Goal: Task Accomplishment & Management: Manage account settings

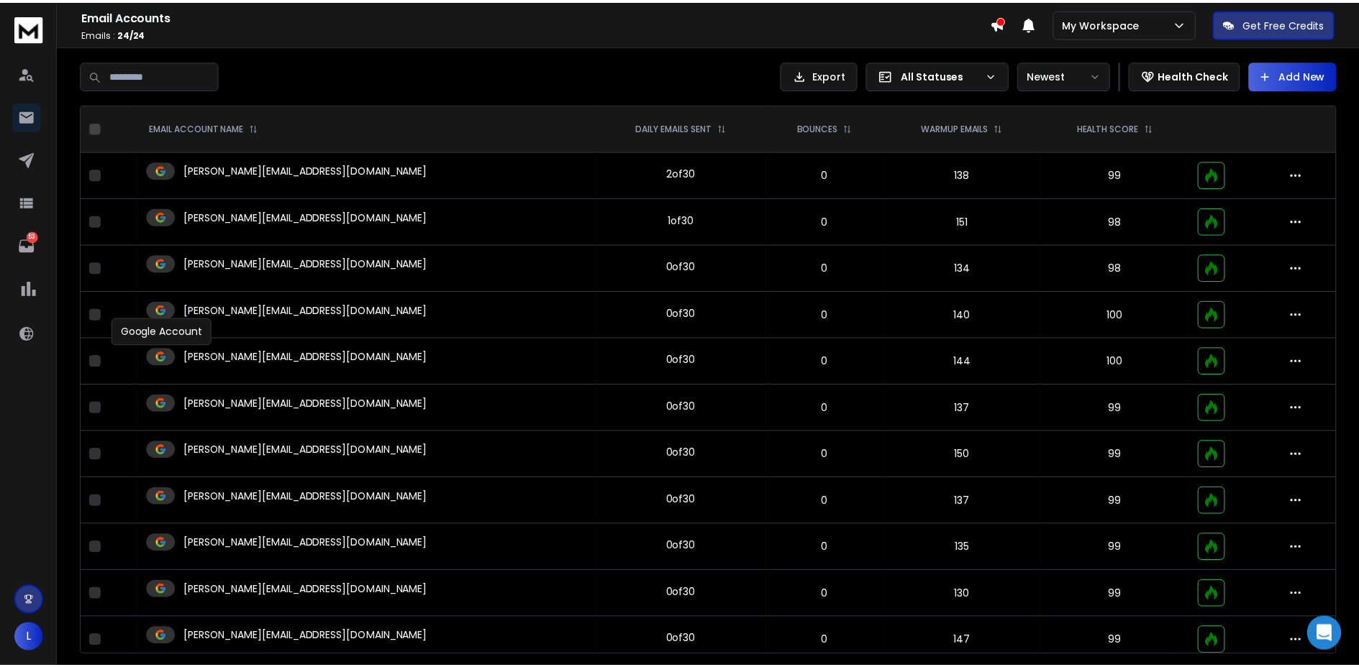
scroll to position [629, 0]
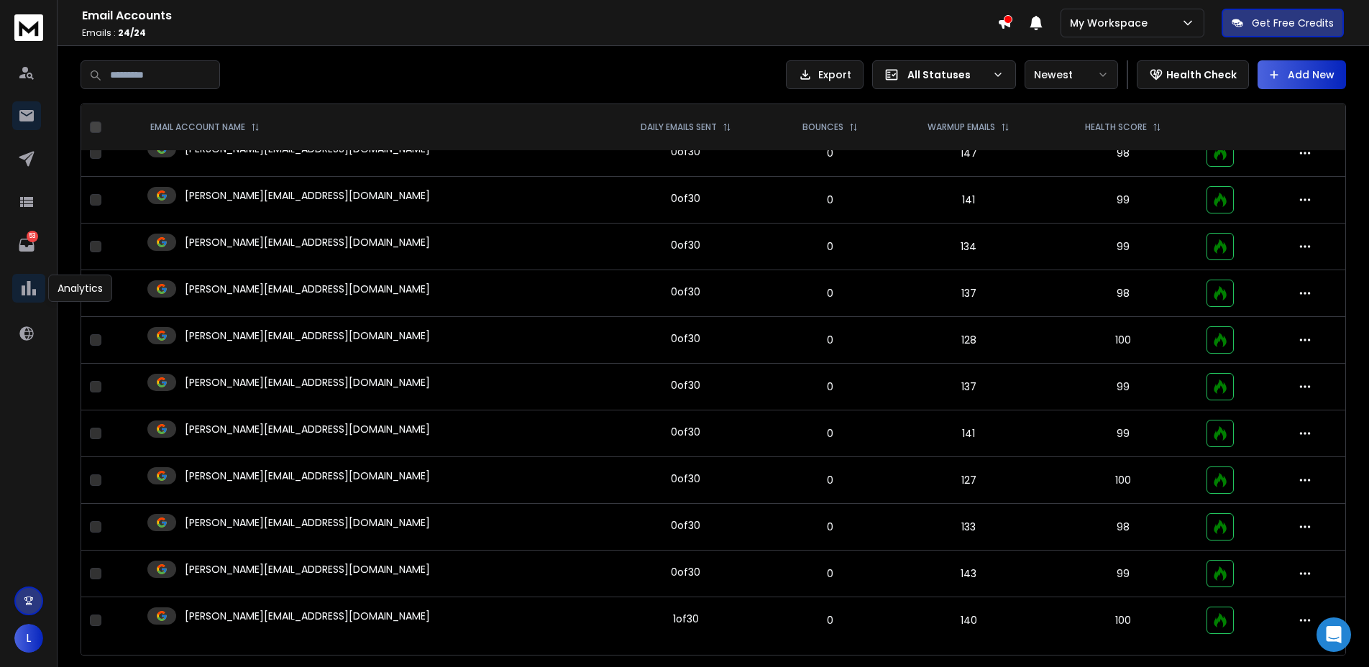
click at [32, 295] on icon at bounding box center [29, 289] width 22 height 22
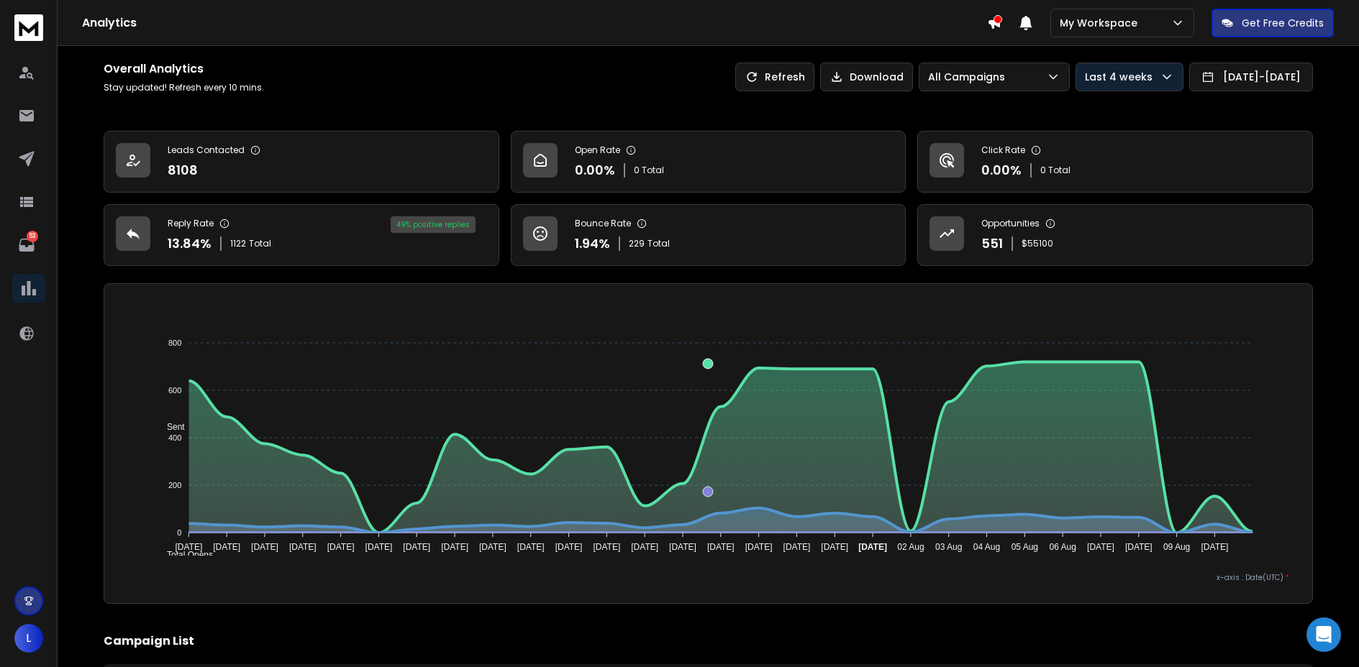
click at [1090, 74] on p "Last 4 weeks" at bounding box center [1121, 77] width 73 height 14
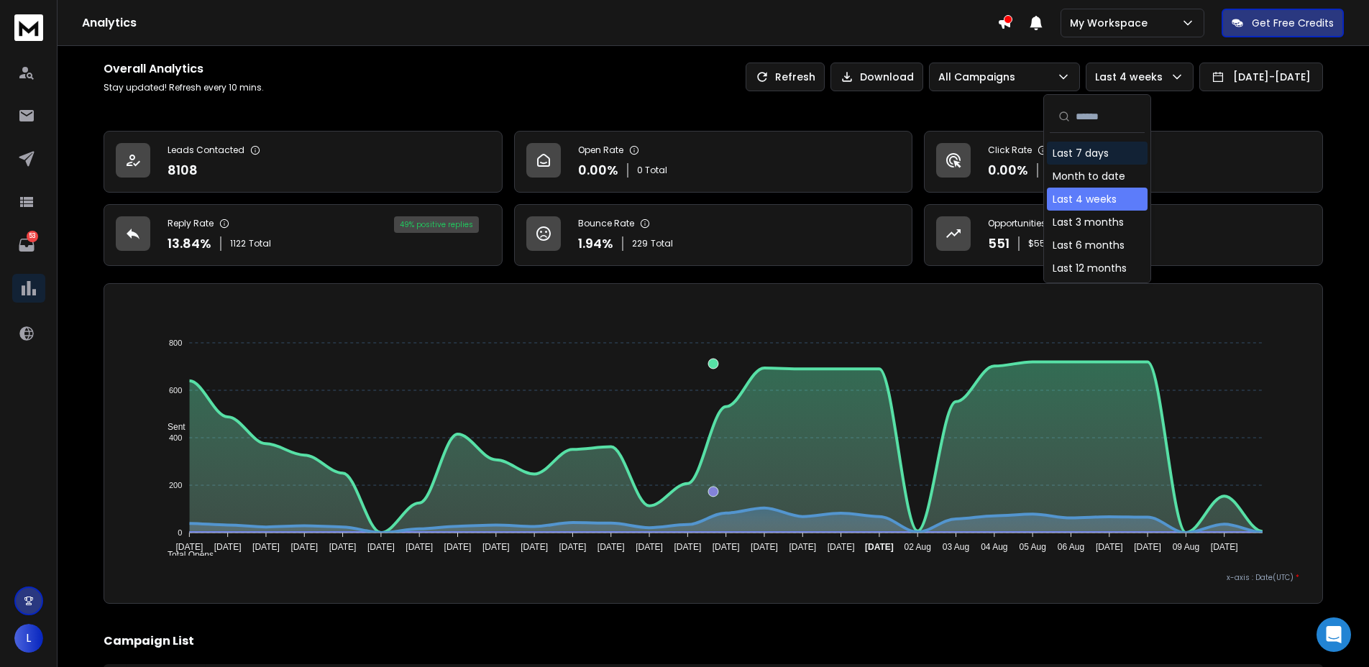
click at [1082, 152] on div "Last 7 days" at bounding box center [1081, 153] width 56 height 14
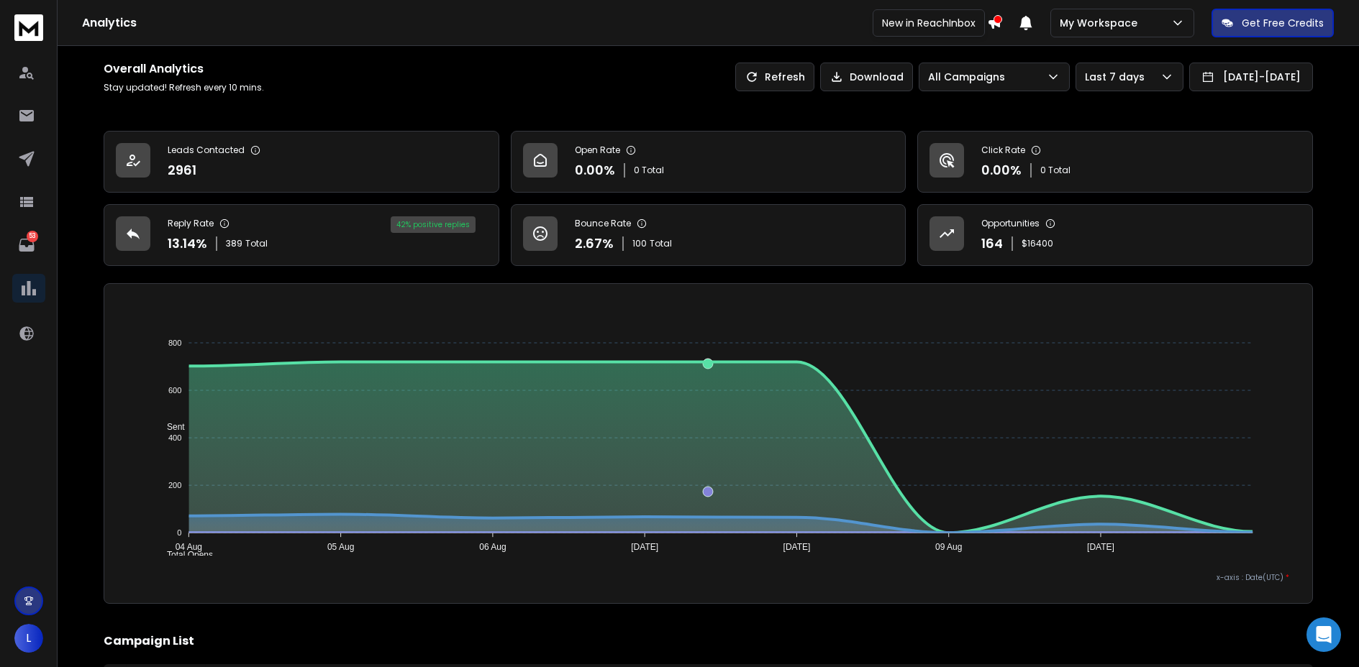
click at [988, 16] on icon at bounding box center [994, 23] width 14 height 14
click at [991, 17] on icon at bounding box center [994, 23] width 14 height 14
click at [1001, 40] on div "Analytics My Workspace Get Free Credits" at bounding box center [679, 23] width 1359 height 46
click at [1000, 31] on div "My Workspace Get Free Credits" at bounding box center [1160, 23] width 347 height 29
click at [997, 27] on icon at bounding box center [994, 23] width 14 height 14
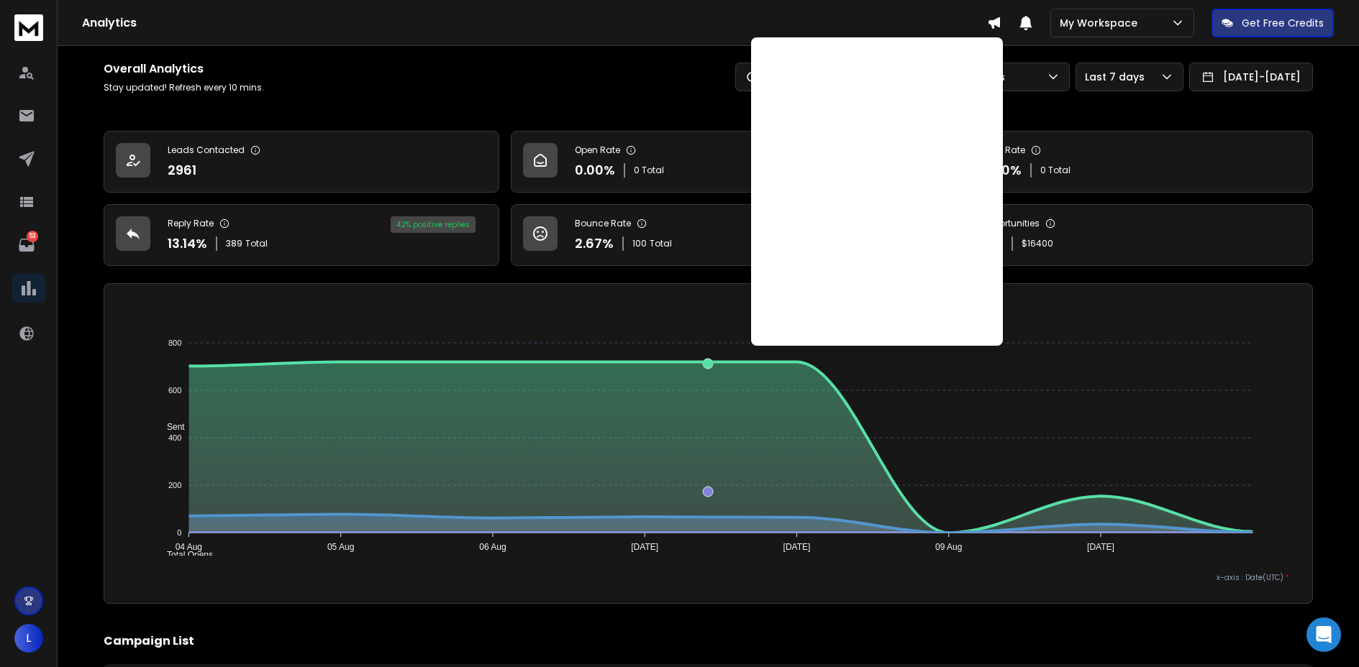
click at [533, 91] on div "Overall Analytics Stay updated! Refresh every 10 mins. Refresh Download All Cam…" at bounding box center [708, 76] width 1209 height 33
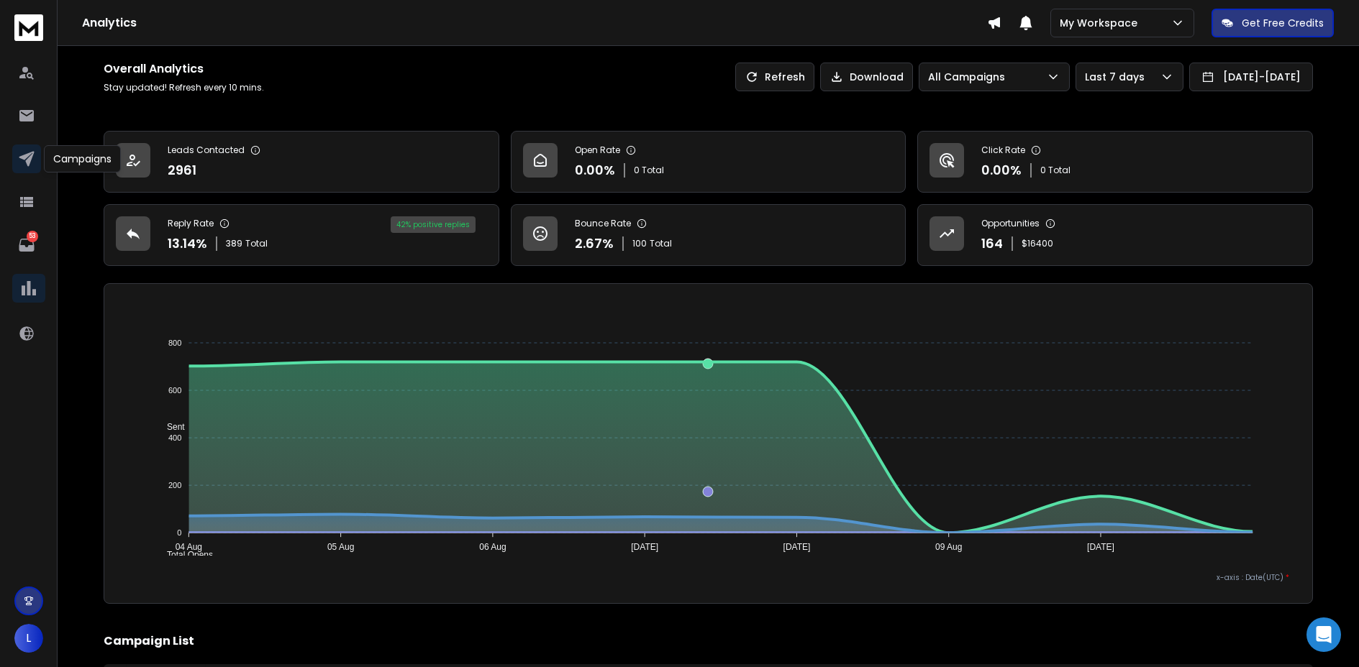
click at [25, 165] on icon at bounding box center [26, 158] width 17 height 17
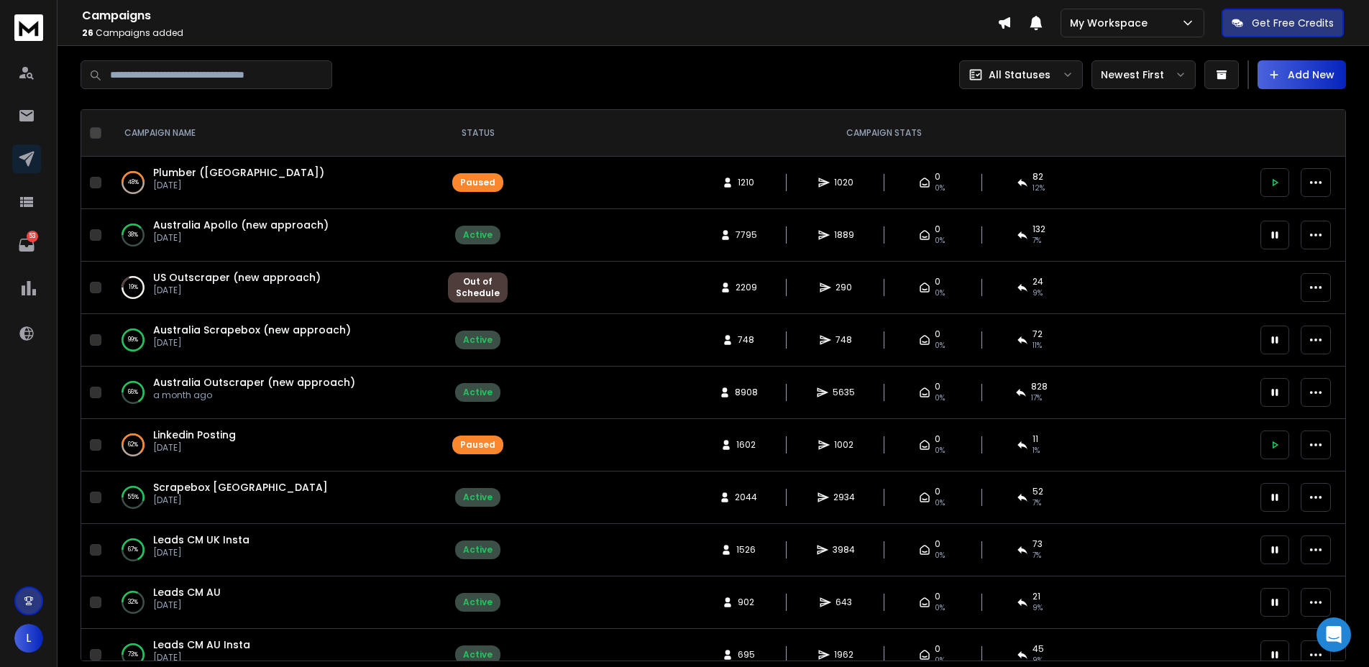
click at [296, 226] on span "Australia Apollo (new approach)" at bounding box center [240, 225] width 175 height 14
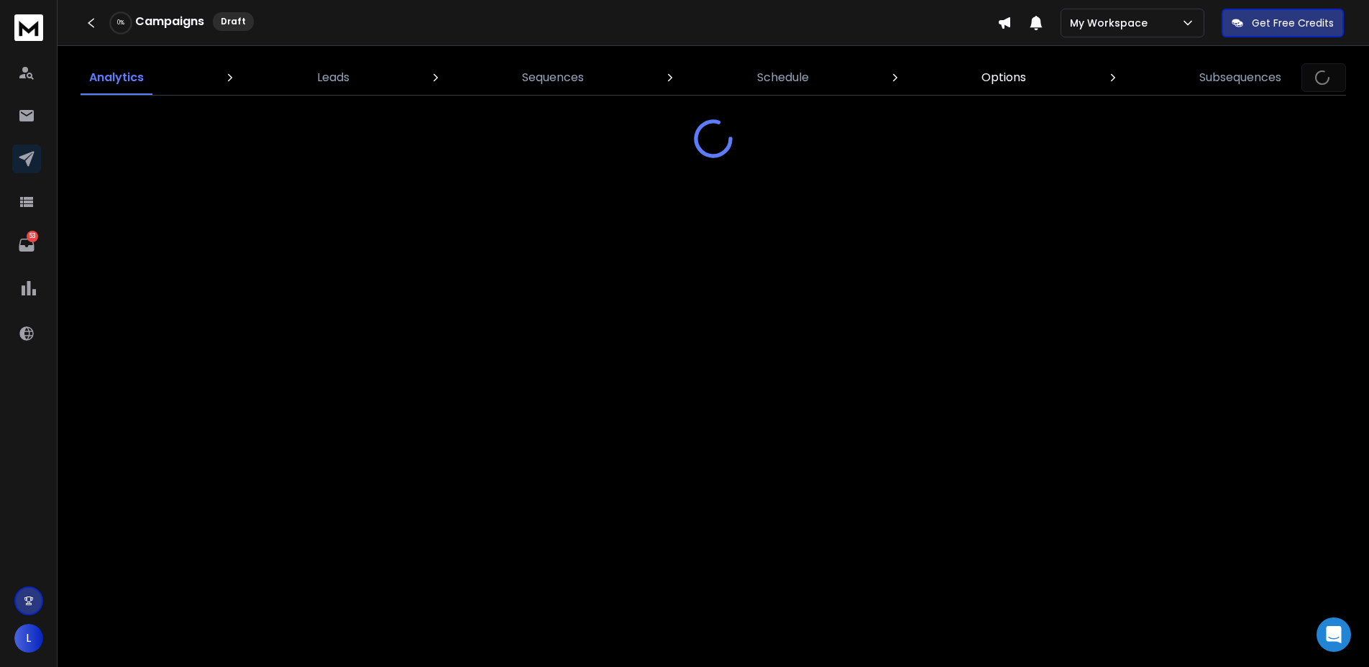
click at [1031, 79] on link "Options" at bounding box center [1004, 77] width 62 height 35
select select "*"
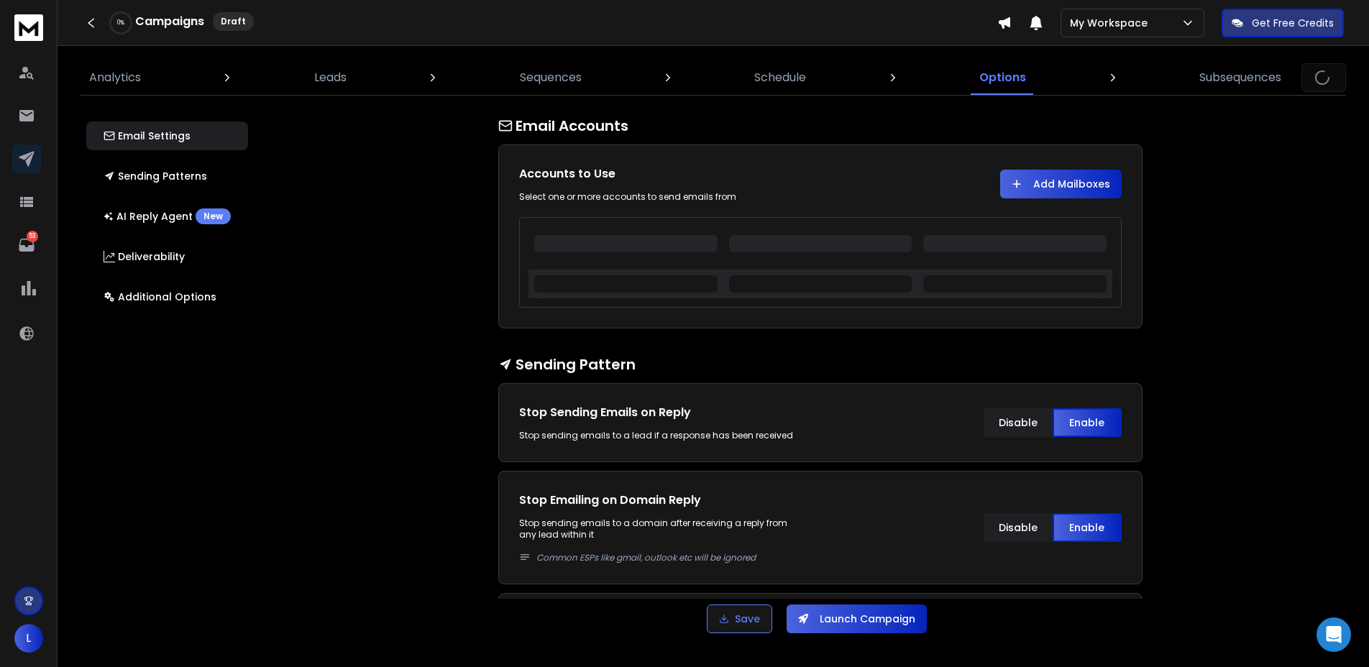
click at [1018, 81] on p "Options" at bounding box center [1003, 77] width 47 height 17
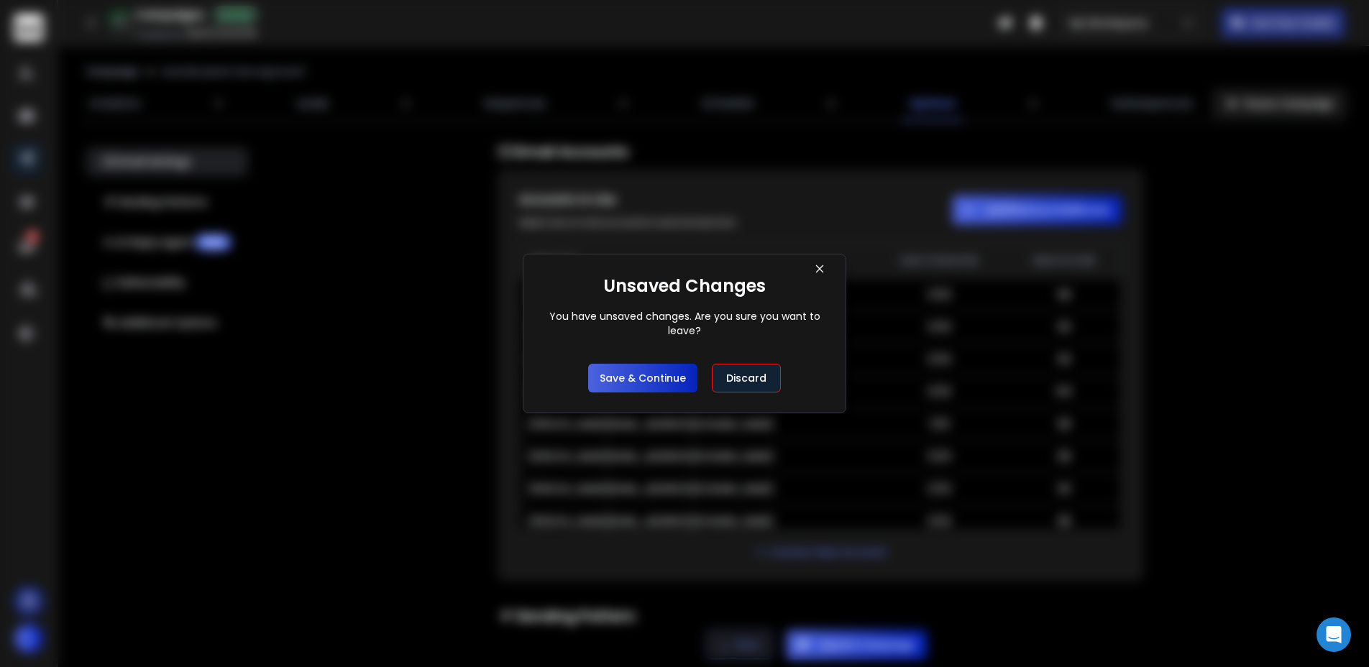
click at [813, 265] on div "Unsaved Changes You have unsaved changes. Are you sure you want to leave? Save …" at bounding box center [685, 334] width 324 height 160
click at [818, 270] on icon at bounding box center [820, 269] width 12 height 12
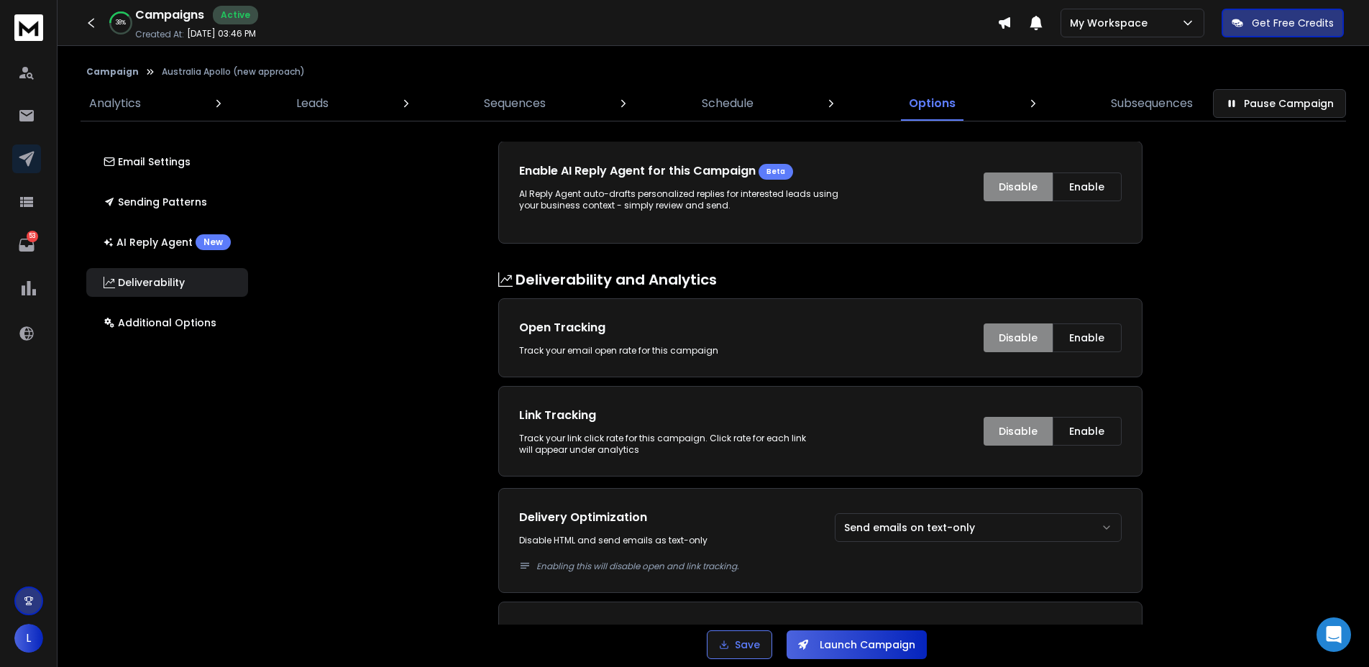
scroll to position [1895, 0]
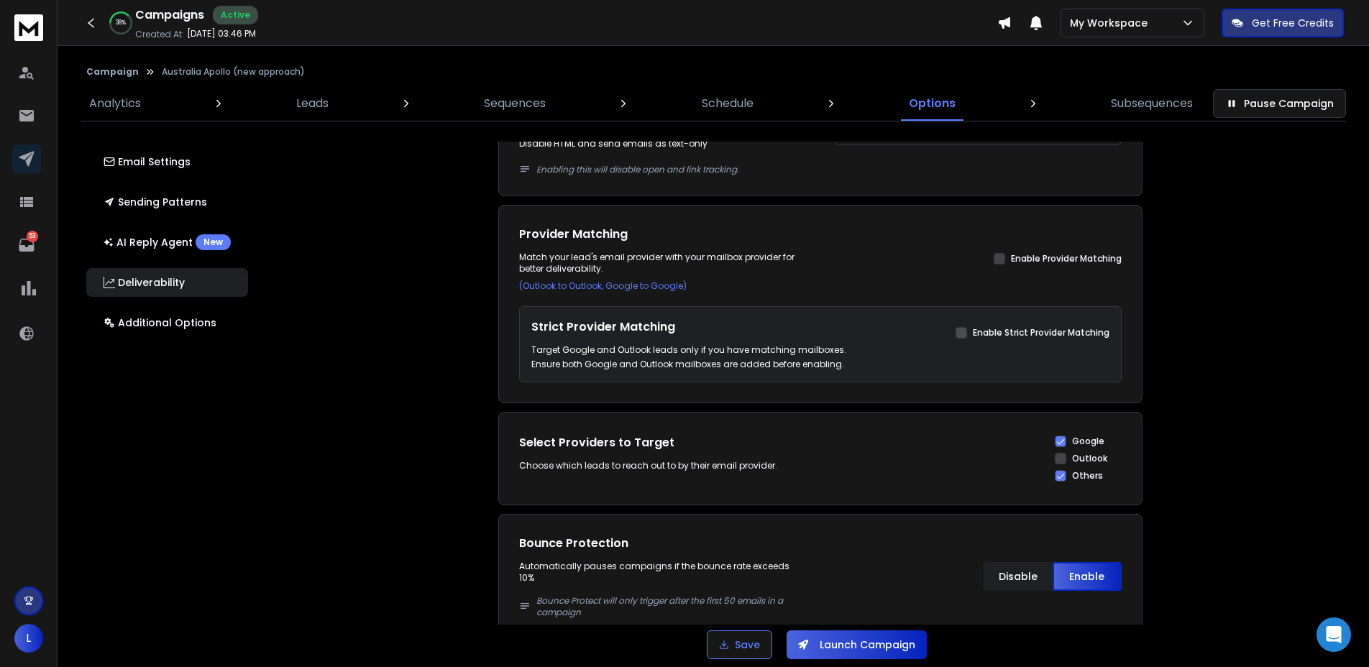
drag, startPoint x: 1058, startPoint y: 458, endPoint x: 1021, endPoint y: 489, distance: 48.5
click at [1057, 460] on button "Outlook" at bounding box center [1061, 459] width 12 height 12
click at [766, 647] on button "Save" at bounding box center [739, 645] width 65 height 29
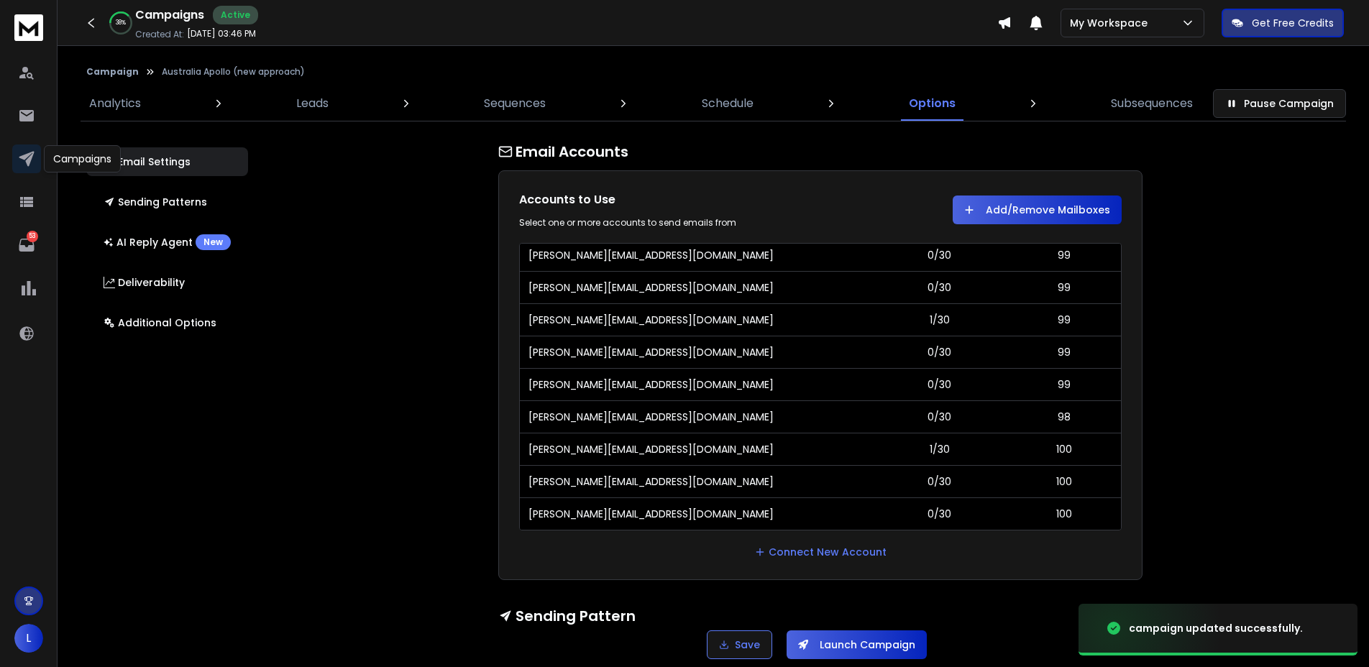
click at [27, 165] on icon at bounding box center [26, 158] width 17 height 17
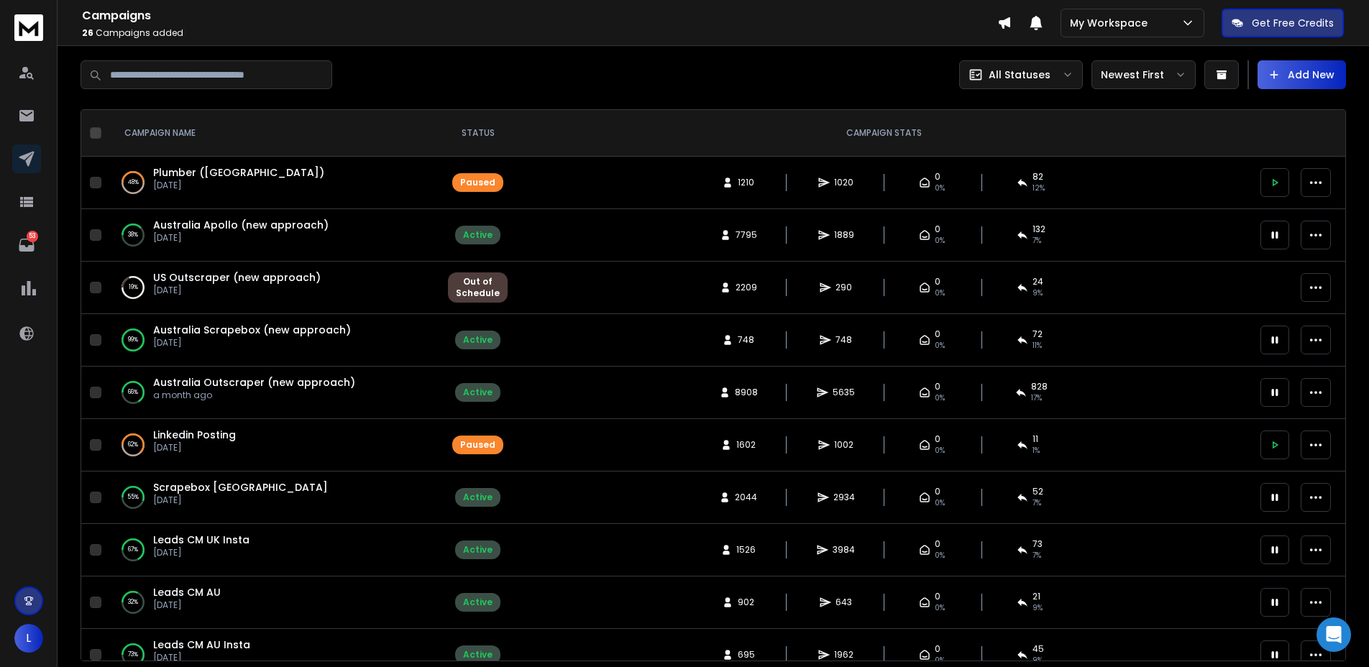
click at [291, 381] on span "Australia Outscraper (new approach)" at bounding box center [254, 382] width 202 height 14
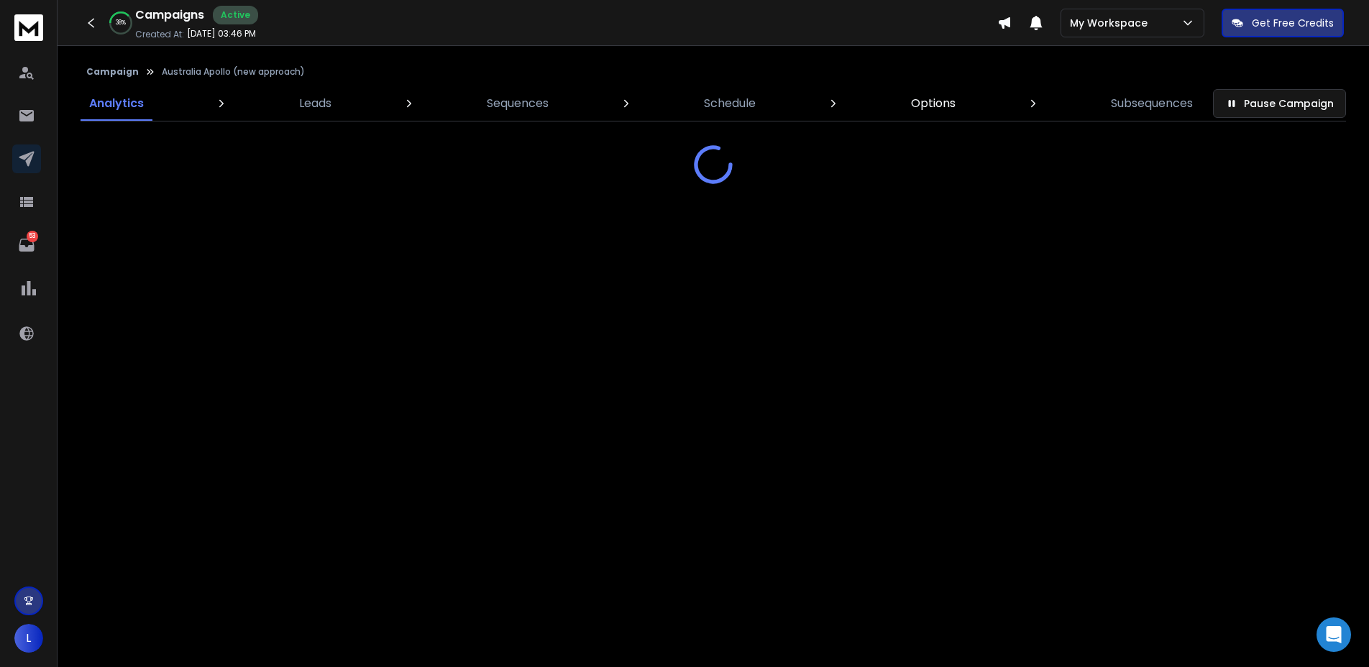
click at [946, 98] on p "Options" at bounding box center [933, 103] width 45 height 17
select select "*"
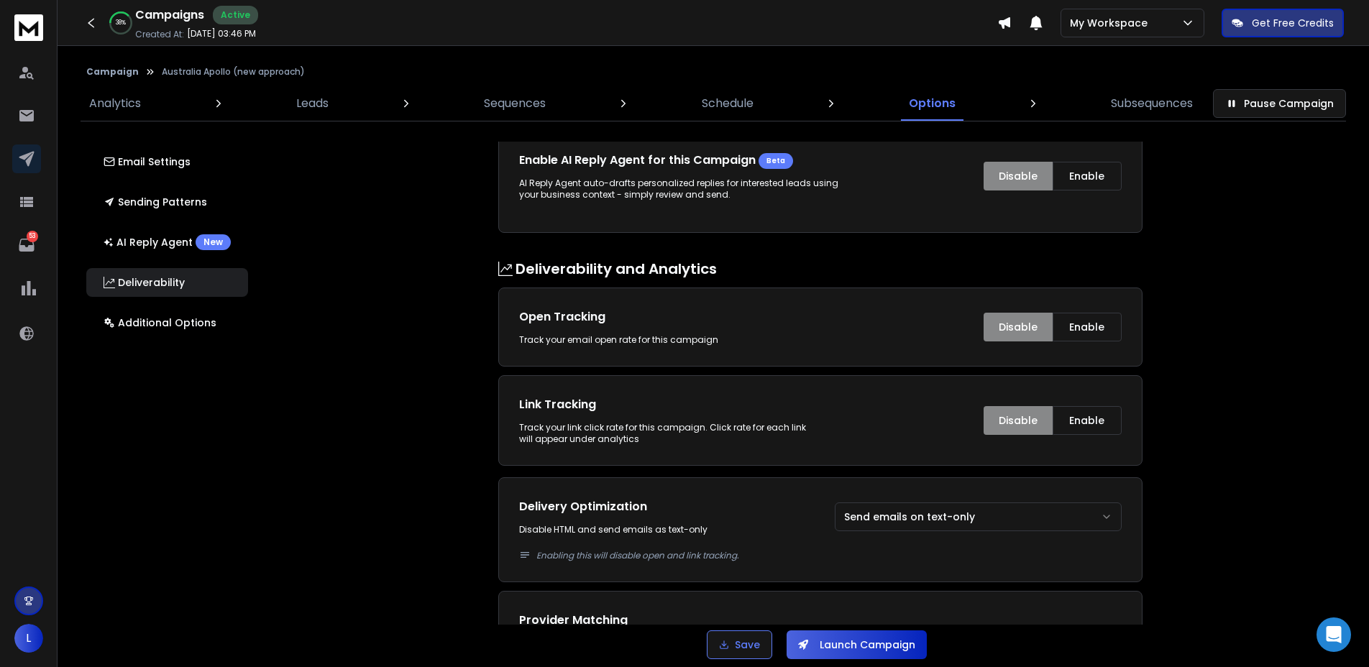
scroll to position [2062, 0]
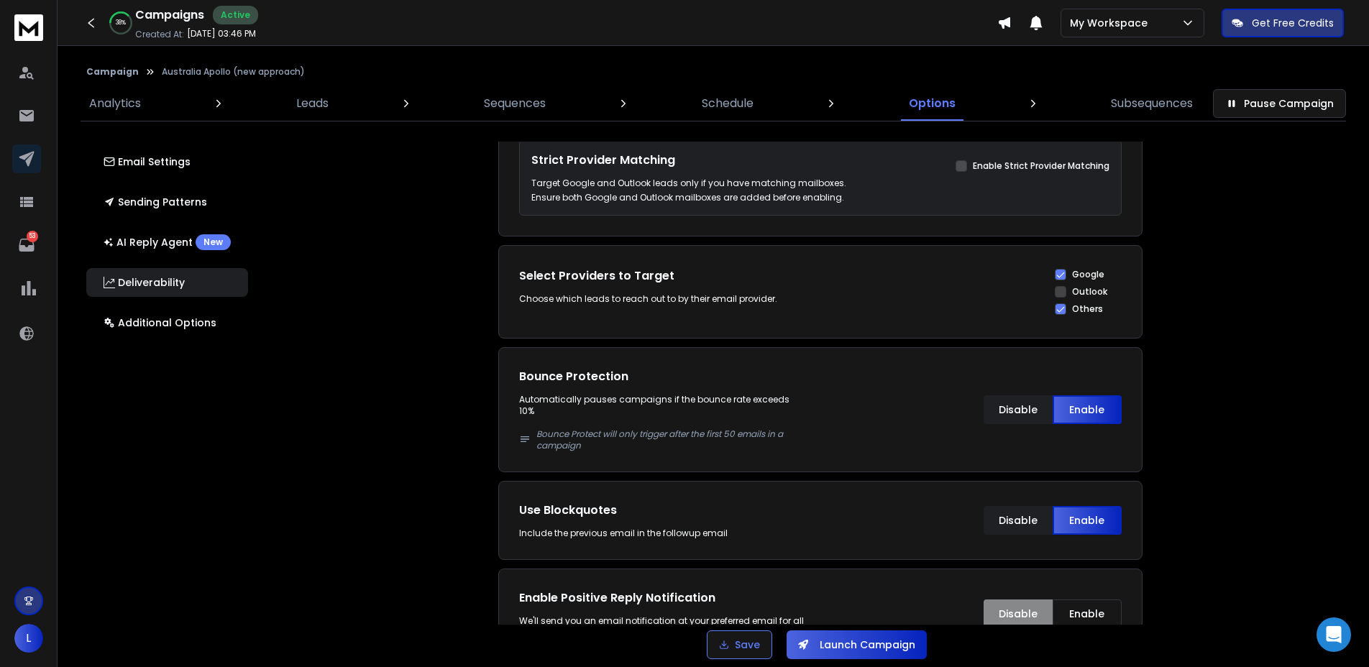
click at [1055, 288] on button "Outlook" at bounding box center [1061, 292] width 12 height 12
click at [724, 652] on button "Save" at bounding box center [739, 645] width 65 height 29
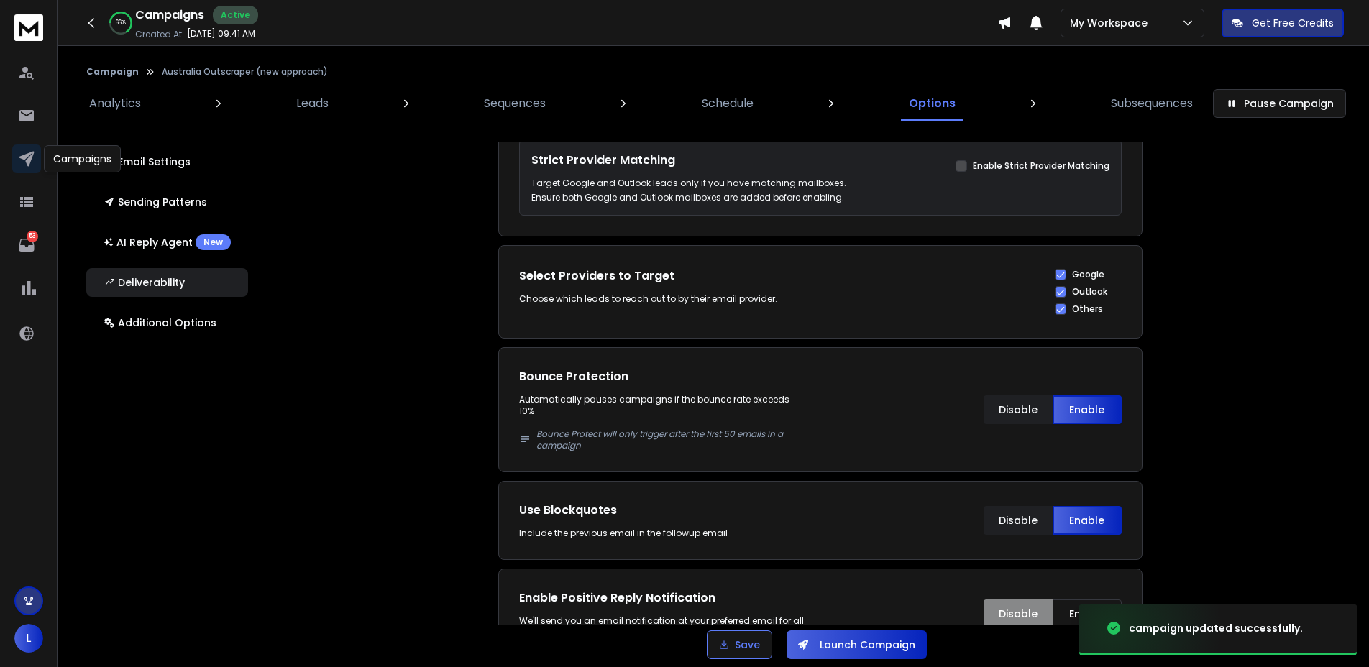
click at [38, 159] on link at bounding box center [26, 159] width 29 height 29
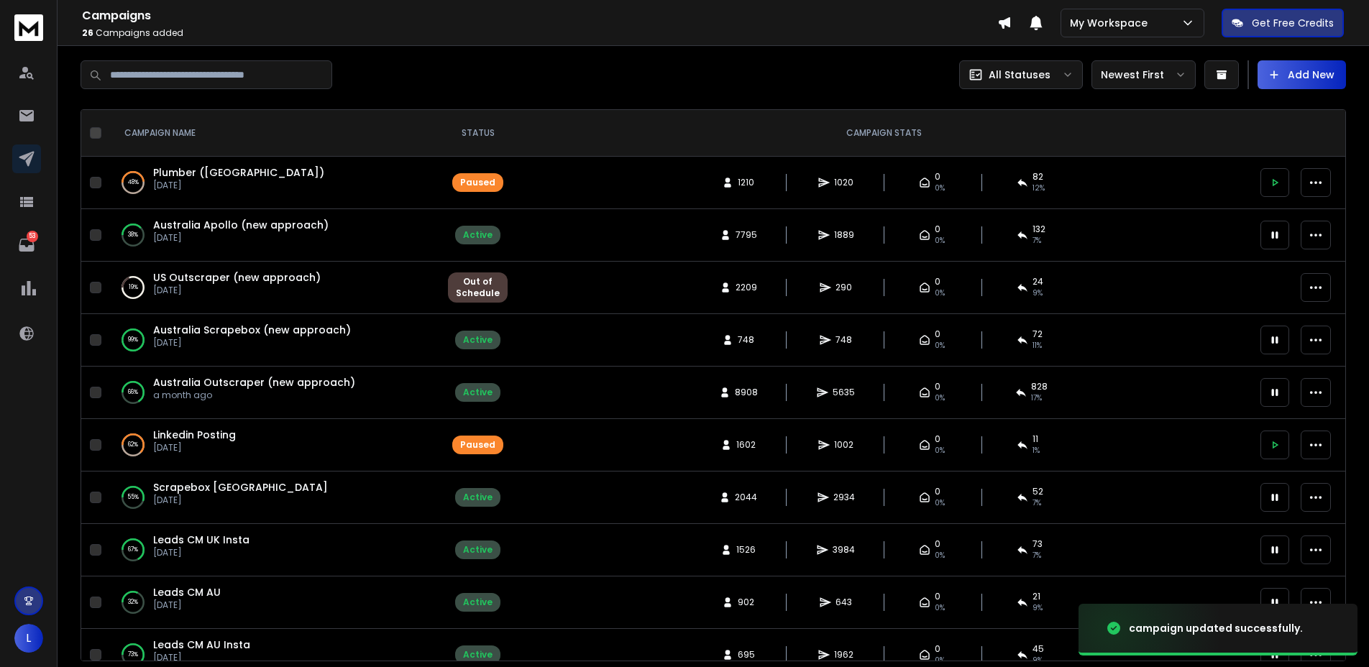
click at [232, 332] on span "Australia Scrapebox (new approach)" at bounding box center [252, 330] width 198 height 14
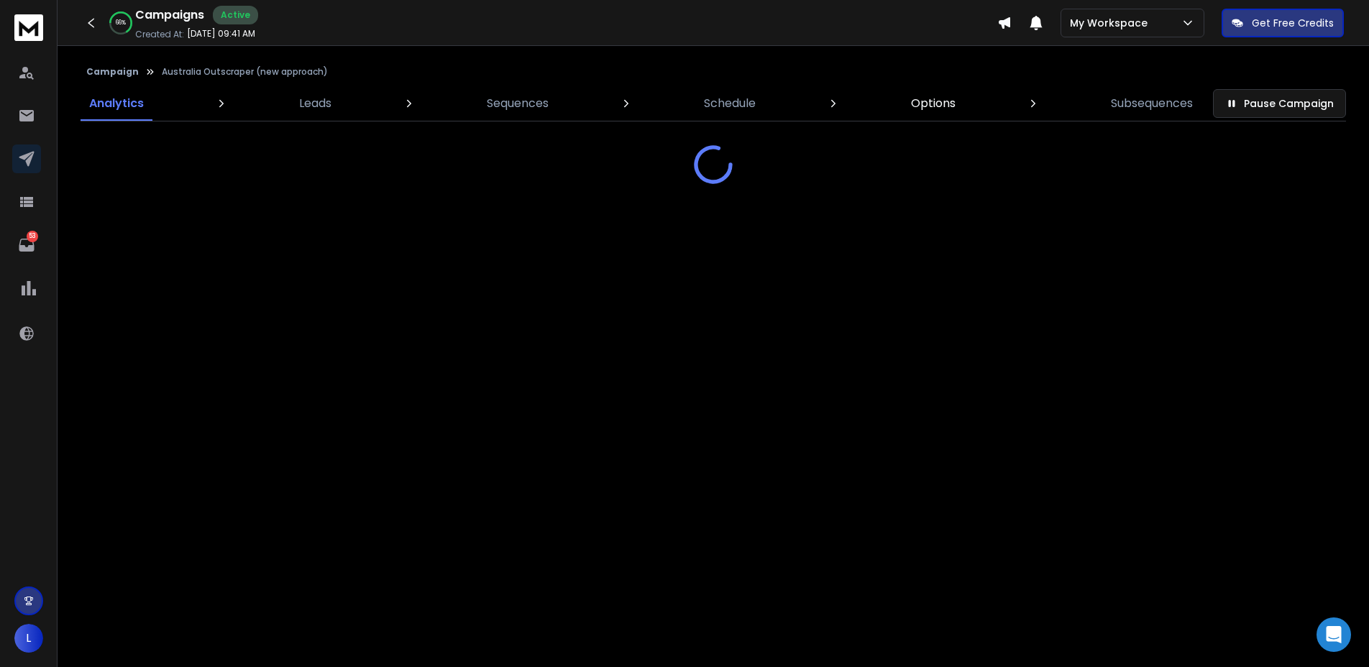
click at [924, 117] on link "Options" at bounding box center [934, 103] width 62 height 35
select select "*"
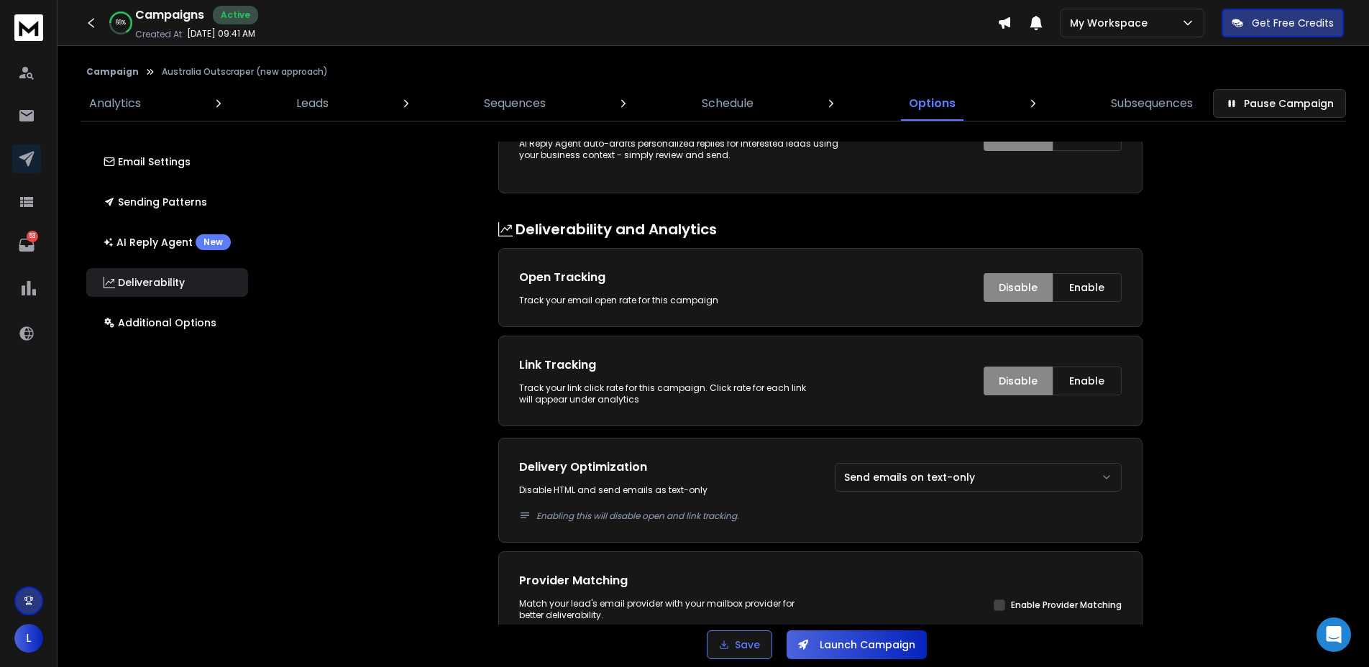
scroll to position [1950, 0]
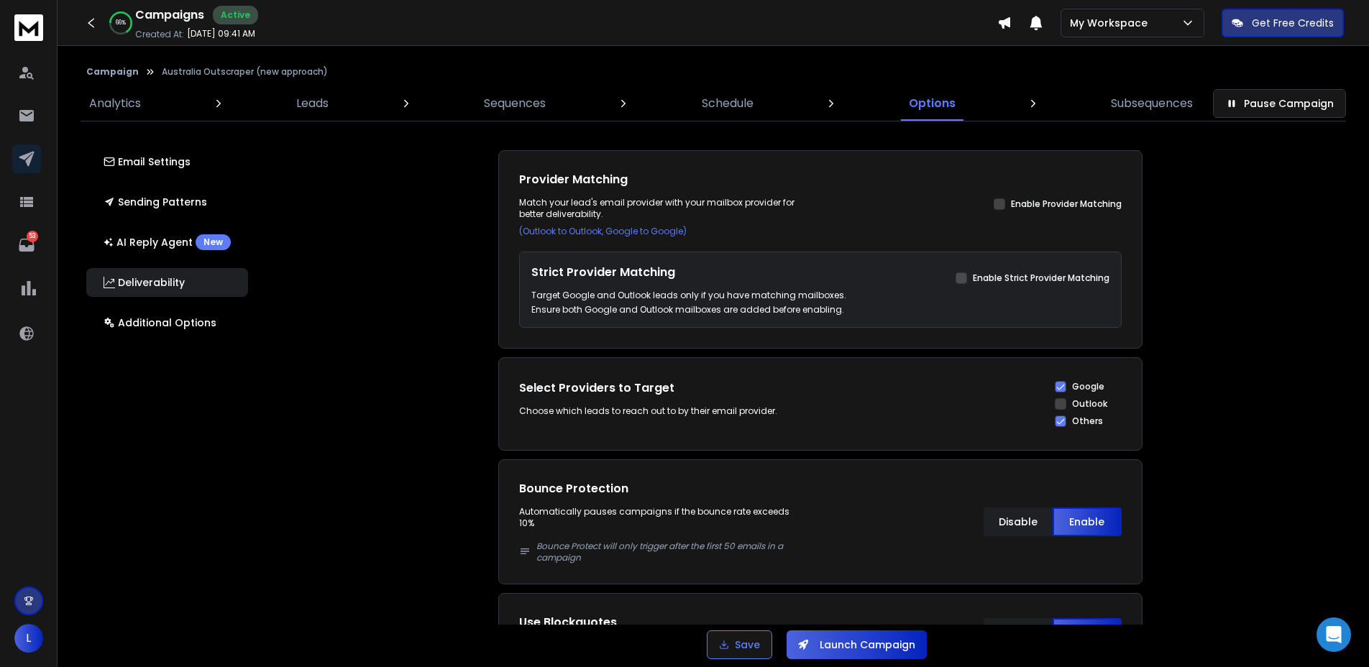
click at [1061, 404] on button "Outlook" at bounding box center [1061, 404] width 12 height 12
click at [759, 643] on button "Save" at bounding box center [739, 645] width 65 height 29
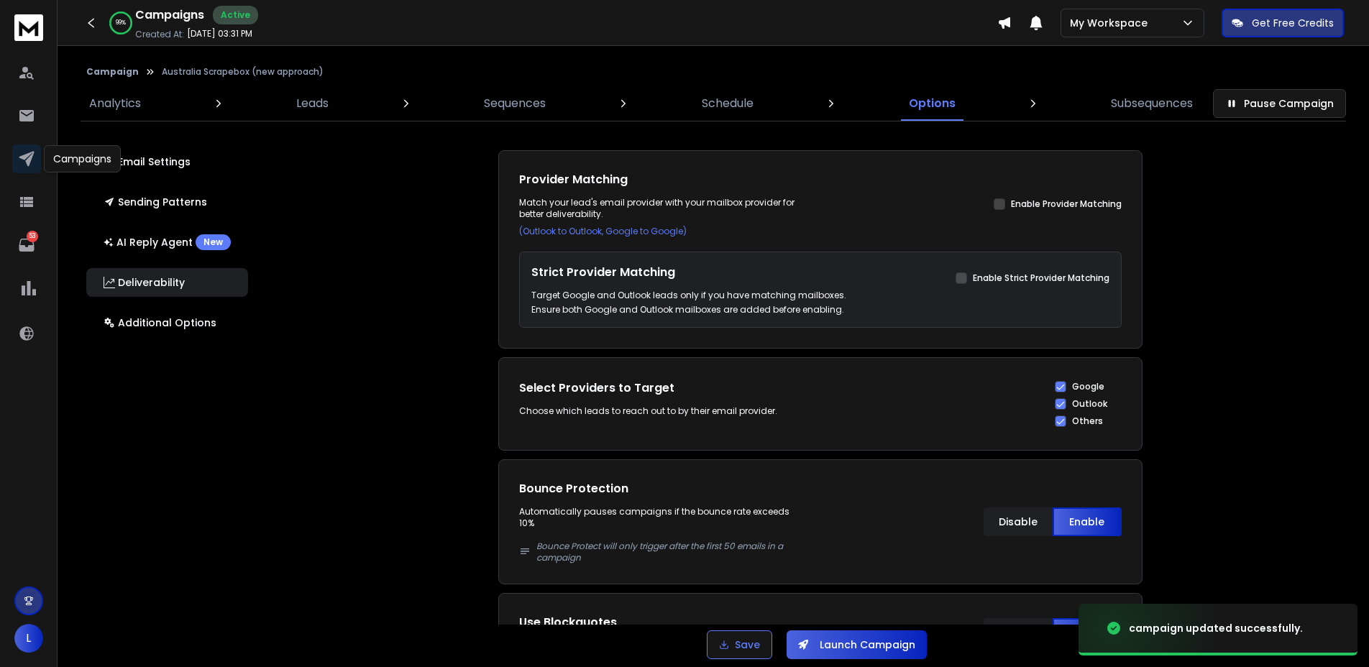
click at [27, 152] on icon at bounding box center [26, 158] width 17 height 17
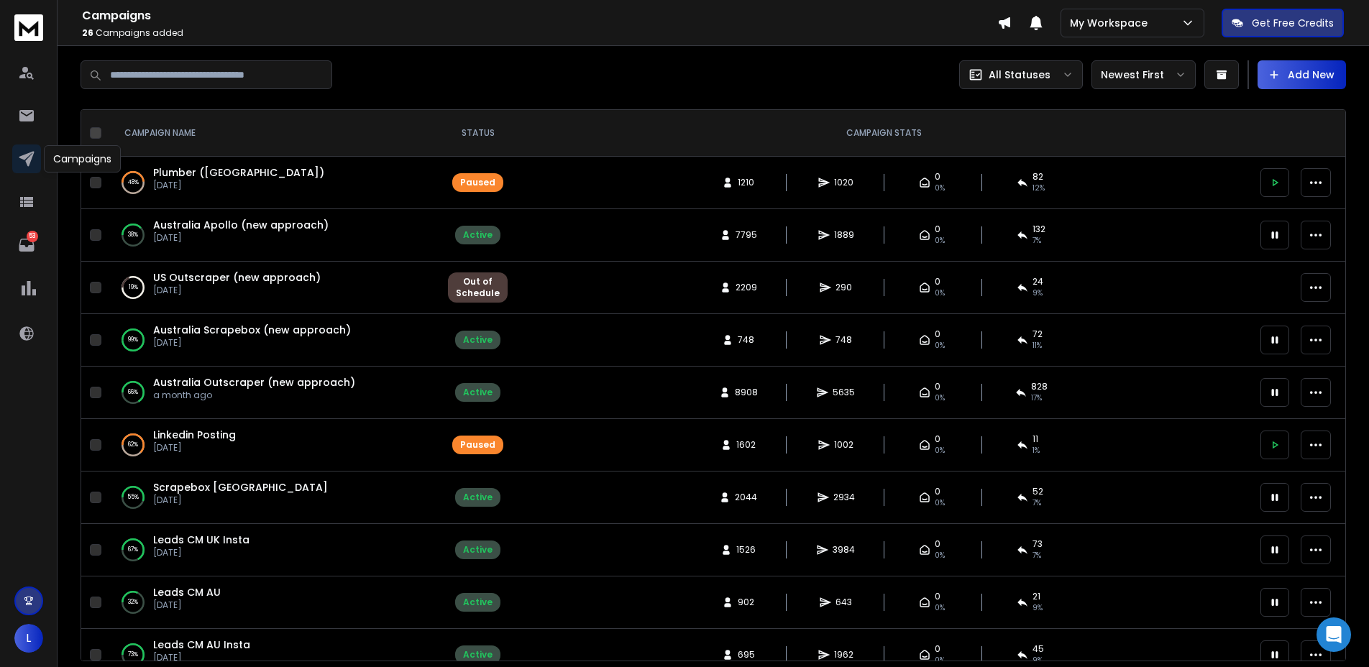
click at [25, 165] on icon at bounding box center [26, 158] width 17 height 17
click at [30, 122] on icon at bounding box center [26, 115] width 17 height 17
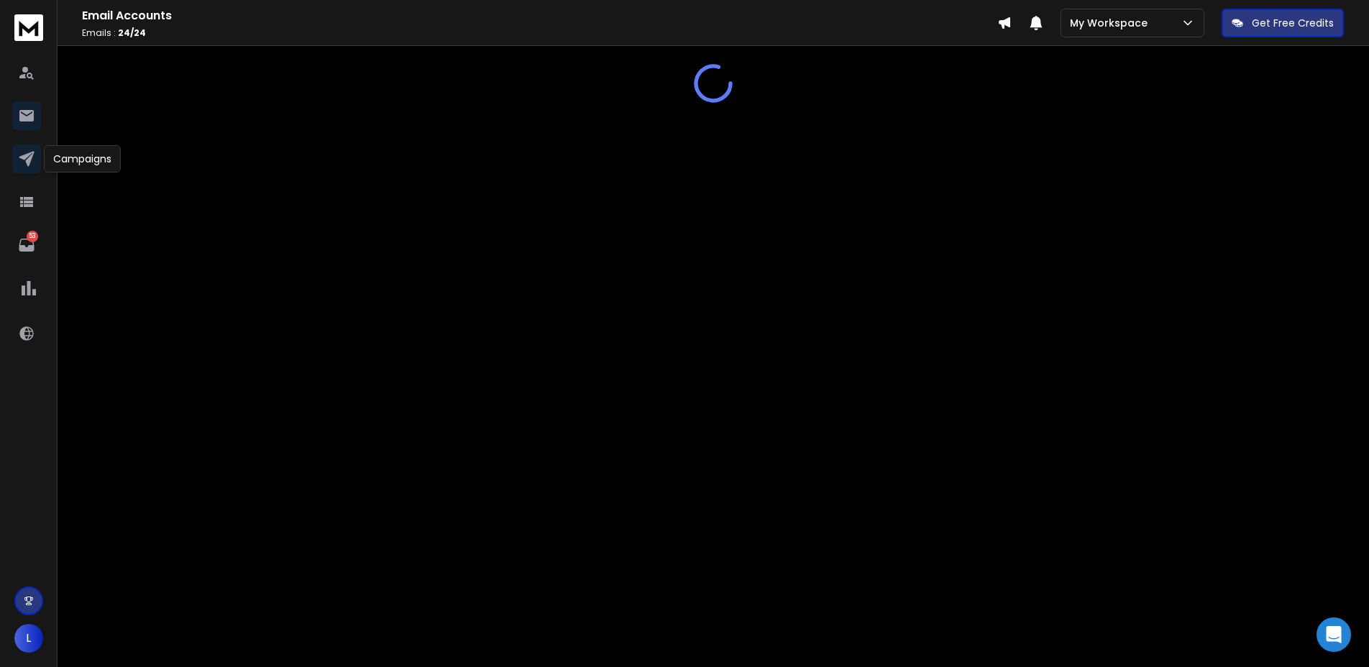
click at [31, 150] on icon at bounding box center [26, 158] width 17 height 17
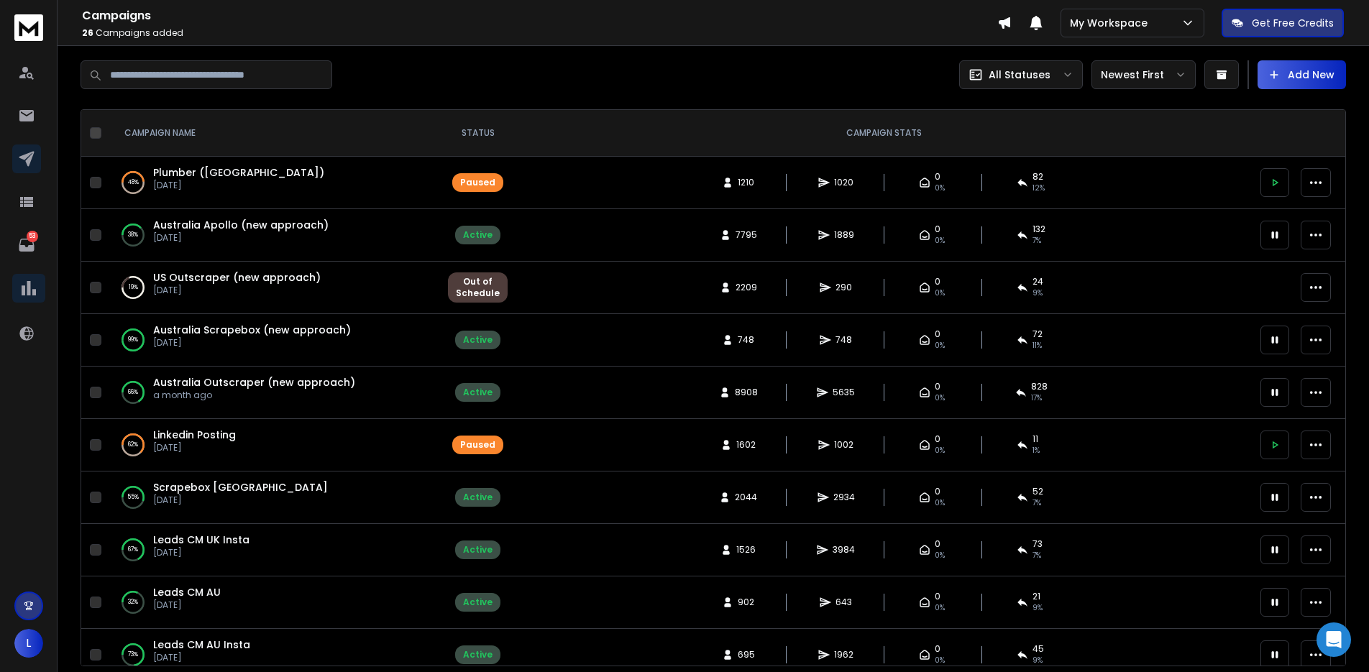
click at [22, 283] on icon at bounding box center [29, 289] width 22 height 22
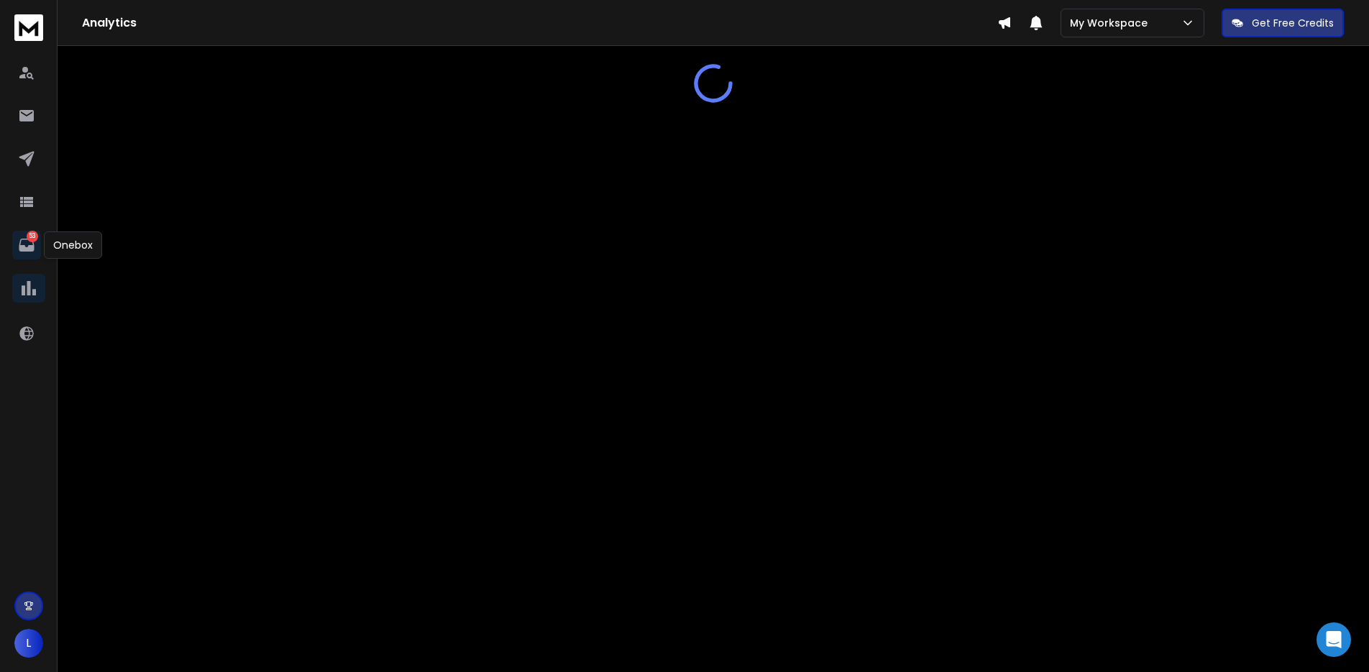
click at [28, 251] on icon at bounding box center [26, 245] width 15 height 13
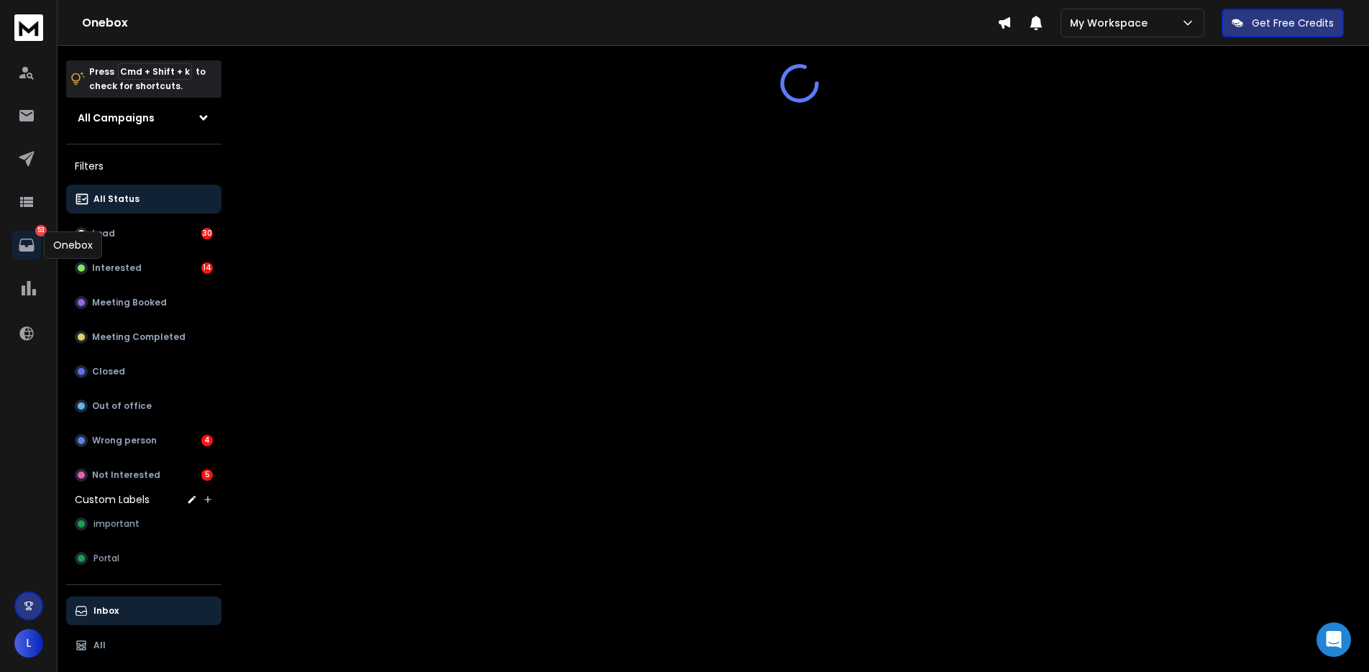
click at [35, 250] on link "53" at bounding box center [26, 245] width 29 height 29
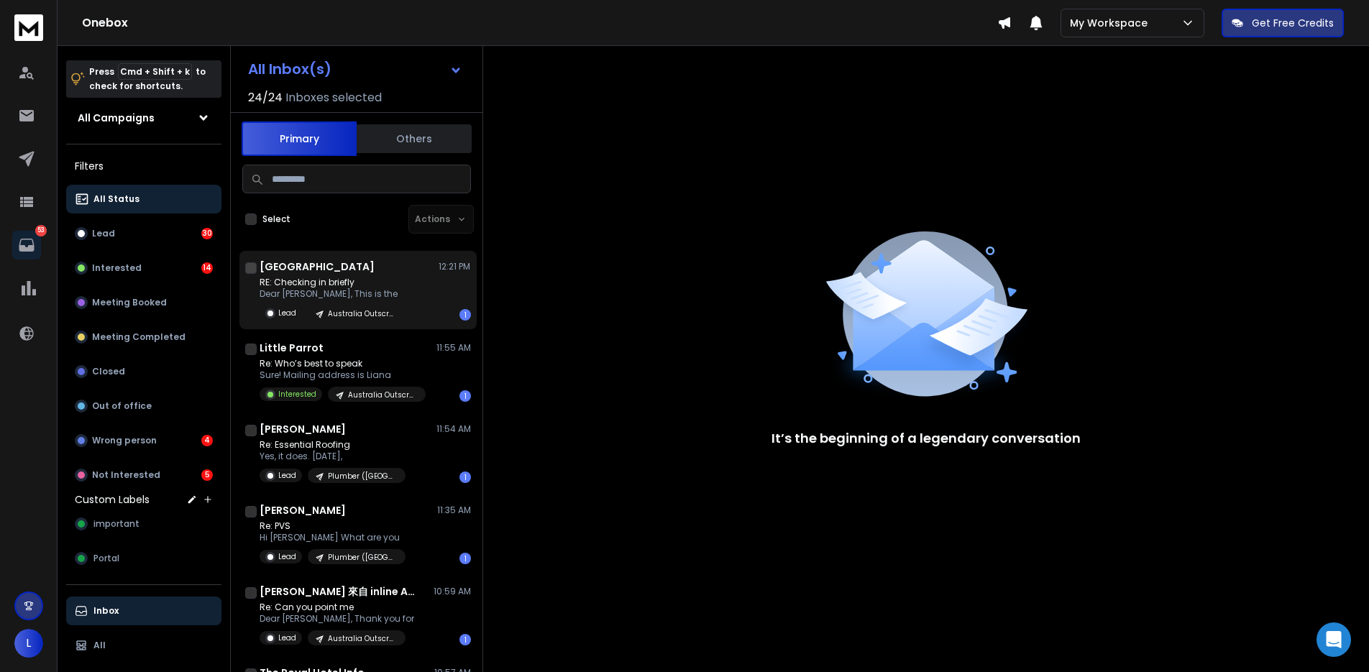
click at [389, 298] on p "Dear [PERSON_NAME], This is the" at bounding box center [333, 294] width 146 height 12
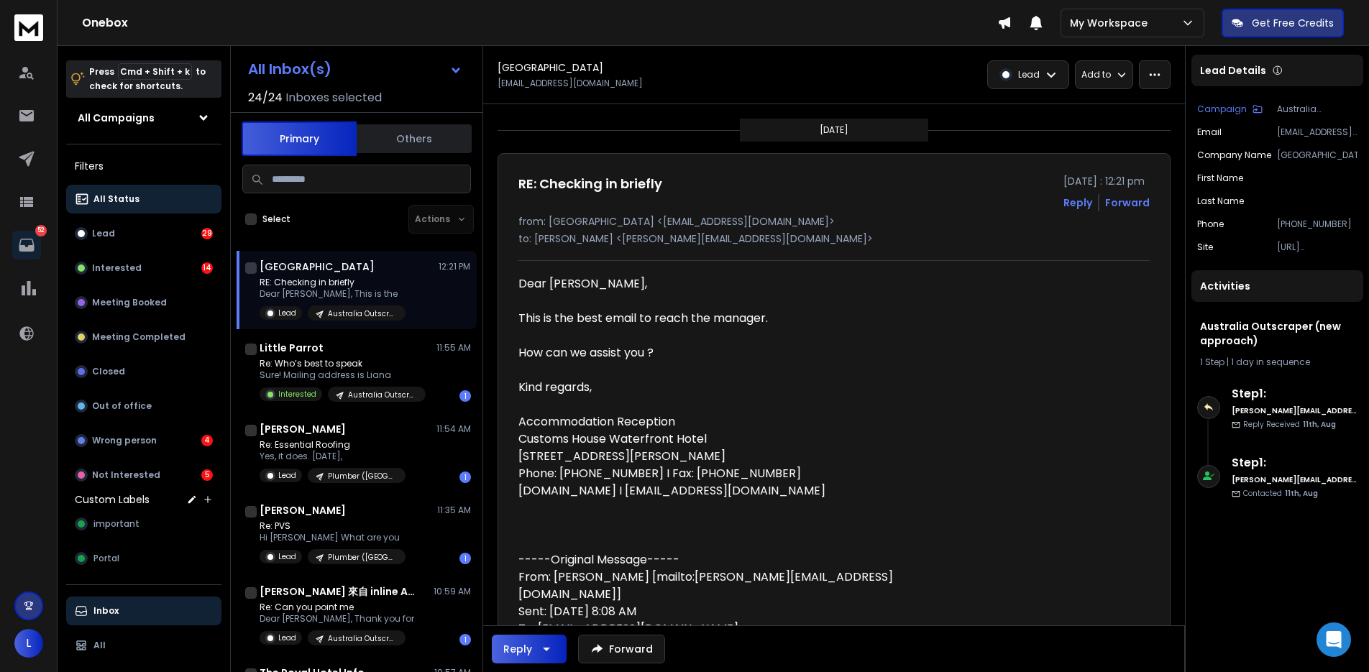
click at [1034, 81] on div "Lead" at bounding box center [1028, 74] width 81 height 27
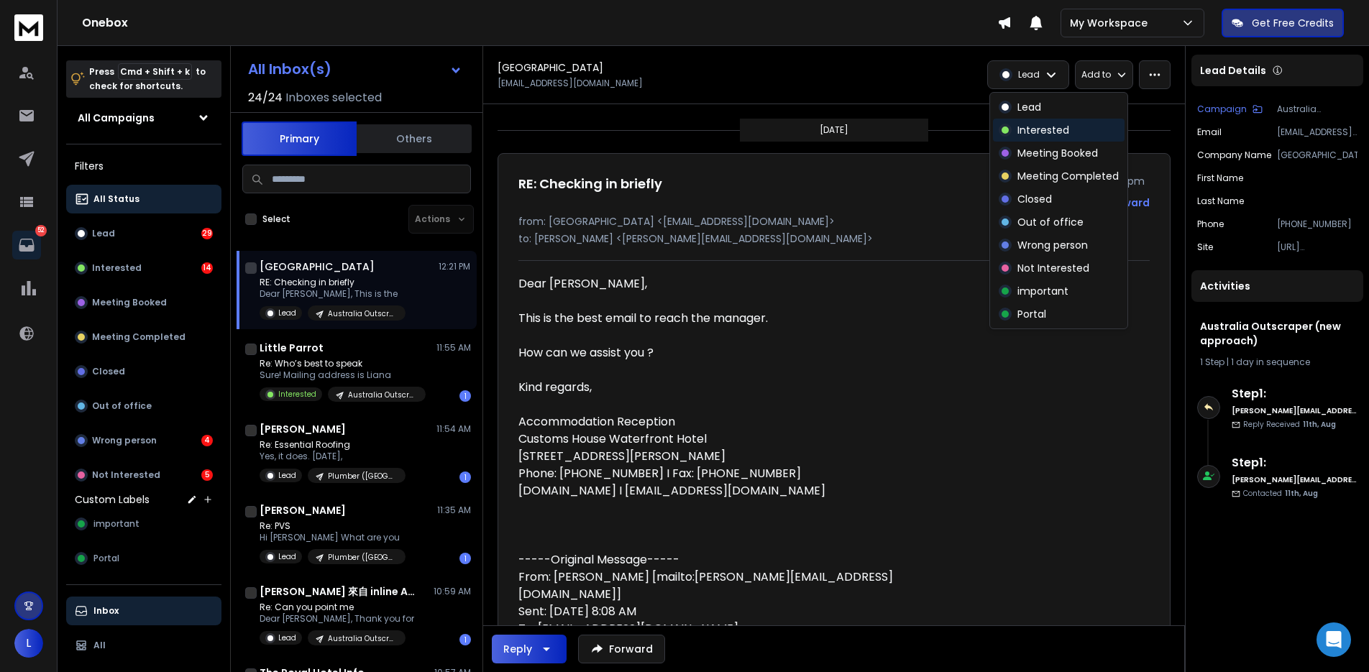
click at [1040, 124] on p "Interested" at bounding box center [1044, 130] width 52 height 14
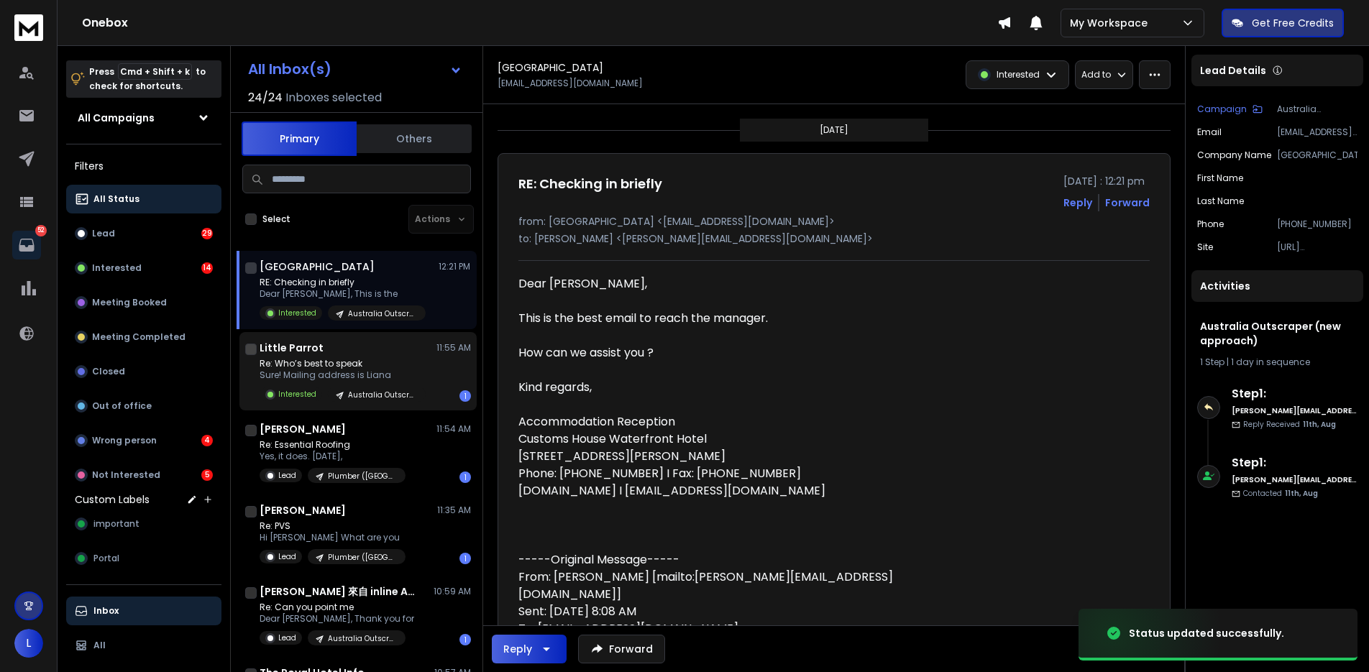
click at [364, 354] on div "Little Parrot 11:55 AM" at bounding box center [365, 348] width 211 height 14
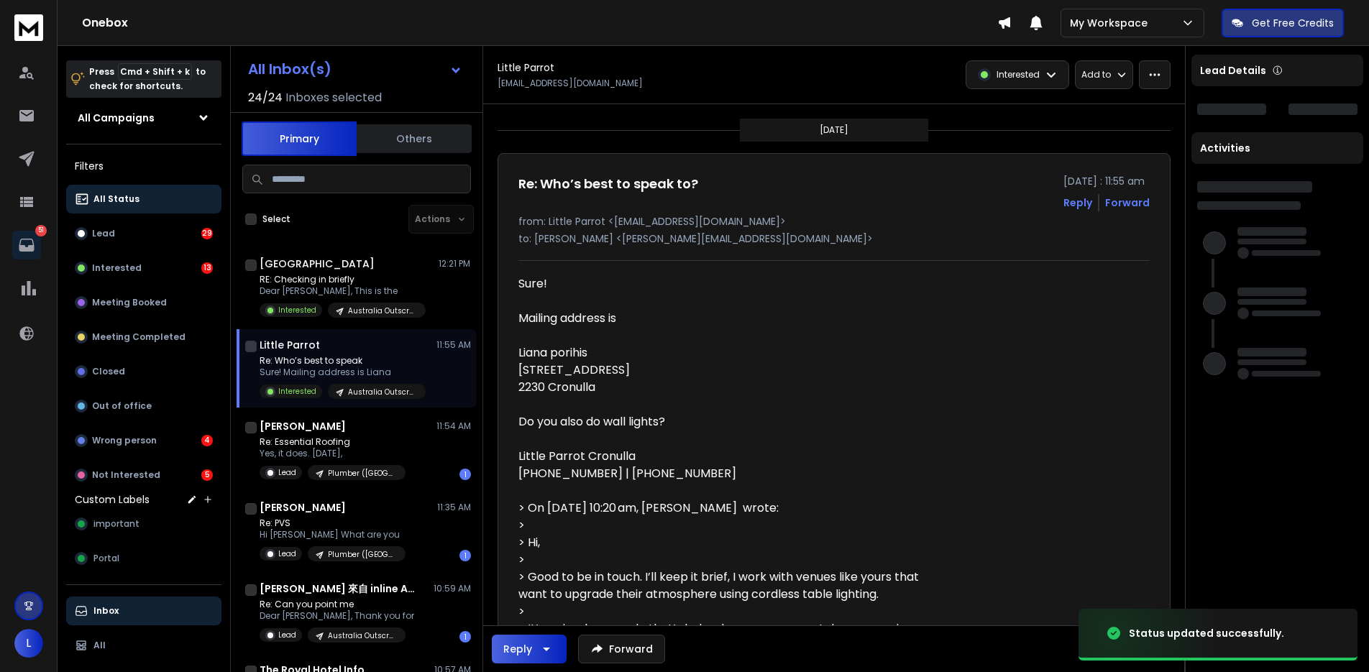
scroll to position [6, 0]
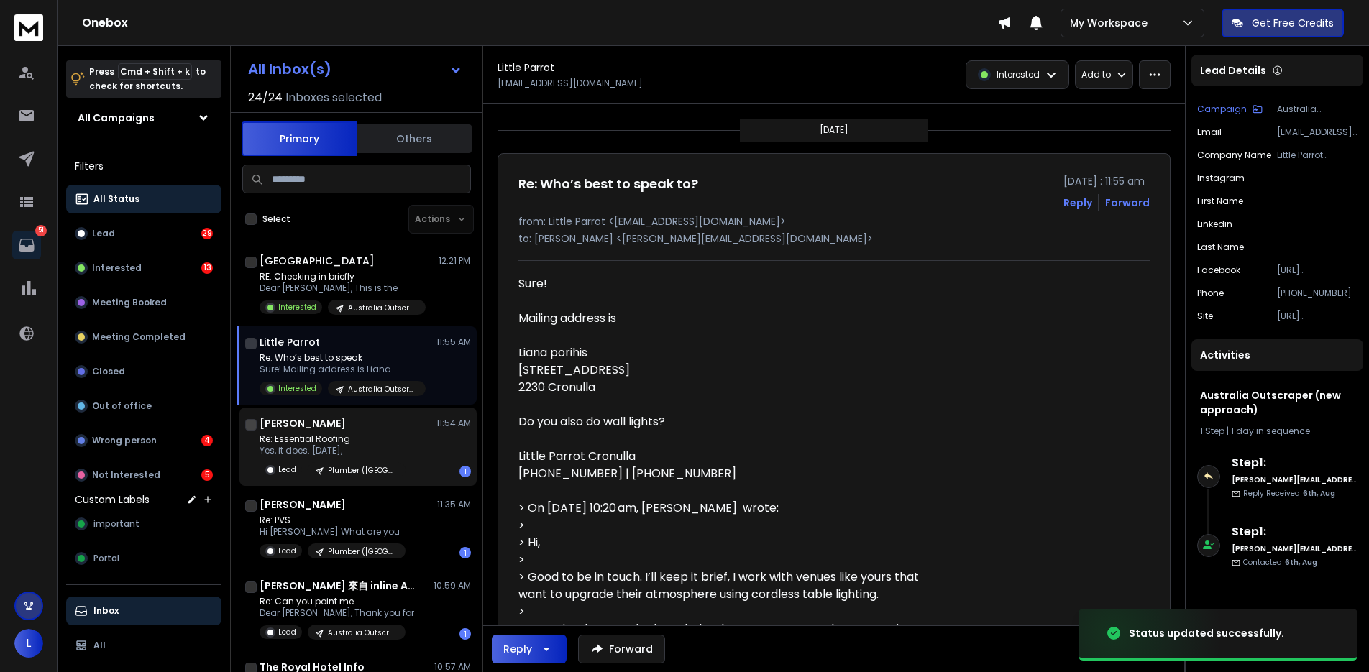
click at [364, 426] on div "[PERSON_NAME] 11:54 AM" at bounding box center [365, 423] width 211 height 14
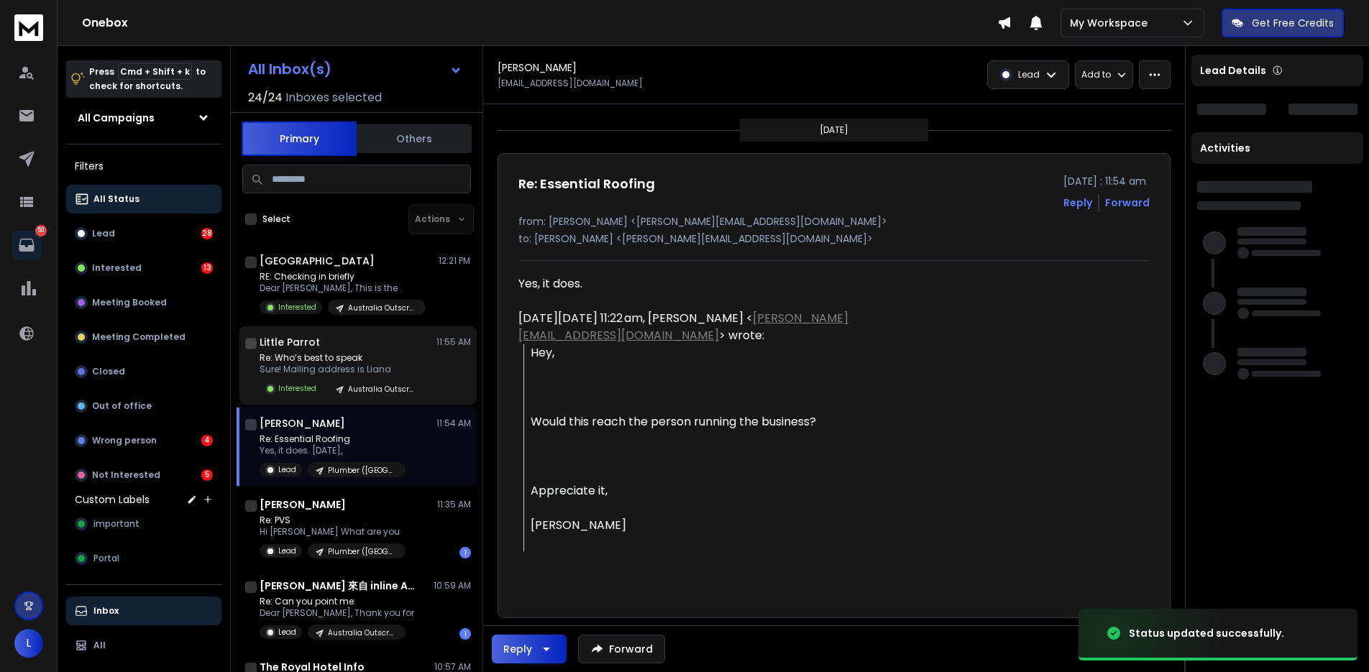
click at [368, 365] on p "Sure! Mailing address is Liana" at bounding box center [343, 370] width 166 height 12
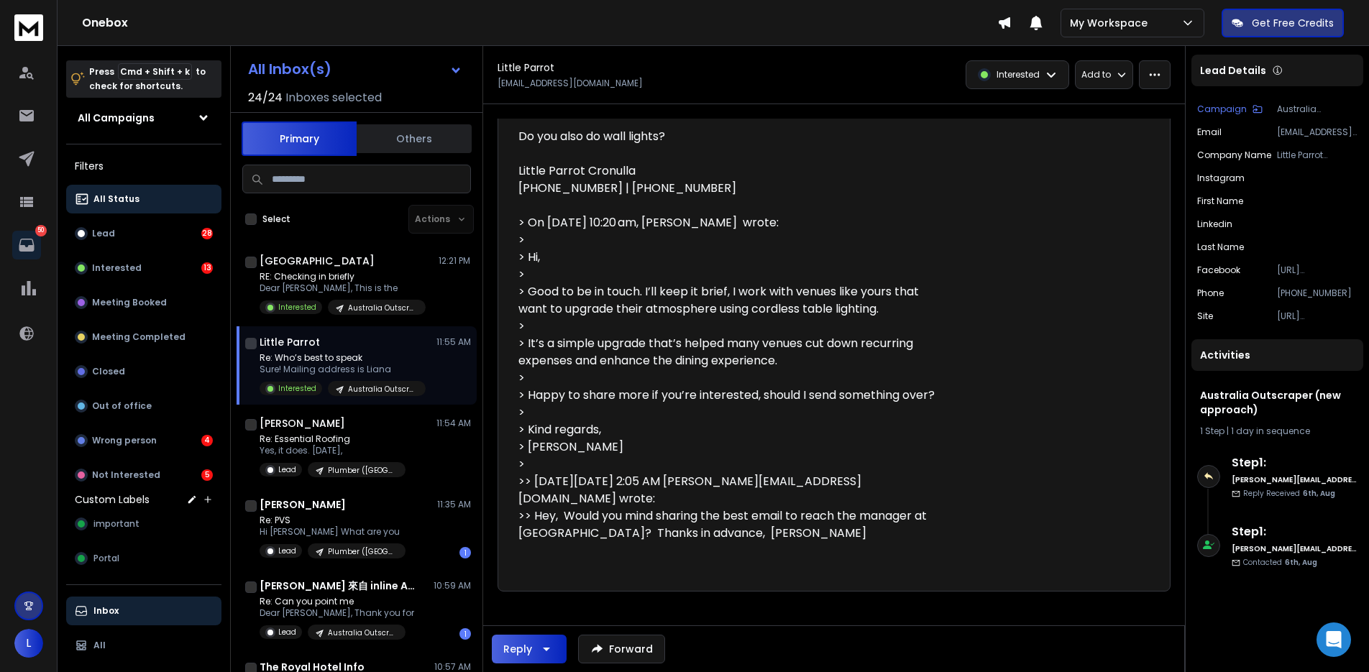
scroll to position [0, 0]
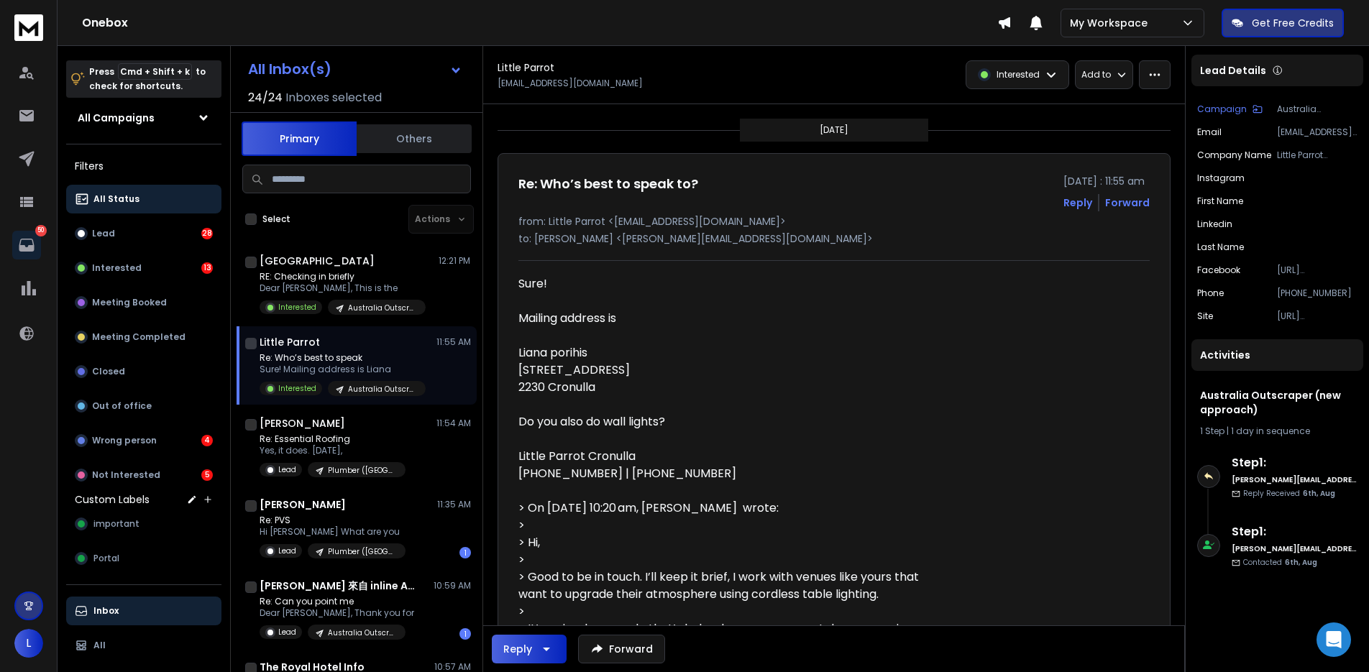
click at [541, 646] on icon "button" at bounding box center [546, 649] width 17 height 17
click at [520, 651] on div "Reply" at bounding box center [517, 649] width 29 height 14
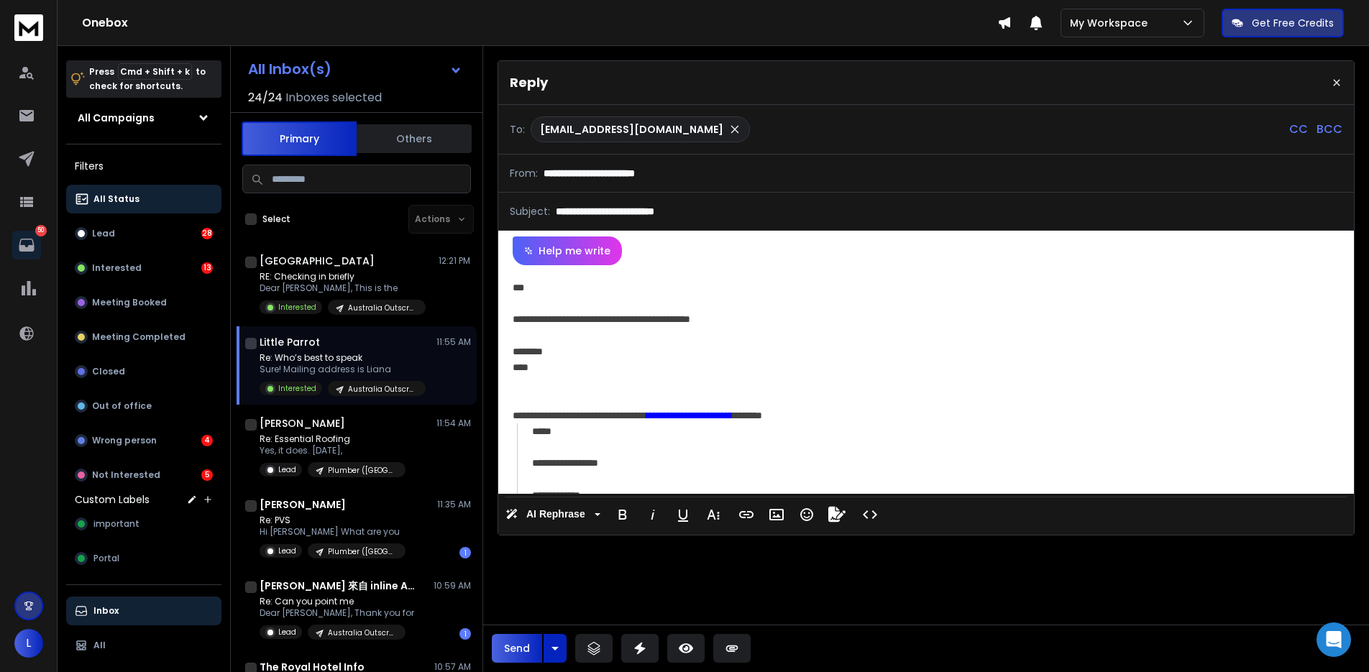
click at [619, 319] on div "**********" at bounding box center [919, 319] width 812 height 16
drag, startPoint x: 619, startPoint y: 319, endPoint x: 616, endPoint y: 327, distance: 7.7
click at [619, 319] on div "**********" at bounding box center [919, 319] width 812 height 16
click at [647, 321] on div "**********" at bounding box center [919, 319] width 812 height 16
click at [649, 320] on div "**********" at bounding box center [919, 319] width 812 height 16
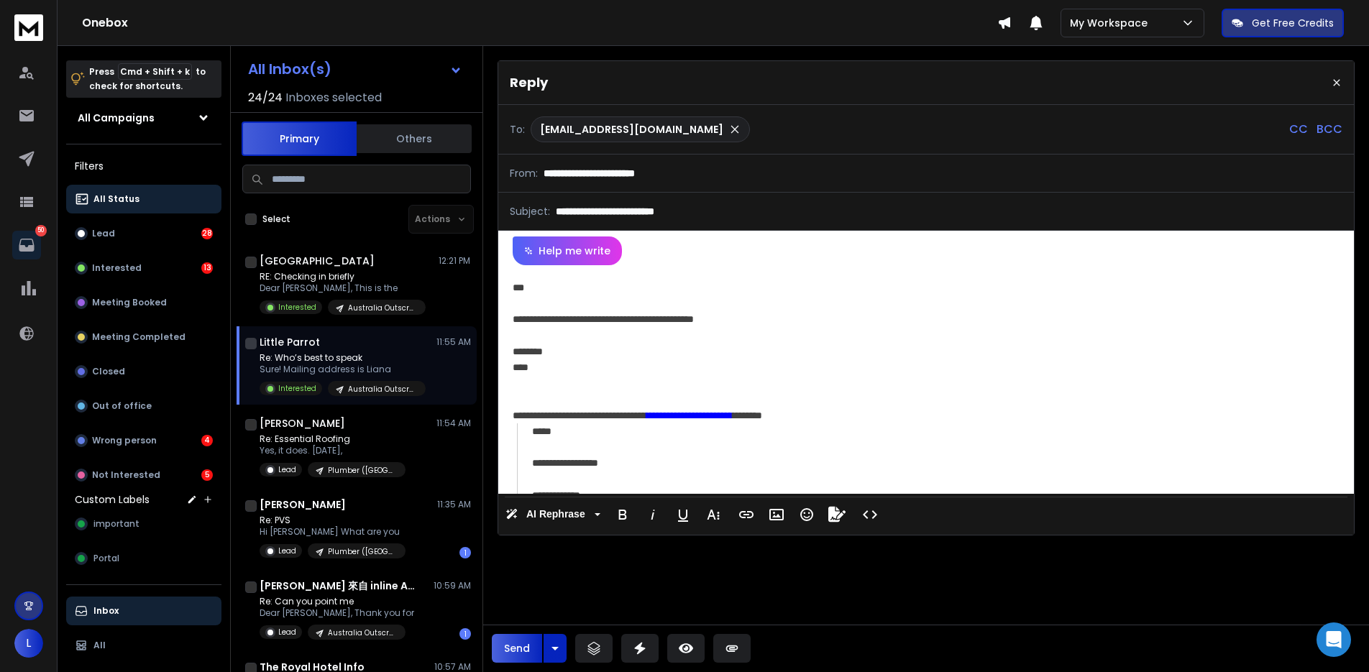
click at [649, 322] on div "**********" at bounding box center [919, 319] width 812 height 16
click at [631, 345] on div "********" at bounding box center [919, 352] width 812 height 16
click at [698, 319] on div "**********" at bounding box center [919, 319] width 812 height 16
click at [616, 395] on div at bounding box center [924, 399] width 823 height 16
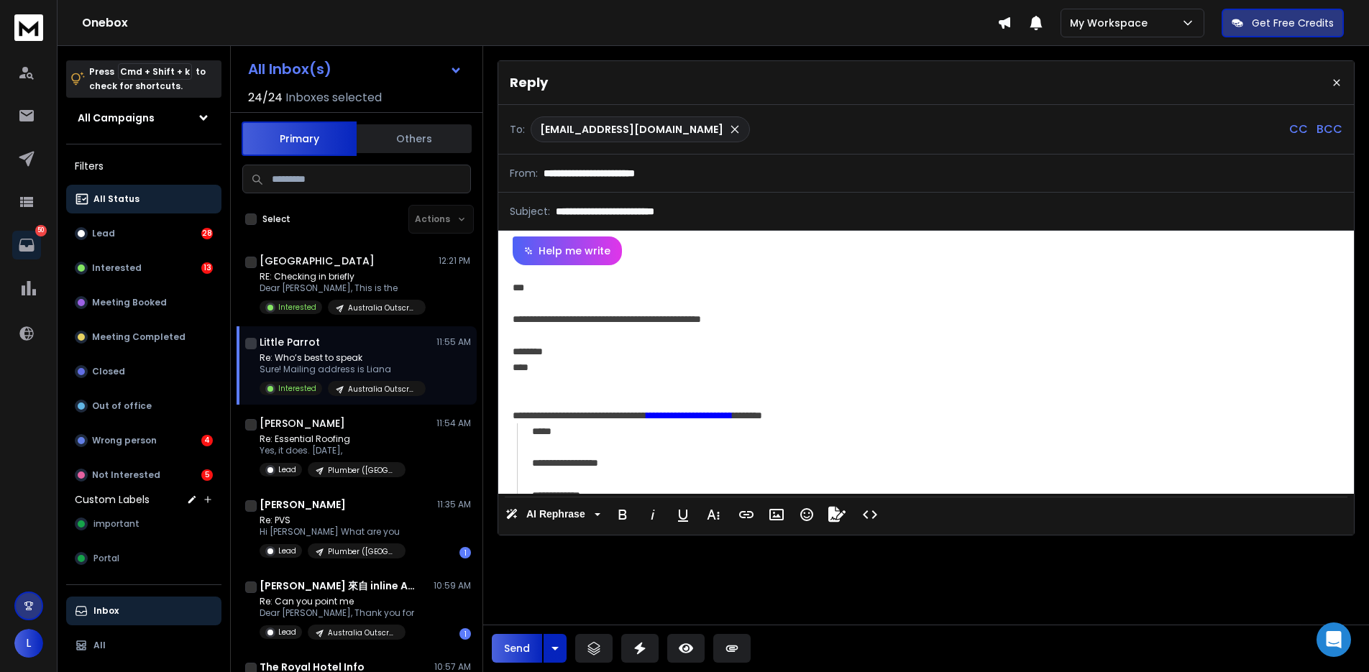
click at [604, 386] on div at bounding box center [924, 383] width 823 height 16
click at [596, 385] on div at bounding box center [924, 383] width 823 height 16
click at [518, 647] on button "Send" at bounding box center [517, 648] width 50 height 29
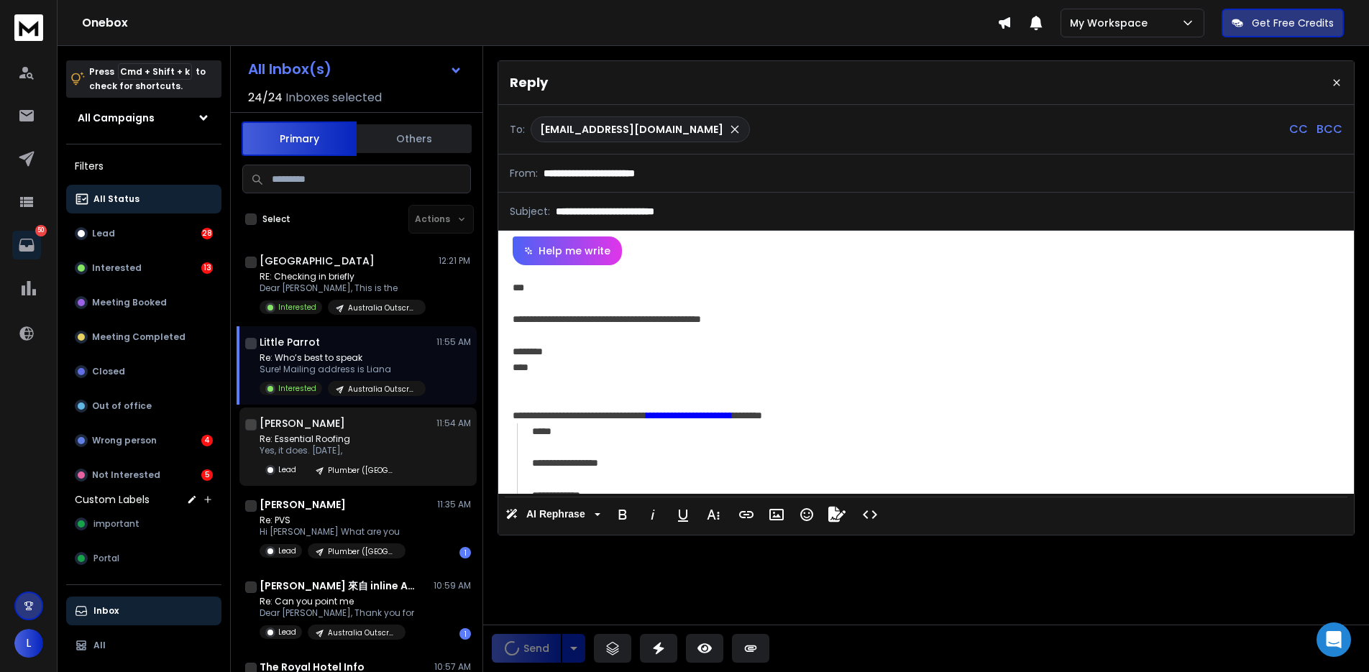
click at [408, 447] on div "Re: Essential Roofing Yes, it does. [DATE], Lead Plumber ([GEOGRAPHIC_DATA])" at bounding box center [365, 456] width 211 height 44
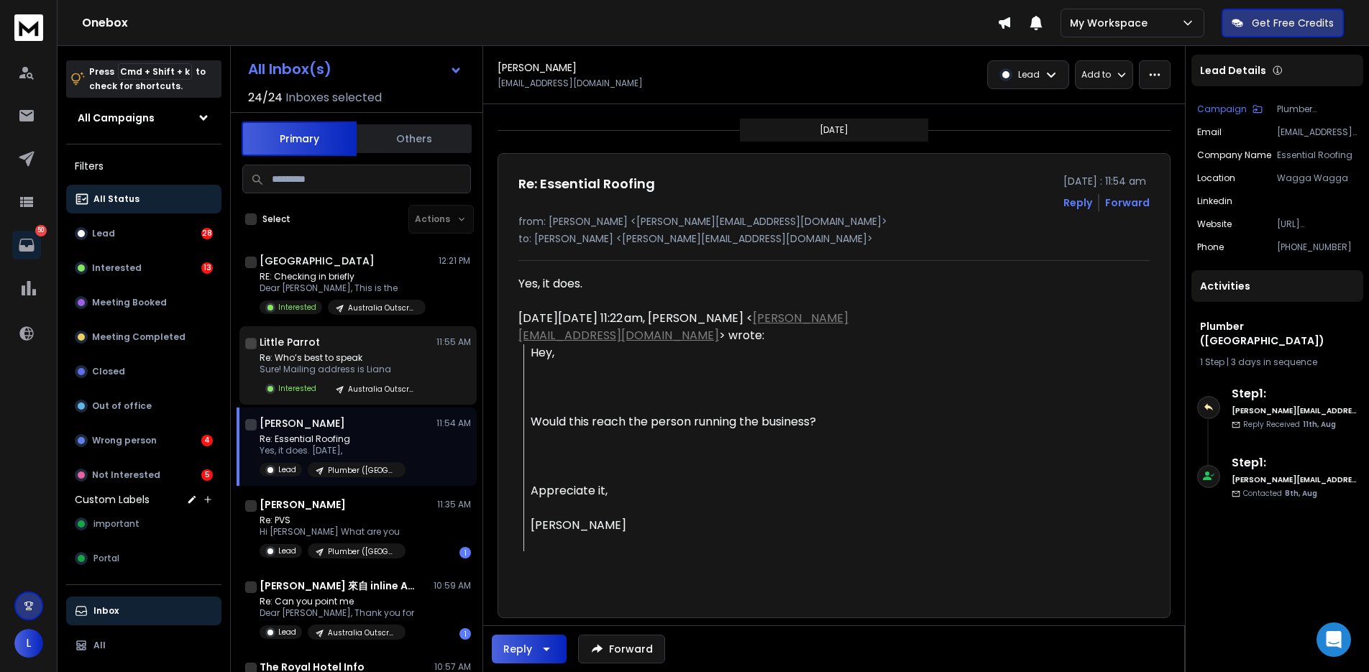
click at [405, 348] on div "Little Parrot 11:55 AM" at bounding box center [365, 342] width 211 height 14
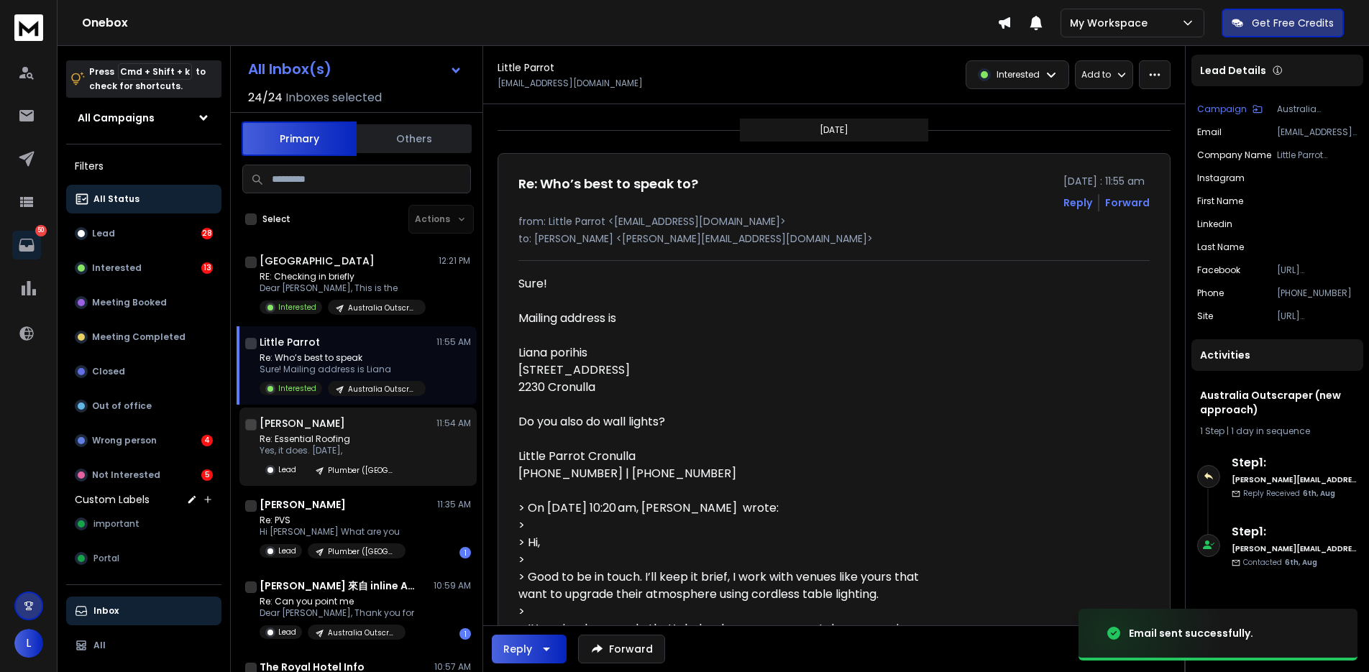
click at [403, 424] on div "[PERSON_NAME] 11:54 AM" at bounding box center [365, 423] width 211 height 14
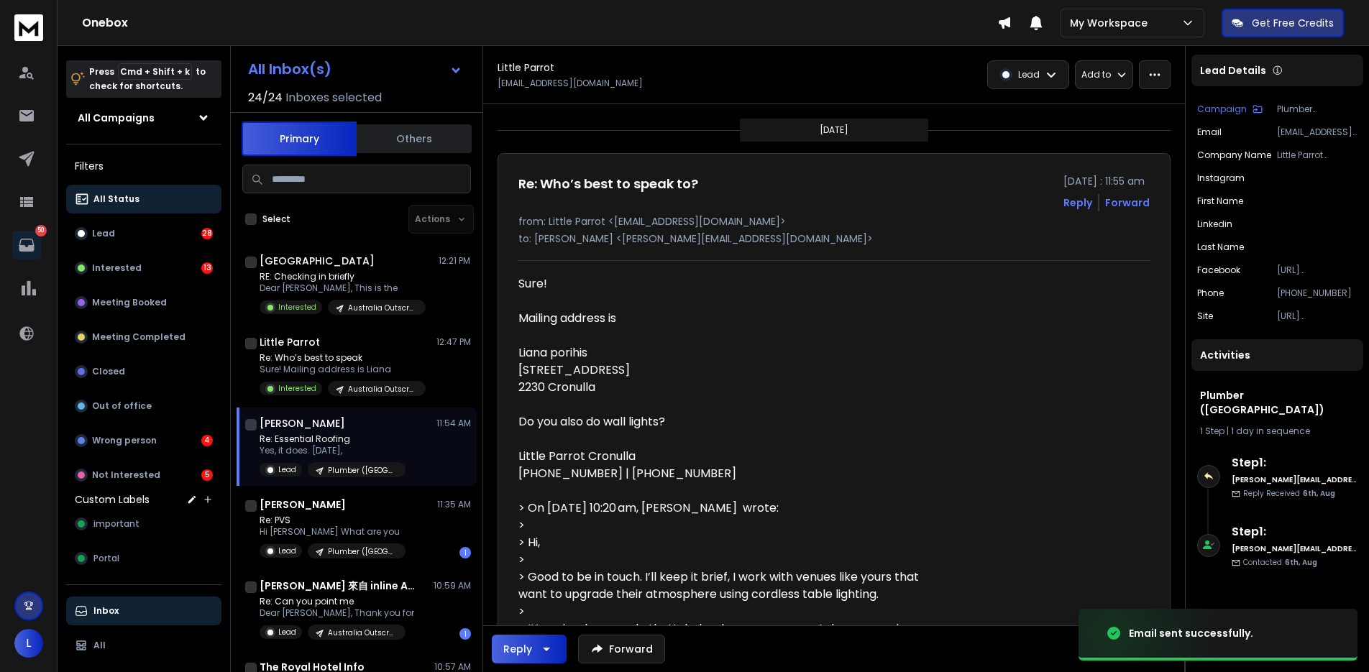
click at [312, 457] on div "Re: Essential Roofing Yes, it does. [DATE], Lead Plumber ([GEOGRAPHIC_DATA])" at bounding box center [333, 456] width 146 height 44
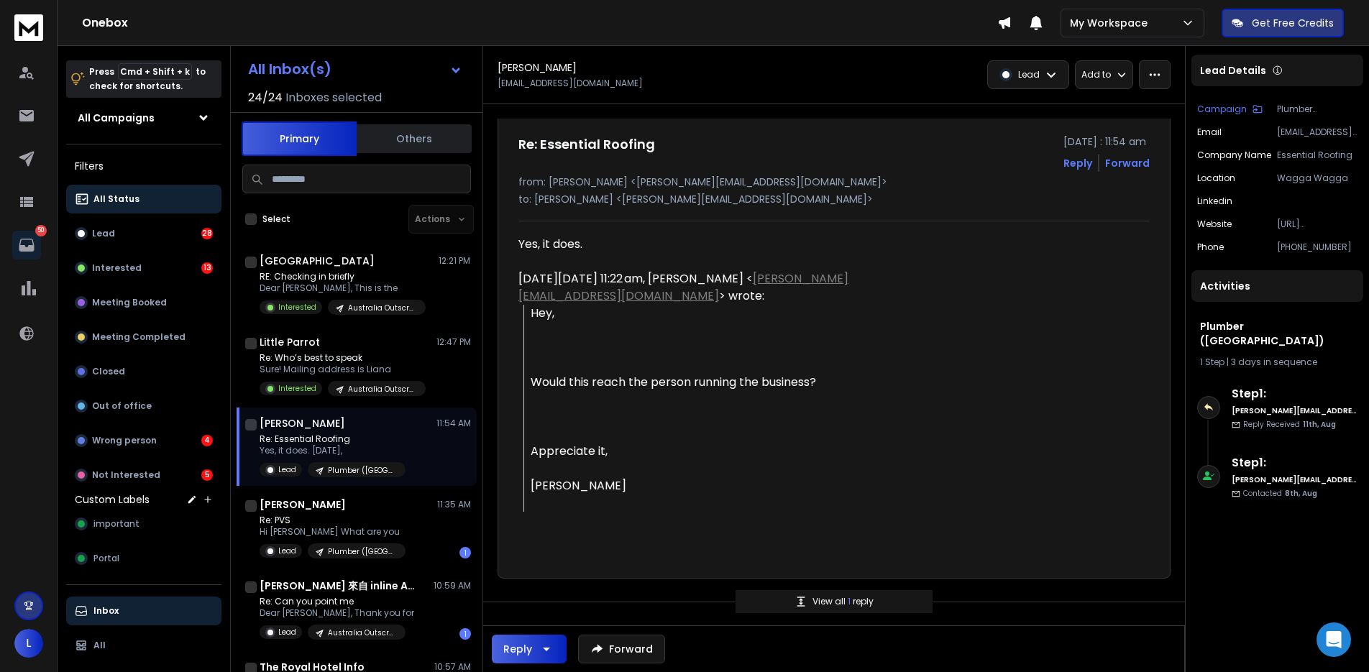
scroll to position [44, 0]
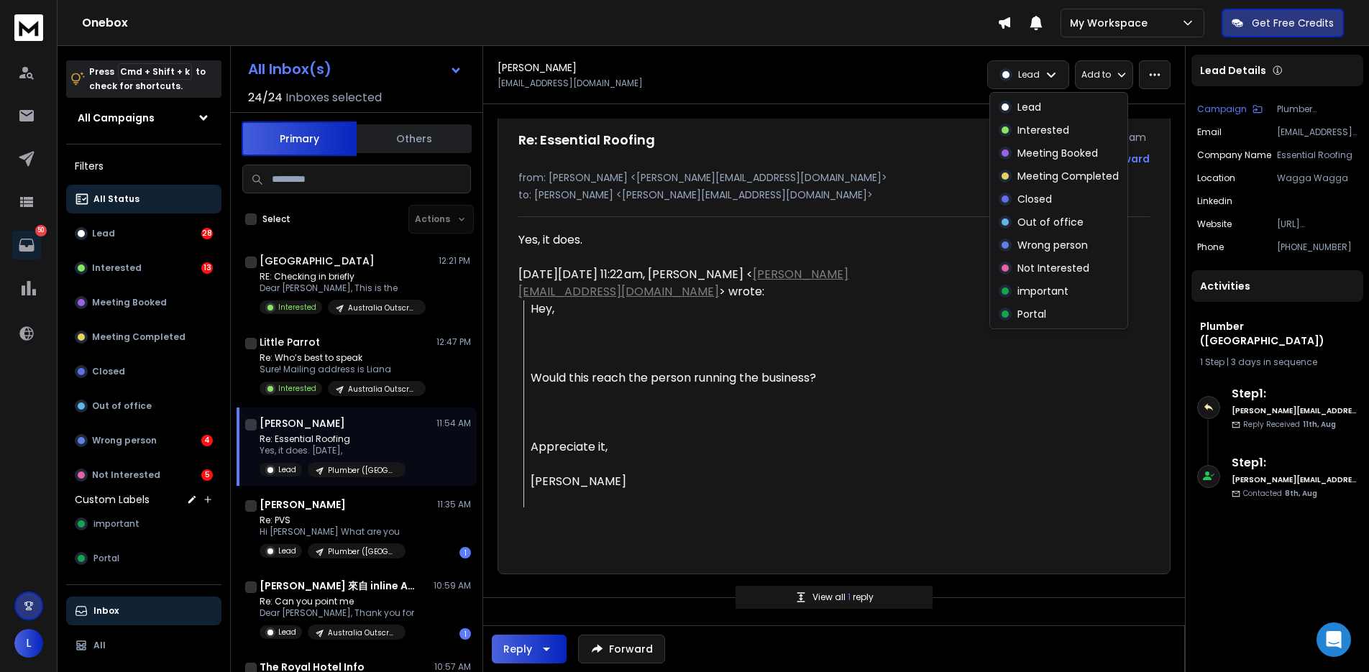
click at [1040, 88] on div "Lead" at bounding box center [1028, 74] width 82 height 29
click at [1037, 128] on p "Interested" at bounding box center [1044, 130] width 52 height 14
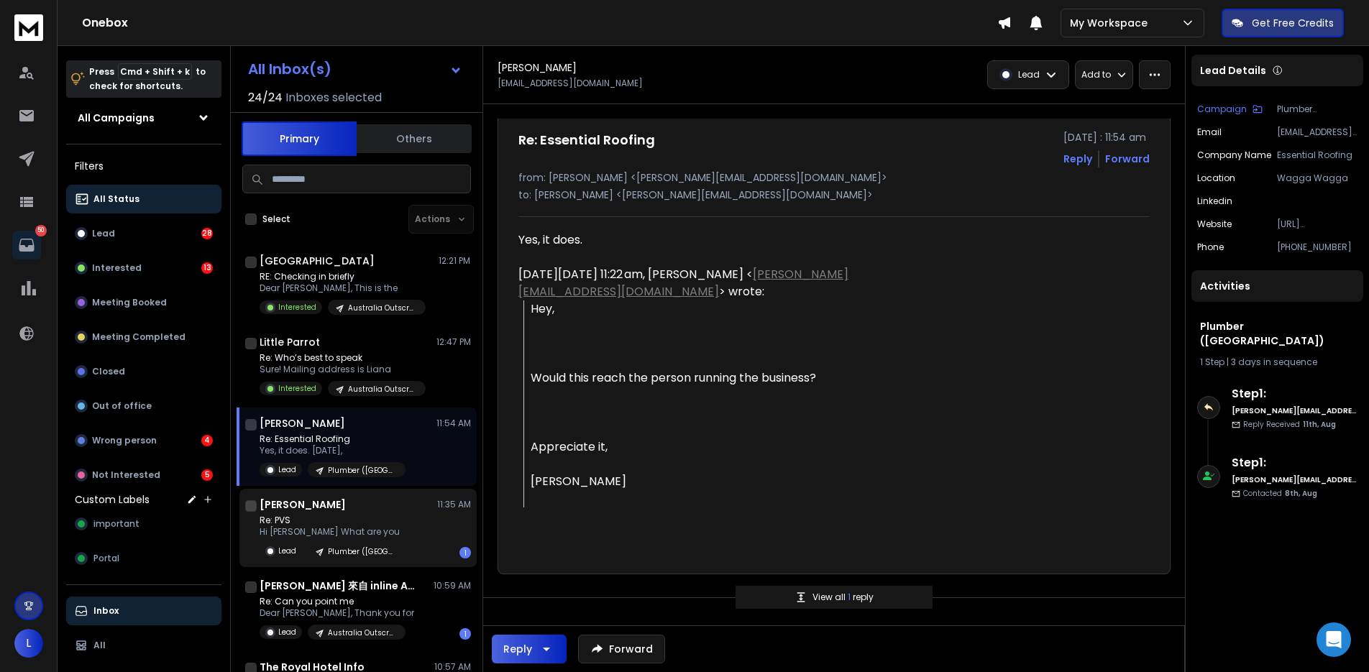
click at [367, 511] on div "[PERSON_NAME] 11:35 AM" at bounding box center [365, 505] width 211 height 14
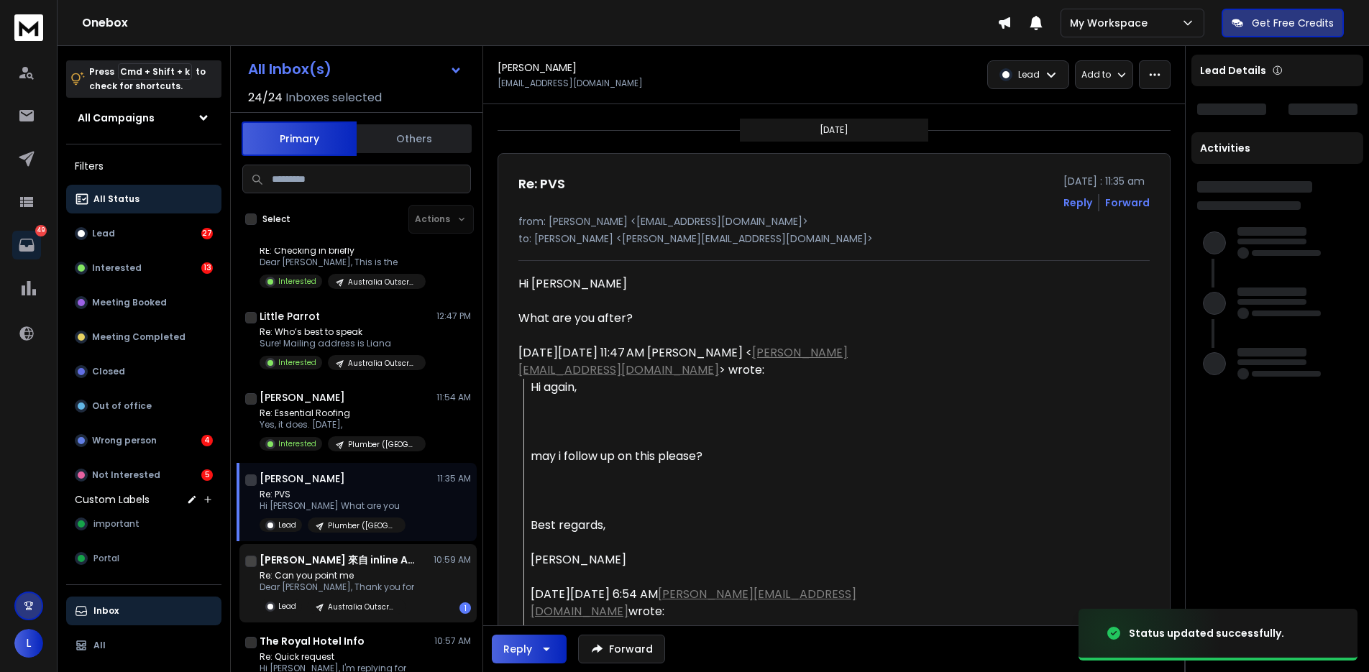
scroll to position [72, 0]
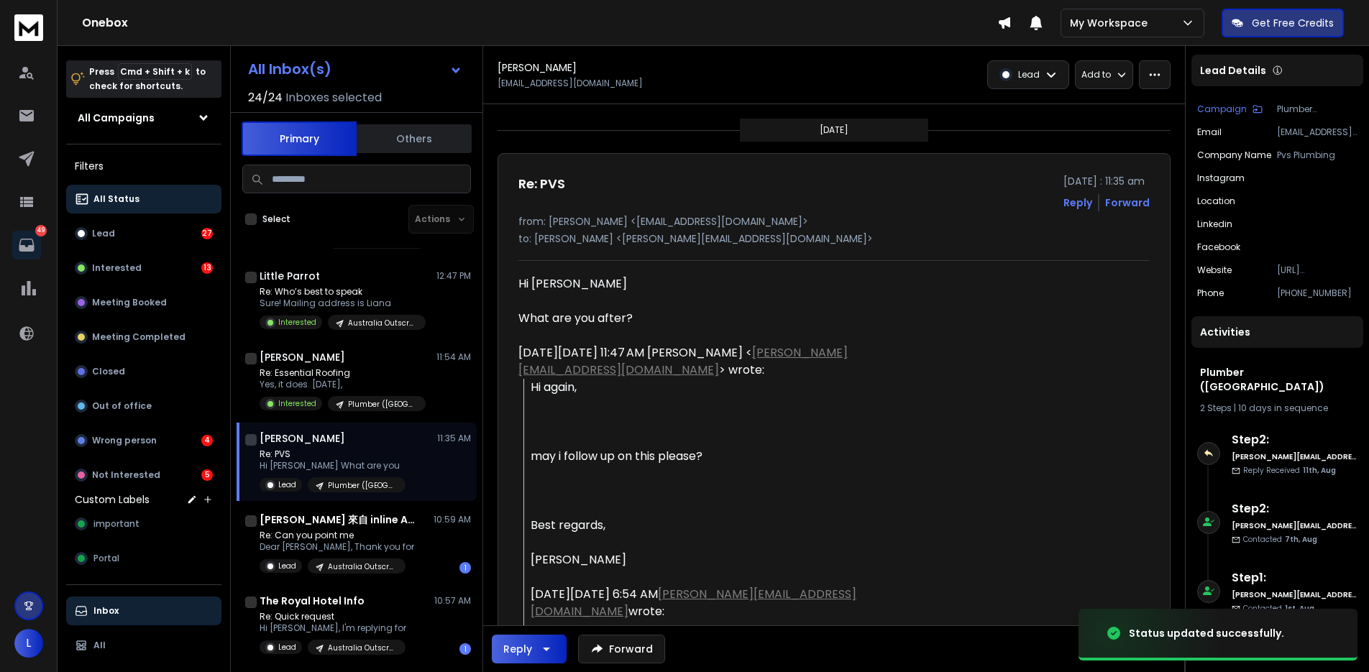
click at [1013, 80] on div "Lead" at bounding box center [1028, 74] width 81 height 27
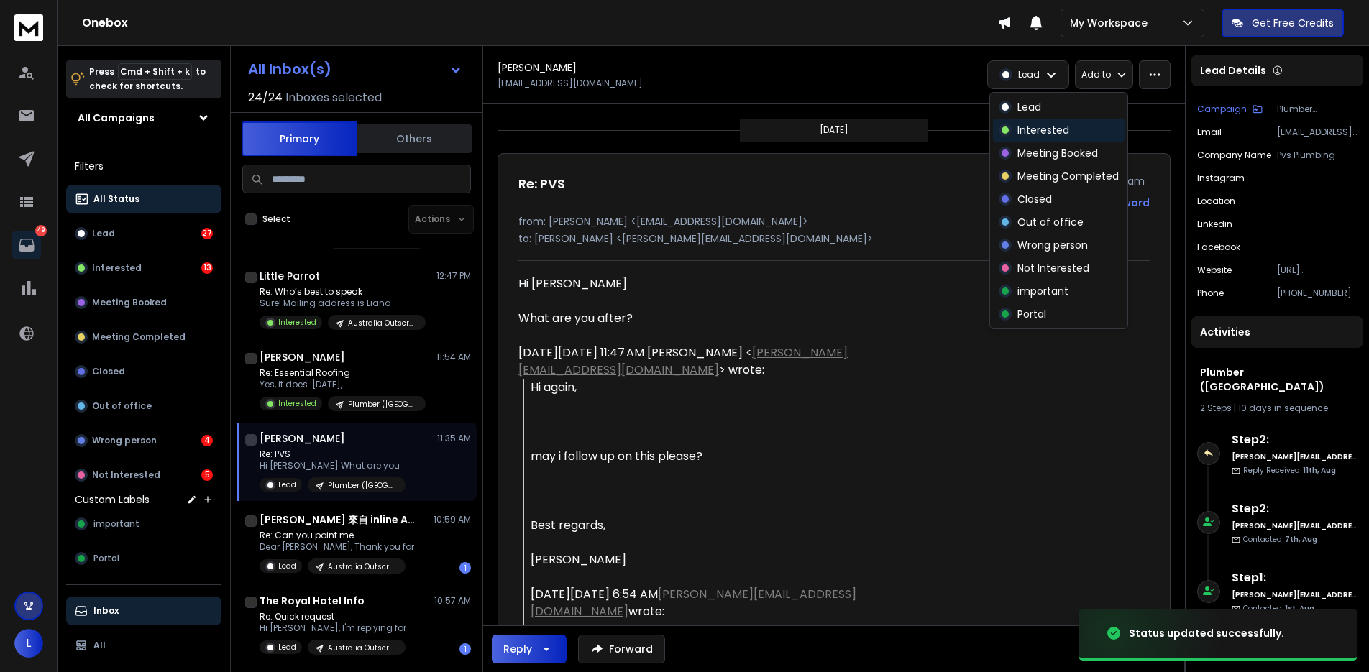
click at [1019, 129] on p "Interested" at bounding box center [1044, 130] width 52 height 14
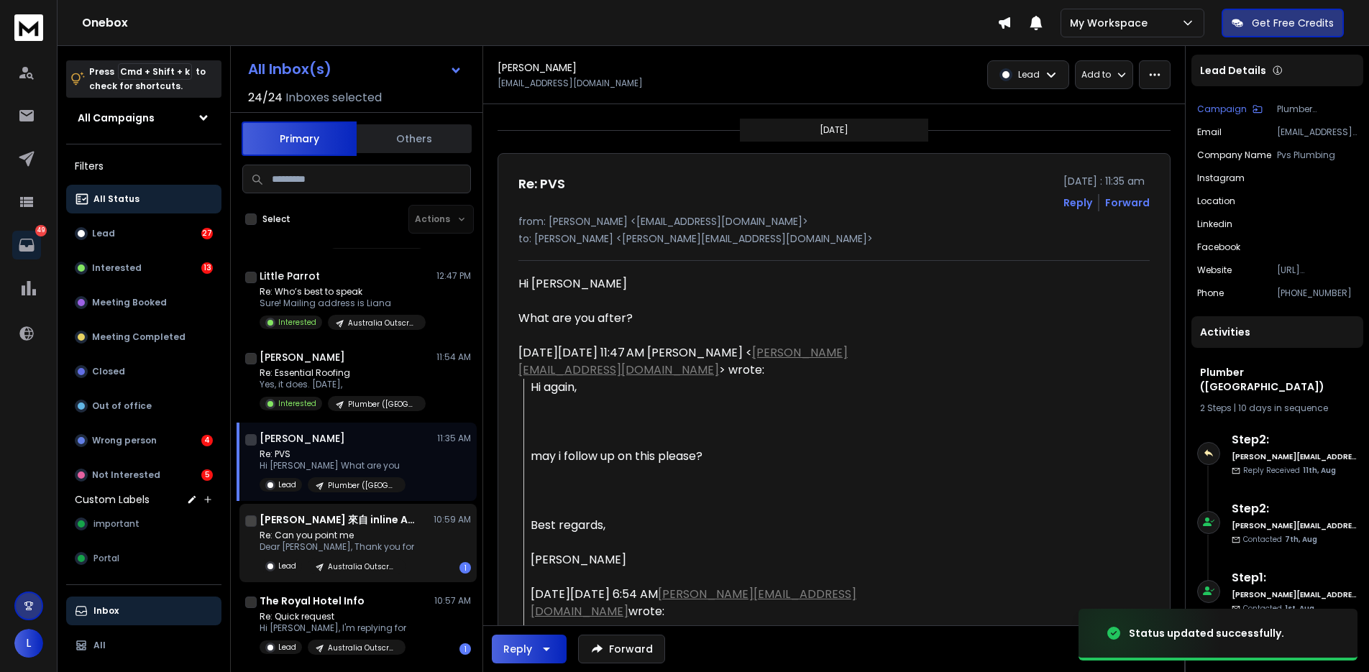
click at [384, 552] on p "Dear [PERSON_NAME], Thank you for" at bounding box center [337, 548] width 155 height 12
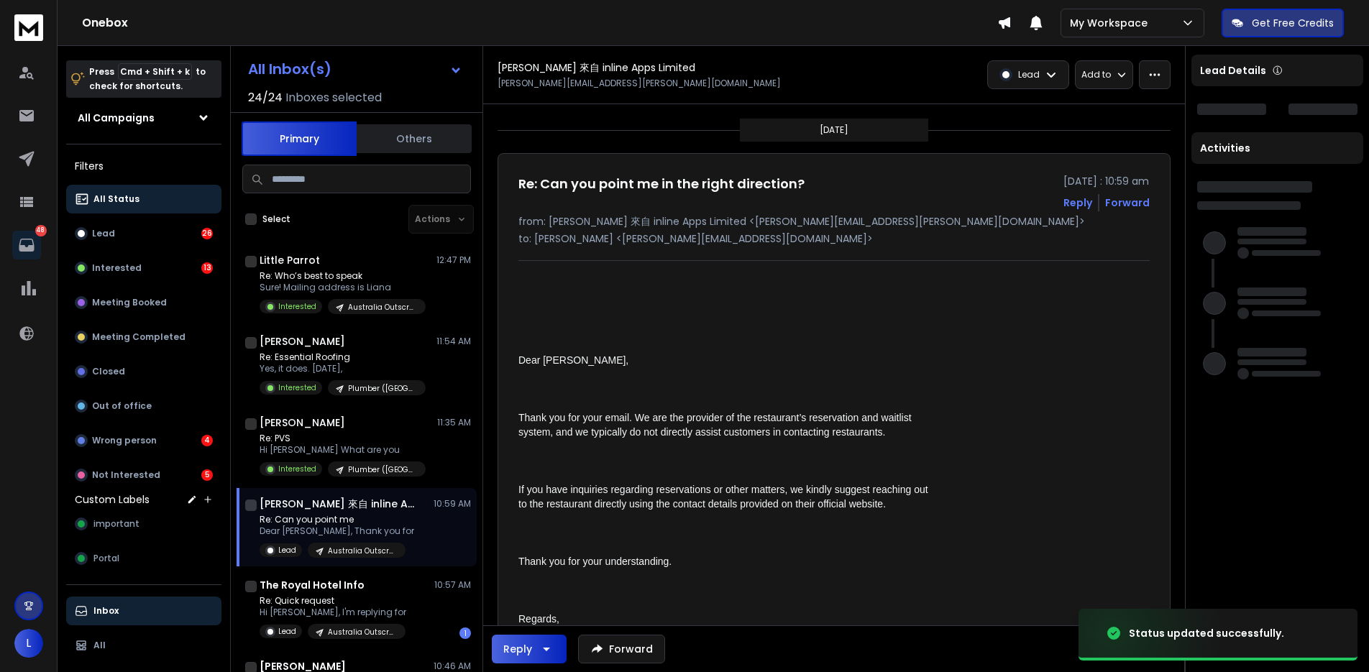
scroll to position [112, 0]
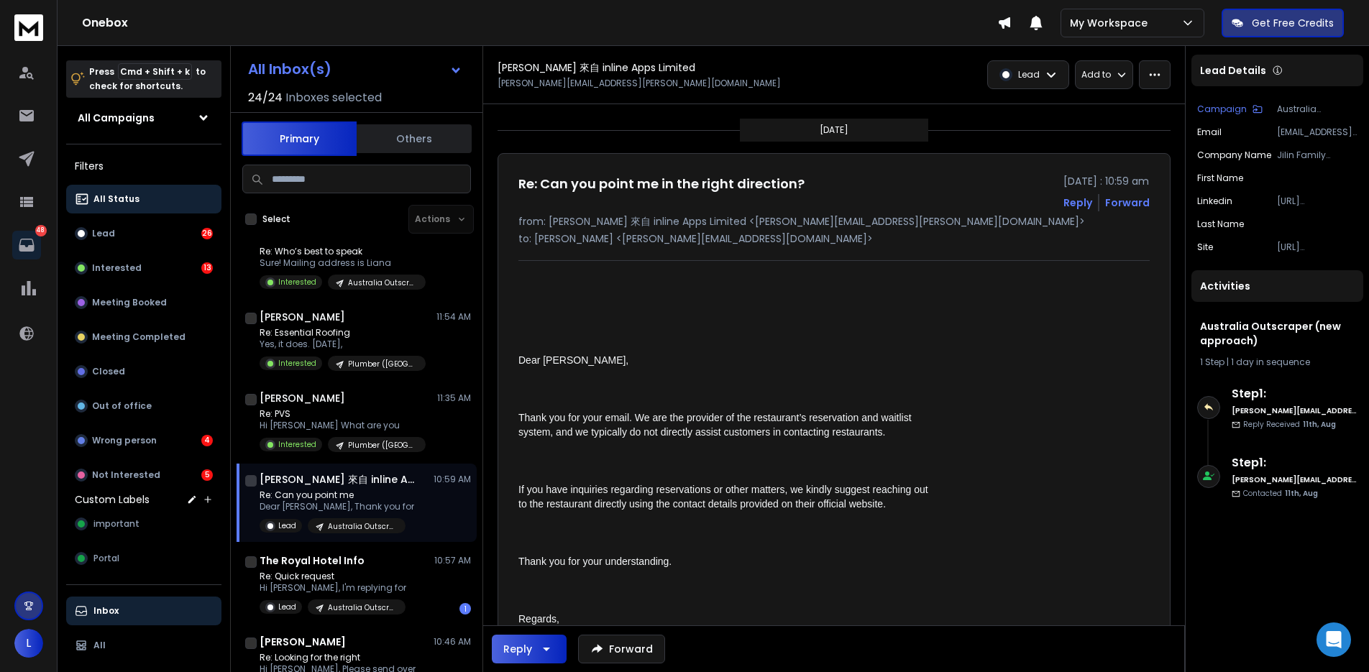
click at [1052, 69] on icon at bounding box center [1052, 75] width 12 height 12
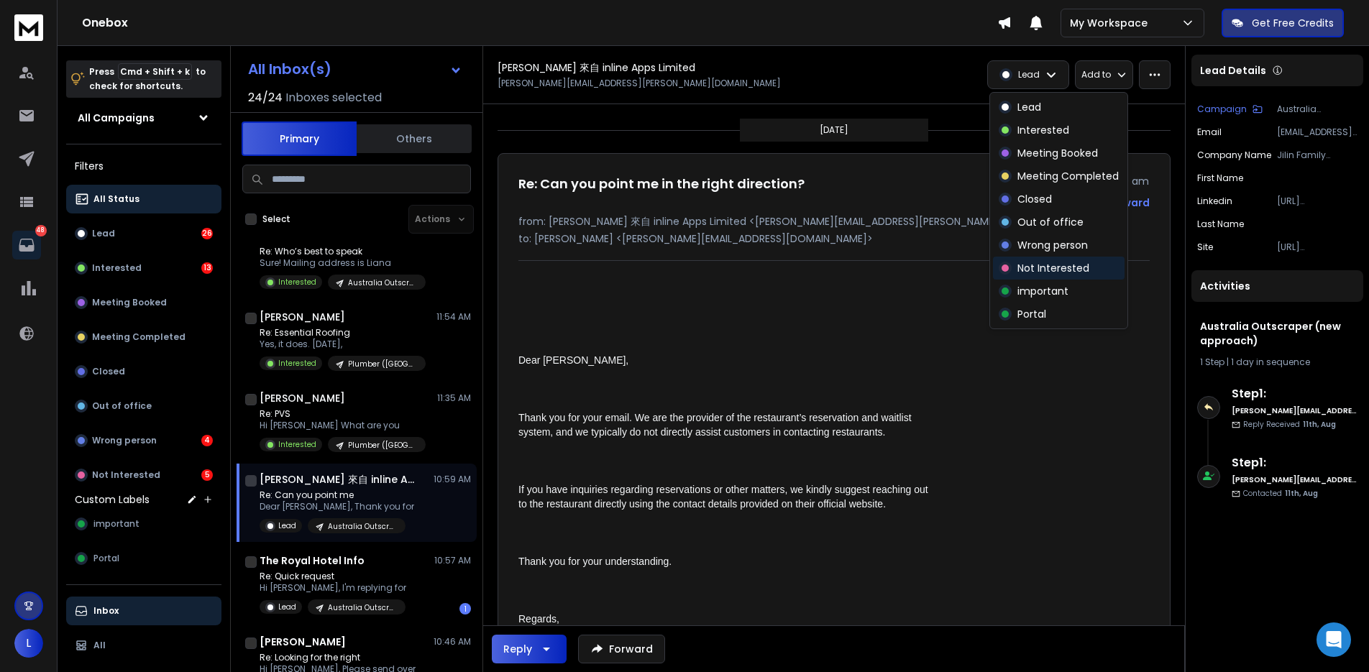
click at [1044, 259] on div "Not Interested" at bounding box center [1059, 268] width 132 height 23
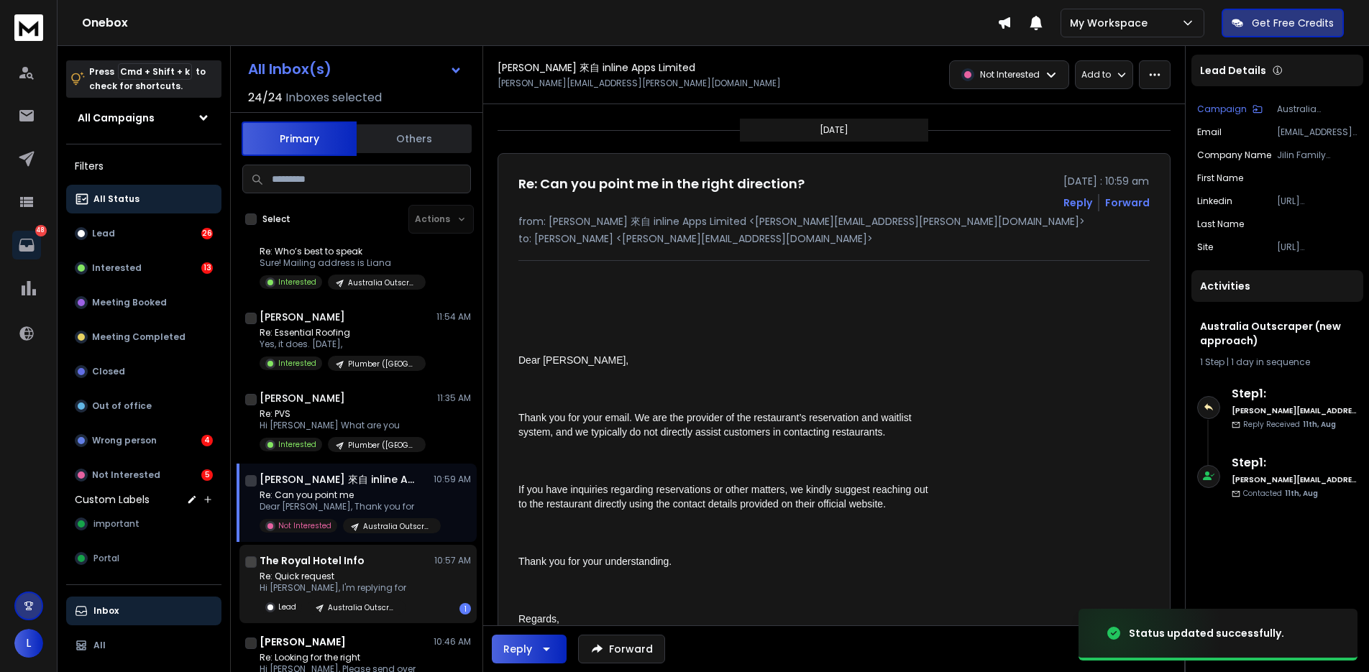
click at [367, 581] on p "Re: Quick request" at bounding box center [333, 577] width 147 height 12
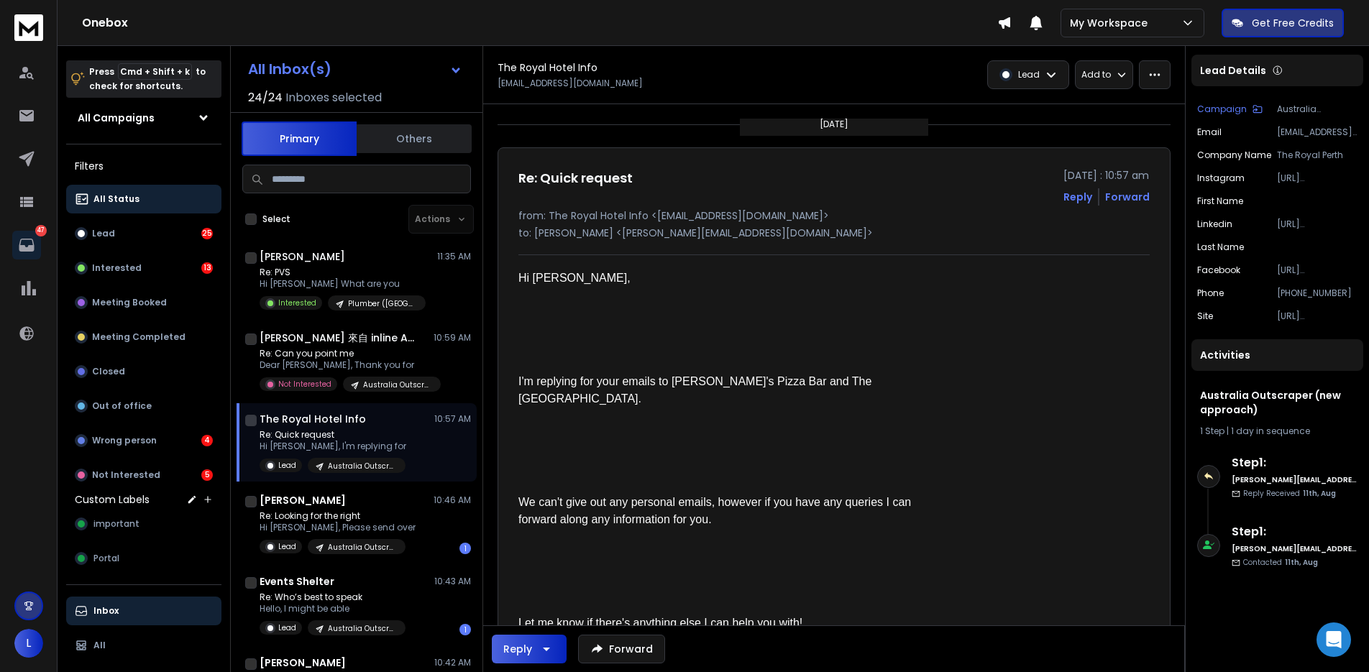
scroll to position [40, 0]
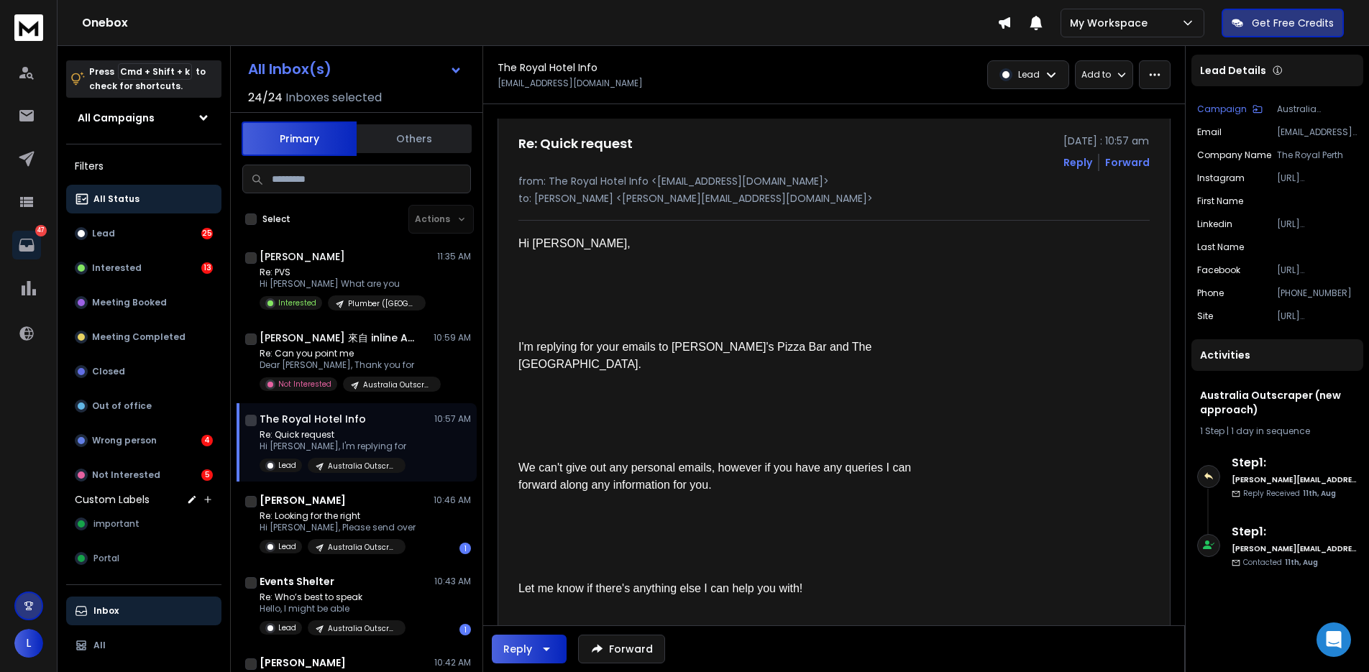
click at [1050, 86] on div "Lead" at bounding box center [1028, 74] width 81 height 27
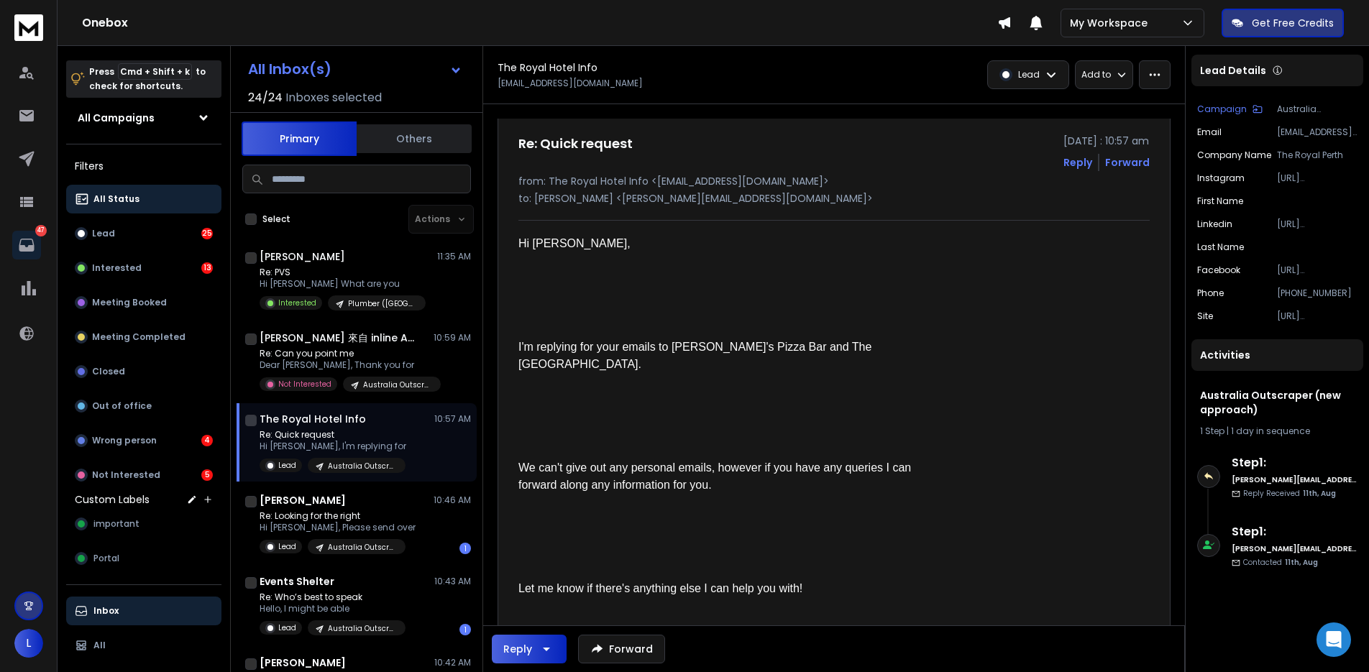
click at [1016, 72] on div "Lead" at bounding box center [1028, 74] width 81 height 27
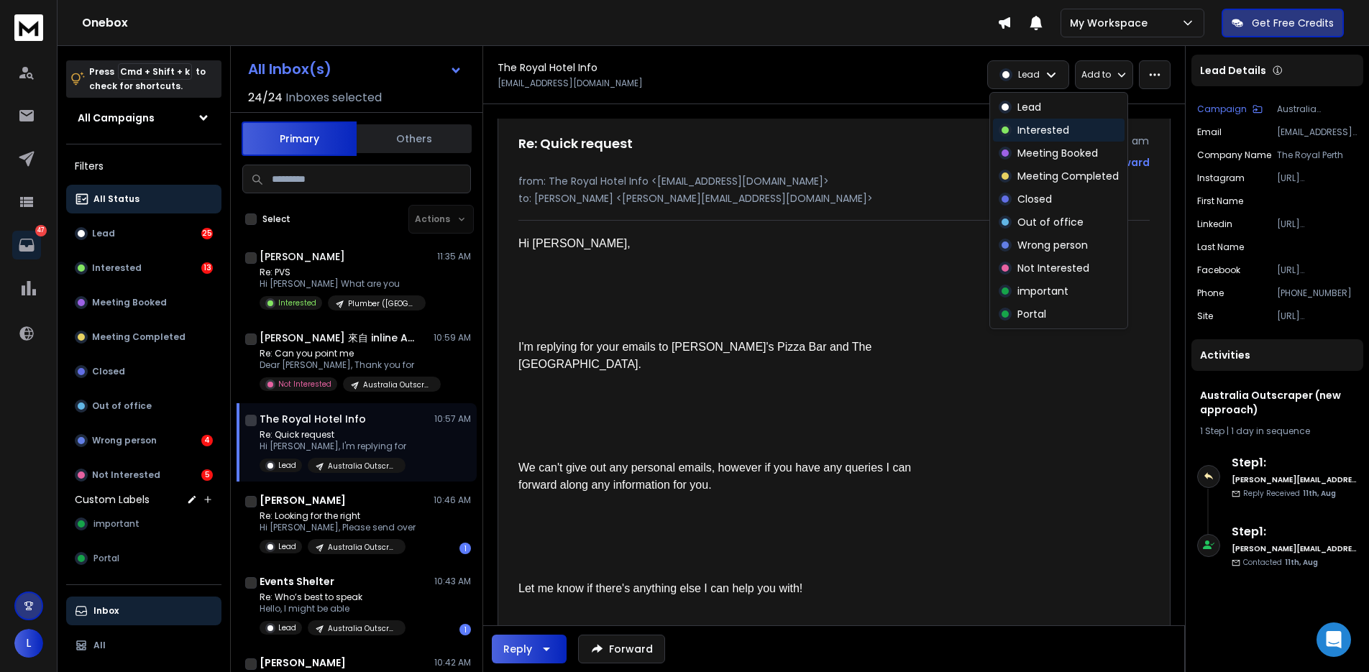
click at [1005, 130] on span at bounding box center [1005, 130] width 13 height 13
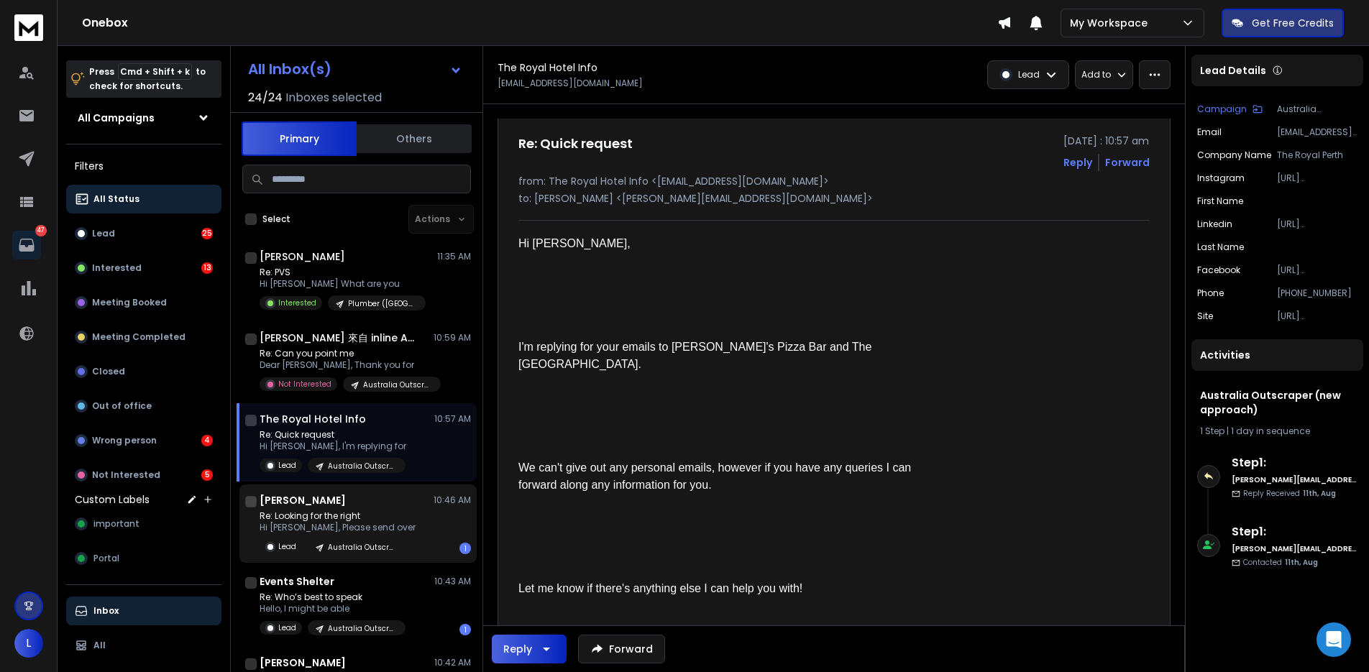
click at [356, 518] on p "Re: Looking for the right" at bounding box center [338, 517] width 156 height 12
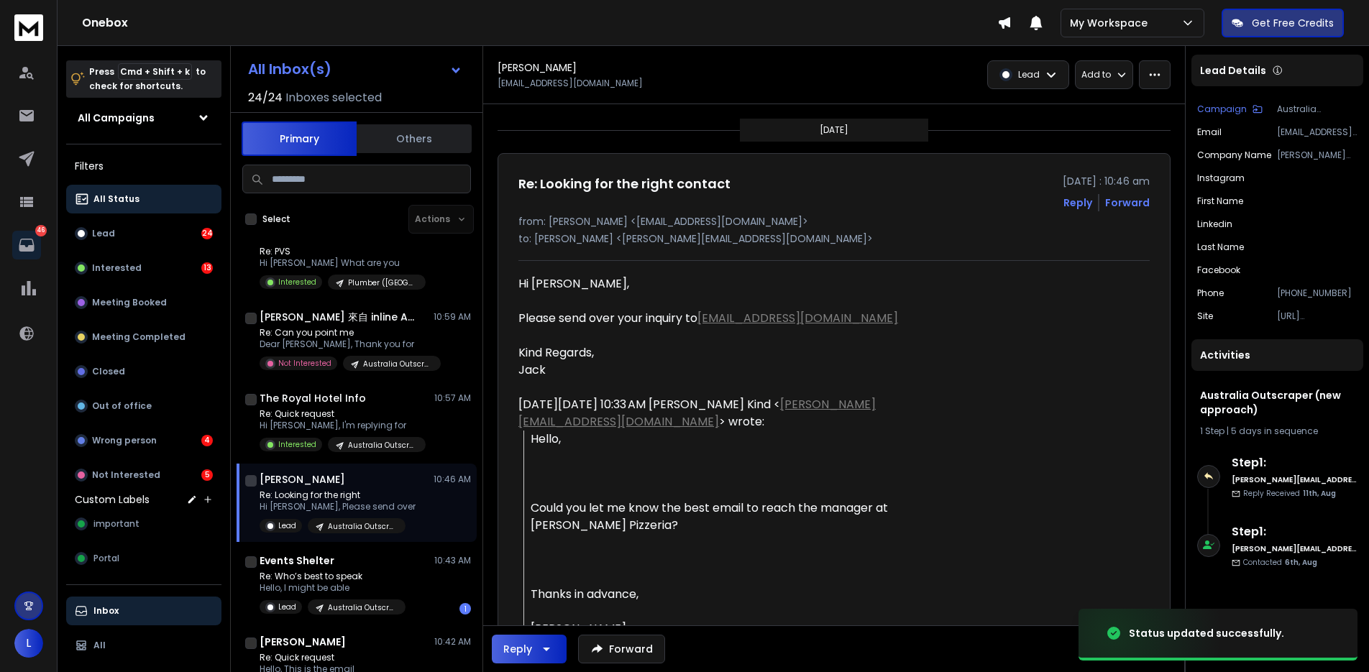
scroll to position [301, 0]
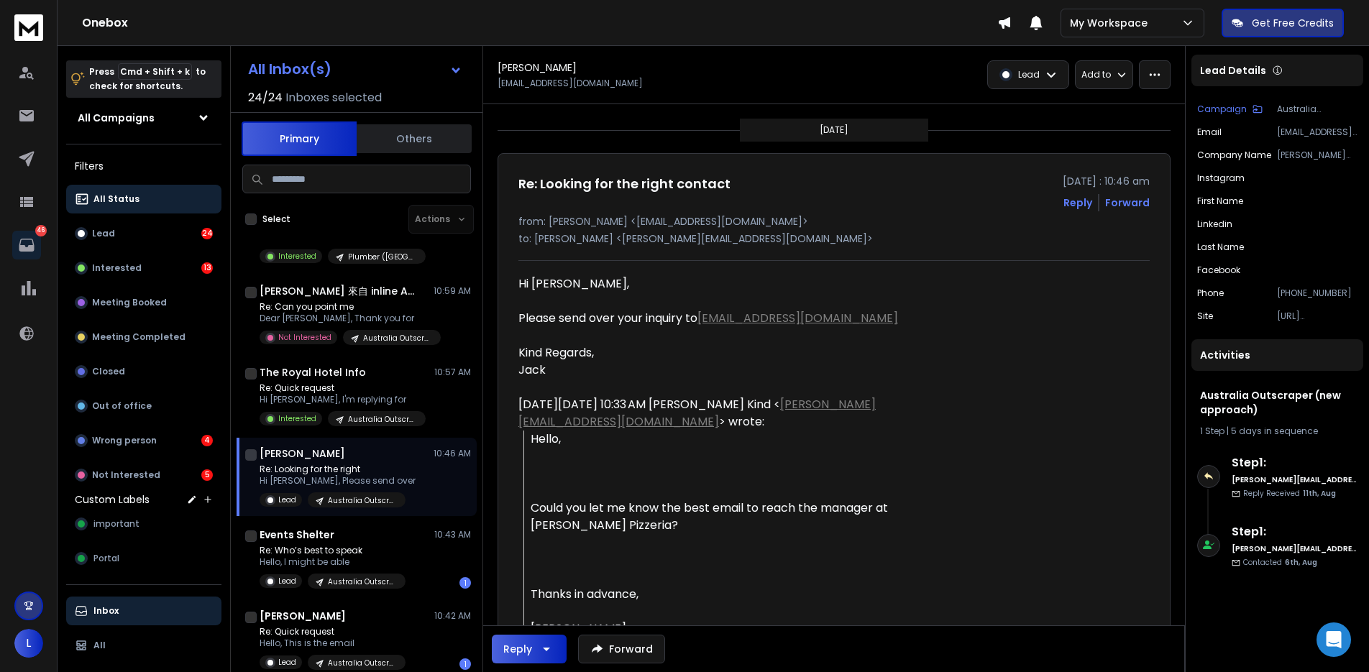
click at [1023, 70] on p "Lead" at bounding box center [1029, 75] width 22 height 12
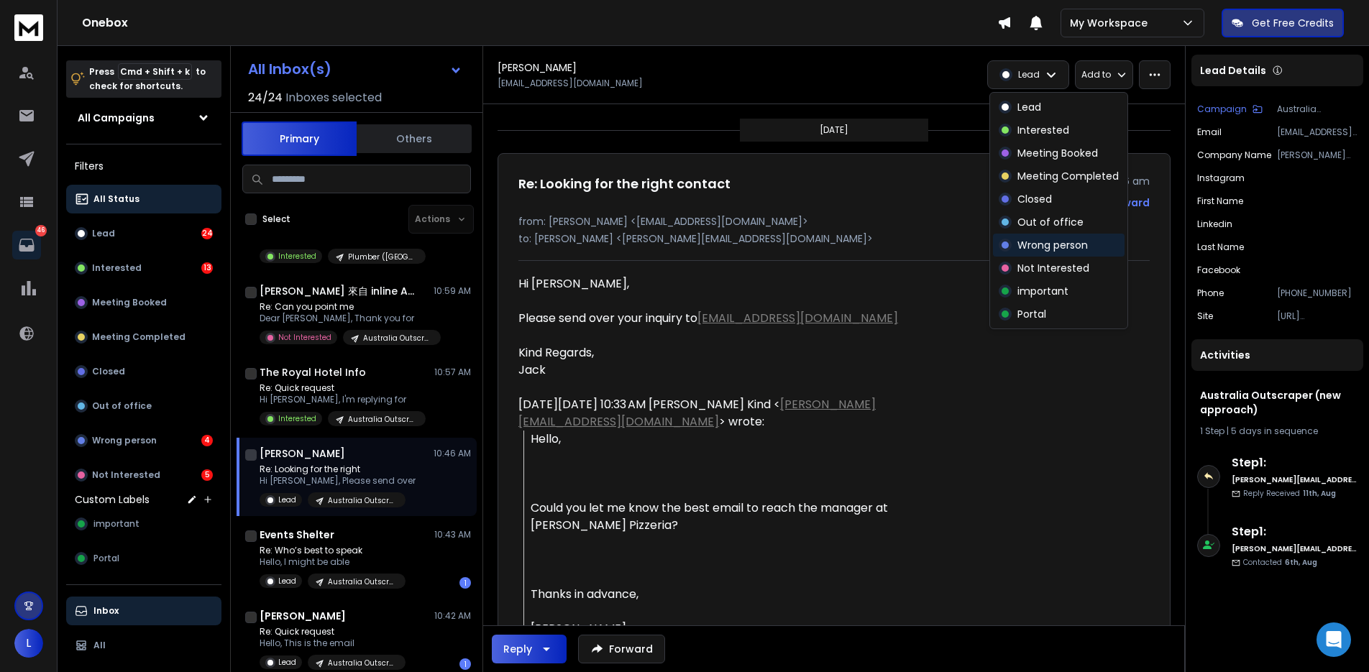
click at [1024, 240] on p "Wrong person" at bounding box center [1053, 245] width 70 height 14
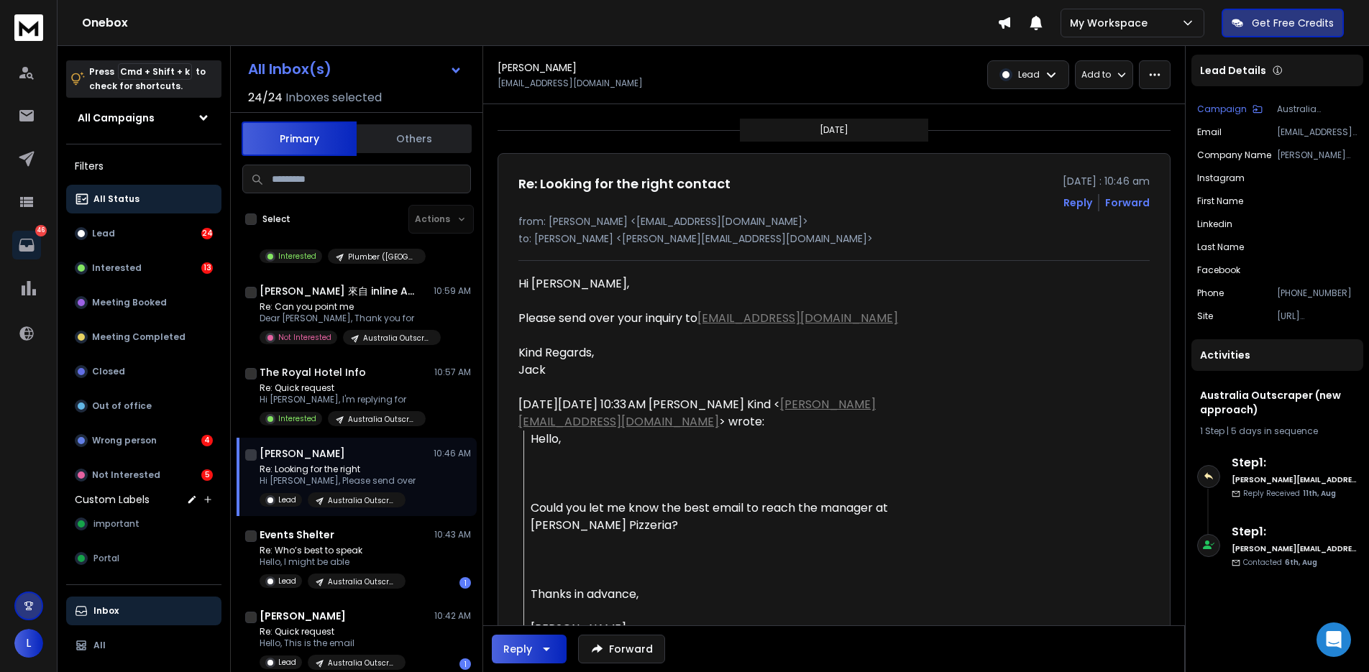
scroll to position [304, 0]
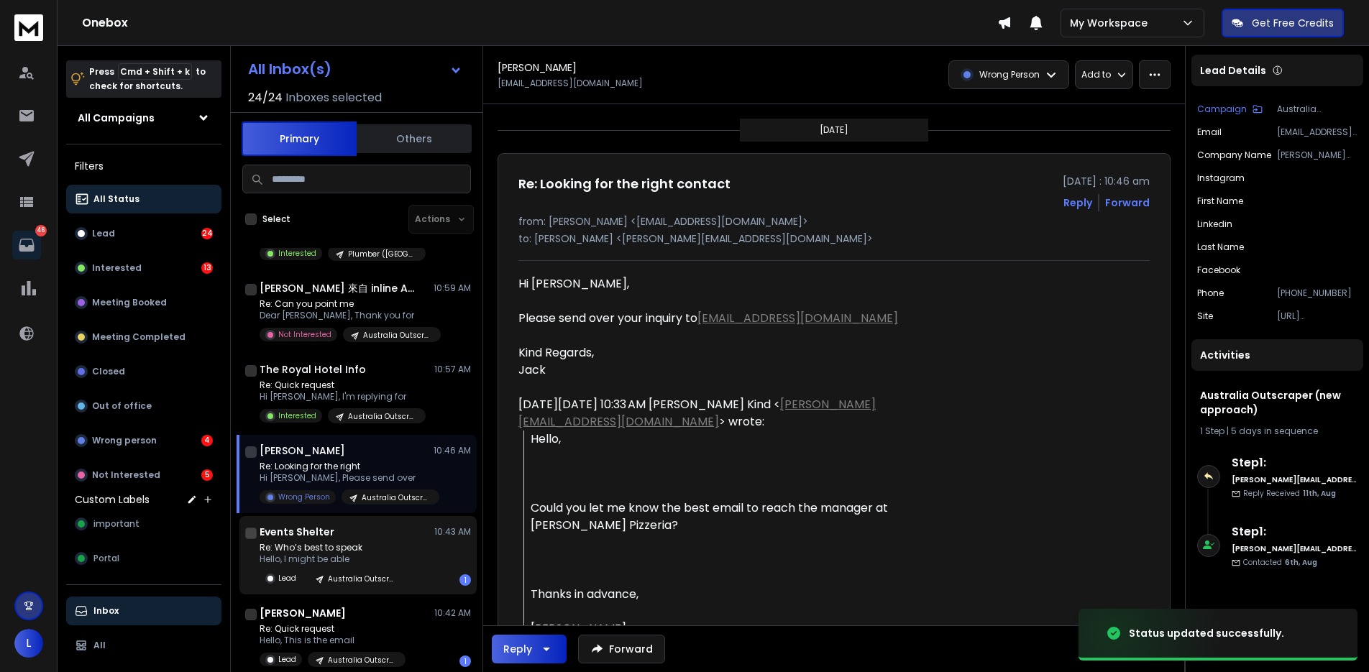
click at [340, 563] on p "Hello, I might be able" at bounding box center [333, 560] width 146 height 12
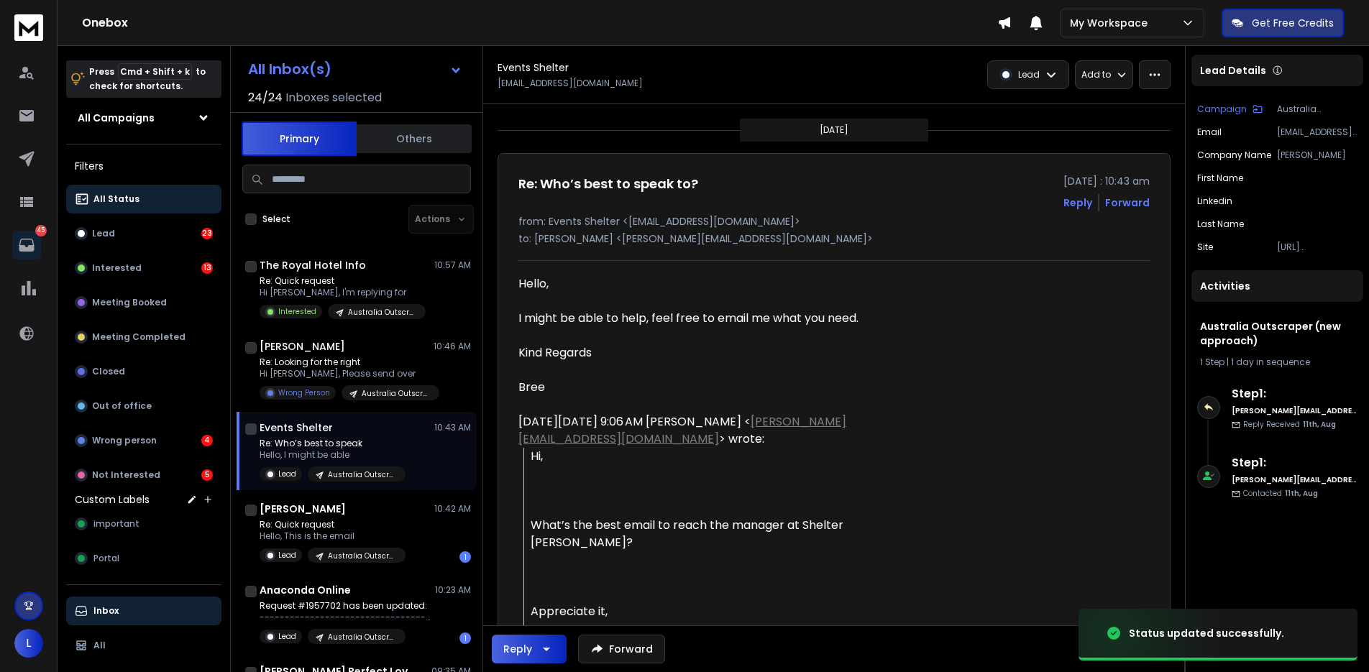
scroll to position [422, 0]
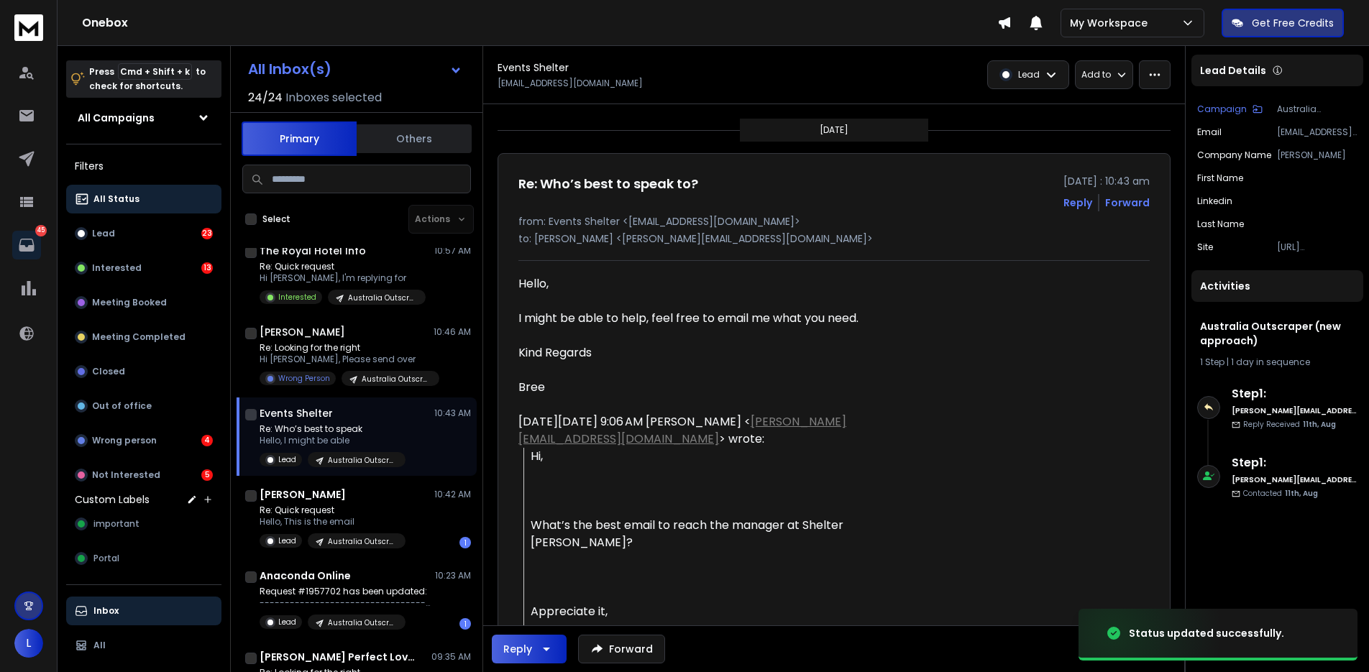
click at [1036, 89] on div "Events Shelter Events Shelter [EMAIL_ADDRESS][DOMAIN_NAME] Lead Add to Lead Add…" at bounding box center [834, 75] width 702 height 58
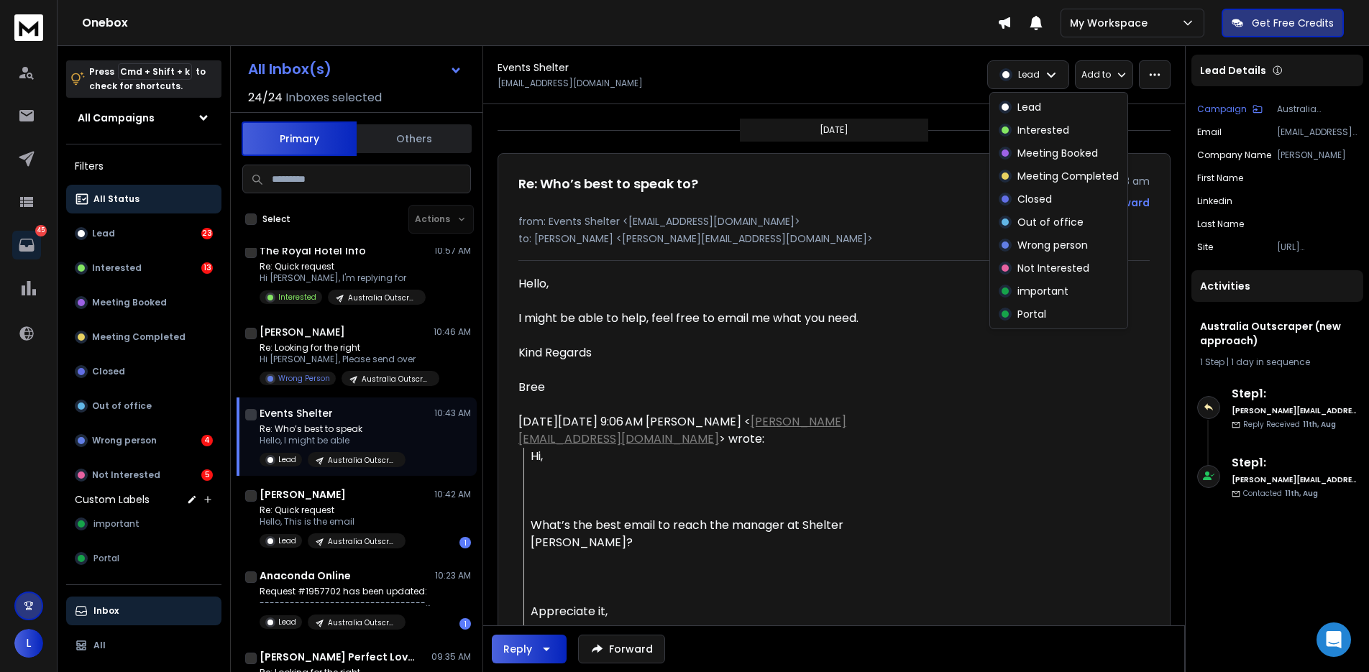
click at [1039, 83] on div "Lead" at bounding box center [1028, 74] width 81 height 27
click at [1038, 130] on p "Interested" at bounding box center [1044, 130] width 52 height 14
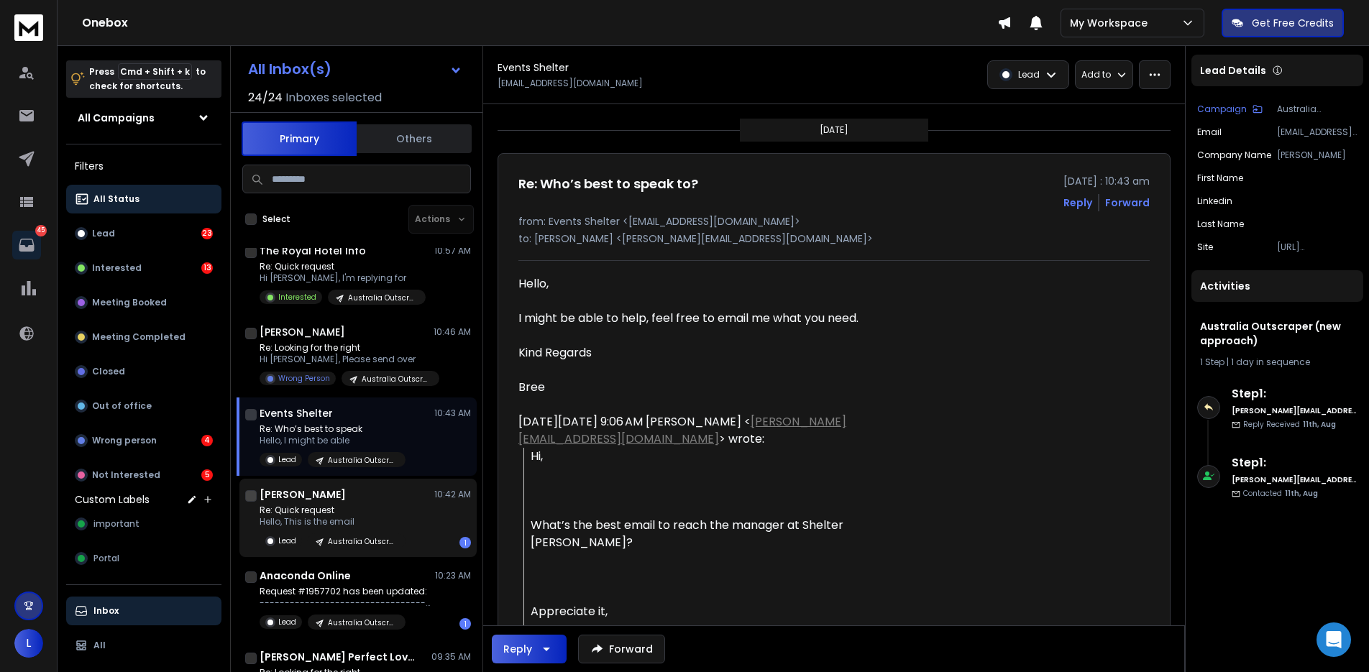
click at [425, 510] on div "Re: Quick request Hello, This is the email Lead Australia Outscraper (new appro…" at bounding box center [365, 527] width 211 height 44
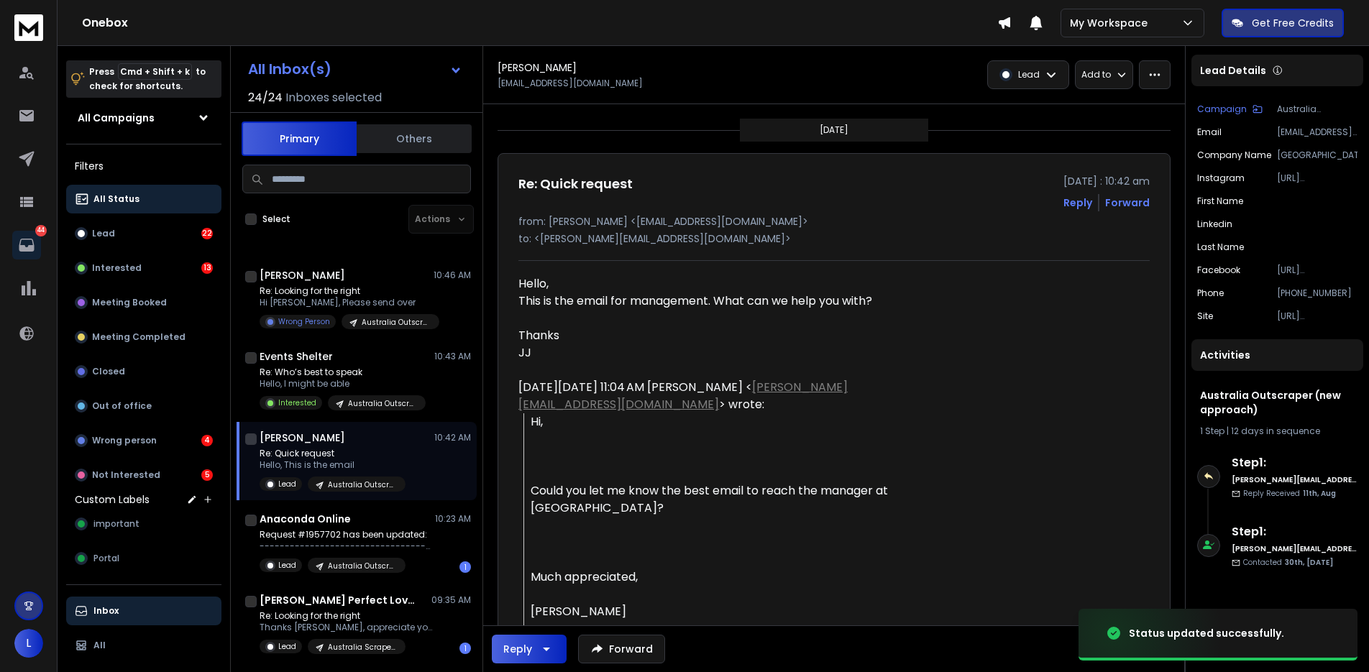
scroll to position [506, 0]
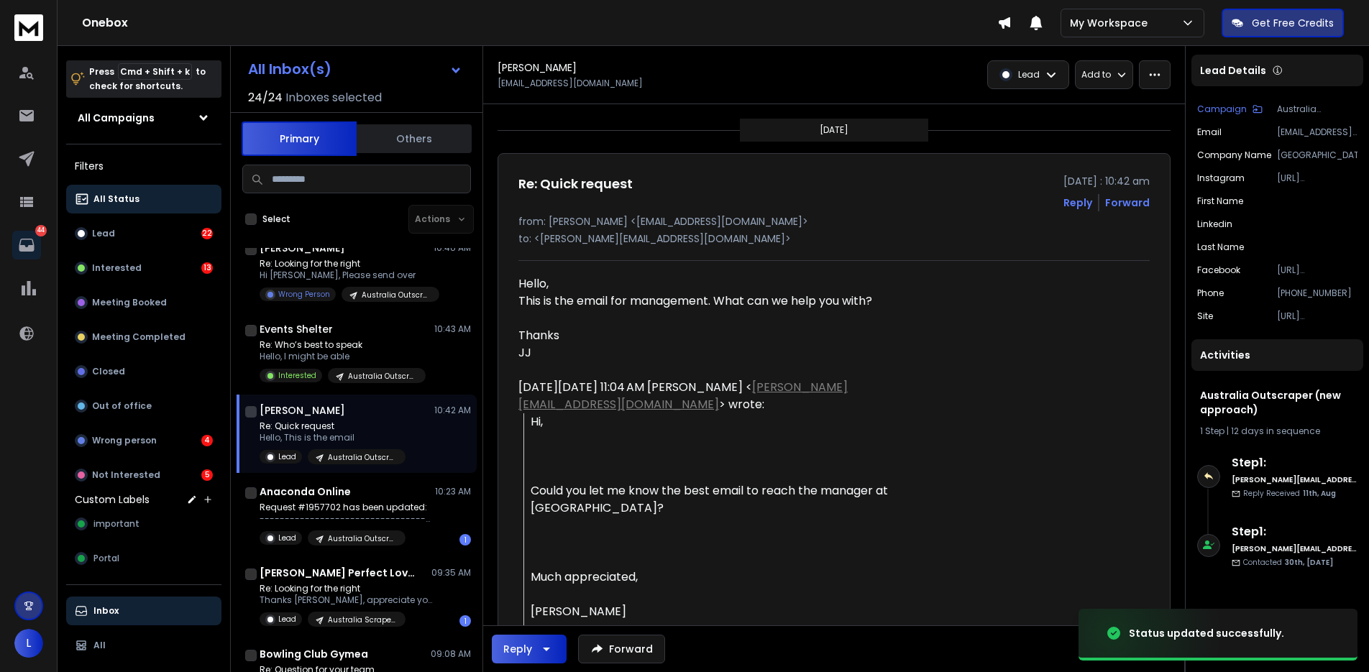
click at [1012, 75] on div at bounding box center [1006, 74] width 13 height 13
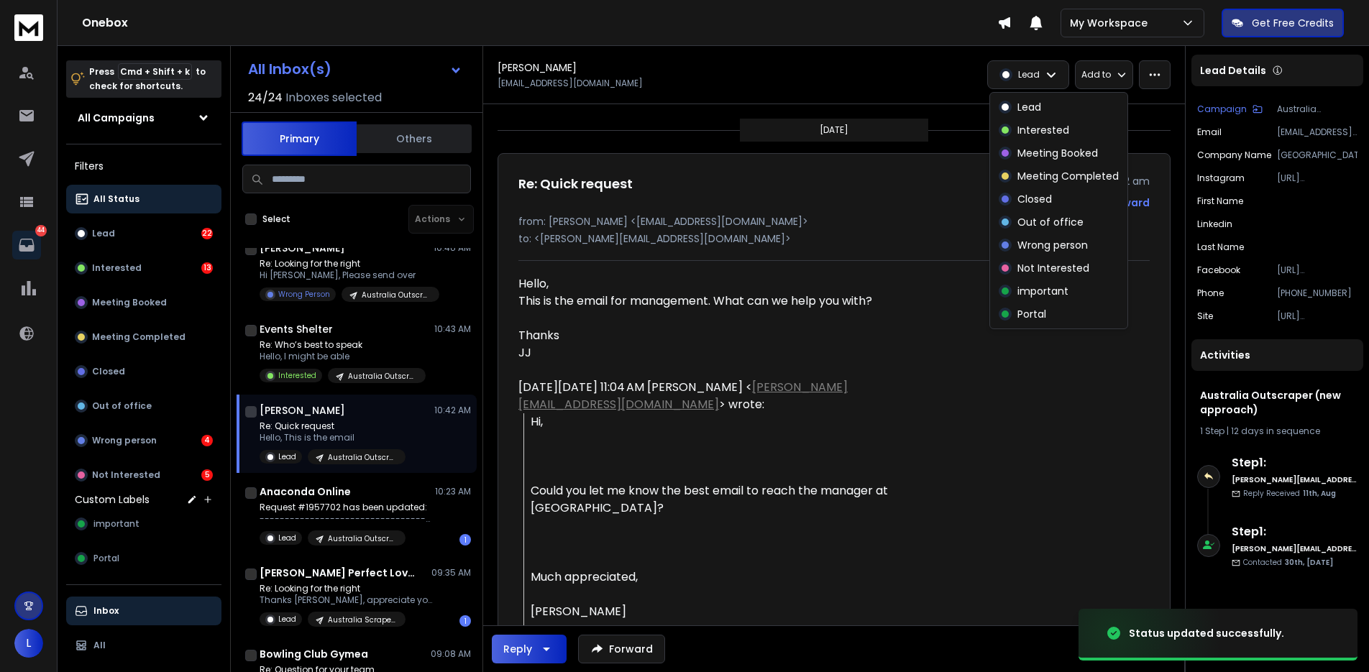
click at [1033, 132] on p "Interested" at bounding box center [1044, 130] width 52 height 14
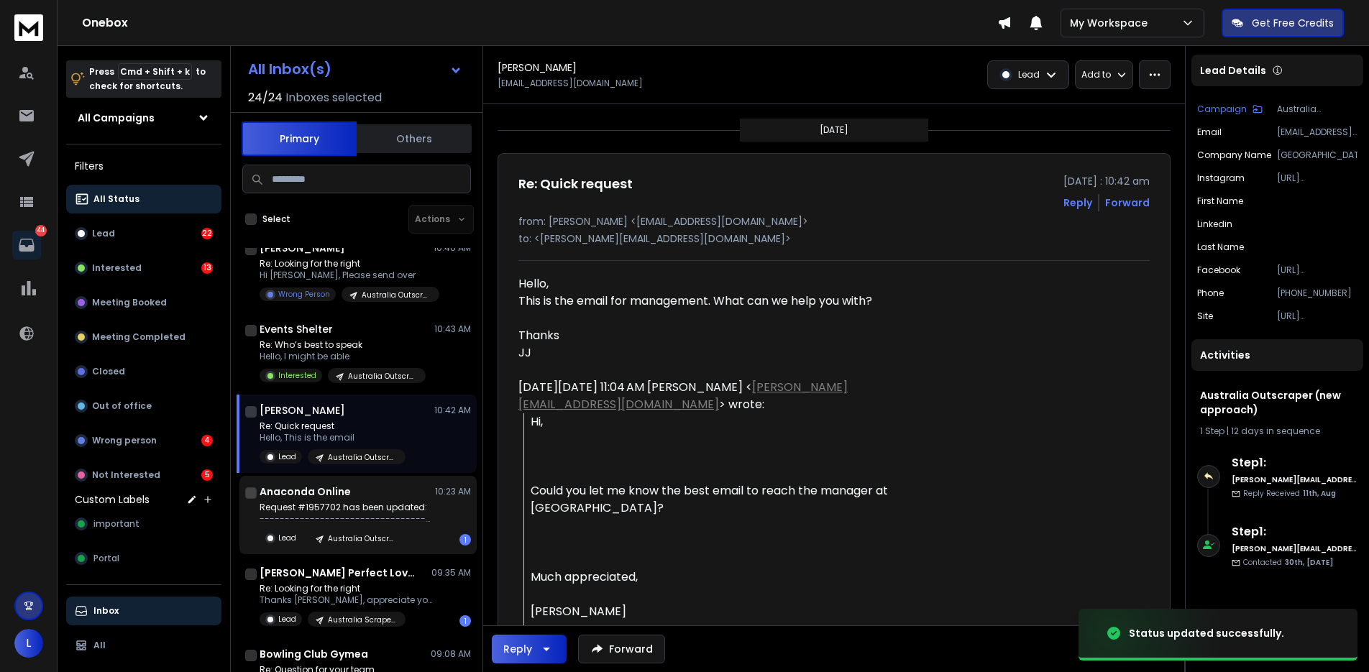
click at [374, 537] on p "Australia Outscraper (new approach)" at bounding box center [362, 539] width 69 height 11
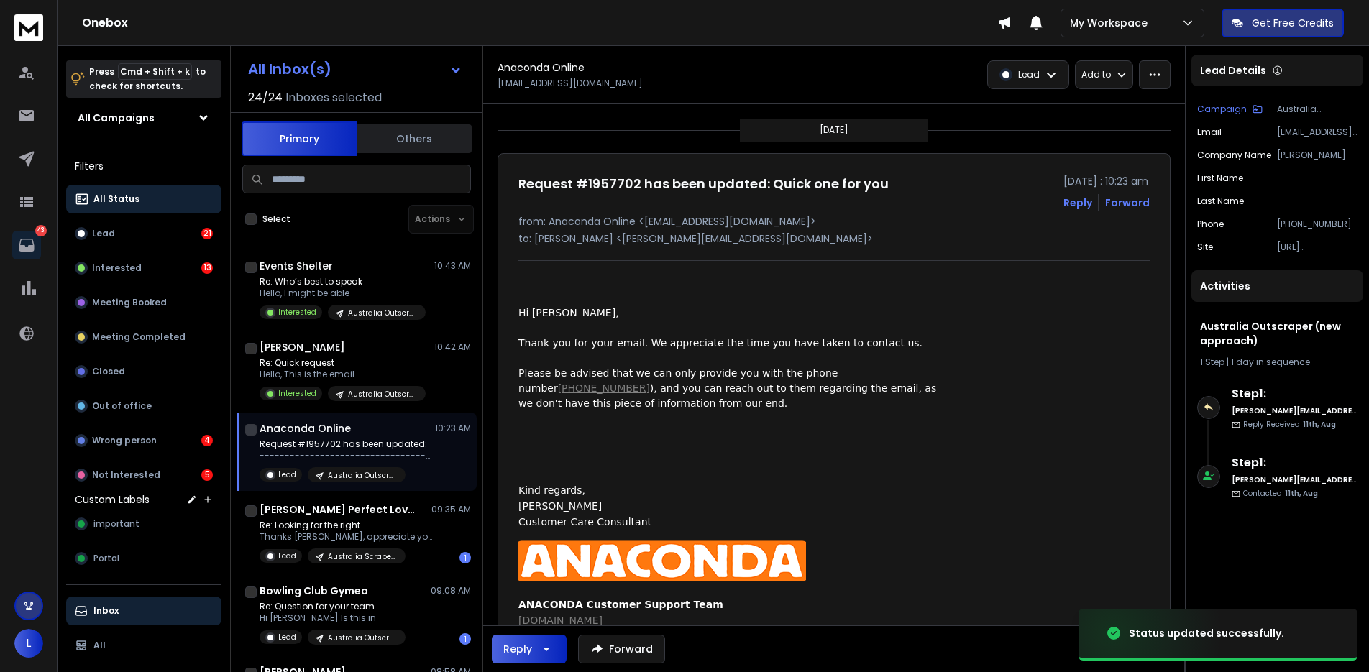
scroll to position [598, 0]
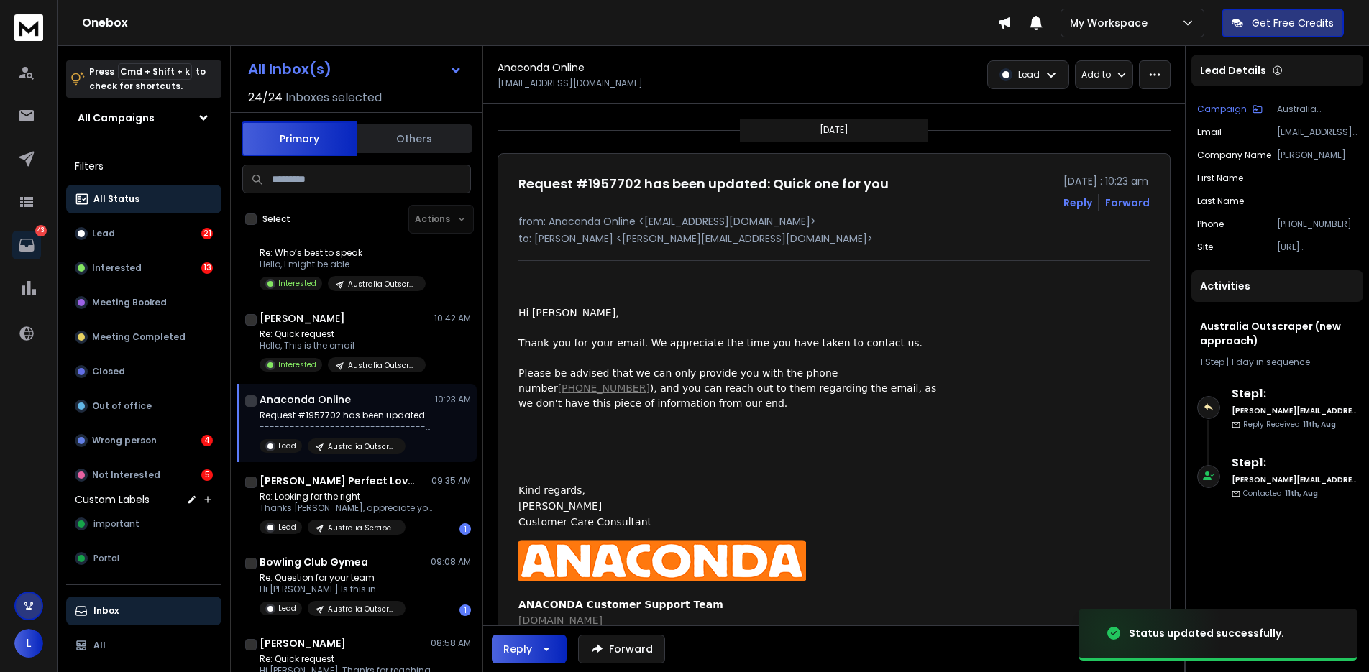
click at [1016, 74] on div "Lead" at bounding box center [1028, 74] width 81 height 27
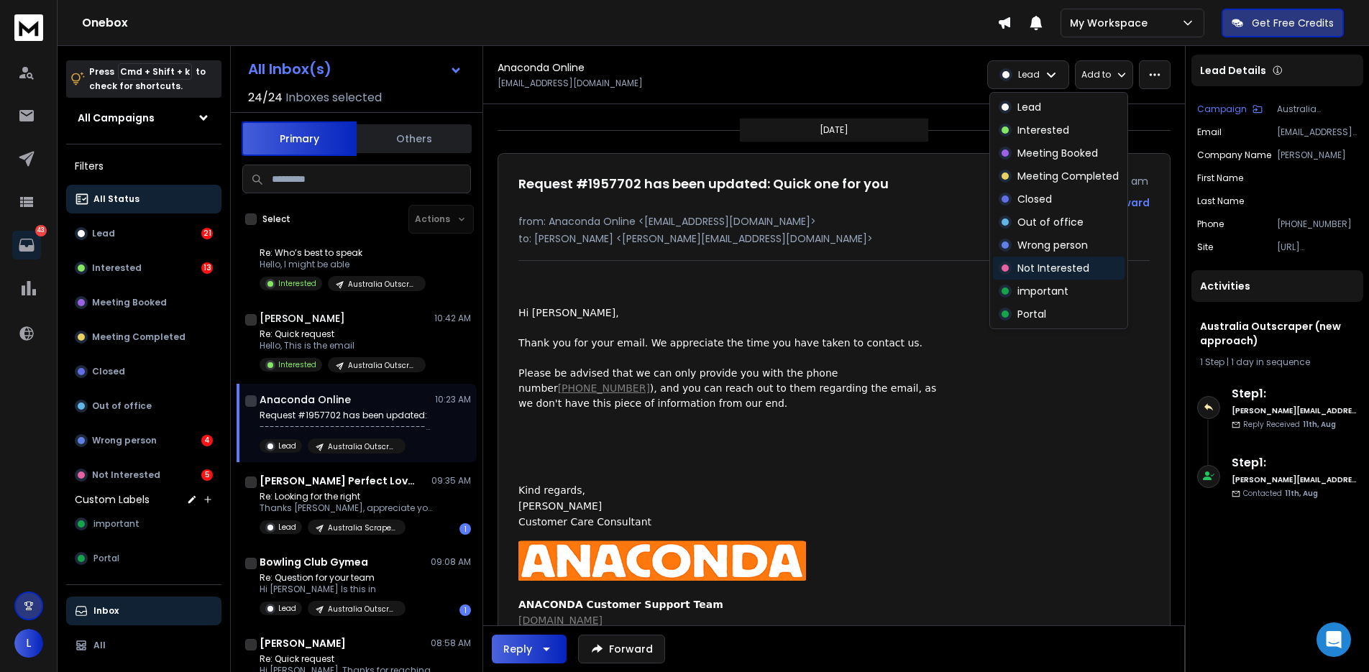
click at [1022, 268] on p "Not Interested" at bounding box center [1054, 268] width 72 height 14
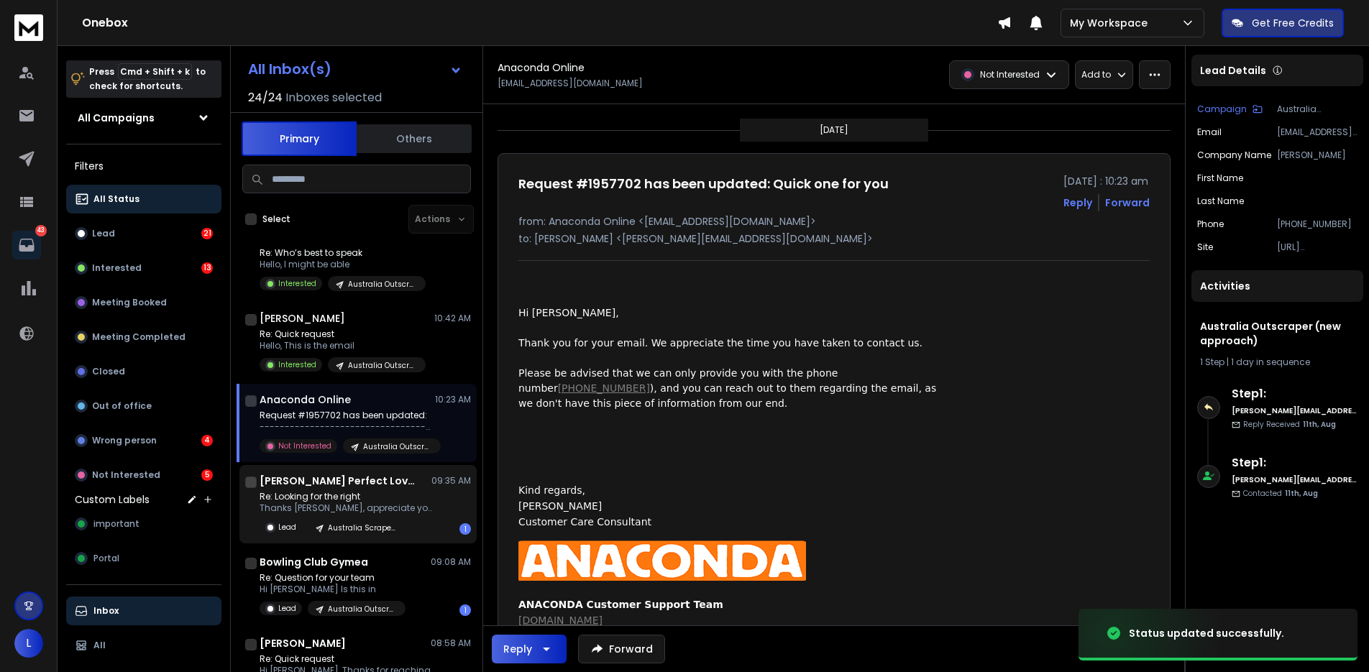
click at [350, 508] on p "Thanks [PERSON_NAME], appreciate you reaching" at bounding box center [346, 509] width 173 height 12
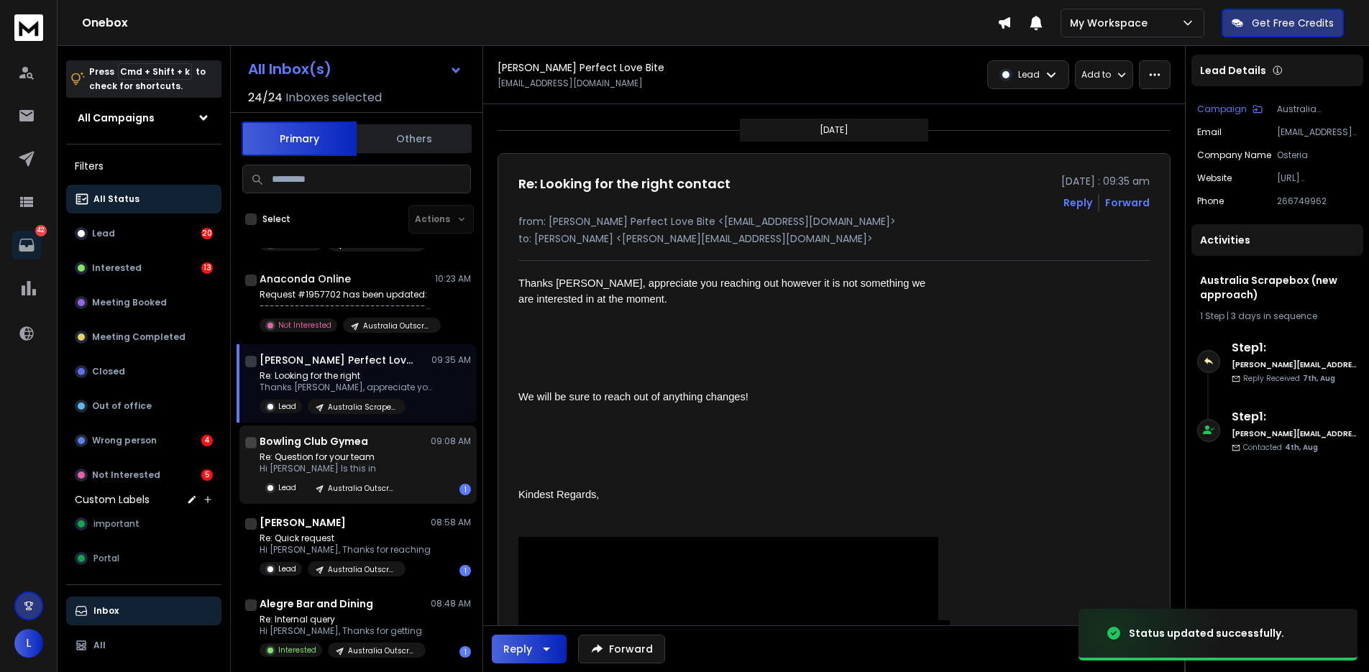
scroll to position [722, 0]
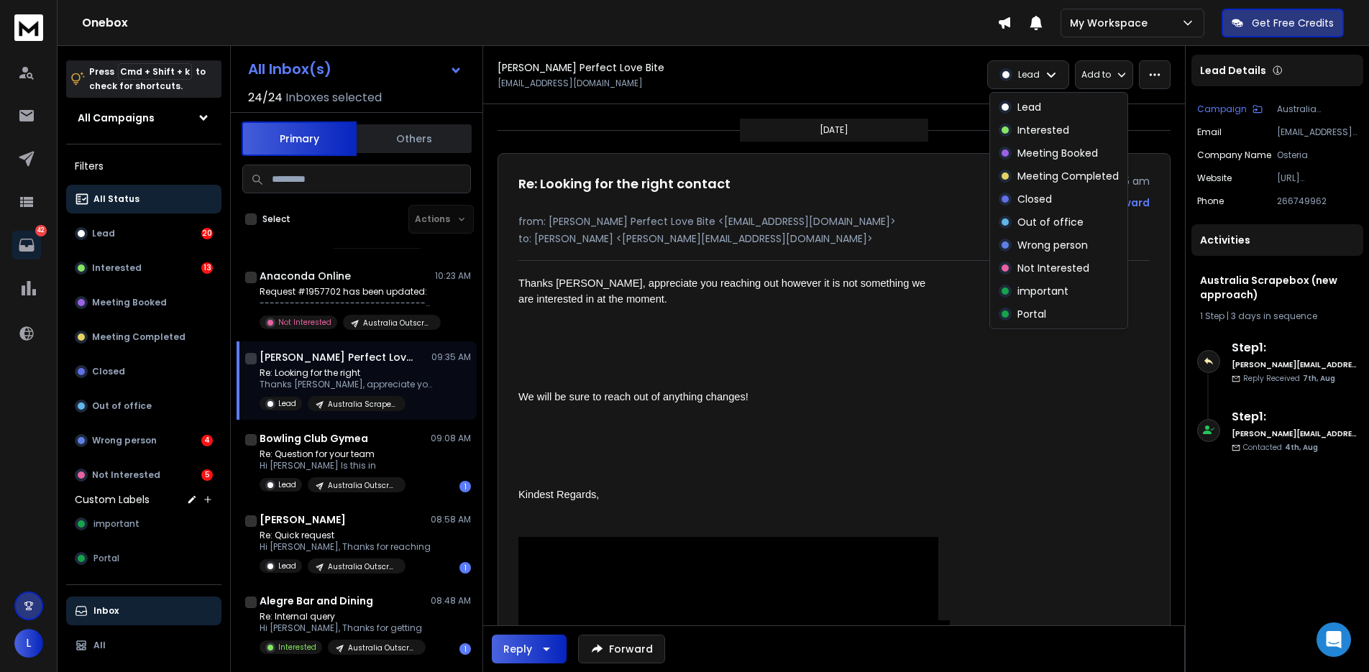
click at [1042, 78] on div "Lead" at bounding box center [1028, 74] width 81 height 27
click at [1034, 272] on p "Not Interested" at bounding box center [1054, 268] width 72 height 14
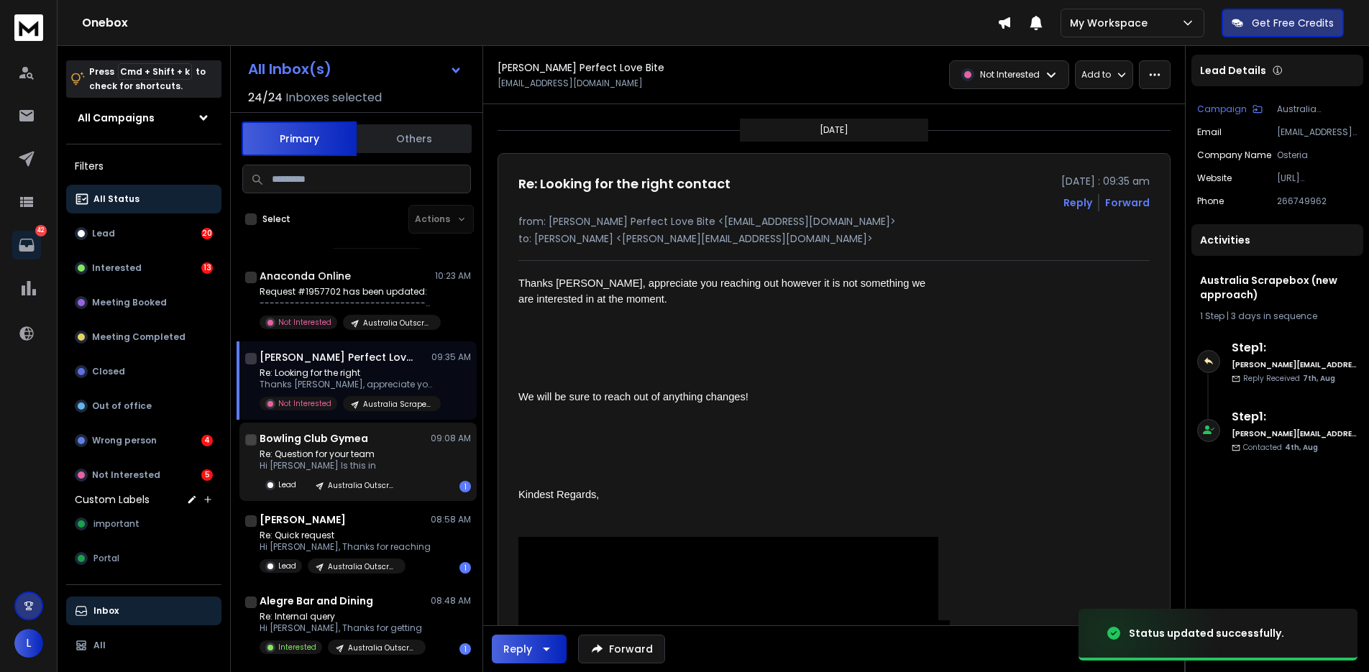
click at [391, 460] on p "Hi [PERSON_NAME] Is this in" at bounding box center [333, 466] width 146 height 12
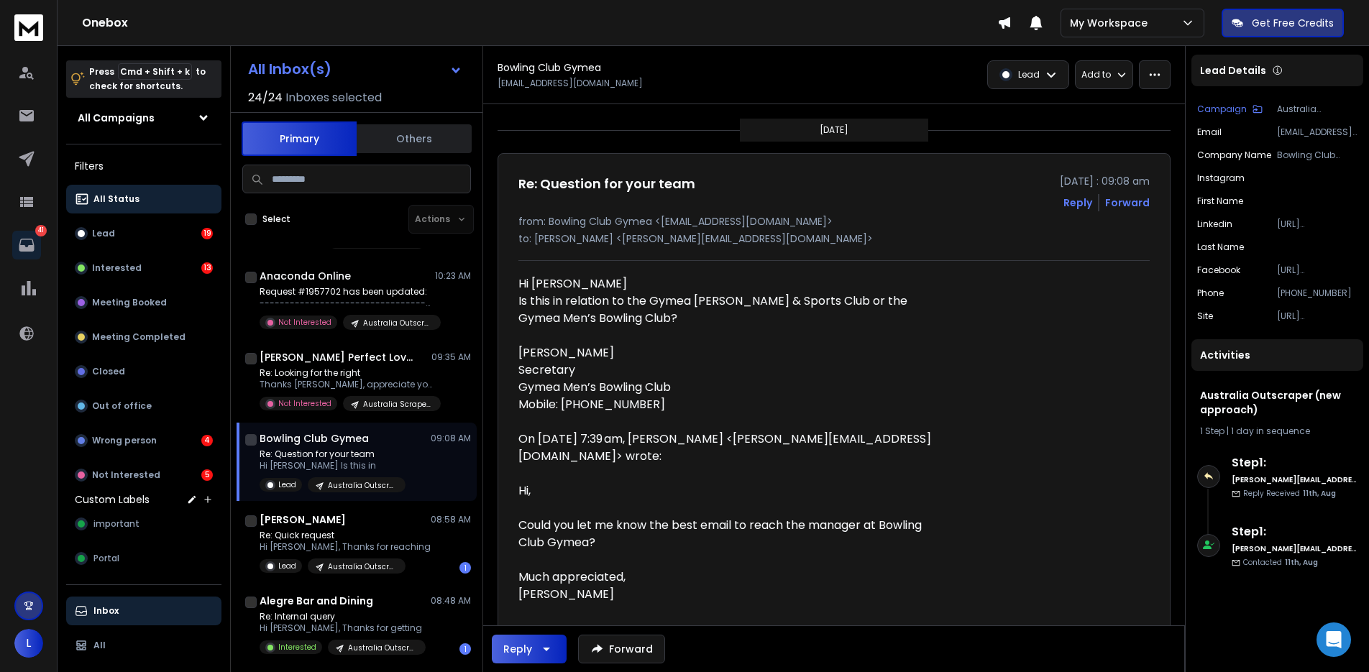
click at [1042, 69] on div "Lead" at bounding box center [1028, 74] width 81 height 27
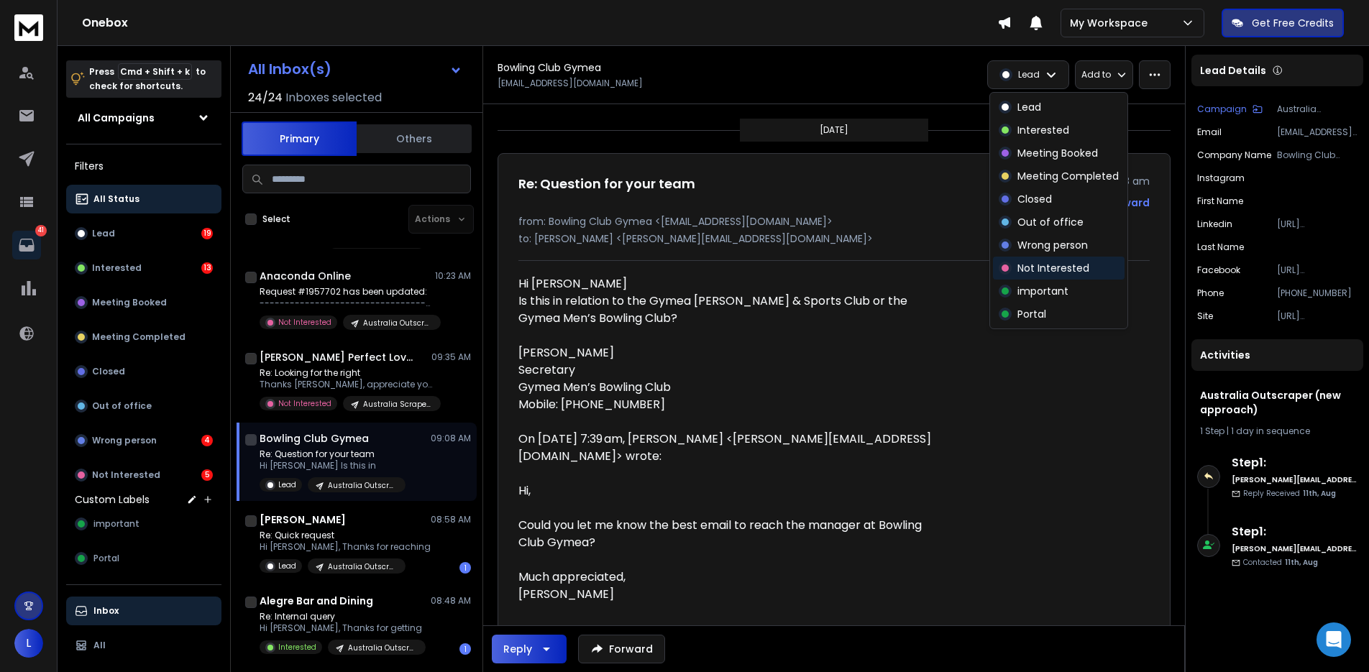
click at [1018, 264] on p "Not Interested" at bounding box center [1054, 268] width 72 height 14
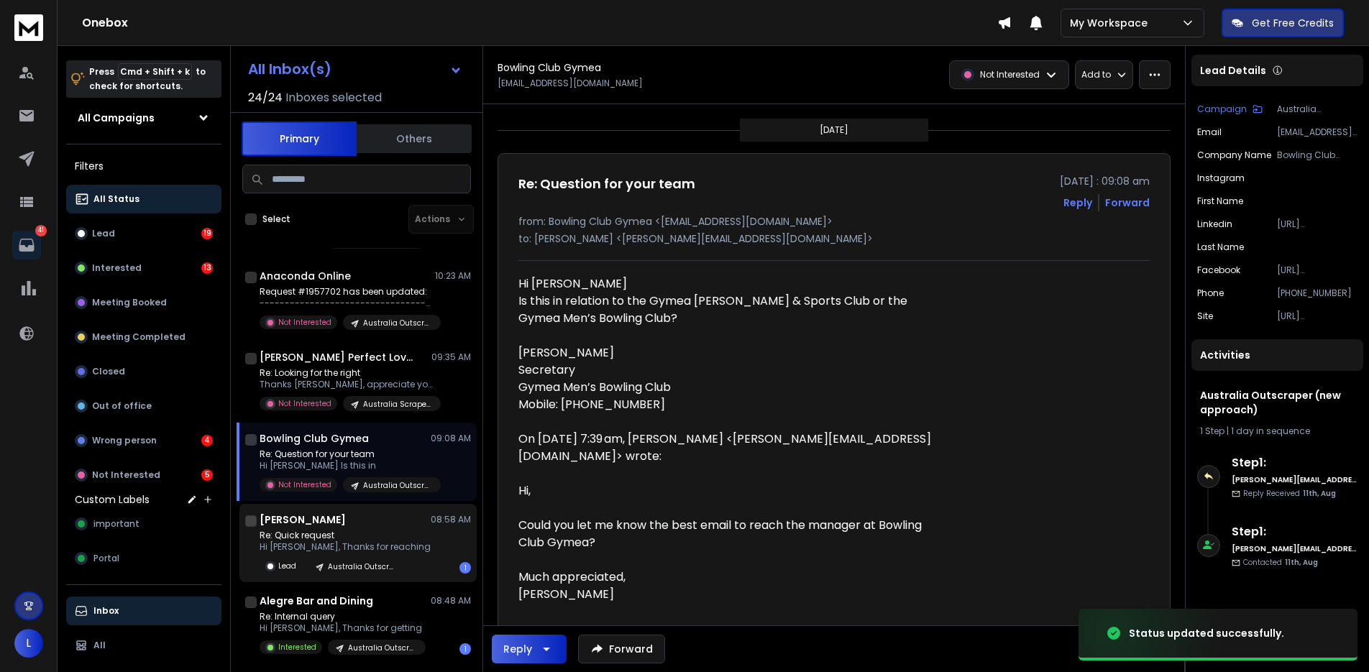
click at [355, 549] on p "Hi [PERSON_NAME], Thanks for reaching" at bounding box center [345, 548] width 171 height 12
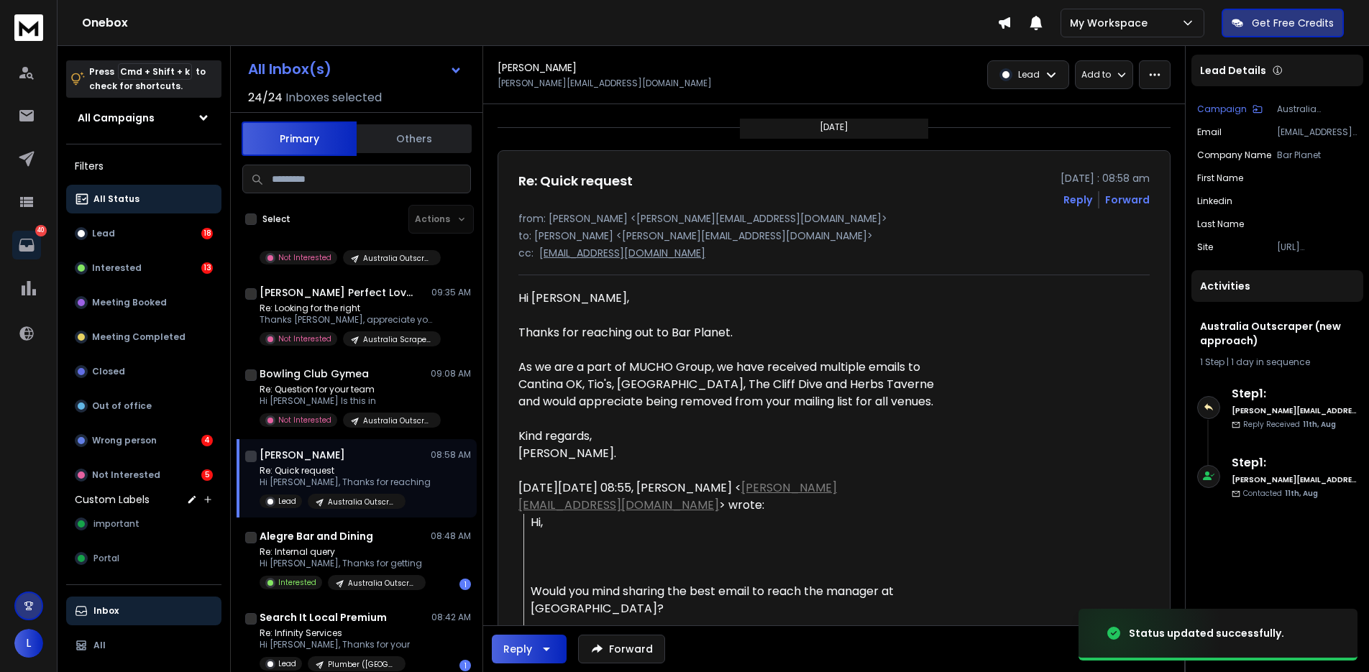
scroll to position [10, 0]
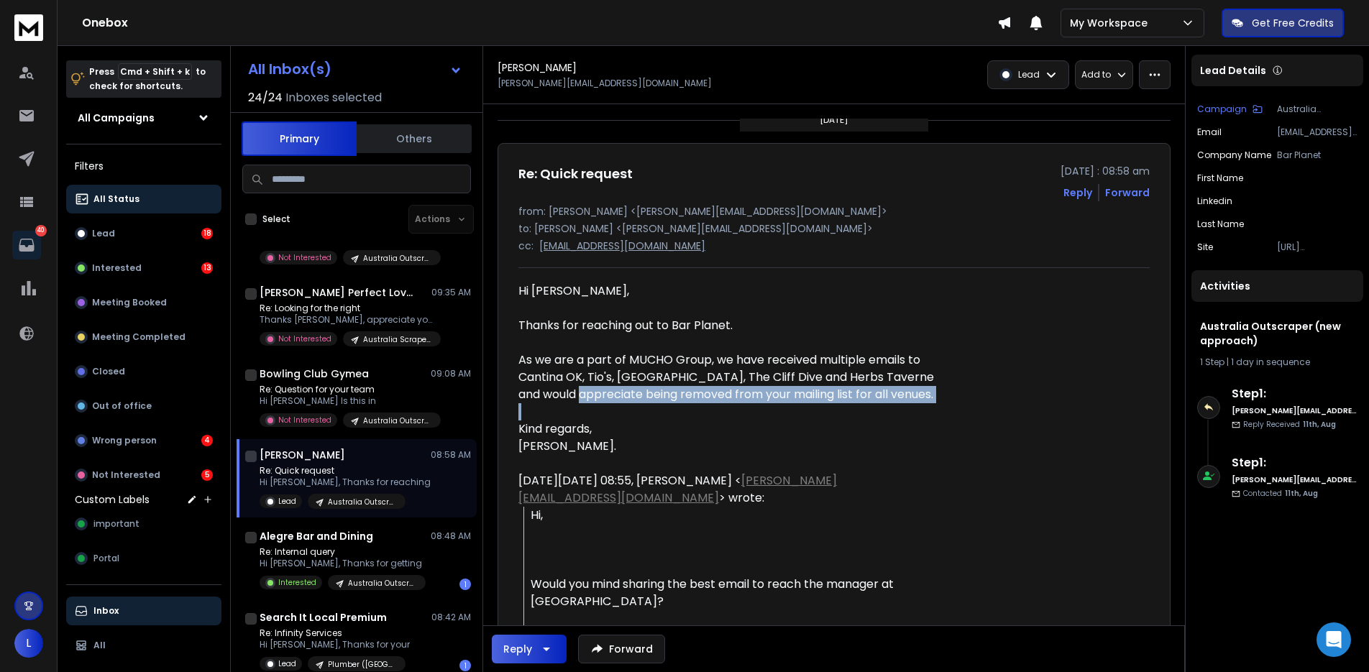
drag, startPoint x: 568, startPoint y: 398, endPoint x: 568, endPoint y: 406, distance: 7.9
click at [568, 406] on div "Hi [PERSON_NAME], Thanks for reaching out to Bar Planet. As we are a part of MU…" at bounding box center [729, 369] width 420 height 173
click at [568, 406] on div at bounding box center [729, 411] width 420 height 17
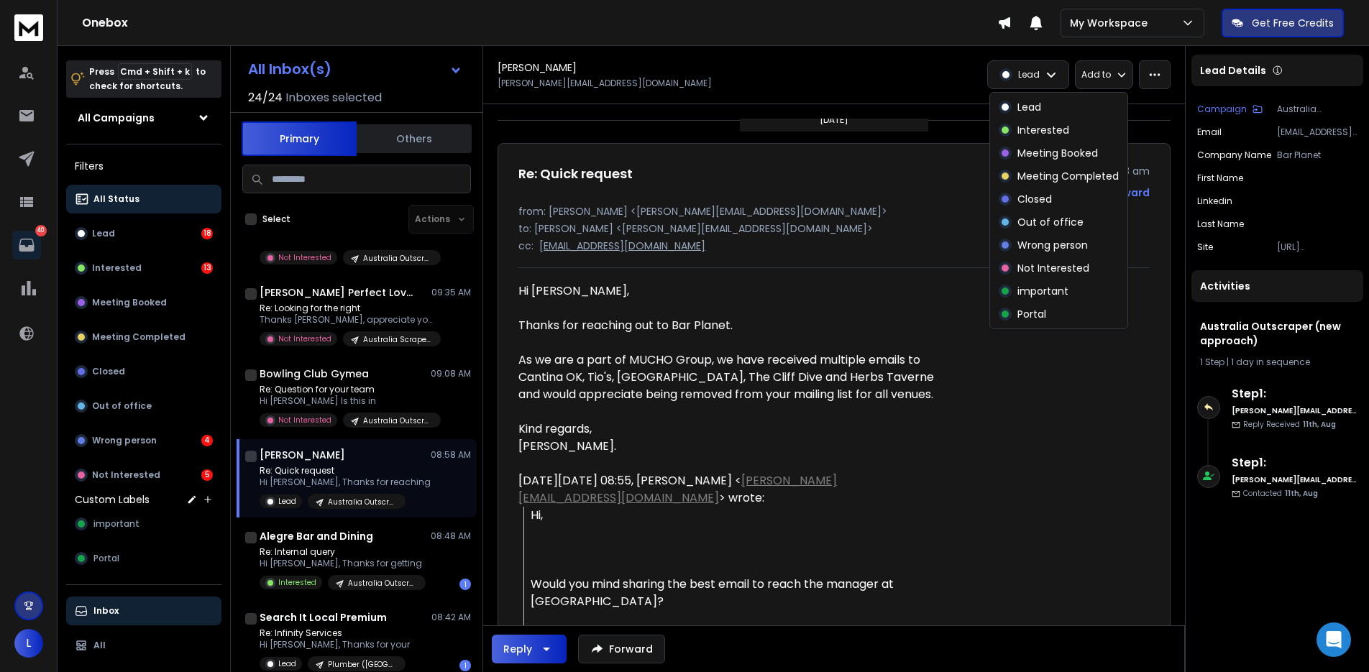
click at [1040, 71] on p "Lead" at bounding box center [1029, 75] width 22 height 12
click at [1048, 271] on p "Not Interested" at bounding box center [1054, 268] width 72 height 14
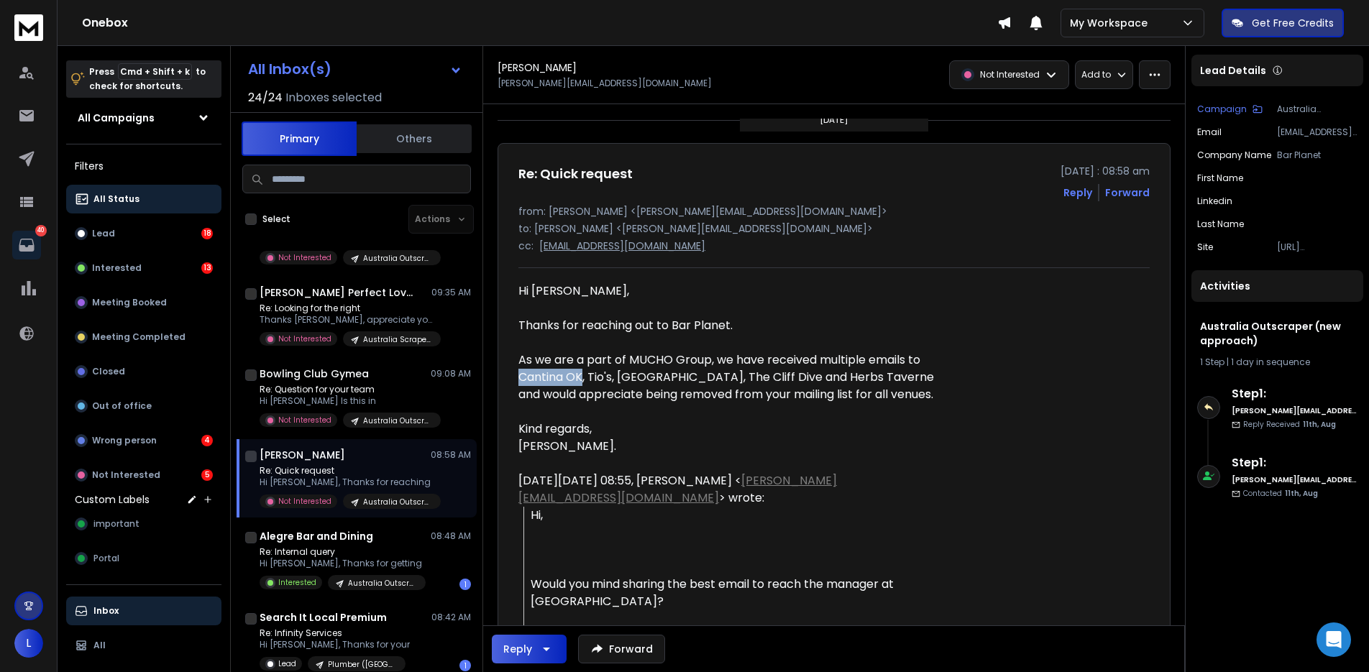
drag, startPoint x: 519, startPoint y: 377, endPoint x: 582, endPoint y: 378, distance: 62.6
click at [582, 378] on div "As we are a part of MUCHO Group, we have received multiple emails to Cantina OK…" at bounding box center [729, 378] width 420 height 52
copy div "Cantina OK"
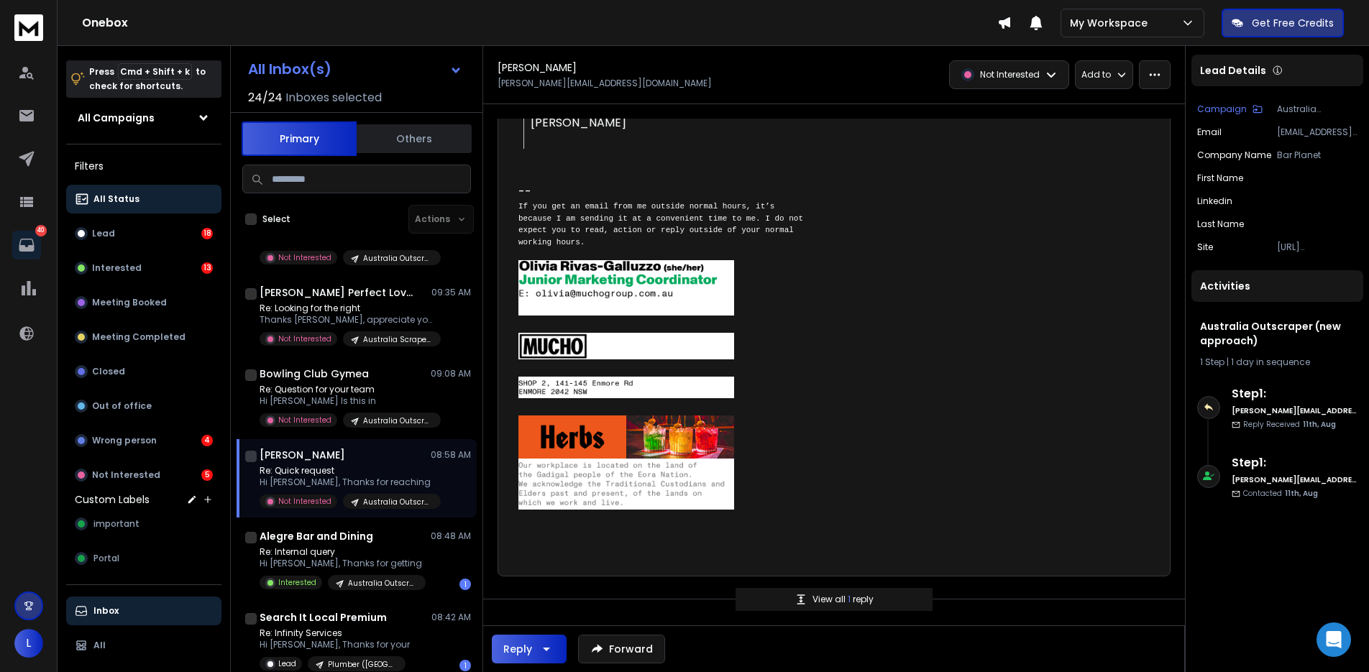
scroll to position [0, 0]
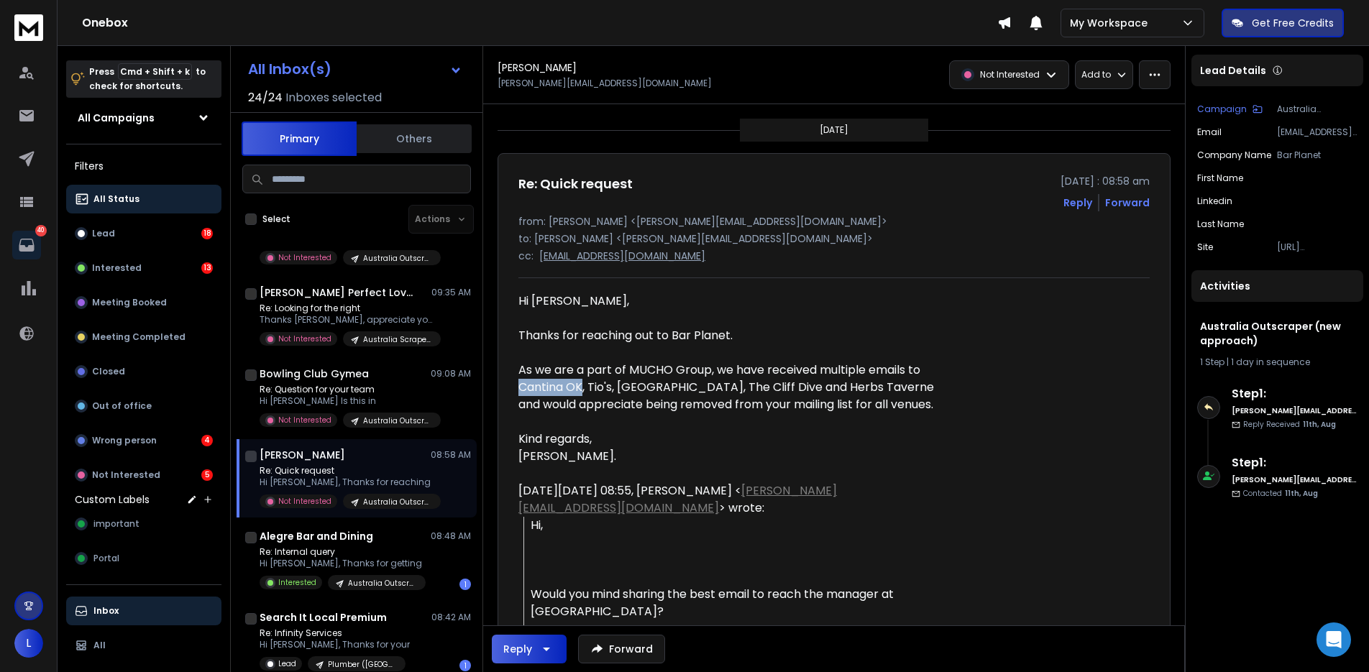
click at [911, 337] on div "Thanks for reaching out to Bar Planet." at bounding box center [729, 335] width 420 height 17
click at [1098, 81] on div "Add to" at bounding box center [1104, 74] width 57 height 27
click at [1147, 78] on button "button" at bounding box center [1155, 74] width 32 height 29
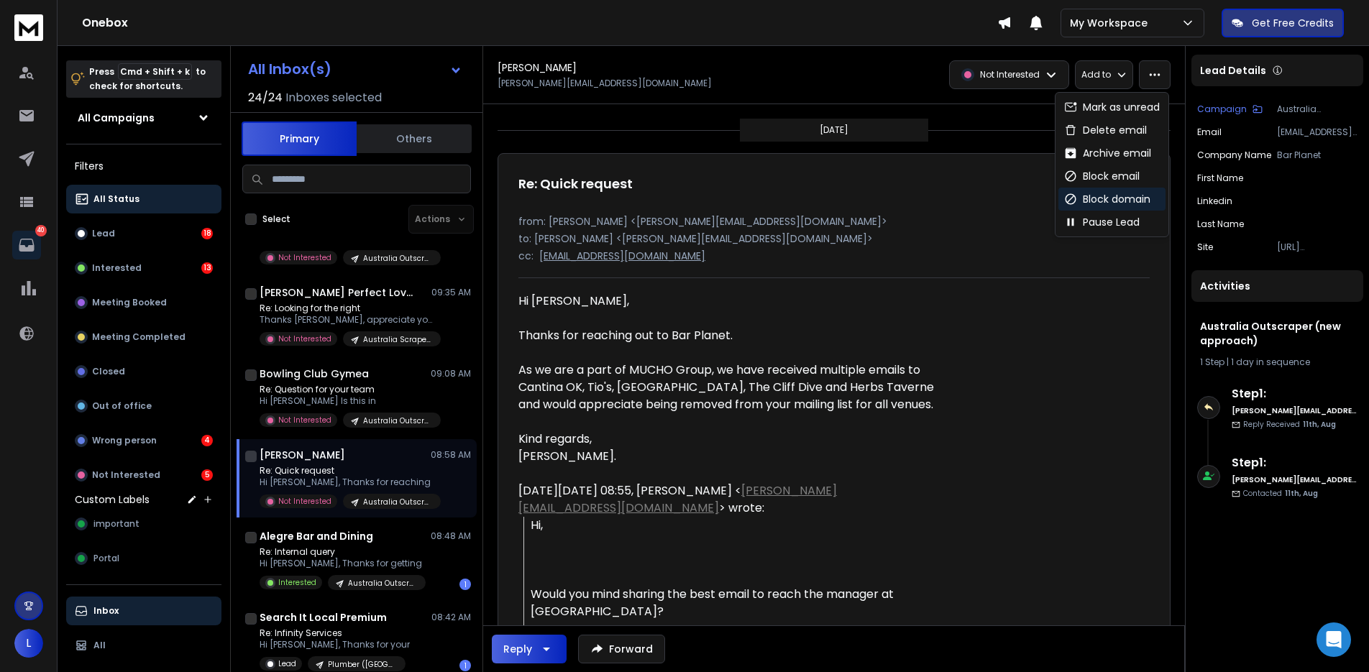
click at [1122, 199] on div "Block domain" at bounding box center [1107, 199] width 86 height 14
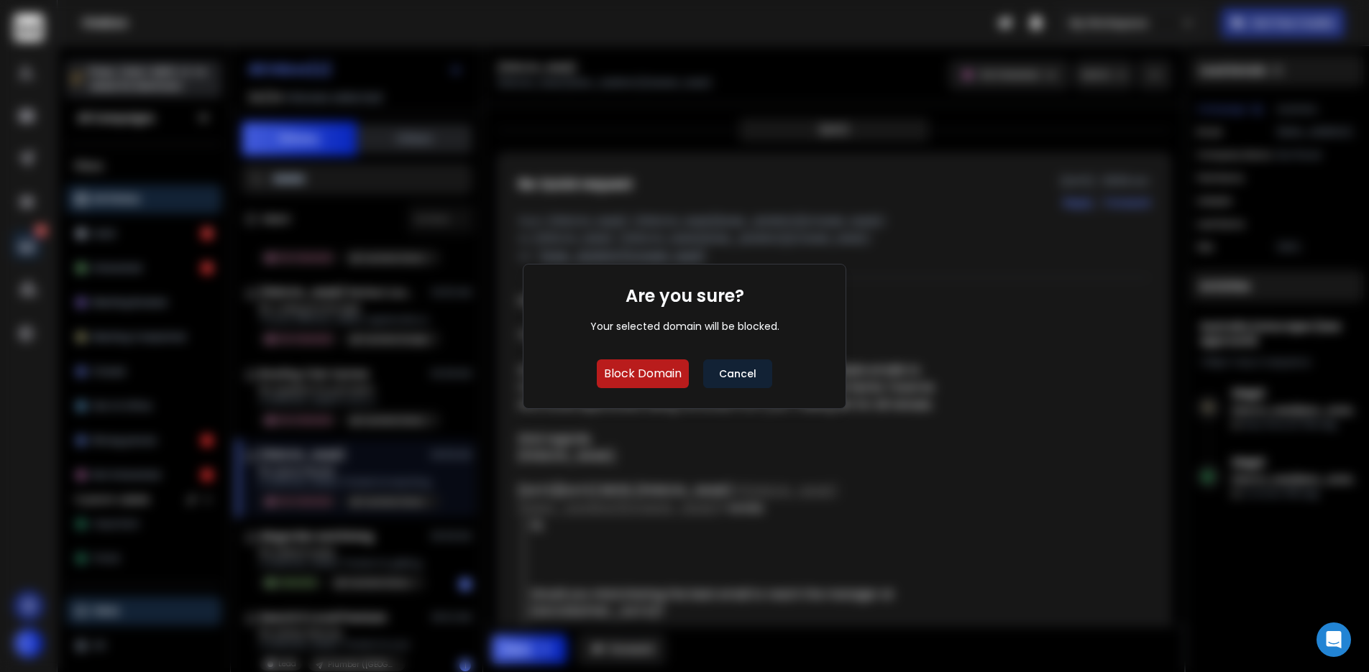
click at [675, 370] on button "Block Domain" at bounding box center [643, 374] width 92 height 29
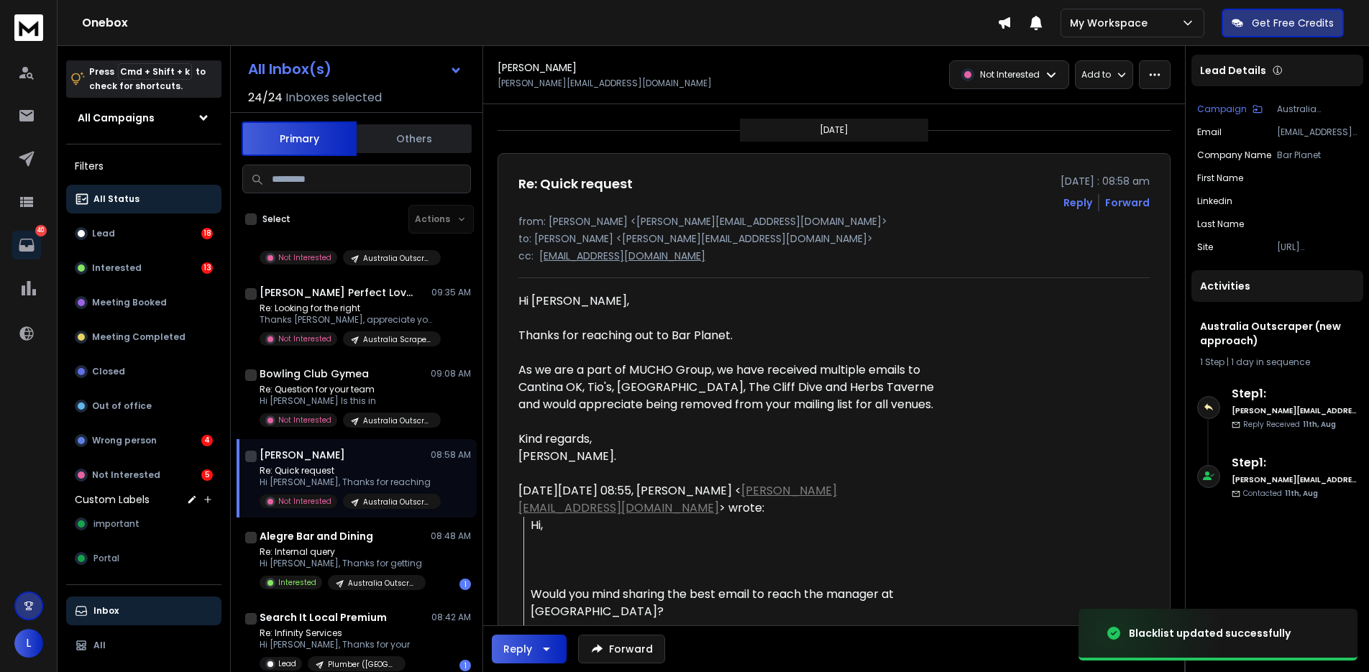
scroll to position [21, 0]
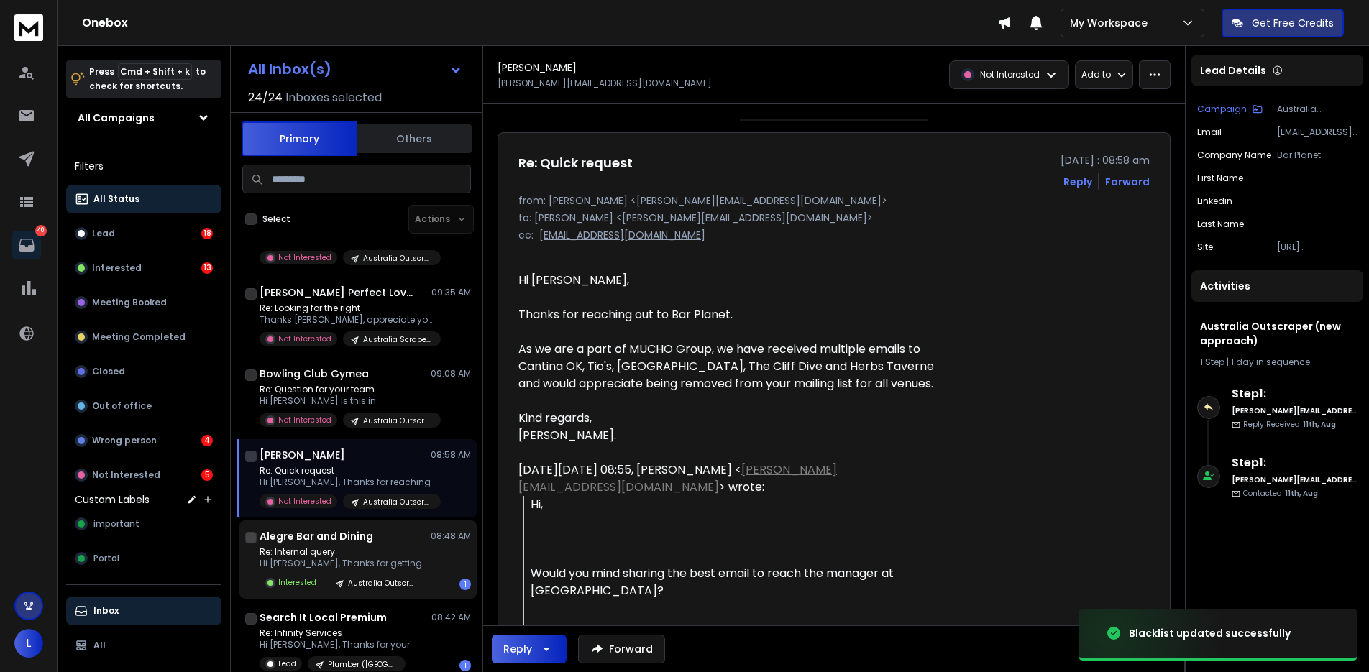
click at [421, 565] on p "Hi [PERSON_NAME], Thanks for getting" at bounding box center [343, 564] width 166 height 12
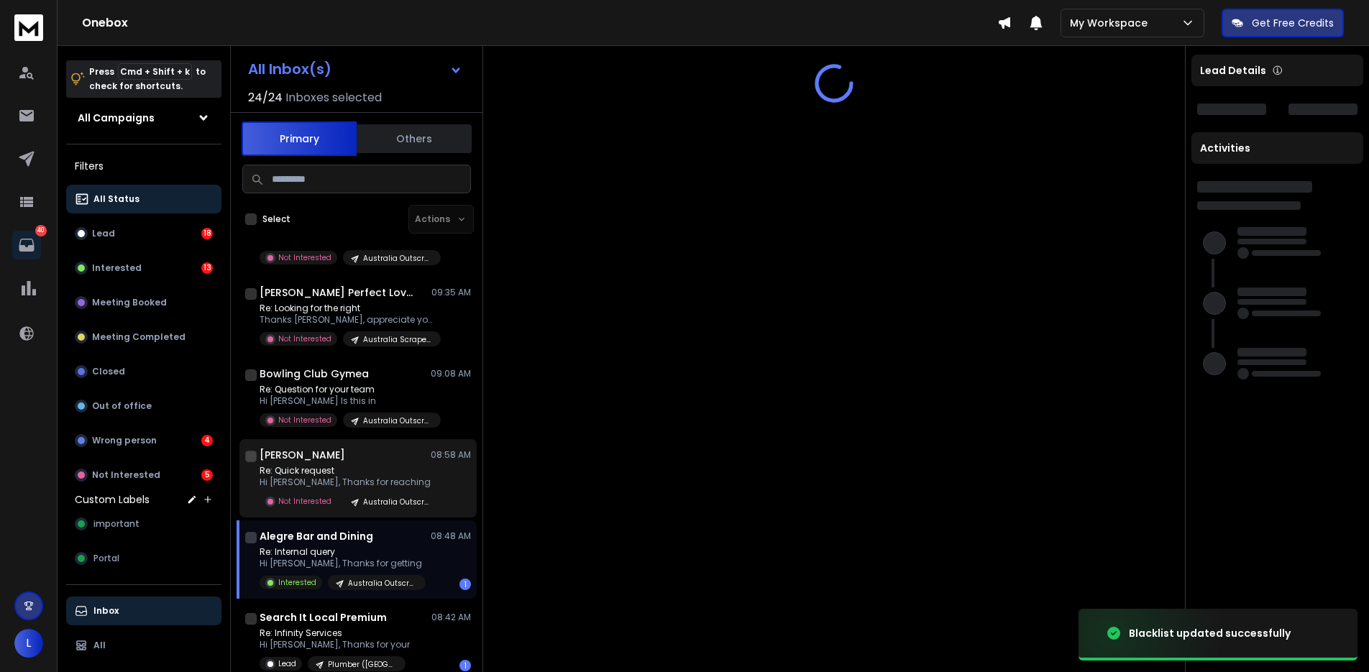
scroll to position [806, 0]
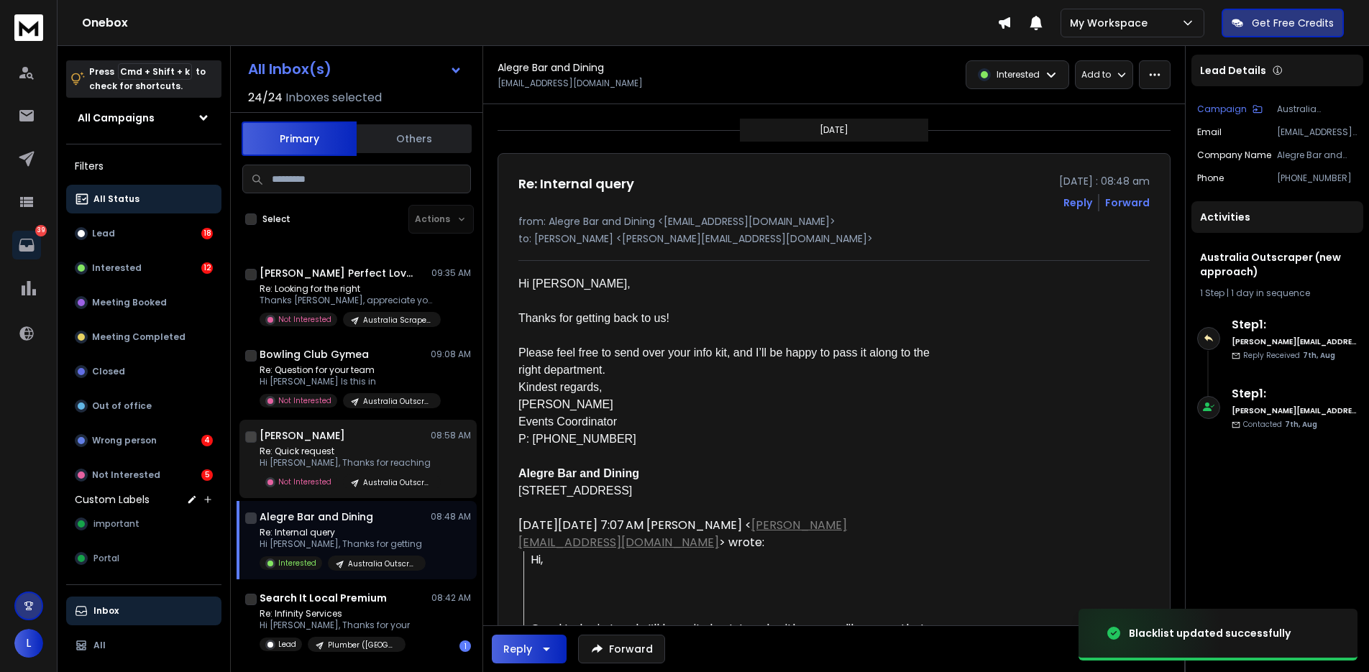
click at [389, 450] on p "Re: Quick request" at bounding box center [346, 452] width 173 height 12
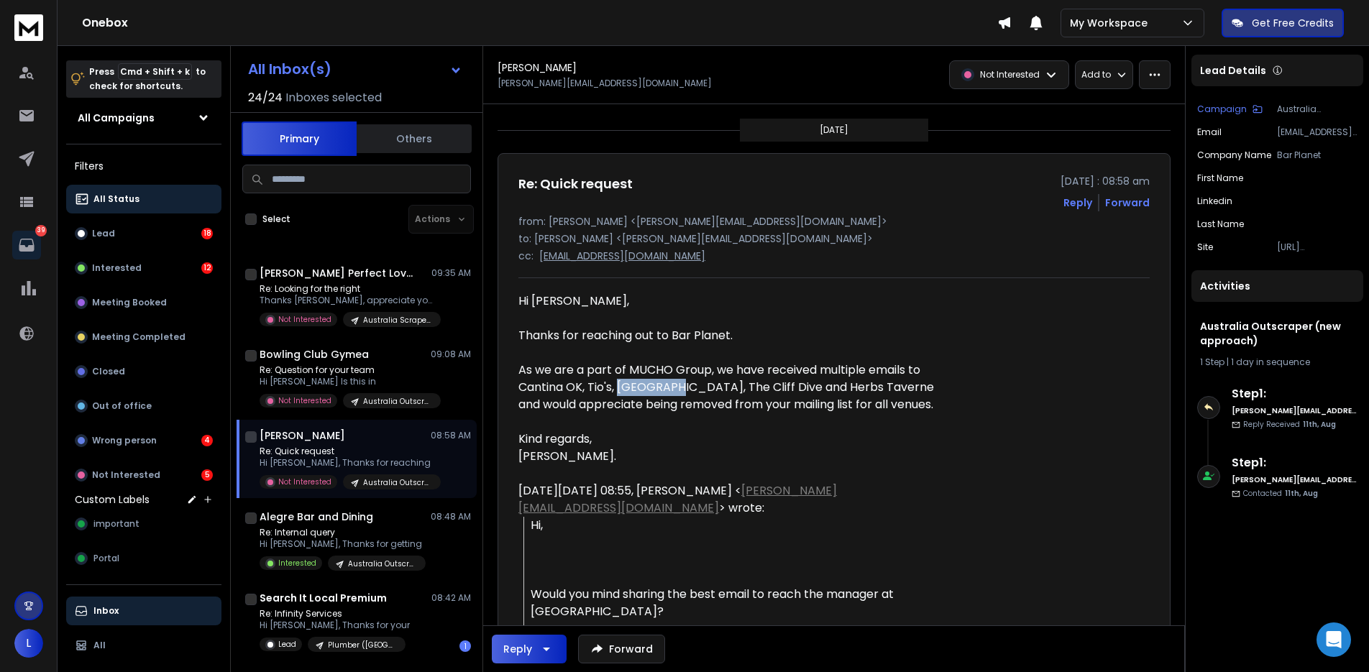
drag, startPoint x: 620, startPoint y: 386, endPoint x: 674, endPoint y: 386, distance: 53.9
click at [674, 386] on div "As we are a part of MUCHO Group, we have received multiple emails to Cantina OK…" at bounding box center [729, 388] width 420 height 52
copy div "Centro 86"
click at [997, 343] on div "Re: Quick request [DATE] : 08:58 am Reply Forward from: [PERSON_NAME] <[PERSON_…" at bounding box center [834, 661] width 631 height 975
click at [1110, 81] on div "Add to" at bounding box center [1104, 74] width 57 height 27
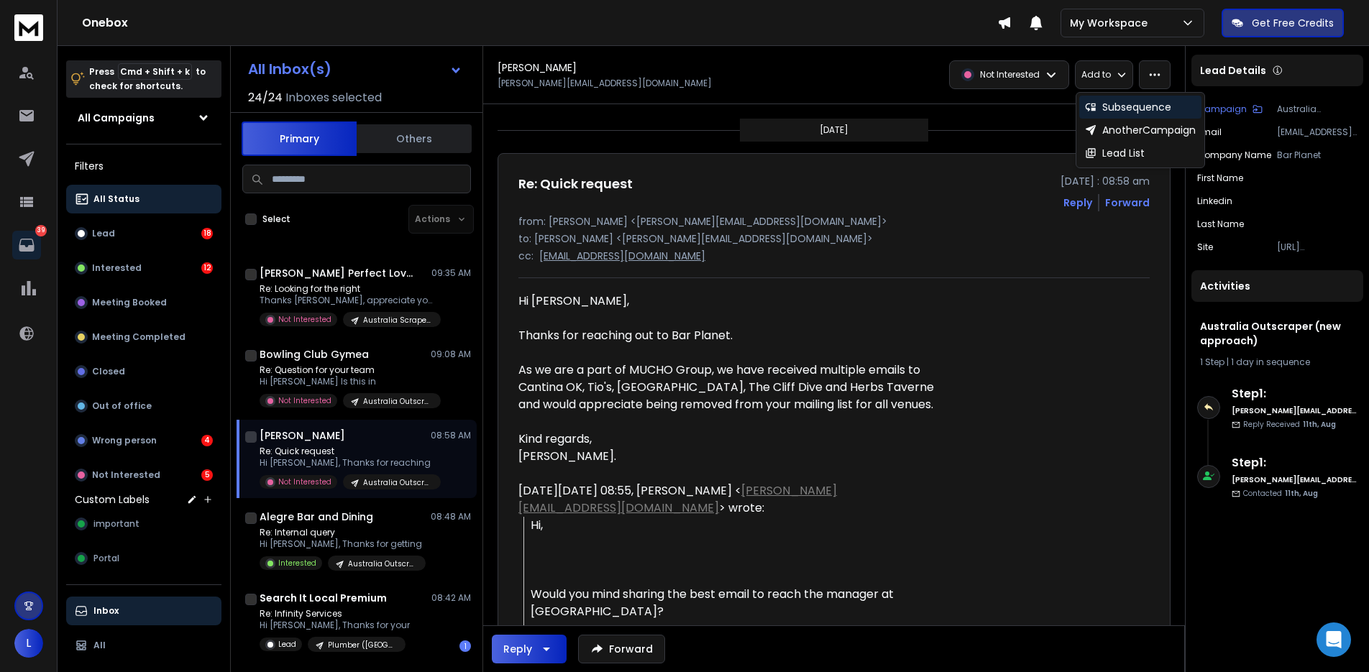
click at [1110, 109] on div "Subsequence" at bounding box center [1128, 107] width 86 height 14
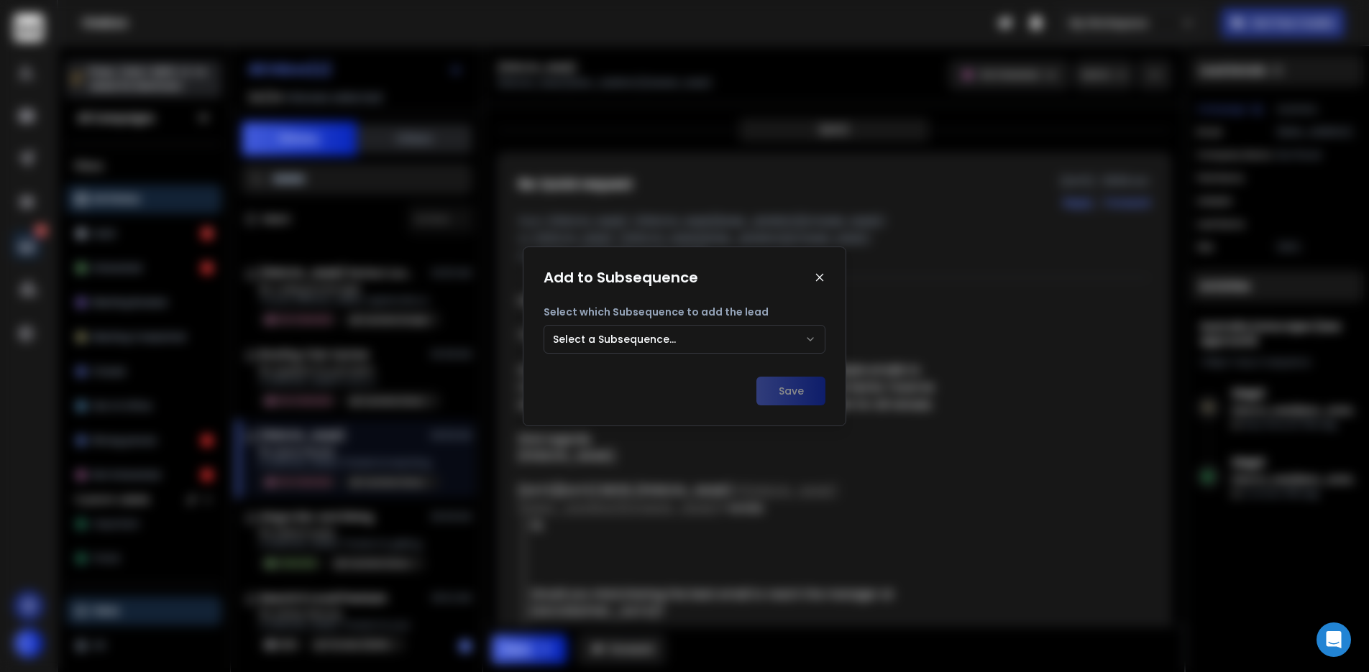
click at [701, 341] on button "Select a Subsequence..." at bounding box center [685, 339] width 282 height 29
click at [770, 398] on button "Save" at bounding box center [791, 391] width 69 height 29
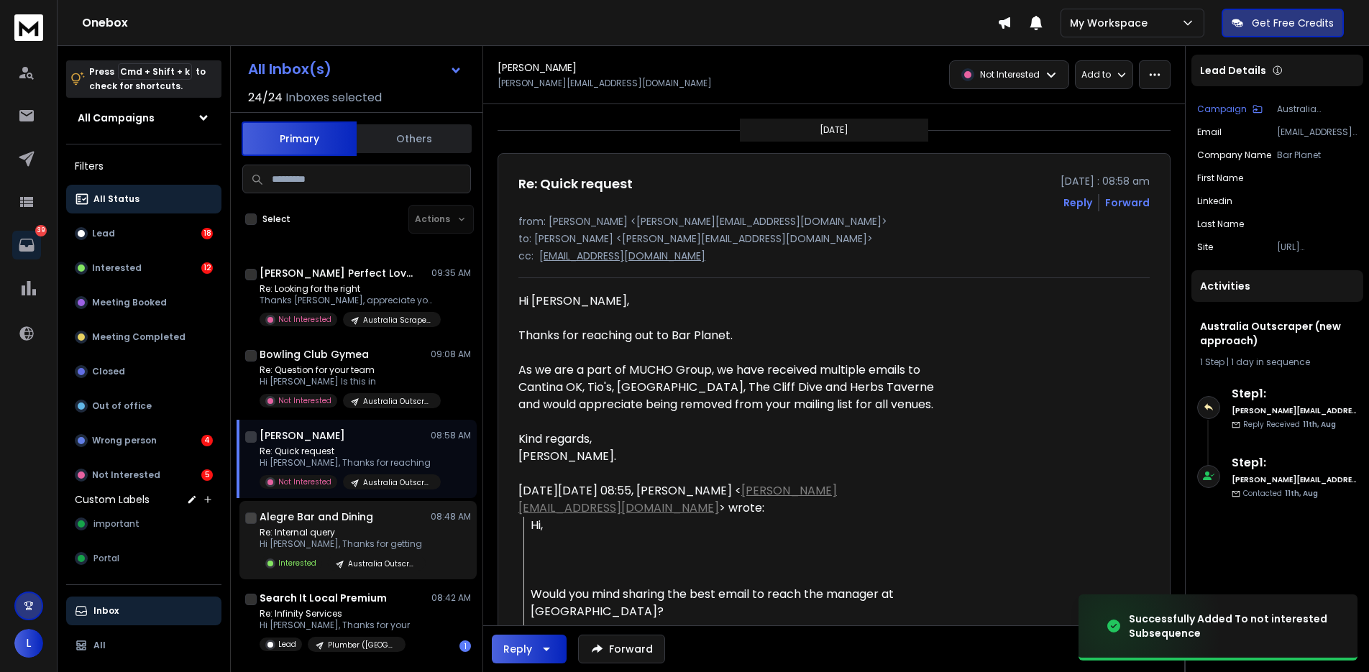
click at [371, 529] on p "Re: Internal query" at bounding box center [343, 533] width 166 height 12
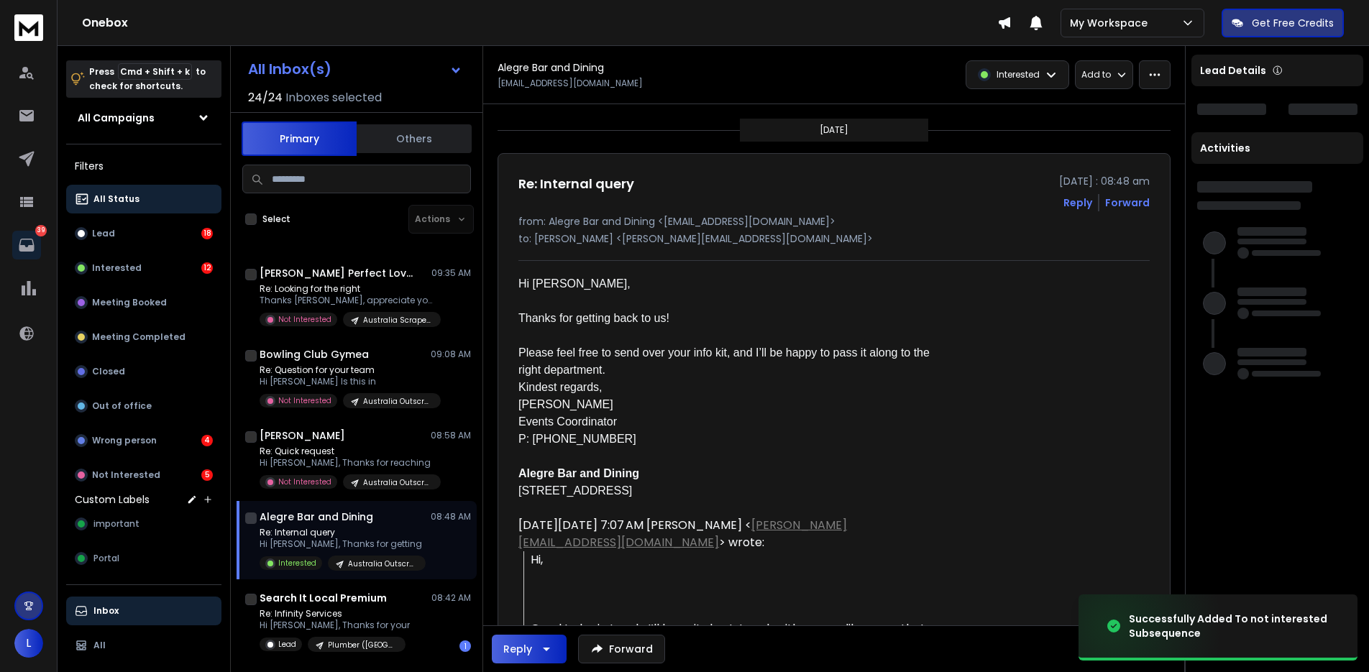
scroll to position [880, 0]
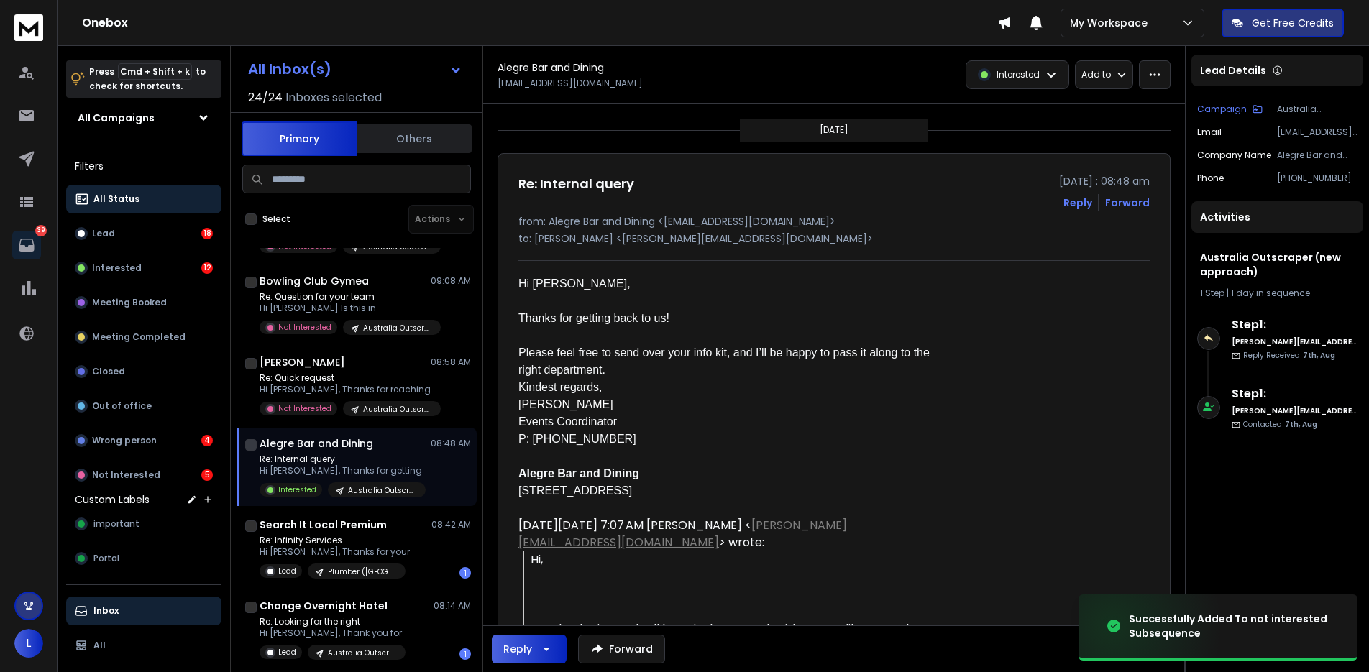
click at [393, 442] on div "Alegre Bar and Dining 08:48 AM" at bounding box center [365, 444] width 211 height 14
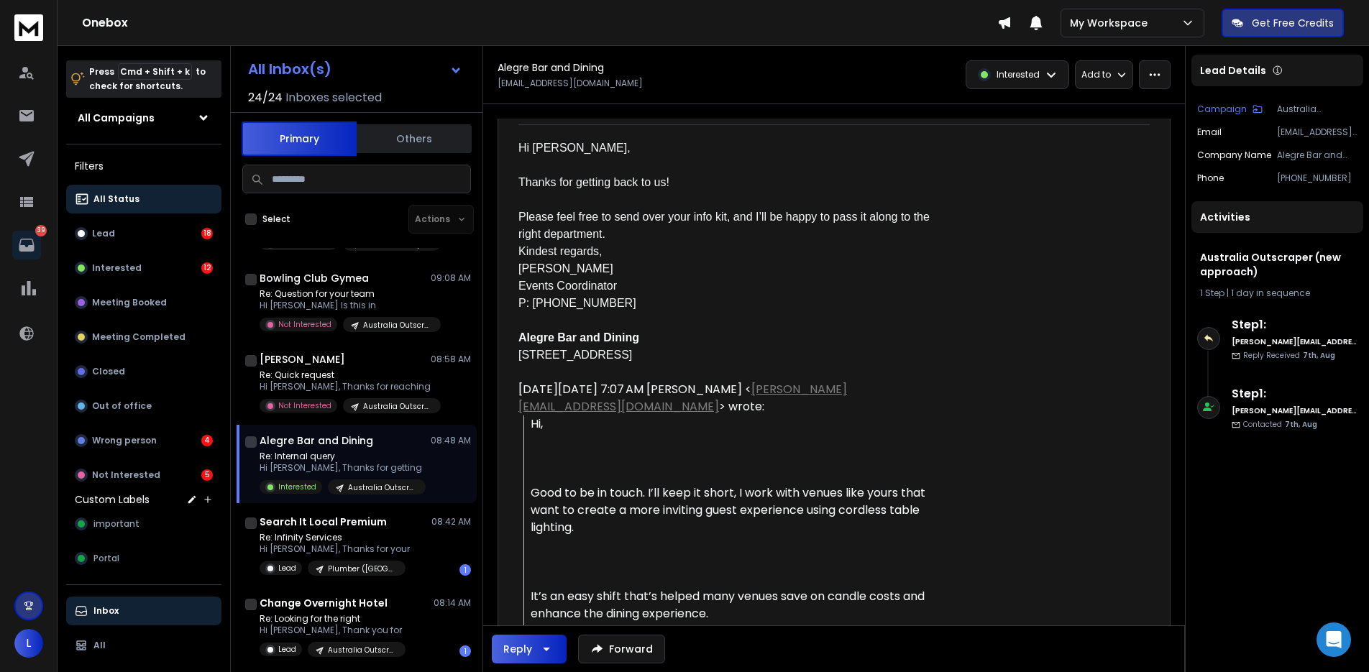
scroll to position [0, 0]
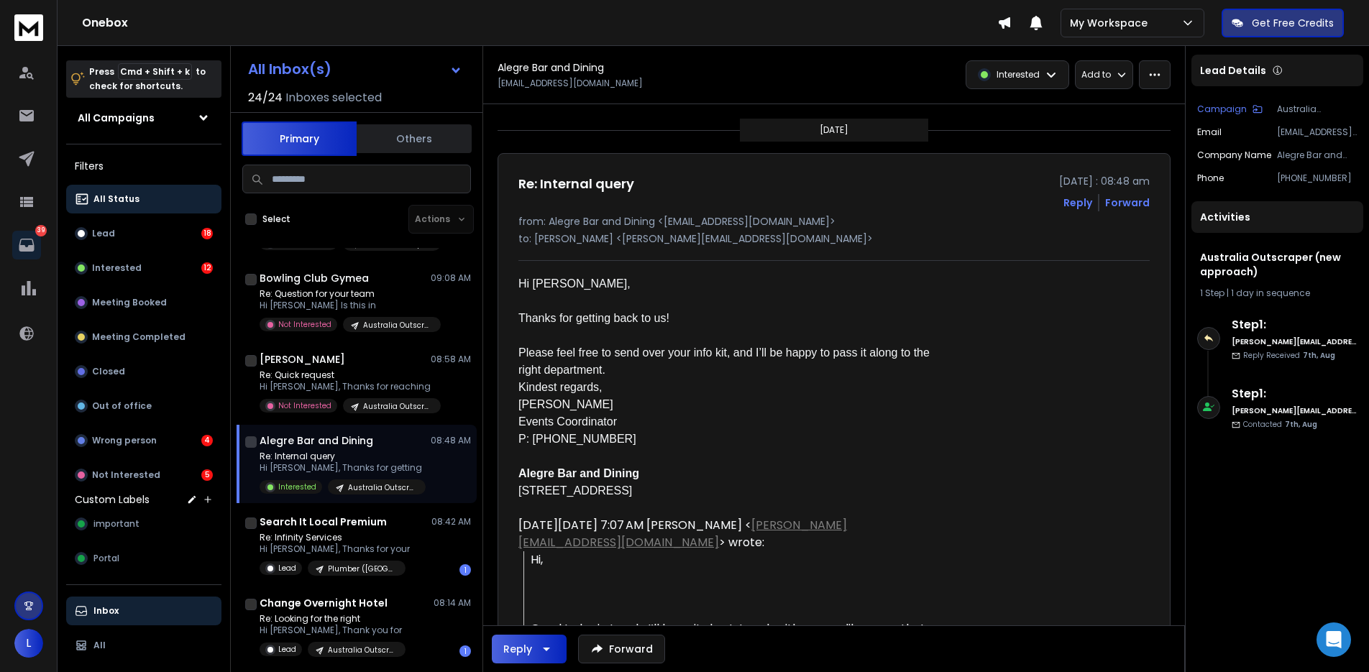
click at [1110, 68] on div "Add to" at bounding box center [1104, 74] width 57 height 27
click at [1110, 106] on div "Subsequence" at bounding box center [1128, 107] width 86 height 14
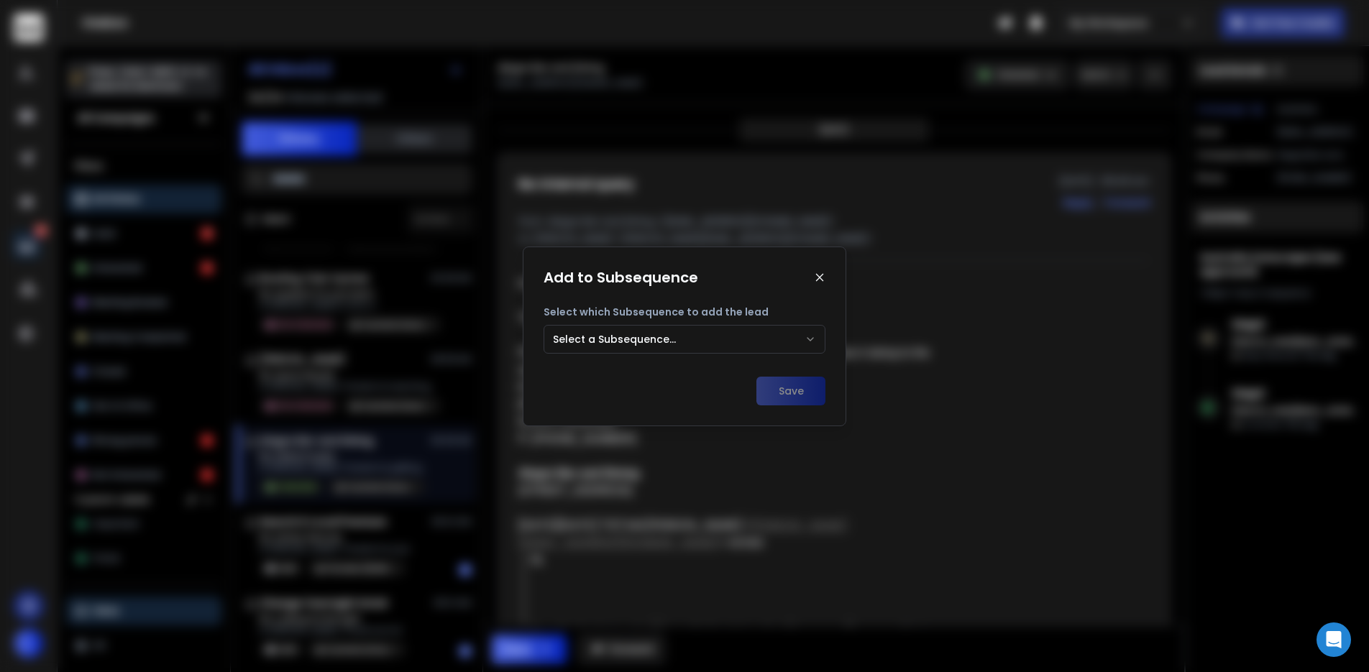
click at [665, 327] on button "Select a Subsequence..." at bounding box center [685, 339] width 282 height 29
click at [794, 393] on button "Save" at bounding box center [791, 391] width 69 height 29
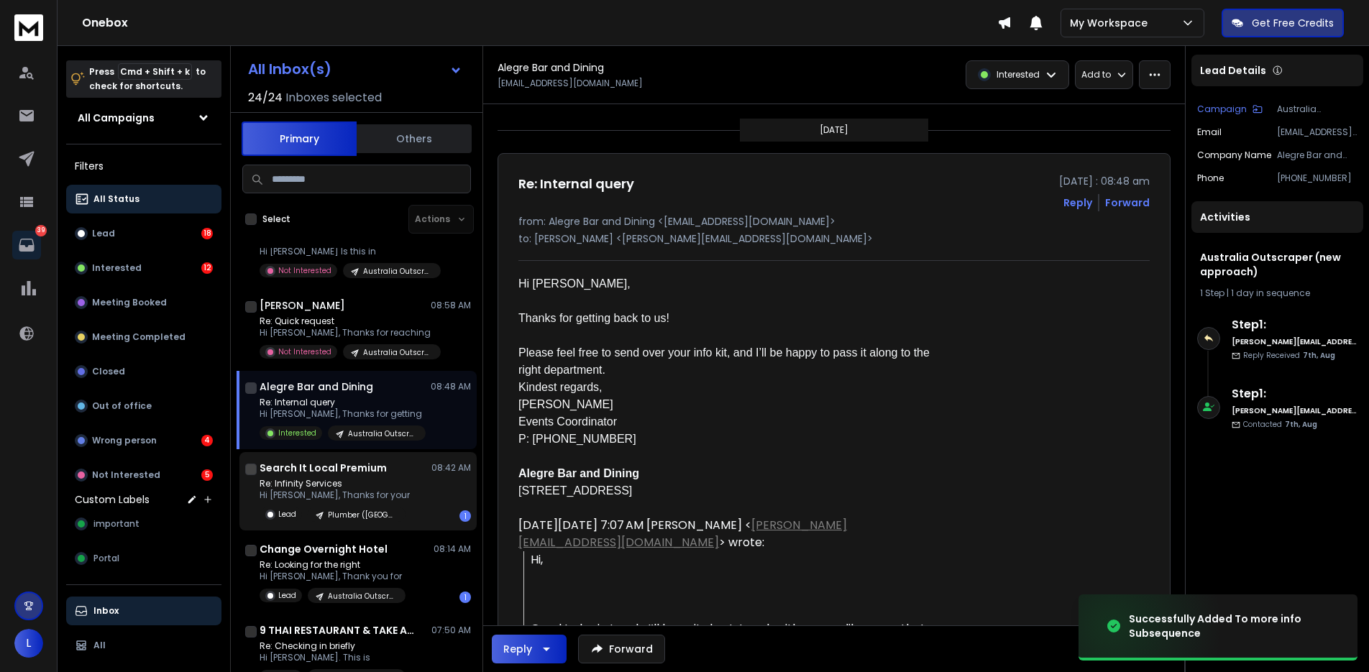
click at [352, 480] on p "Re: Infinity Services" at bounding box center [335, 484] width 150 height 12
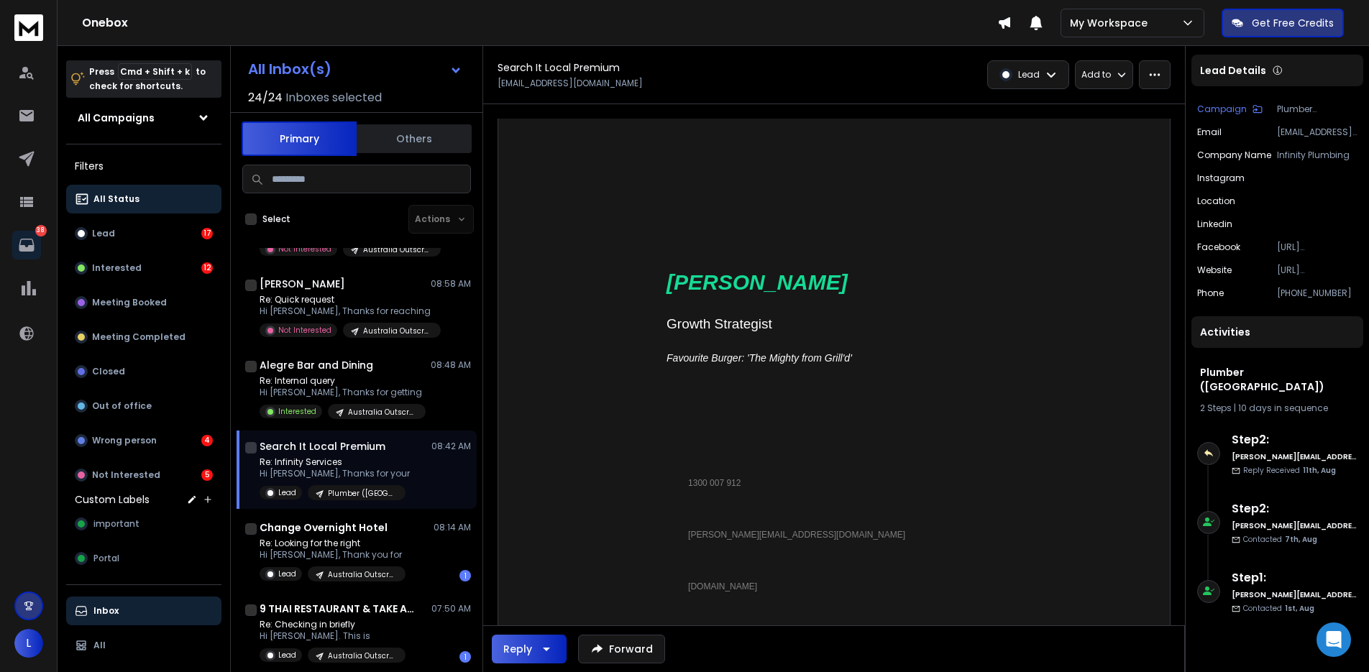
scroll to position [744, 0]
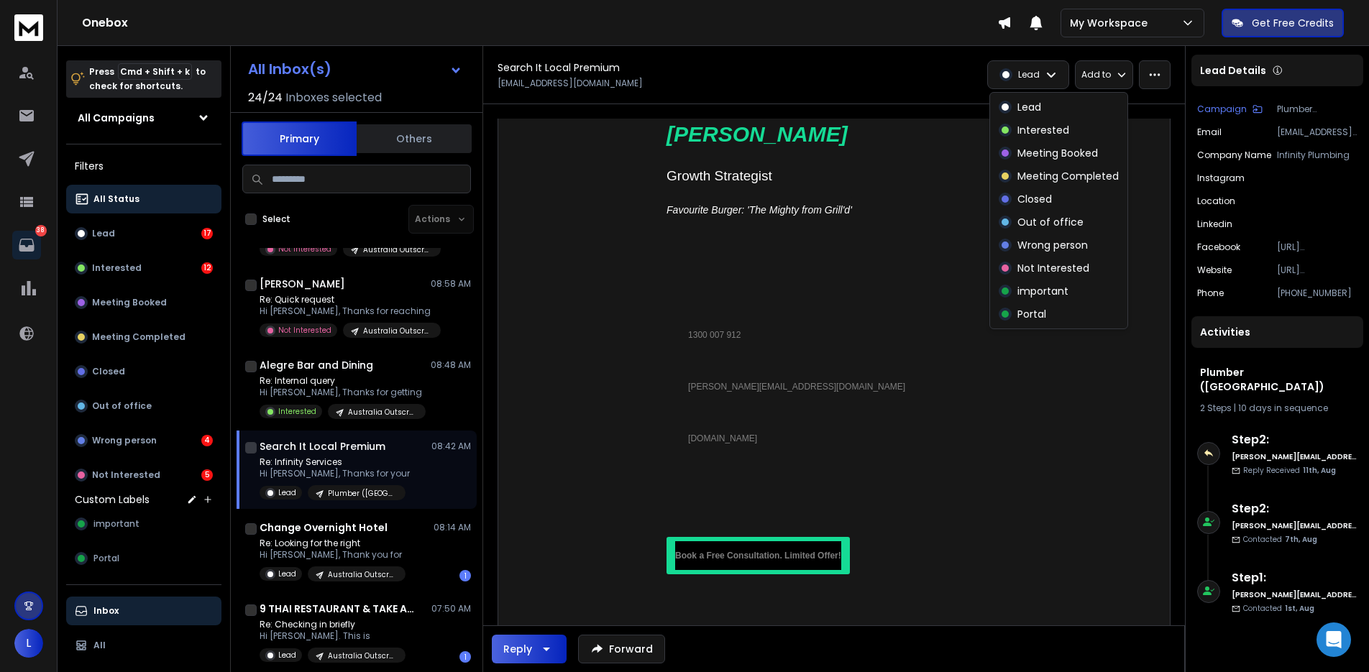
click at [1035, 81] on div "Lead" at bounding box center [1028, 74] width 81 height 27
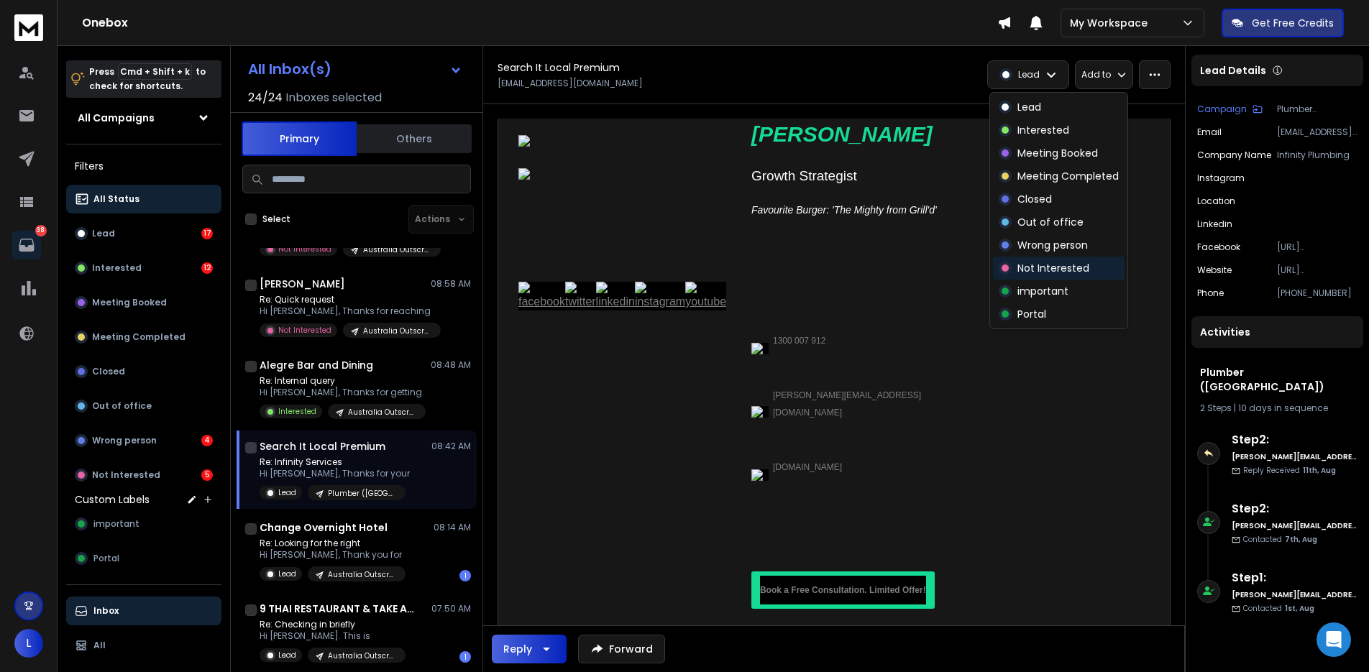
click at [1049, 265] on p "Not Interested" at bounding box center [1054, 268] width 72 height 14
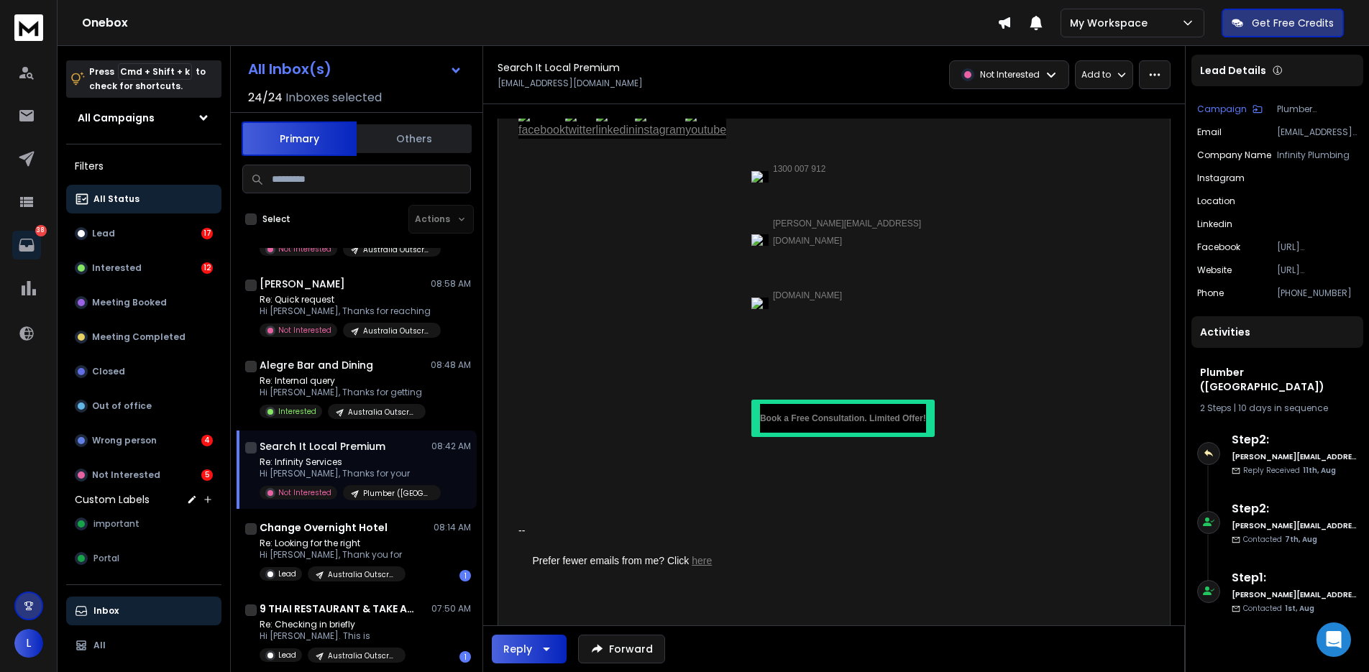
scroll to position [668, 0]
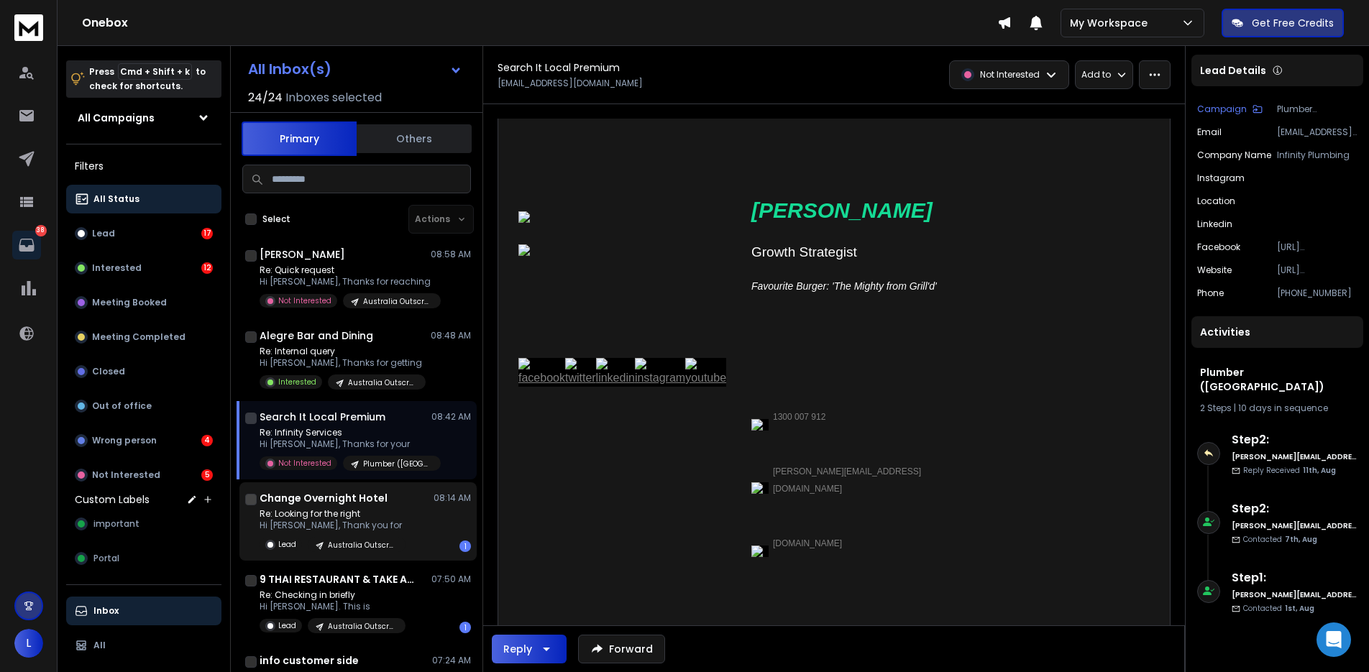
click at [388, 534] on div "Re: Looking for the right Hi [PERSON_NAME], Thank you for Lead Australia Outscr…" at bounding box center [333, 530] width 146 height 44
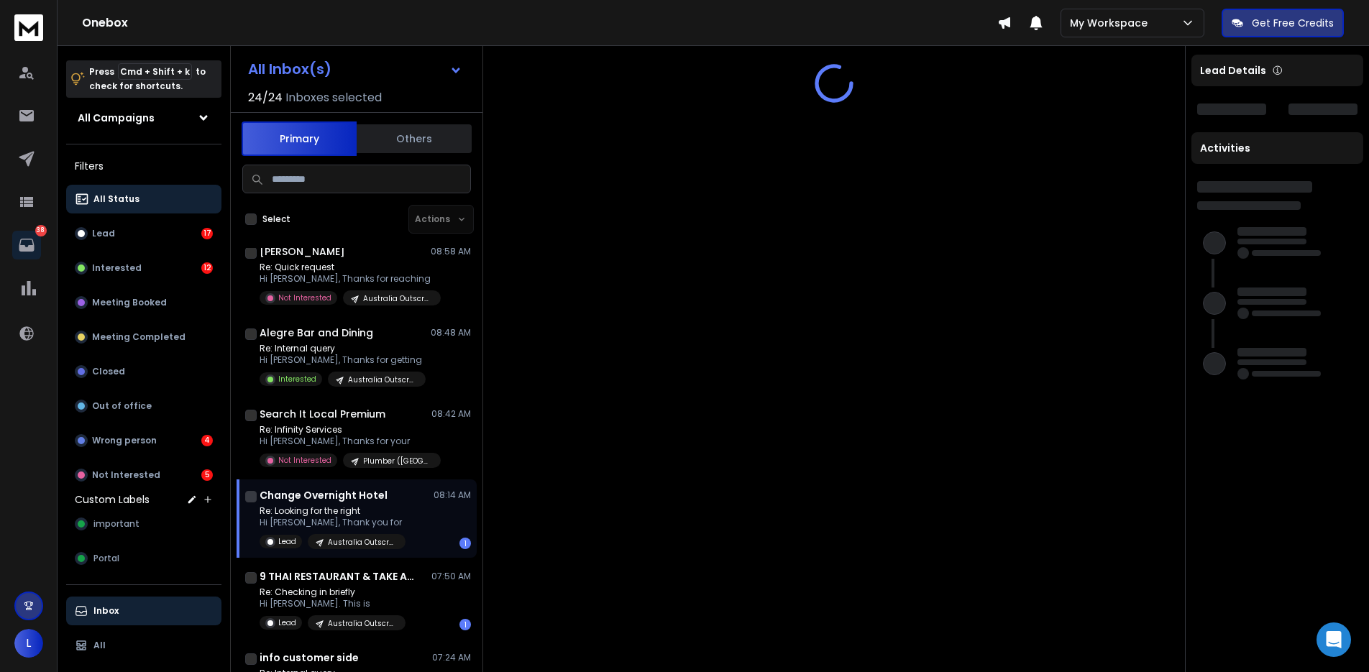
scroll to position [993, 0]
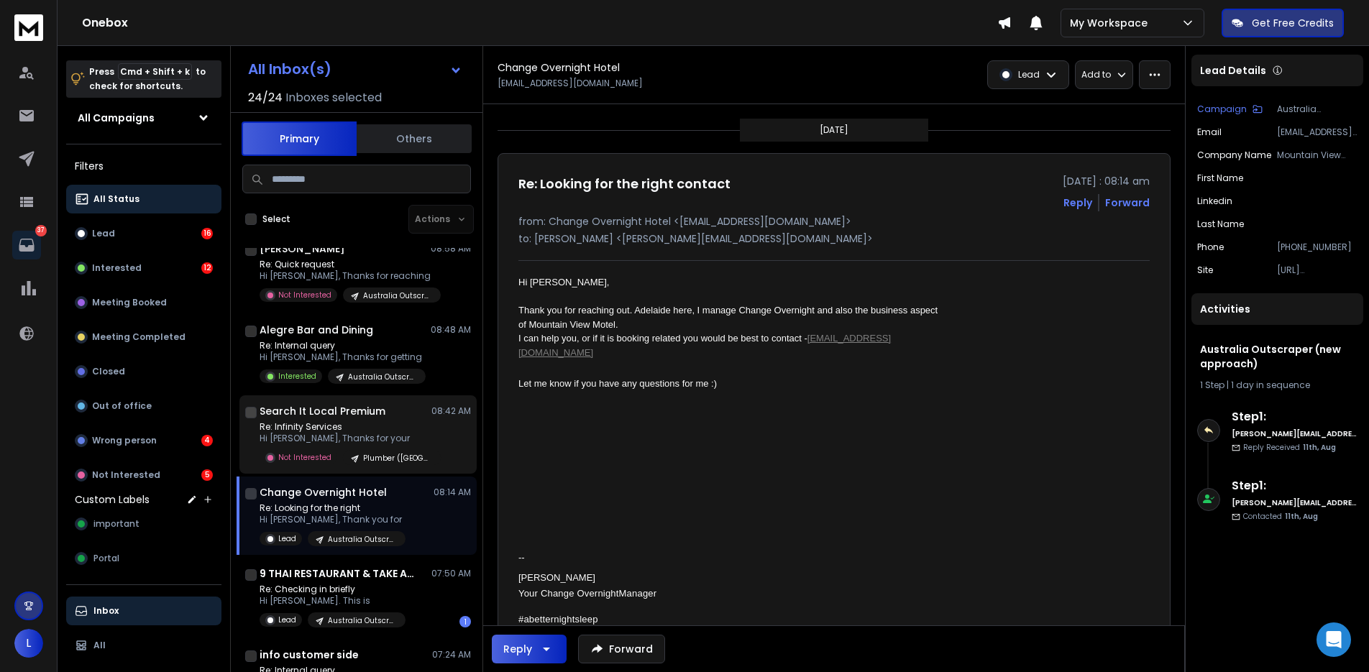
click at [396, 441] on p "Hi [PERSON_NAME], Thanks for your" at bounding box center [346, 439] width 173 height 12
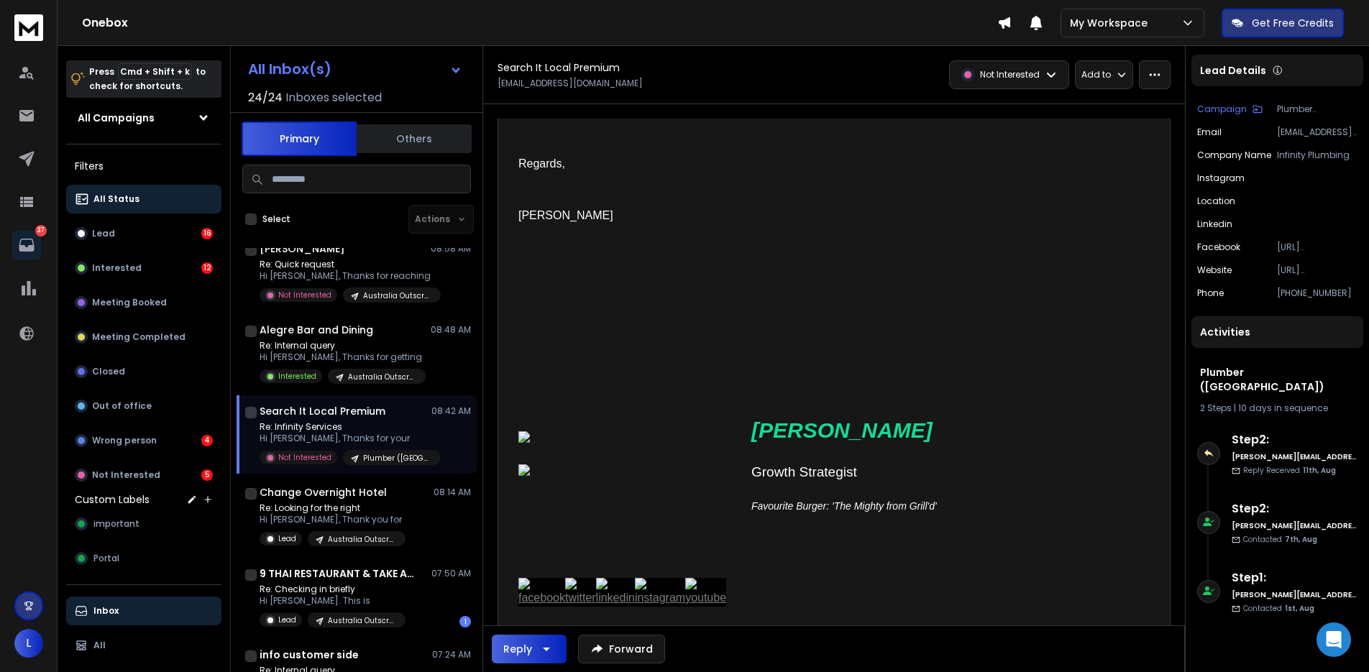
scroll to position [677, 0]
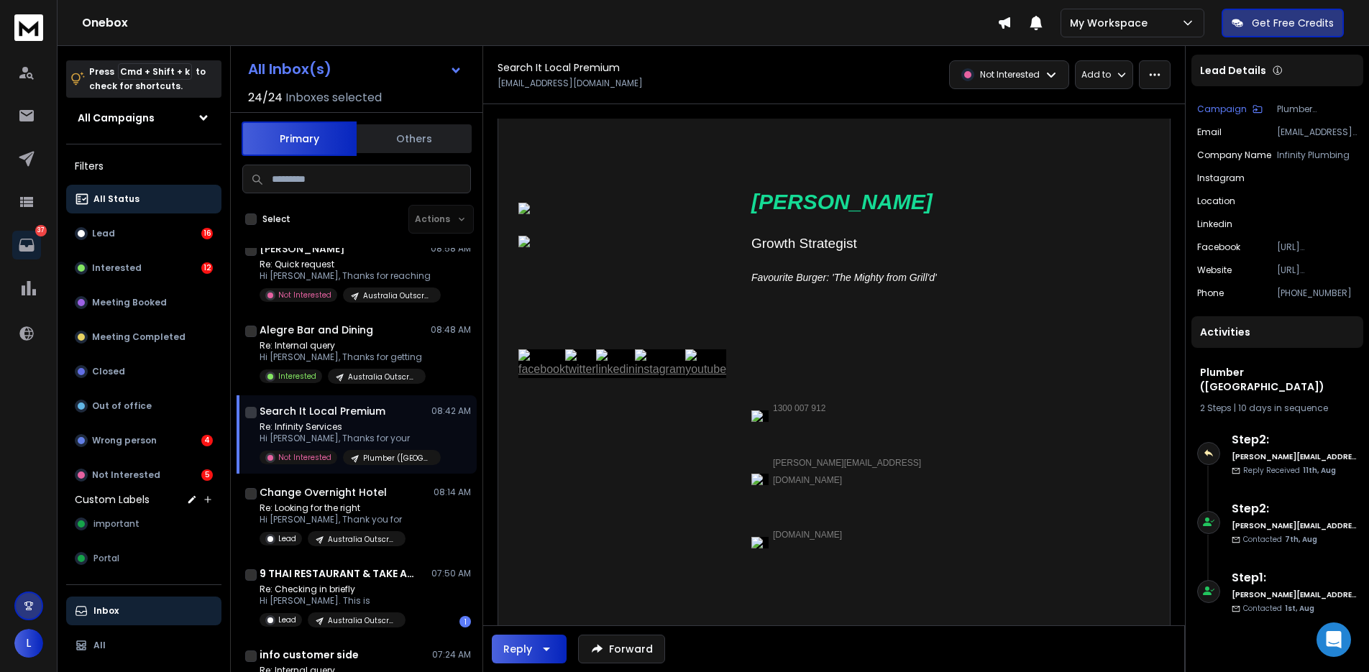
click at [839, 540] on span "[DOMAIN_NAME]" at bounding box center [807, 535] width 69 height 10
click at [1072, 547] on div "Re: Infinity Services [DATE] : 08:42 am Reply Forward from: Search It Local Pre…" at bounding box center [834, 511] width 631 height 2028
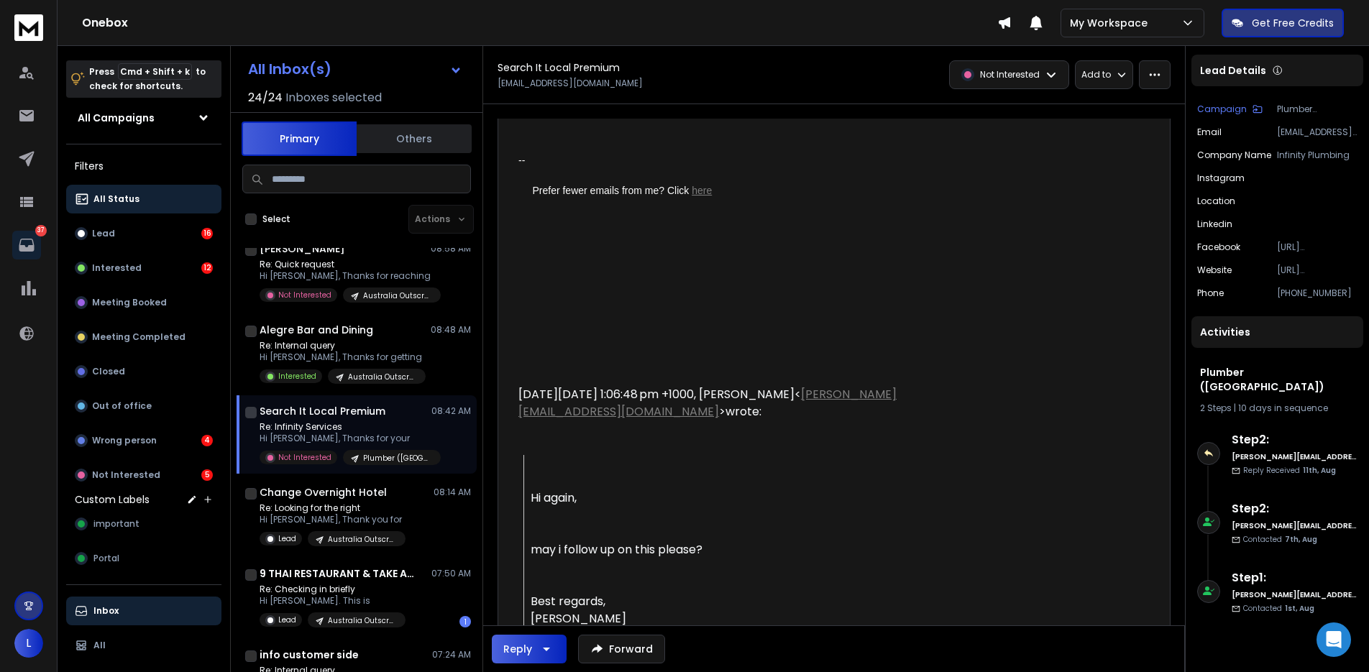
scroll to position [1896, 0]
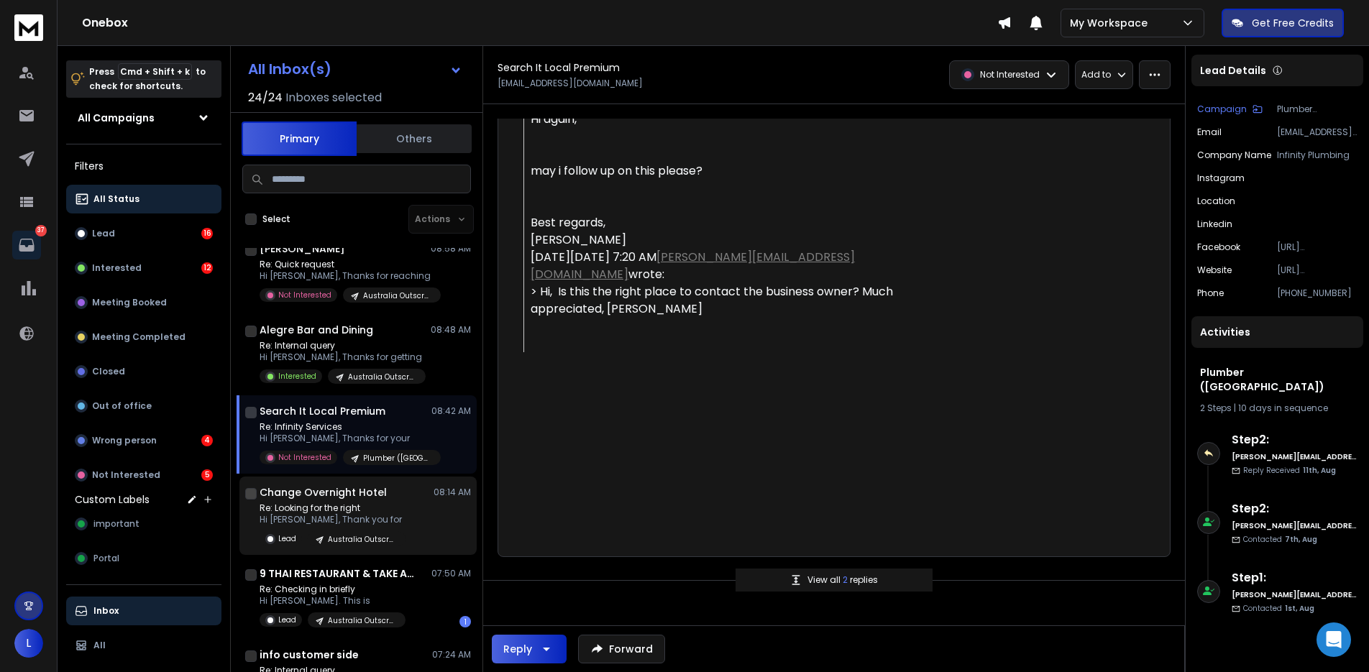
click at [314, 504] on p "Re: Looking for the right" at bounding box center [333, 509] width 146 height 12
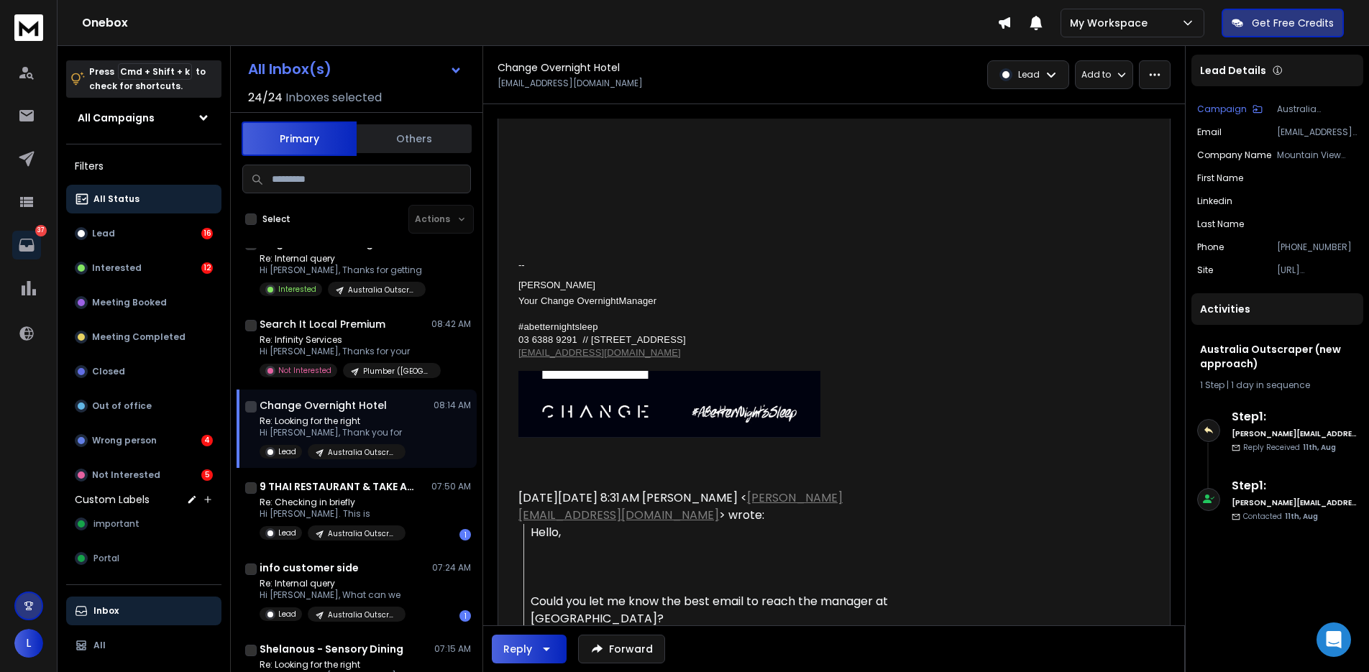
scroll to position [0, 0]
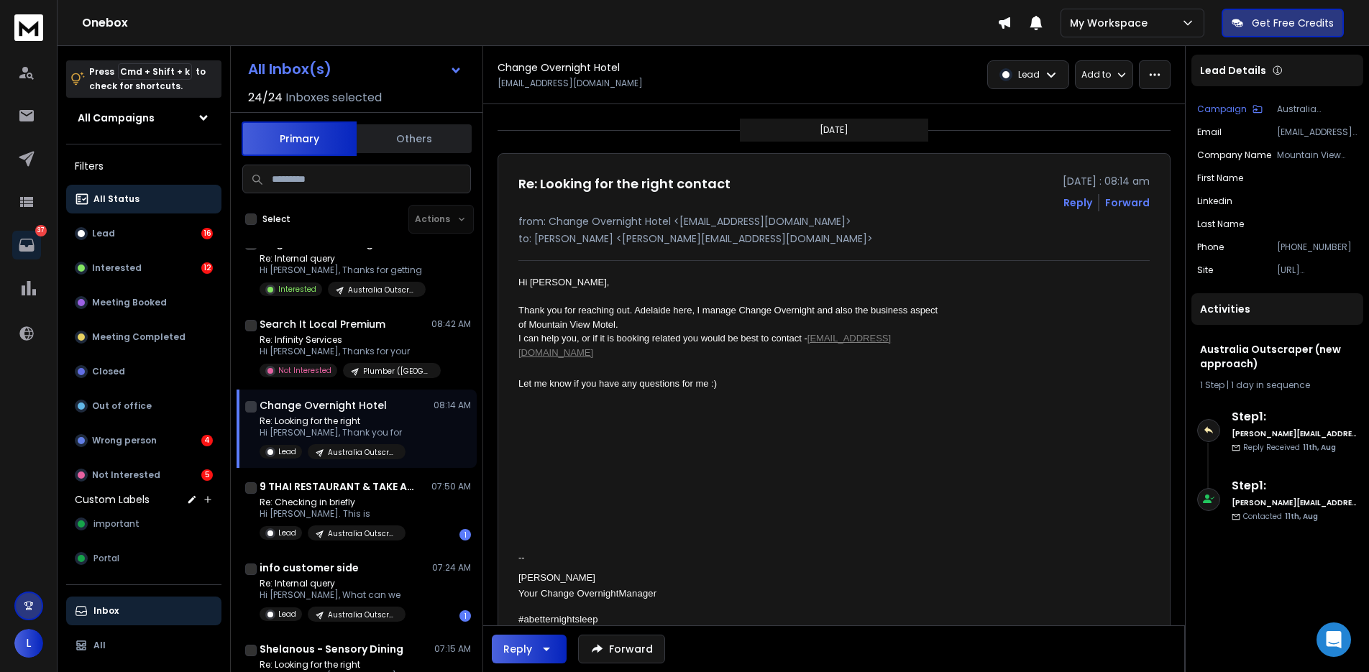
click at [695, 332] on div "I can help you, or if it is booking related you would be best to contact - [EMA…" at bounding box center [729, 346] width 420 height 28
click at [1025, 76] on p "Lead" at bounding box center [1029, 75] width 22 height 12
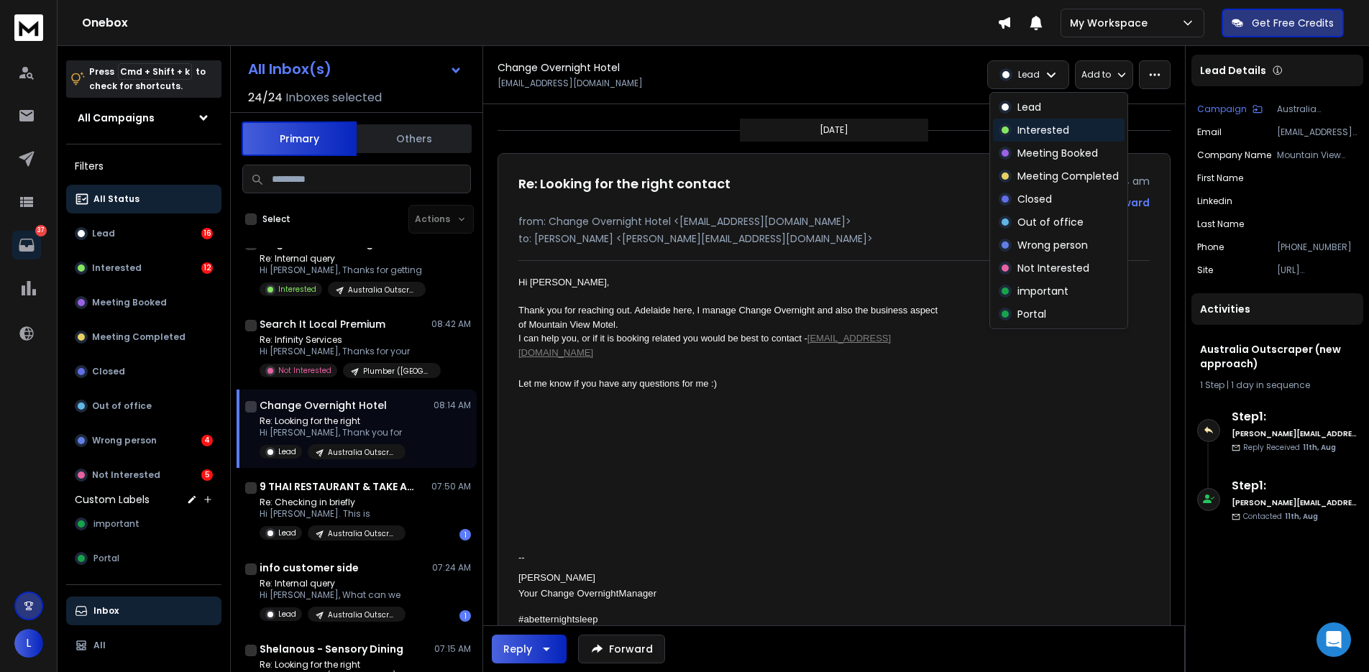
click at [1048, 128] on p "Interested" at bounding box center [1044, 130] width 52 height 14
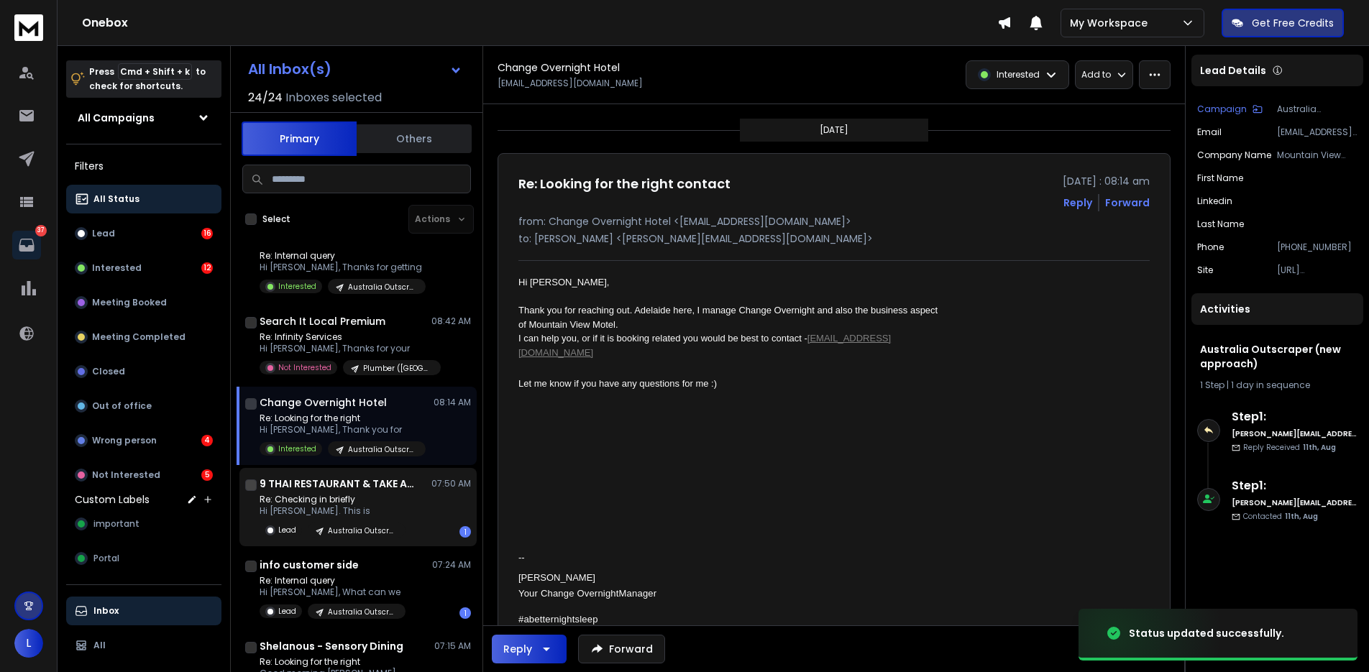
click at [398, 498] on p "Re: Checking in briefly" at bounding box center [333, 500] width 146 height 12
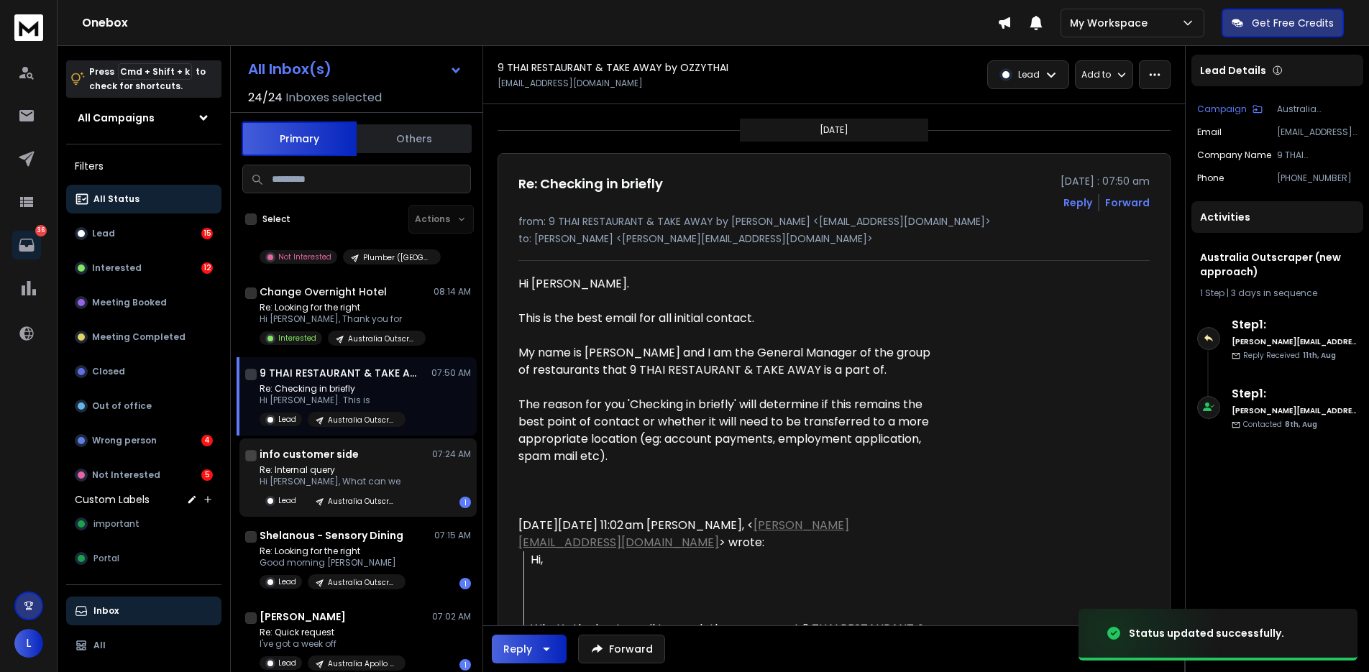
scroll to position [1218, 0]
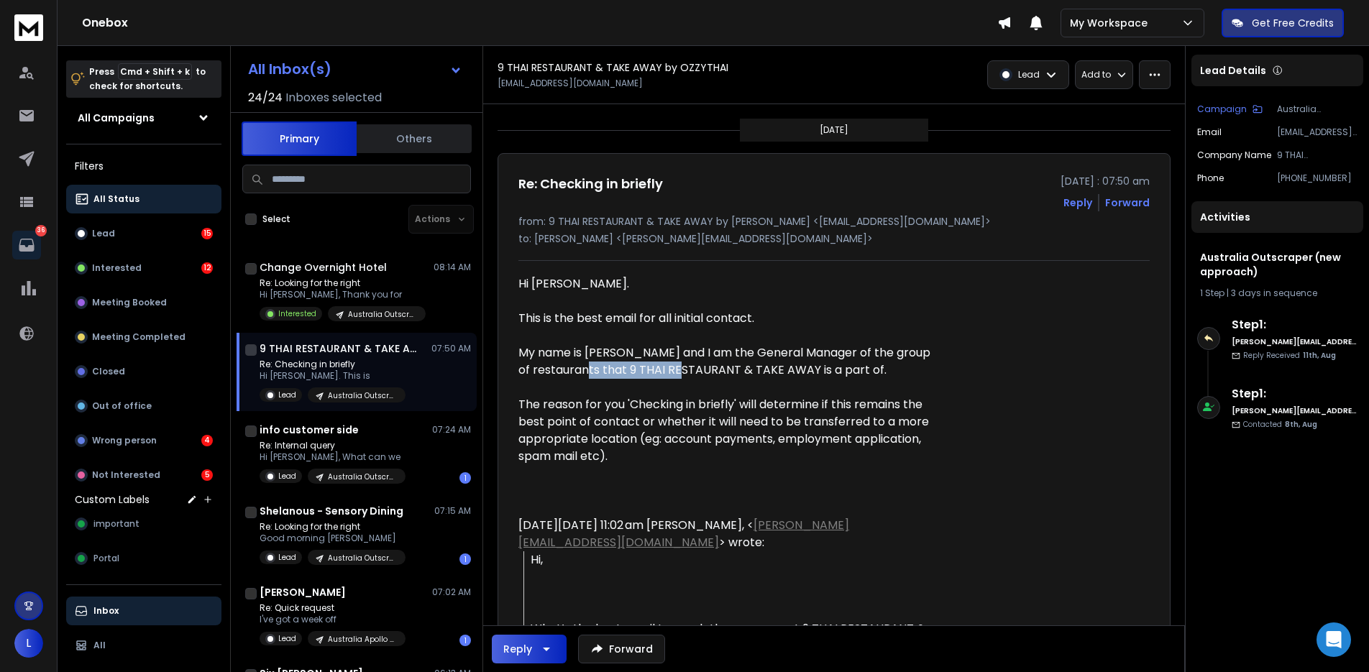
drag, startPoint x: 615, startPoint y: 372, endPoint x: 724, endPoint y: 364, distance: 108.9
click at [724, 364] on div "Hi [PERSON_NAME]. This is the best email for all initial contact. My name is [P…" at bounding box center [729, 387] width 420 height 224
copy div "9 THAI RESTAURANT"
click at [687, 426] on div "The reason for you 'Checking in briefly' will determine if this remains the bes…" at bounding box center [729, 430] width 420 height 69
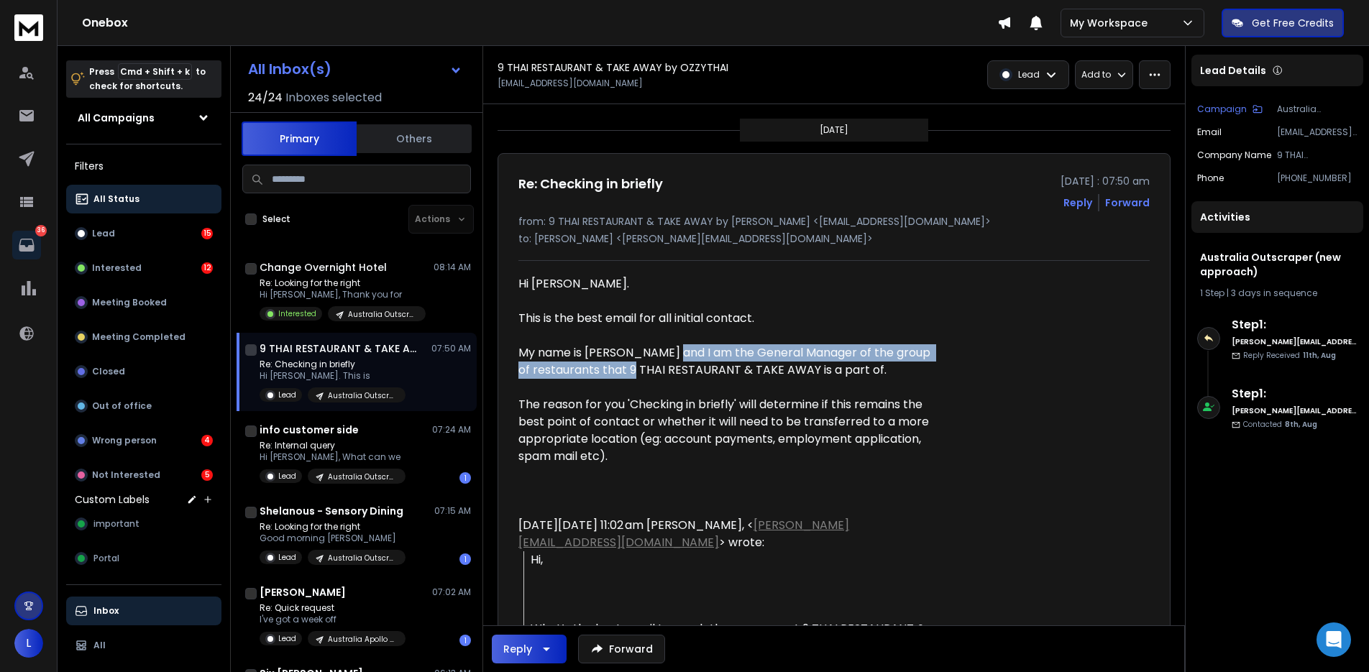
drag, startPoint x: 665, startPoint y: 353, endPoint x: 665, endPoint y: 365, distance: 12.2
click at [665, 365] on div "Hi [PERSON_NAME]. This is the best email for all initial contact. My name is [P…" at bounding box center [729, 387] width 420 height 224
drag, startPoint x: 549, startPoint y: 373, endPoint x: 622, endPoint y: 365, distance: 73.1
click at [622, 365] on div "Hi [PERSON_NAME]. This is the best email for all initial contact. My name is [P…" at bounding box center [729, 387] width 420 height 224
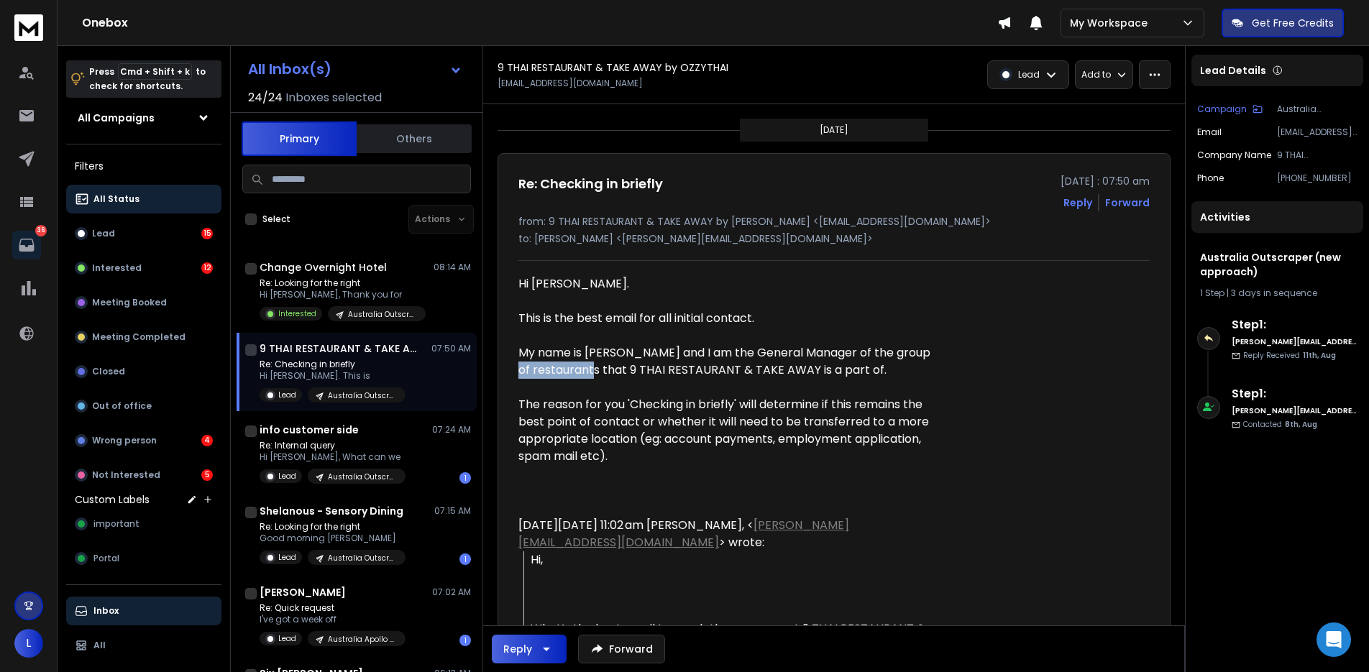
click at [622, 365] on div "Hi [PERSON_NAME]. This is the best email for all initial contact. My name is [P…" at bounding box center [729, 387] width 420 height 224
click at [621, 369] on div "Hi [PERSON_NAME]. This is the best email for all initial contact. My name is [P…" at bounding box center [729, 387] width 420 height 224
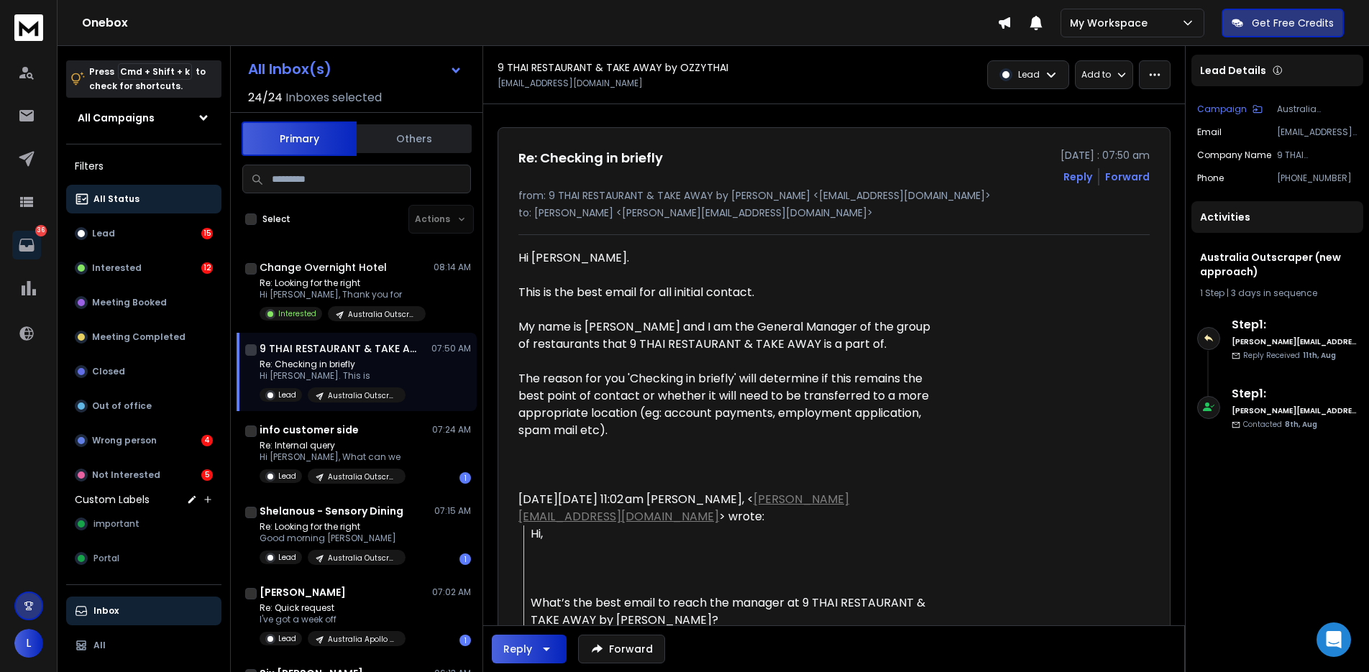
scroll to position [78, 0]
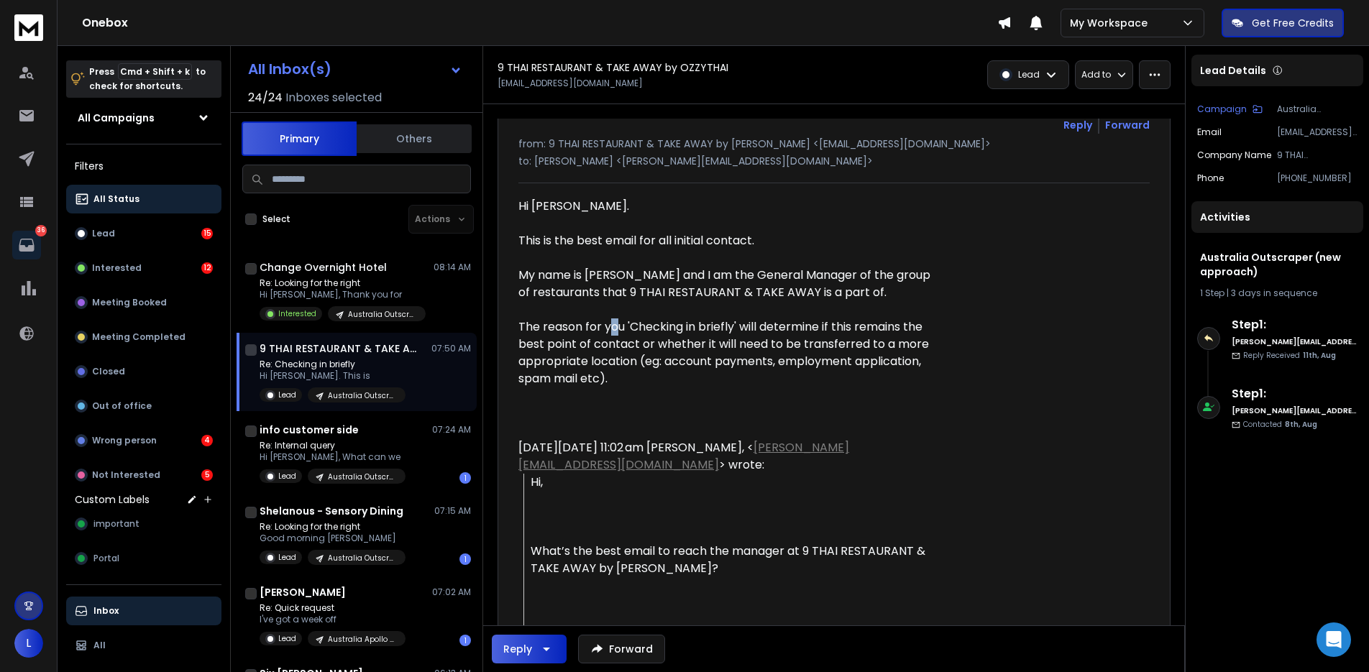
click at [617, 329] on div "The reason for you 'Checking in briefly' will determine if this remains the bes…" at bounding box center [729, 353] width 420 height 69
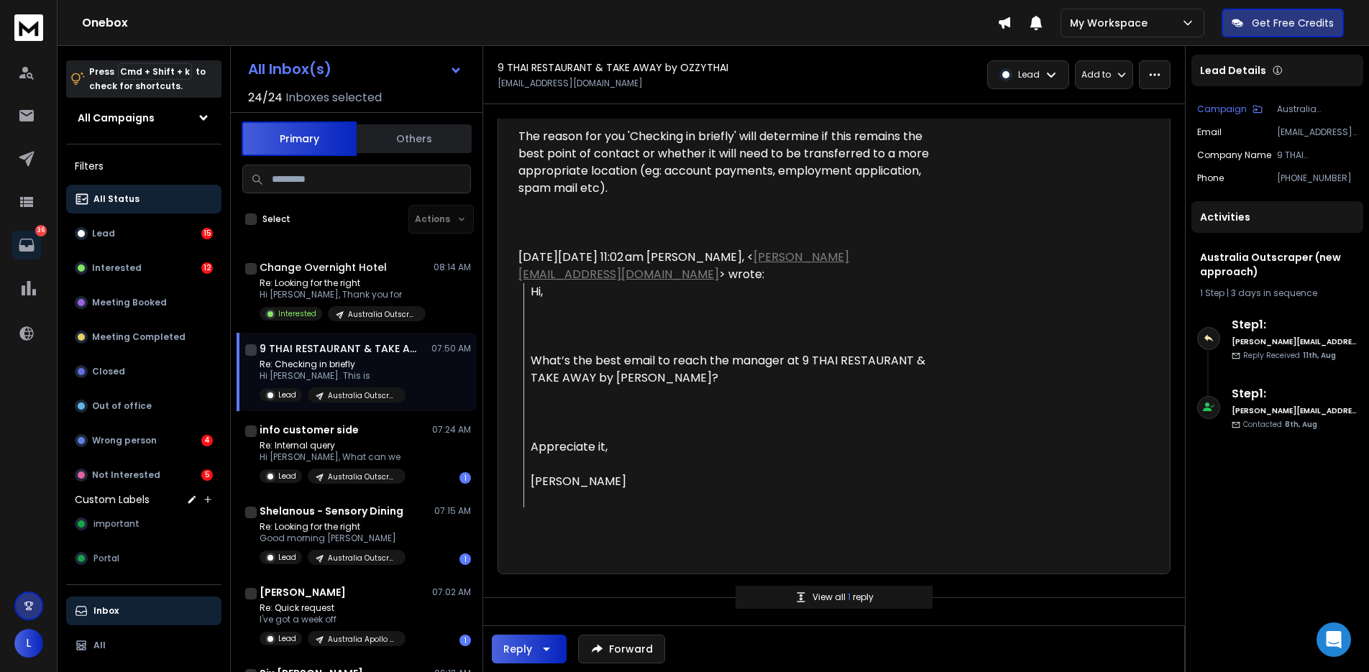
scroll to position [0, 0]
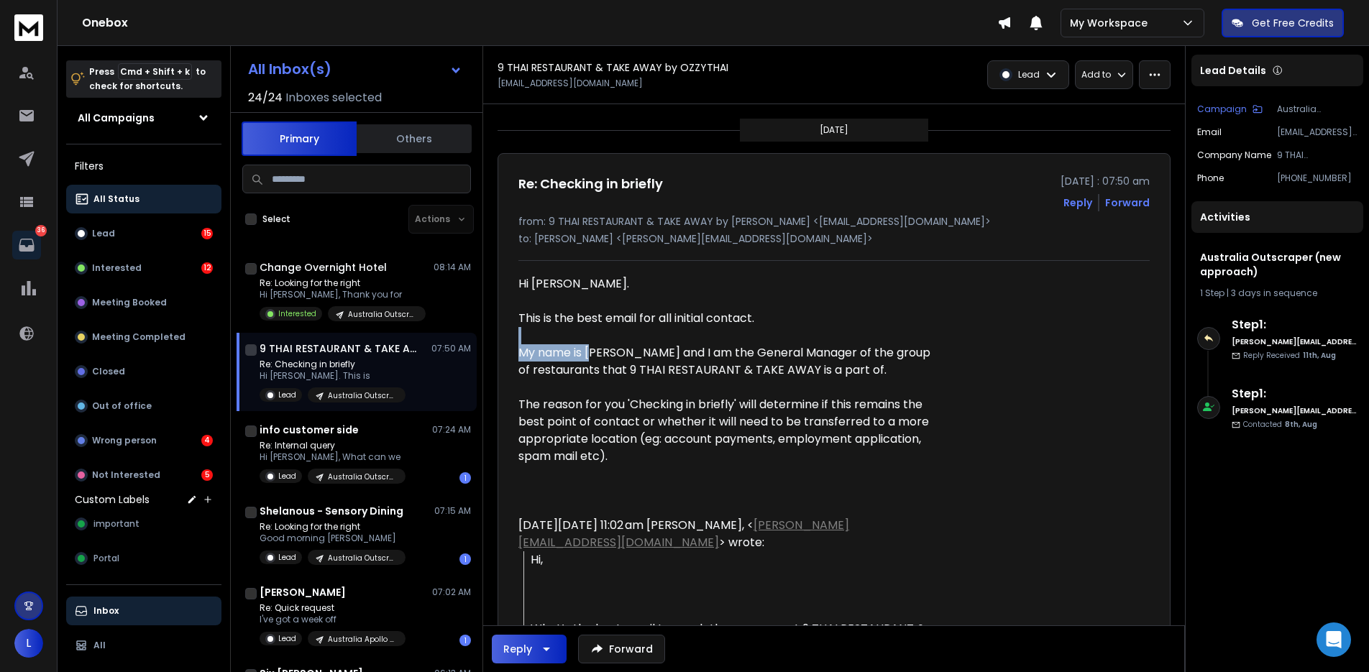
drag, startPoint x: 583, startPoint y: 342, endPoint x: 590, endPoint y: 349, distance: 10.2
click at [590, 349] on div "Hi [PERSON_NAME]. This is the best email for all initial contact. My name is [P…" at bounding box center [729, 387] width 420 height 224
click at [590, 350] on div "Hi [PERSON_NAME]. This is the best email for all initial contact. My name is [P…" at bounding box center [729, 387] width 420 height 224
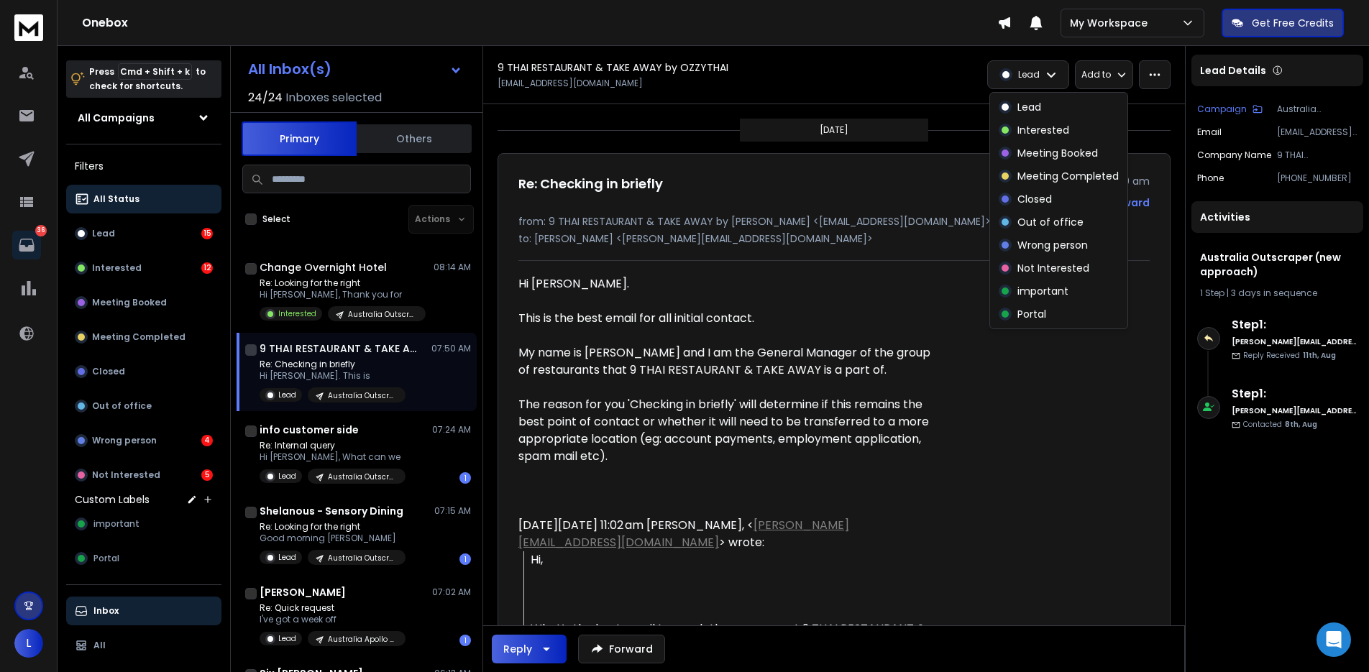
click at [1031, 67] on div "Lead" at bounding box center [1028, 74] width 81 height 27
click at [1034, 132] on p "Interested" at bounding box center [1044, 130] width 52 height 14
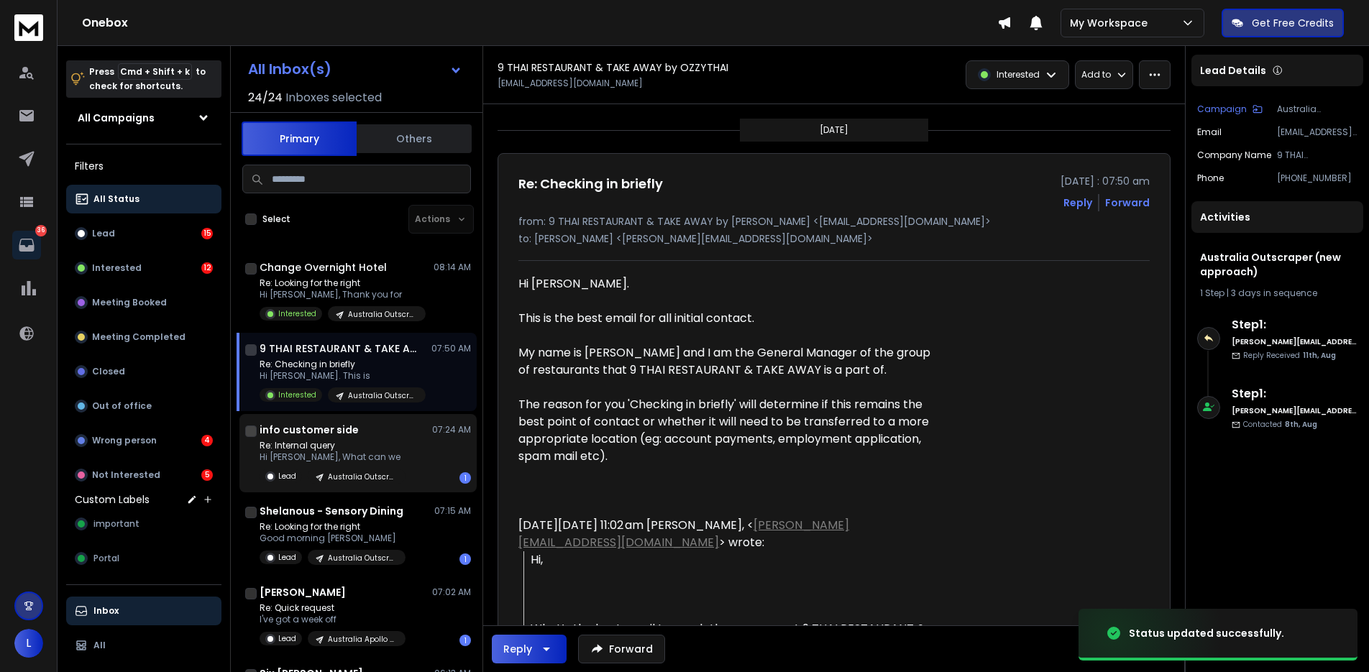
click at [388, 447] on p "Re: Internal query" at bounding box center [333, 446] width 146 height 12
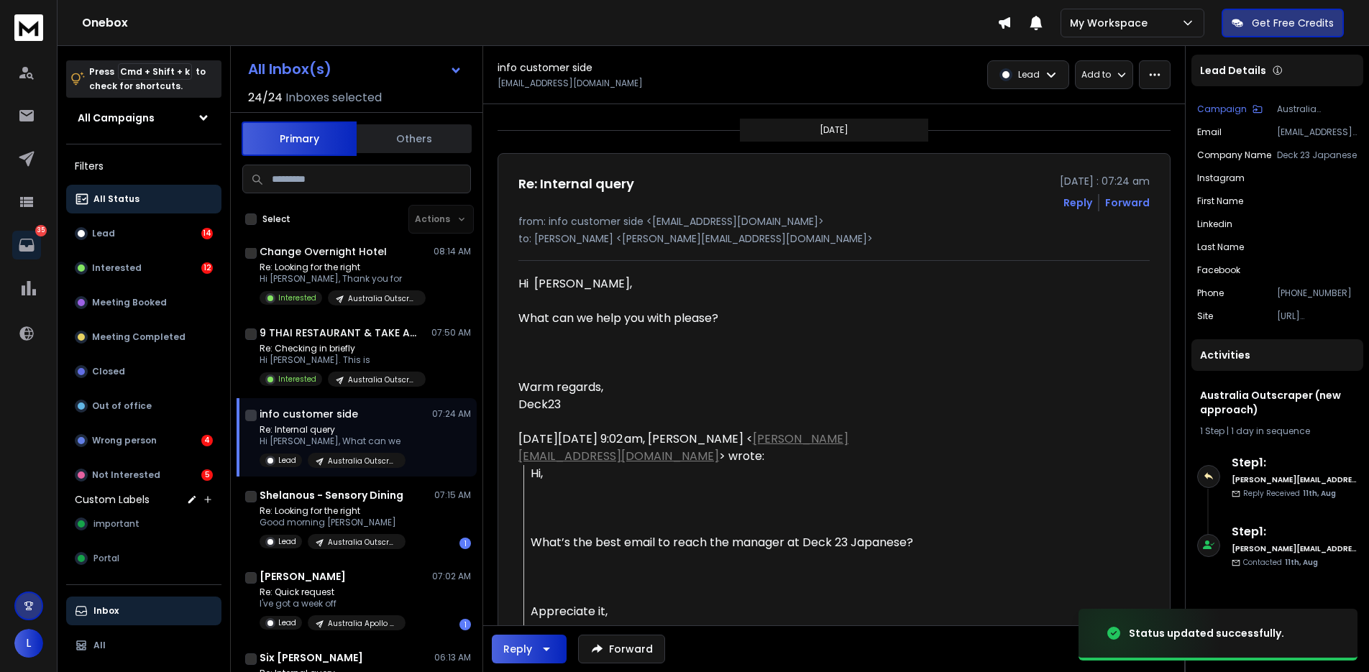
scroll to position [1249, 0]
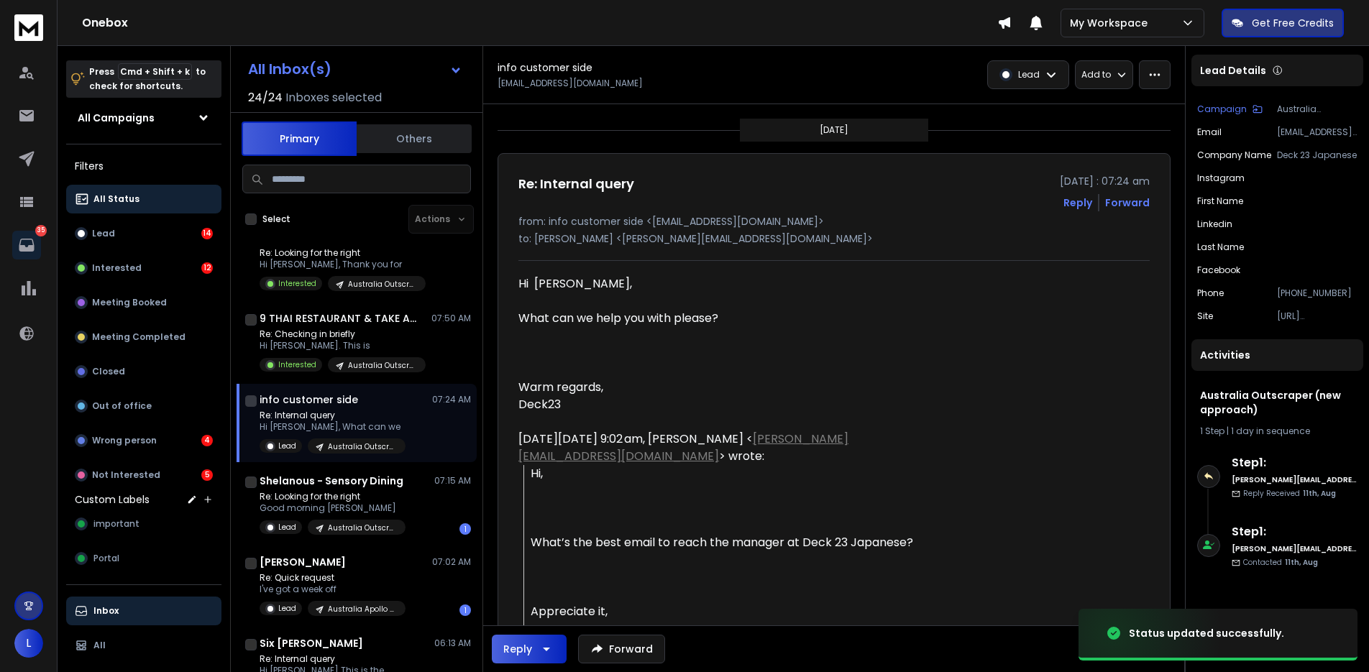
click at [1034, 74] on p "Lead" at bounding box center [1029, 75] width 22 height 12
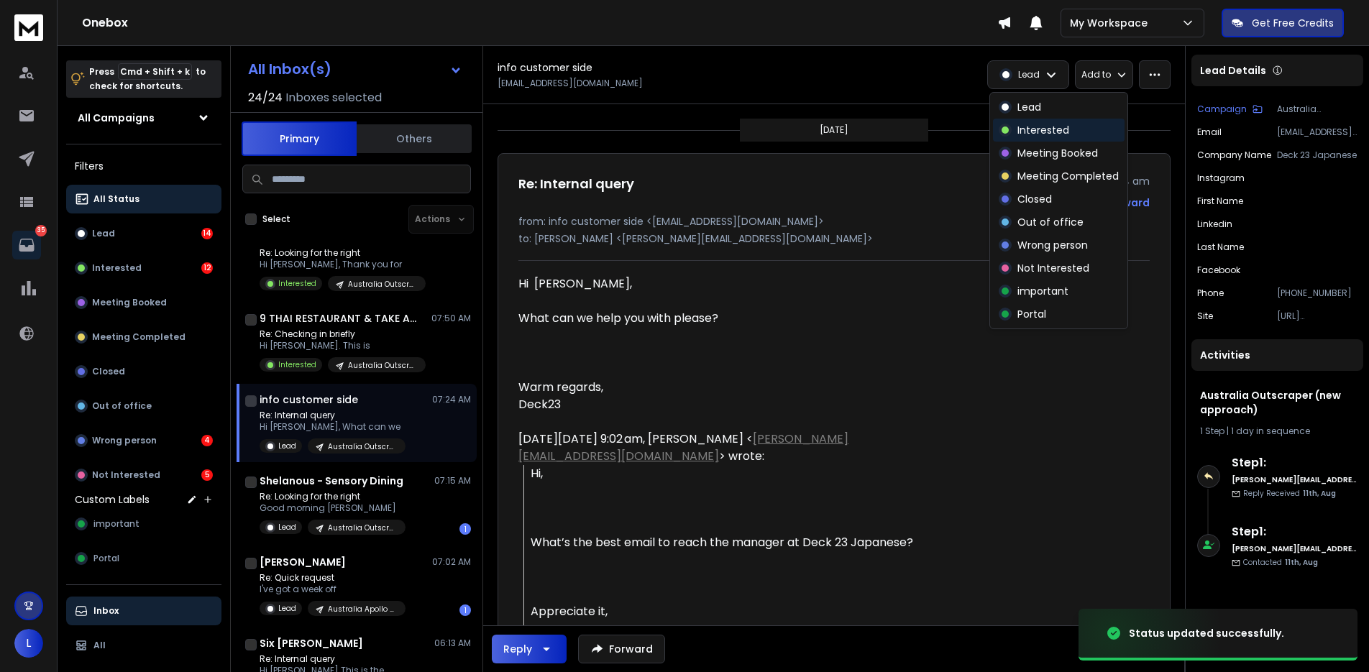
click at [1040, 129] on p "Interested" at bounding box center [1044, 130] width 52 height 14
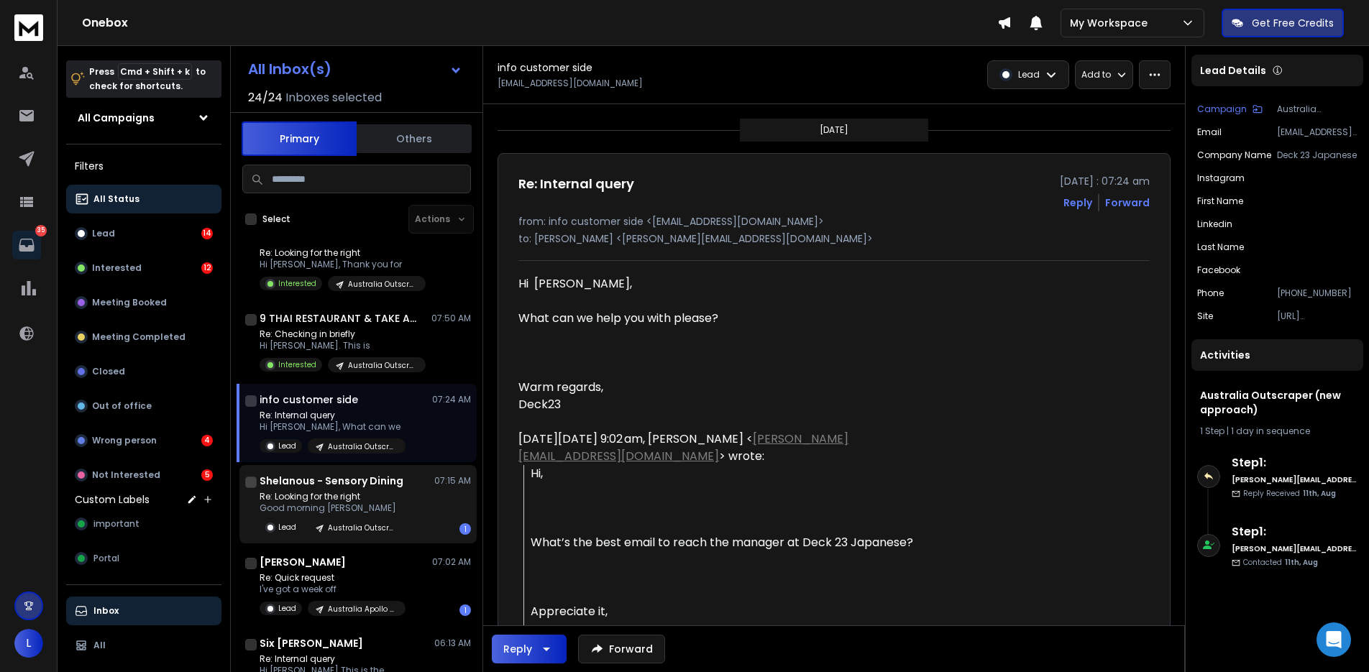
click at [410, 537] on div "Shelanous - Sensory Dining 07:15 AM Re: Looking for the right Good morning [PER…" at bounding box center [358, 504] width 237 height 78
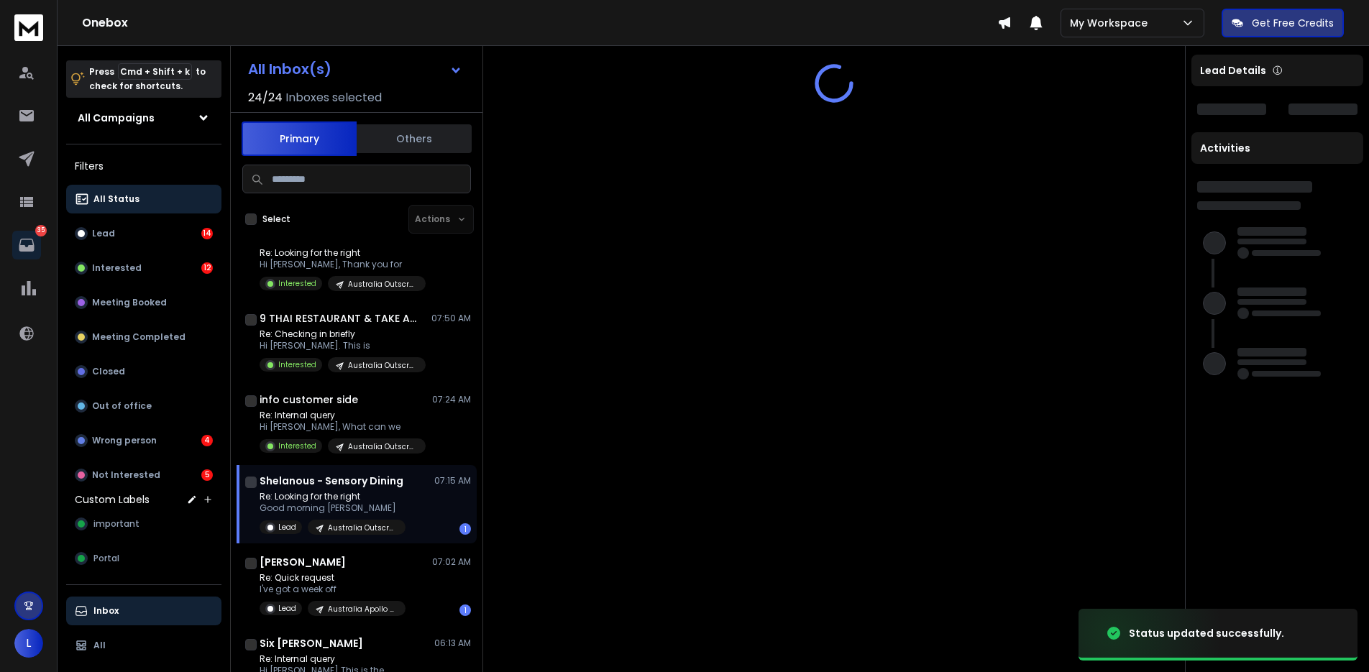
click at [409, 522] on div "Re: Looking for the right Good morning [PERSON_NAME] Parienty Lead Australia Ou…" at bounding box center [365, 513] width 211 height 44
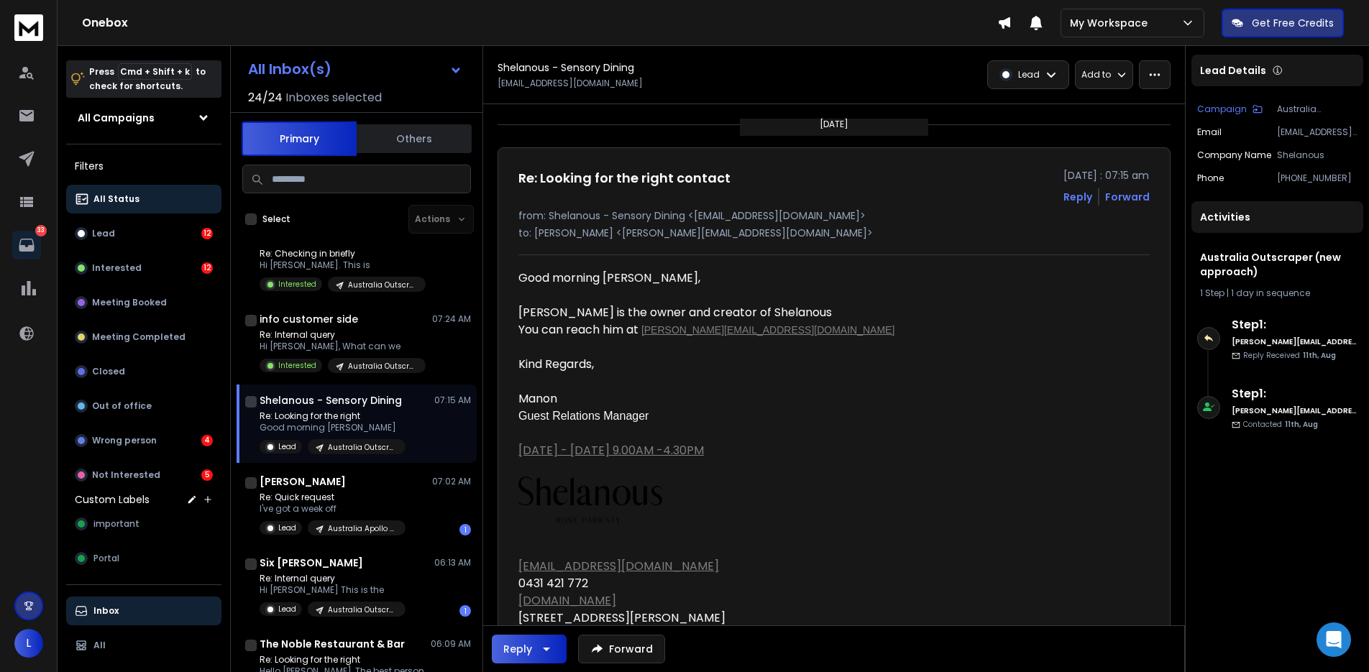
scroll to position [3, 0]
click at [1039, 73] on p "Lead" at bounding box center [1029, 75] width 22 height 12
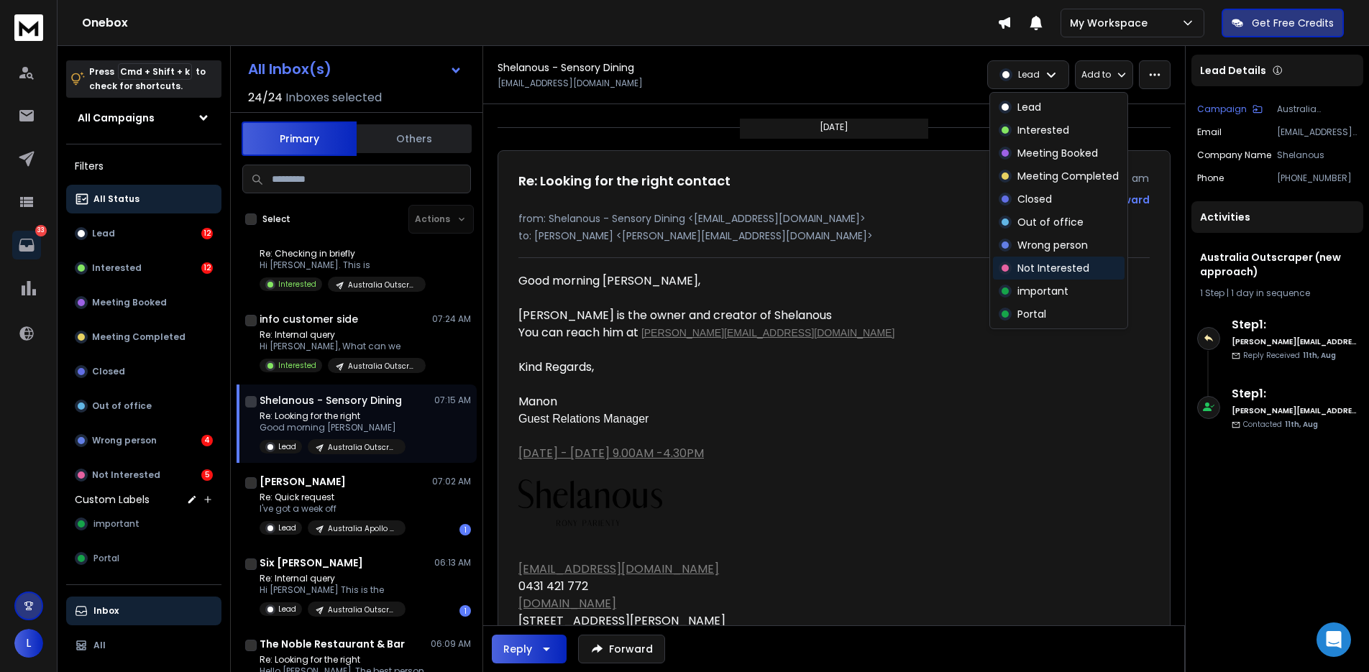
click at [1015, 273] on div "Not Interested" at bounding box center [1044, 268] width 91 height 14
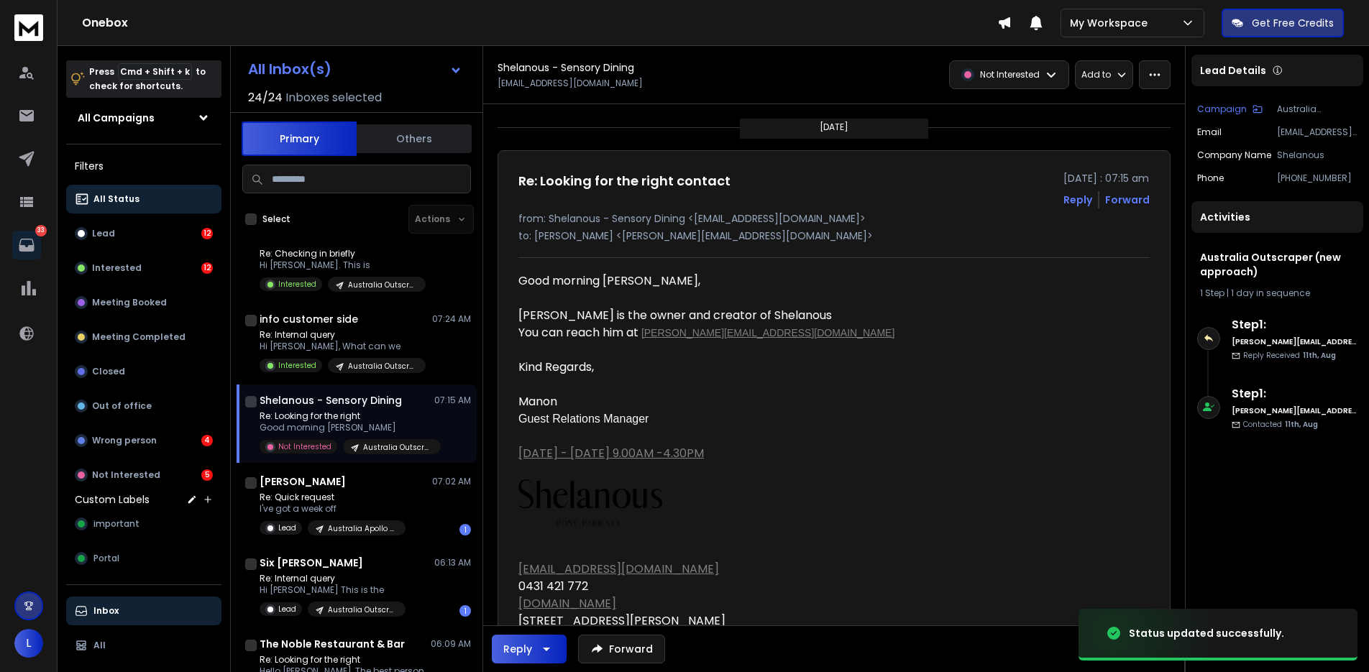
click at [806, 309] on div "[PERSON_NAME] is the owner and creator of Shelanous" at bounding box center [729, 315] width 420 height 17
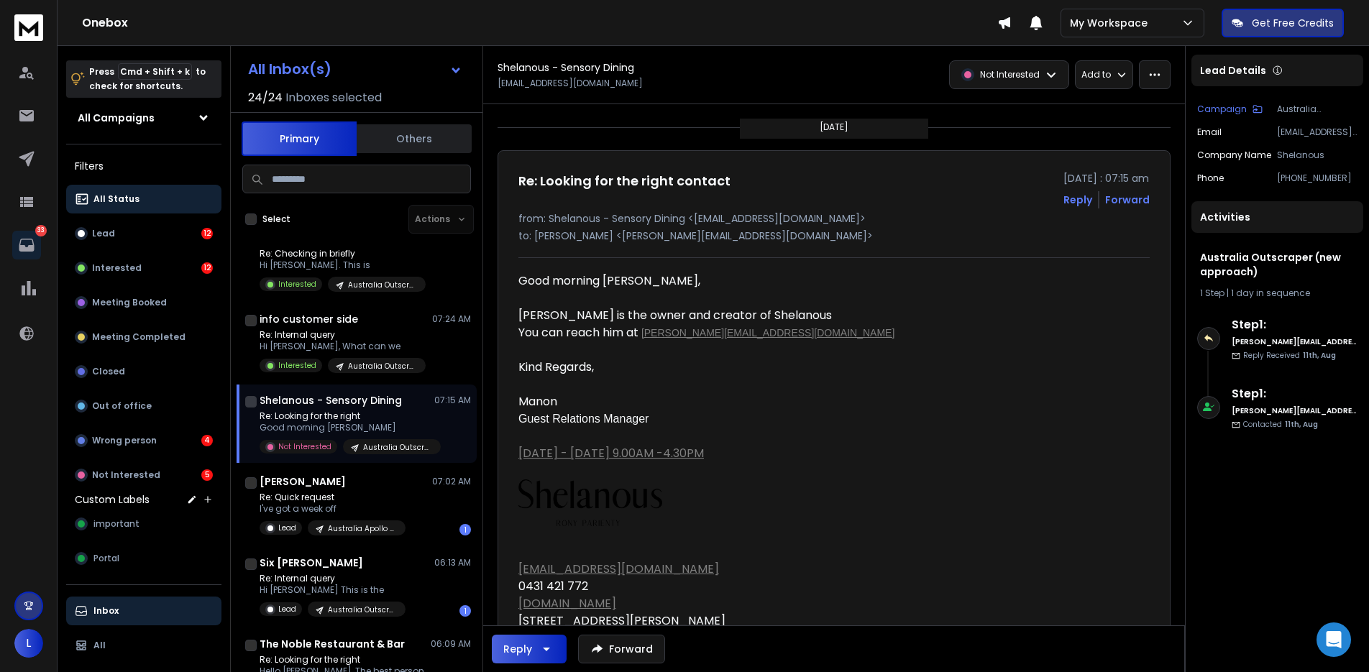
click at [808, 319] on div "[PERSON_NAME] is the owner and creator of Shelanous" at bounding box center [729, 315] width 420 height 17
click at [828, 375] on div "Kind Regards," at bounding box center [729, 367] width 420 height 17
click at [799, 316] on div "[PERSON_NAME] is the owner and creator of Shelanous" at bounding box center [729, 315] width 420 height 17
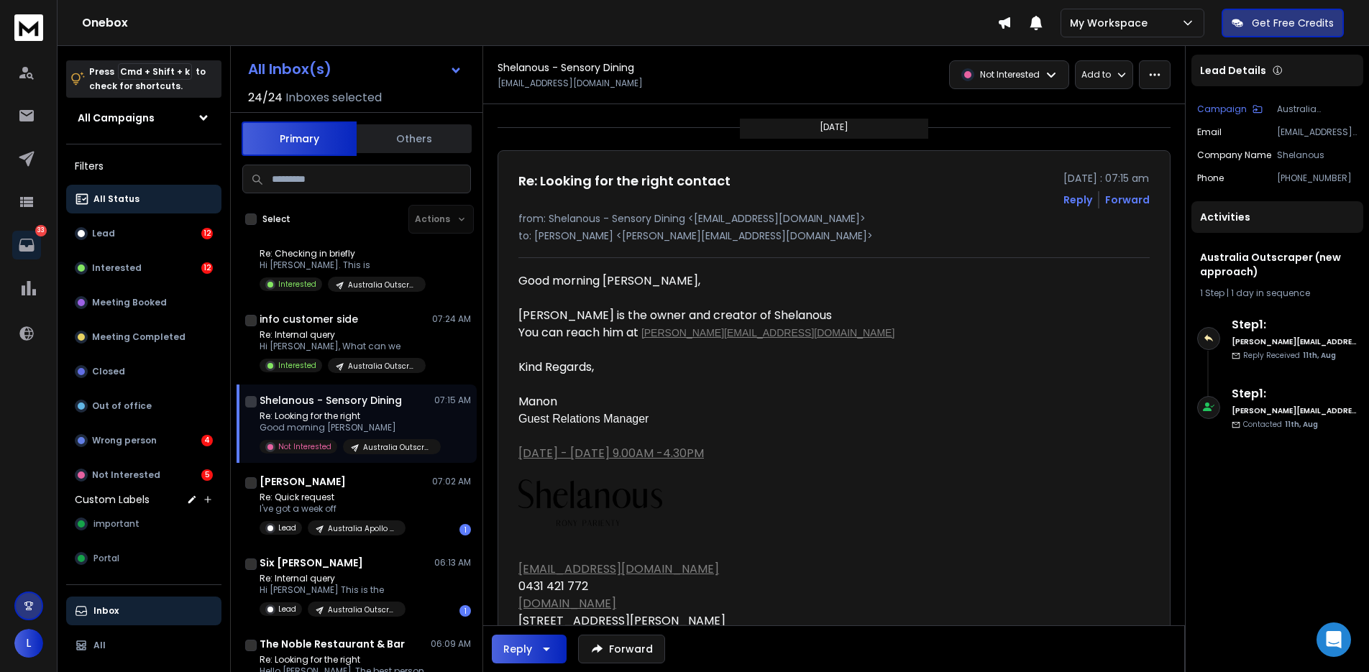
click at [836, 331] on div "You can reach him at [PERSON_NAME][EMAIL_ADDRESS][DOMAIN_NAME]" at bounding box center [729, 332] width 420 height 17
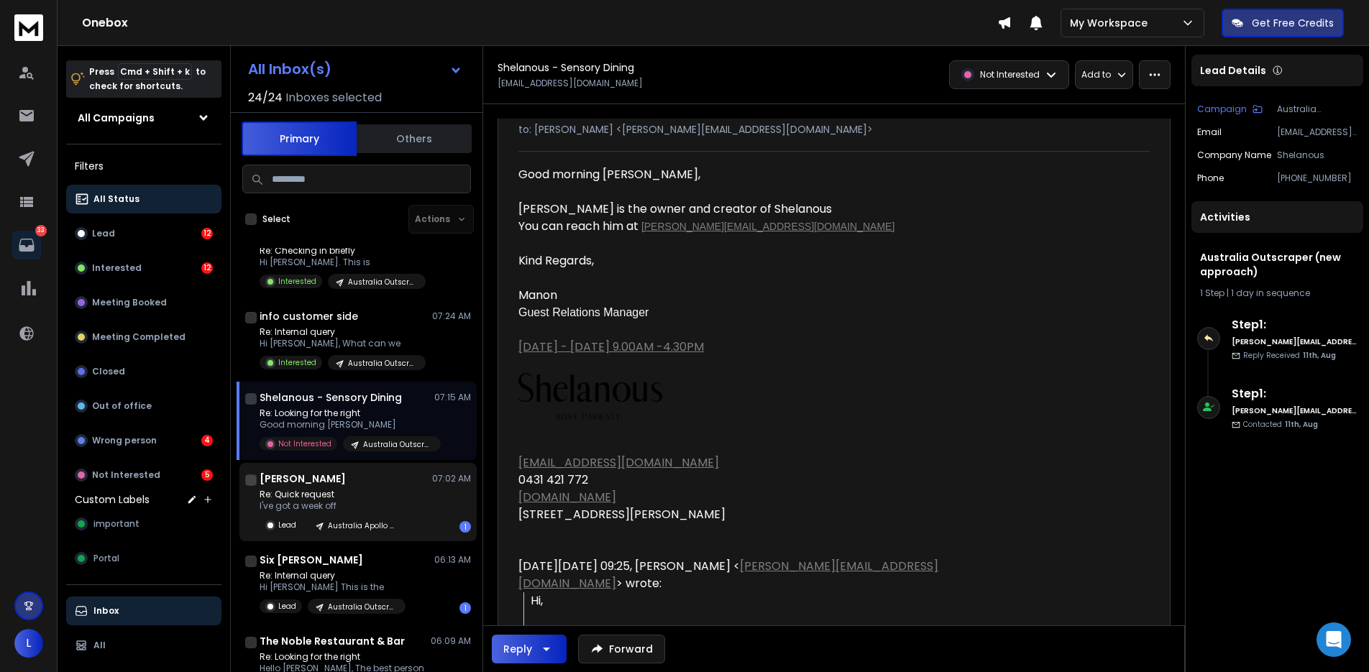
scroll to position [1336, 0]
click at [343, 475] on div "[PERSON_NAME] 07:02 AM" at bounding box center [365, 475] width 211 height 14
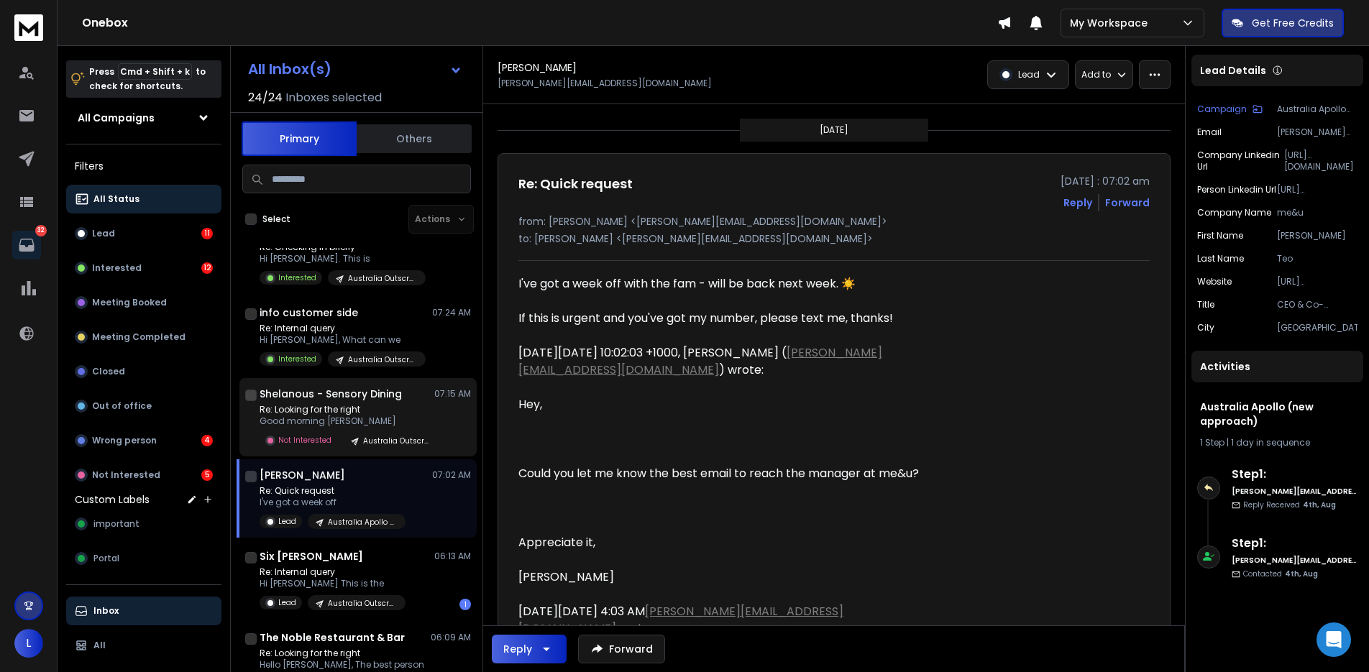
click at [355, 444] on icon at bounding box center [356, 440] width 12 height 12
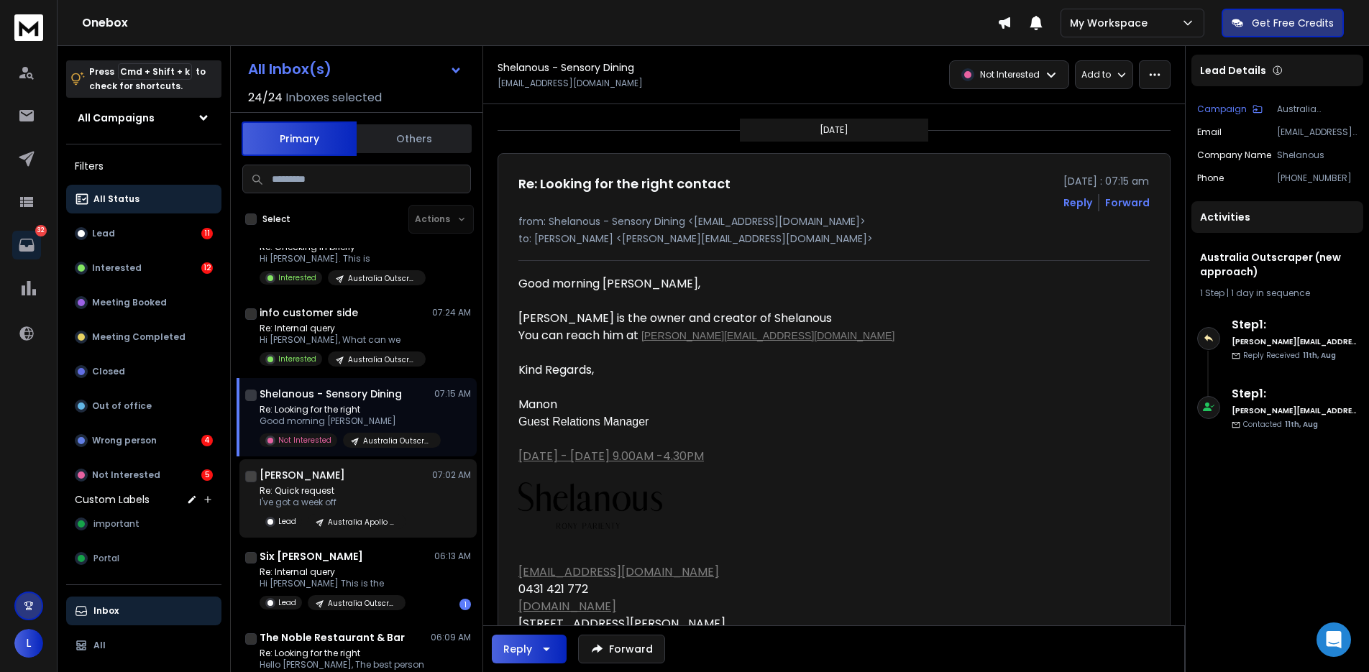
click at [369, 500] on p "I've got a week off" at bounding box center [333, 503] width 146 height 12
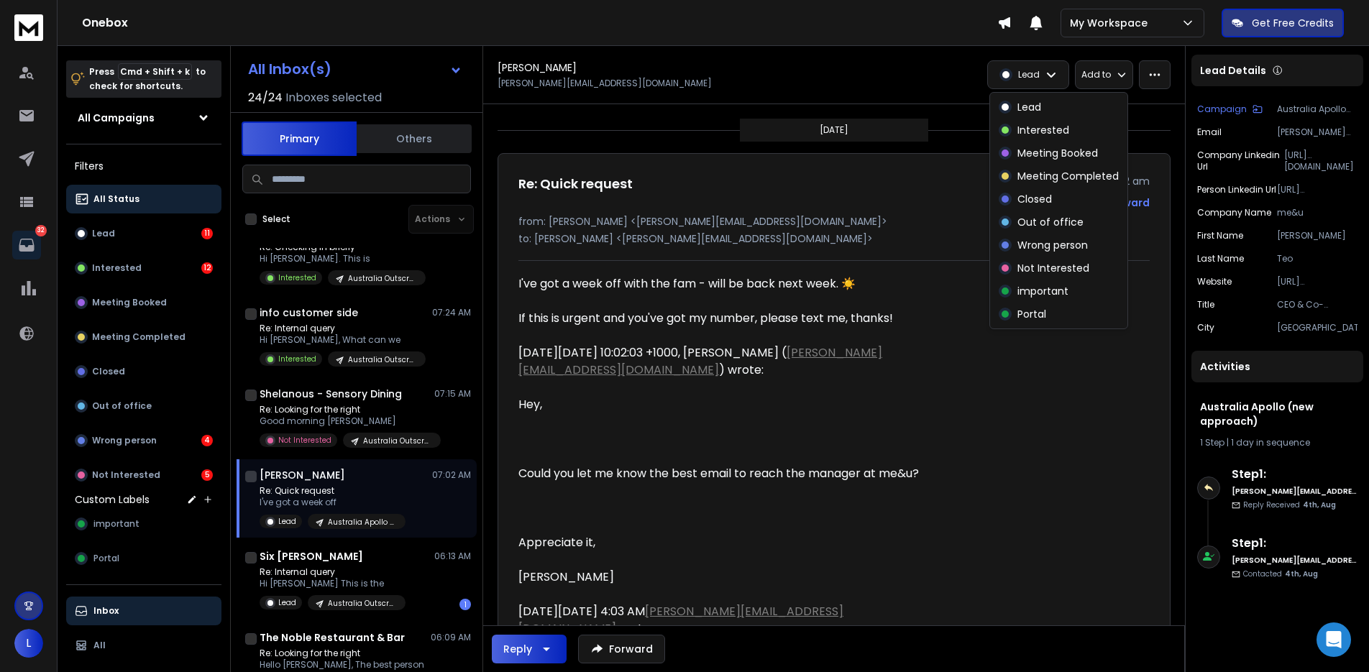
click at [1029, 65] on div "Lead" at bounding box center [1028, 74] width 81 height 27
click at [1036, 263] on p "Not Interested" at bounding box center [1054, 268] width 72 height 14
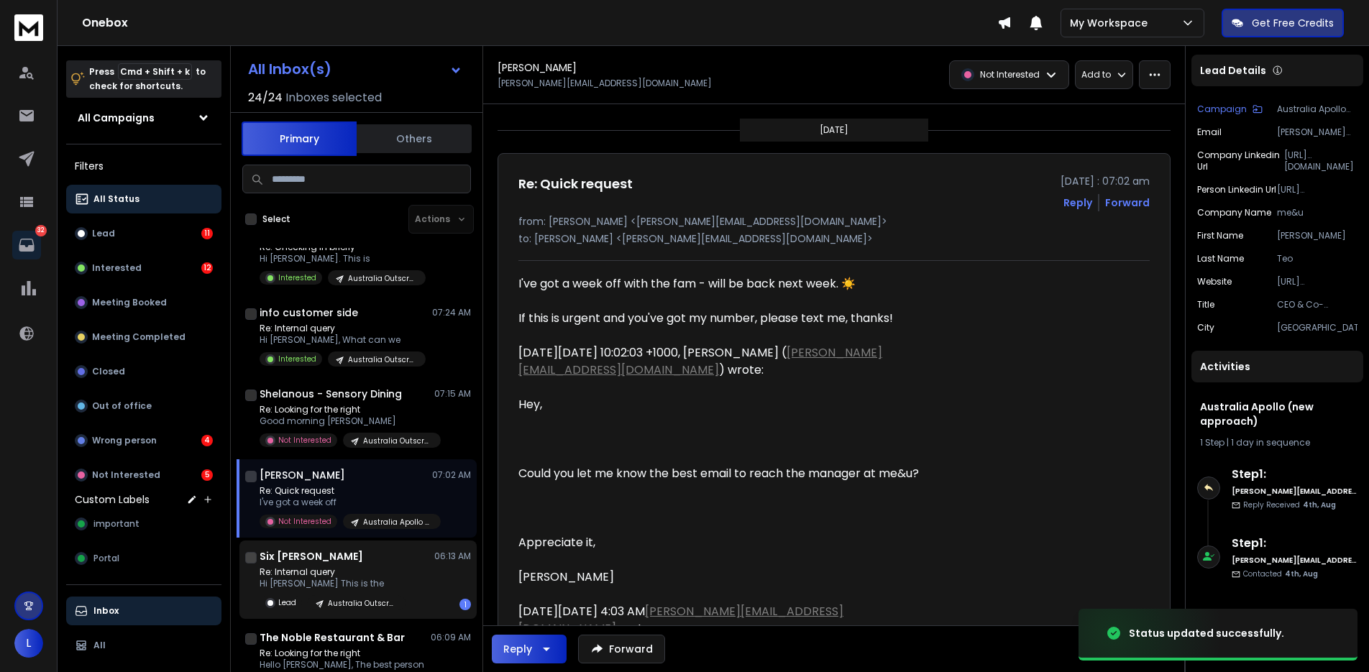
click at [413, 555] on div "Six [PERSON_NAME] 06:13 AM" at bounding box center [365, 556] width 211 height 14
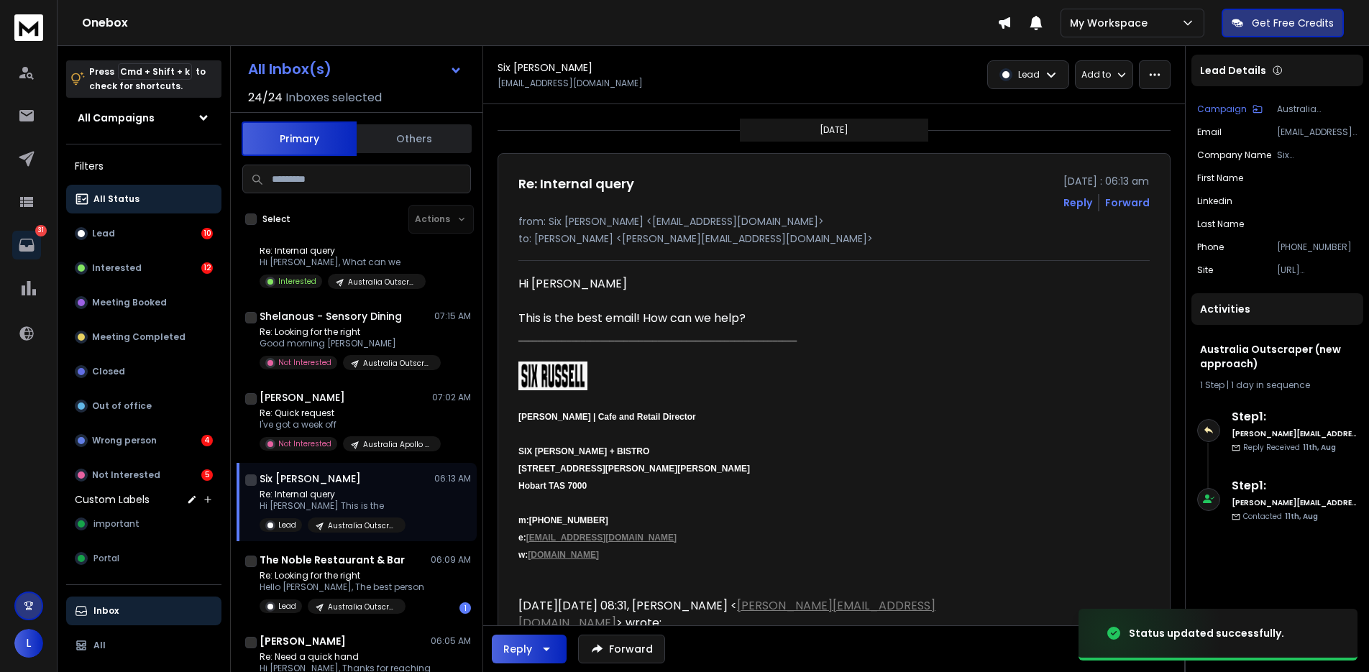
scroll to position [1448, 0]
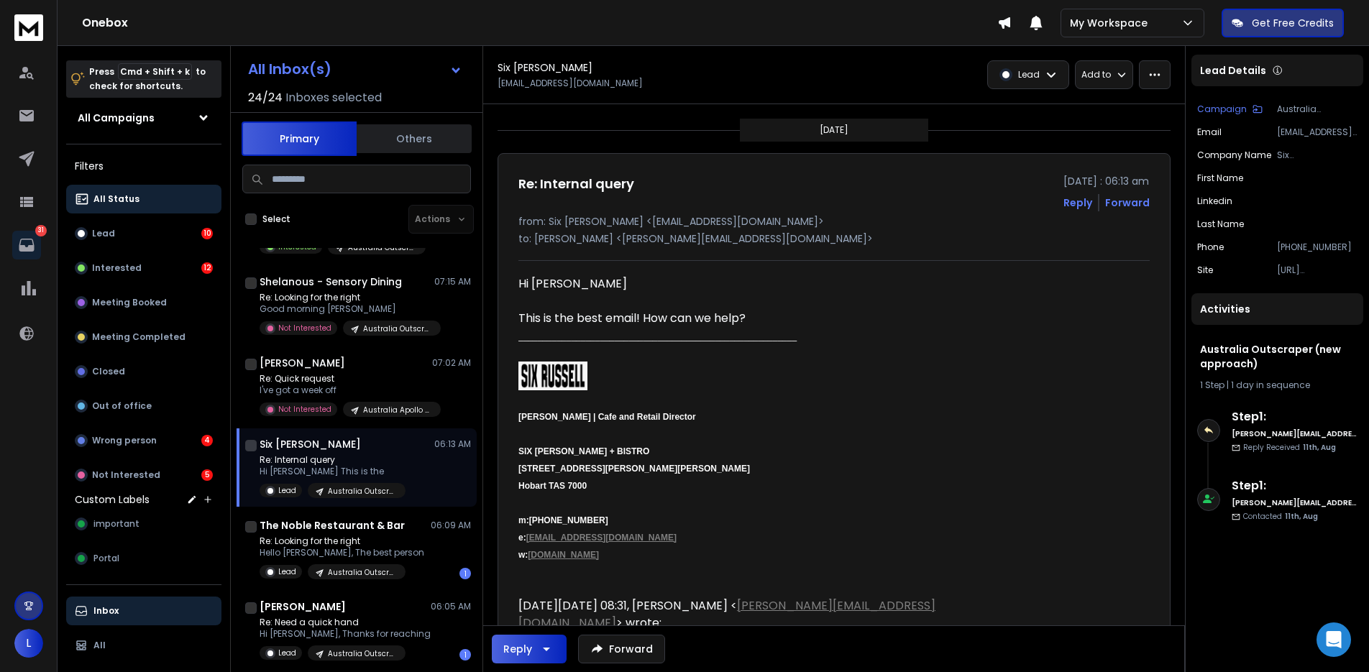
click at [1021, 72] on p "Lead" at bounding box center [1029, 75] width 22 height 12
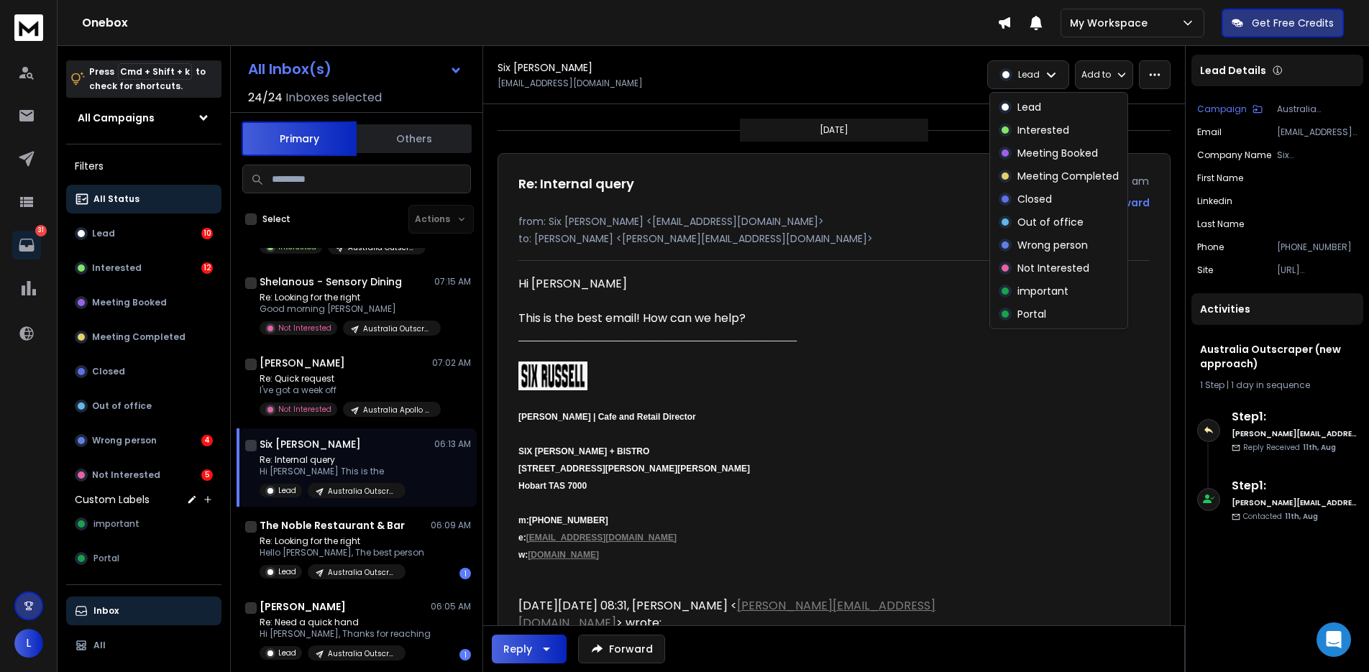
click at [1024, 129] on p "Interested" at bounding box center [1044, 130] width 52 height 14
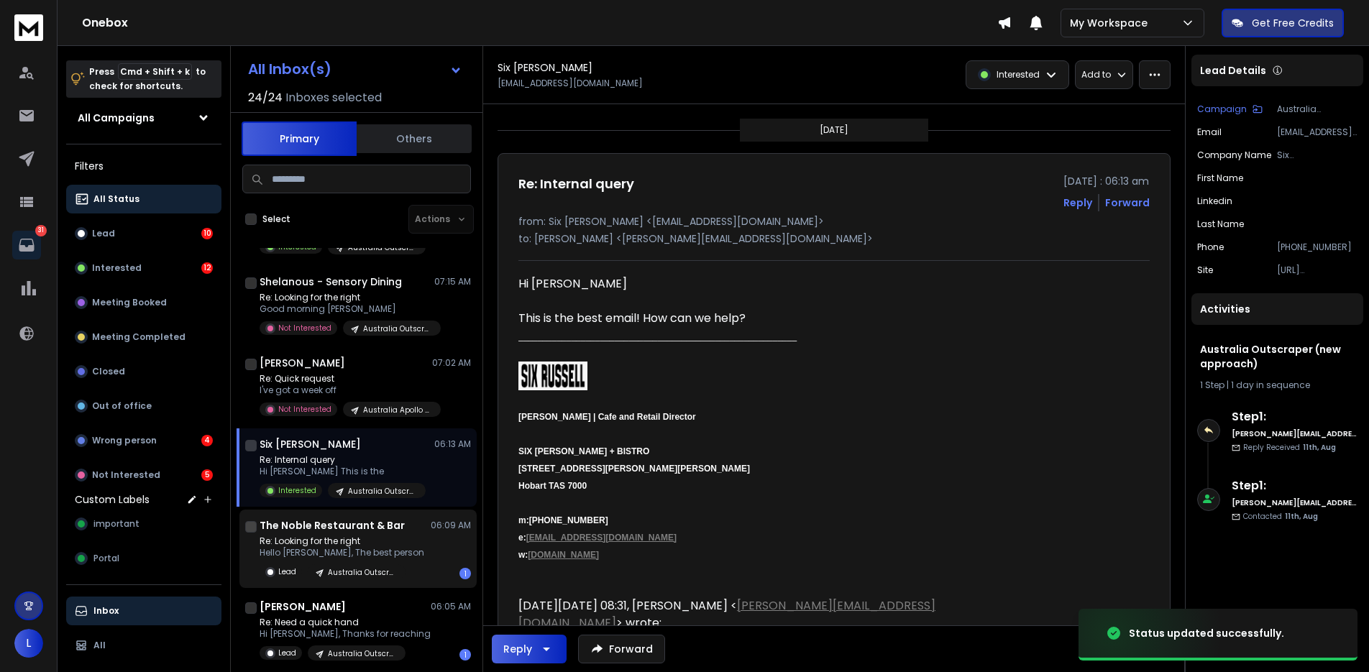
scroll to position [1462, 0]
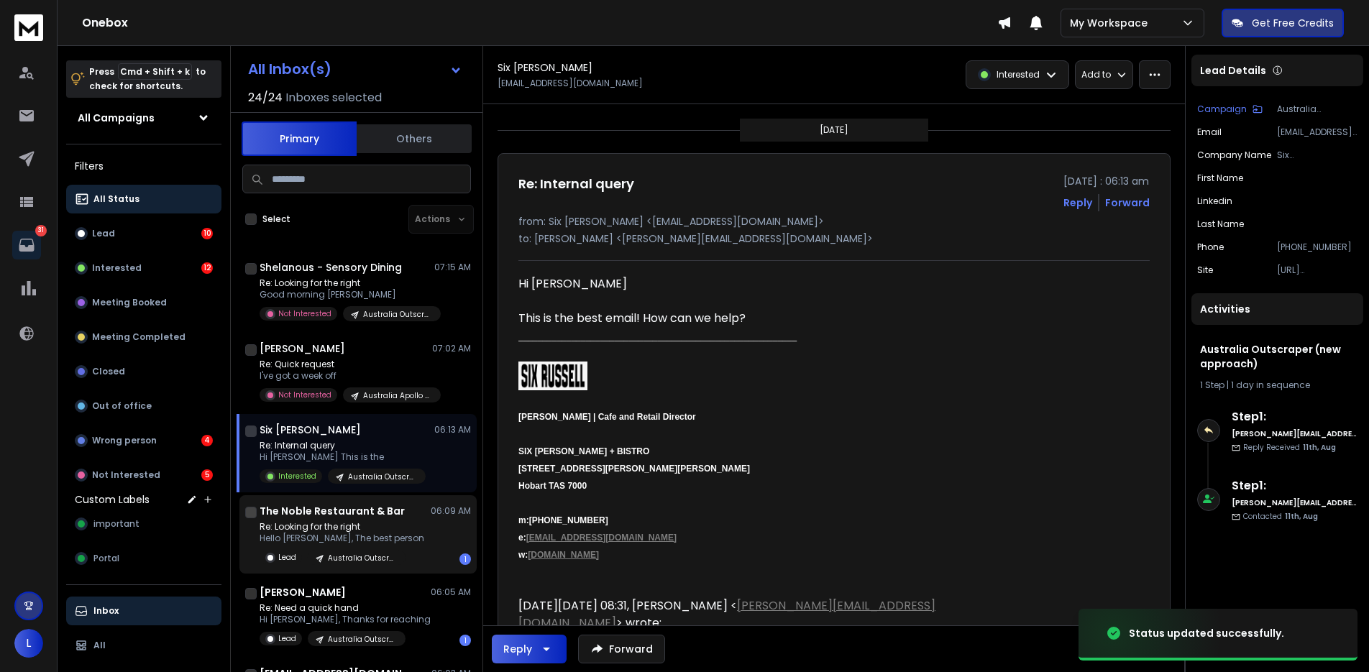
click at [414, 535] on div "Re: Looking for the right Hello [PERSON_NAME], The best person Lead Australia O…" at bounding box center [365, 543] width 211 height 44
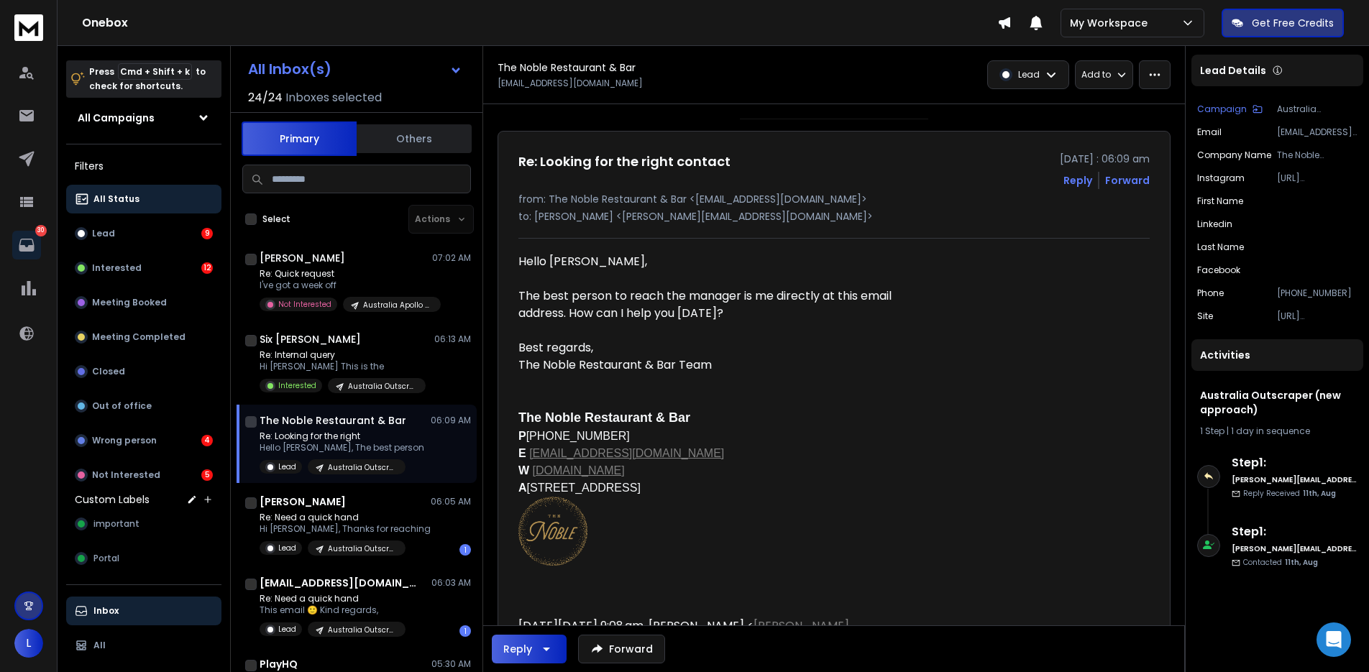
scroll to position [25, 0]
click at [1053, 77] on icon at bounding box center [1051, 75] width 9 height 5
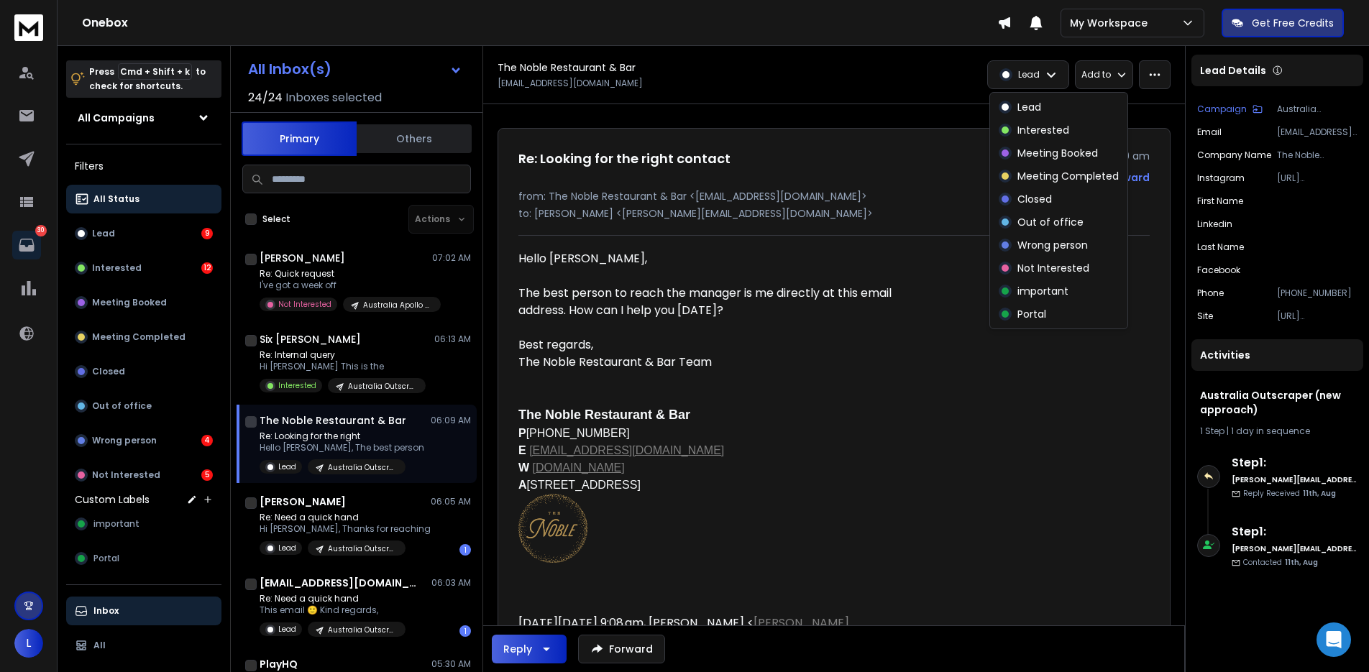
click at [1043, 130] on p "Interested" at bounding box center [1044, 130] width 52 height 14
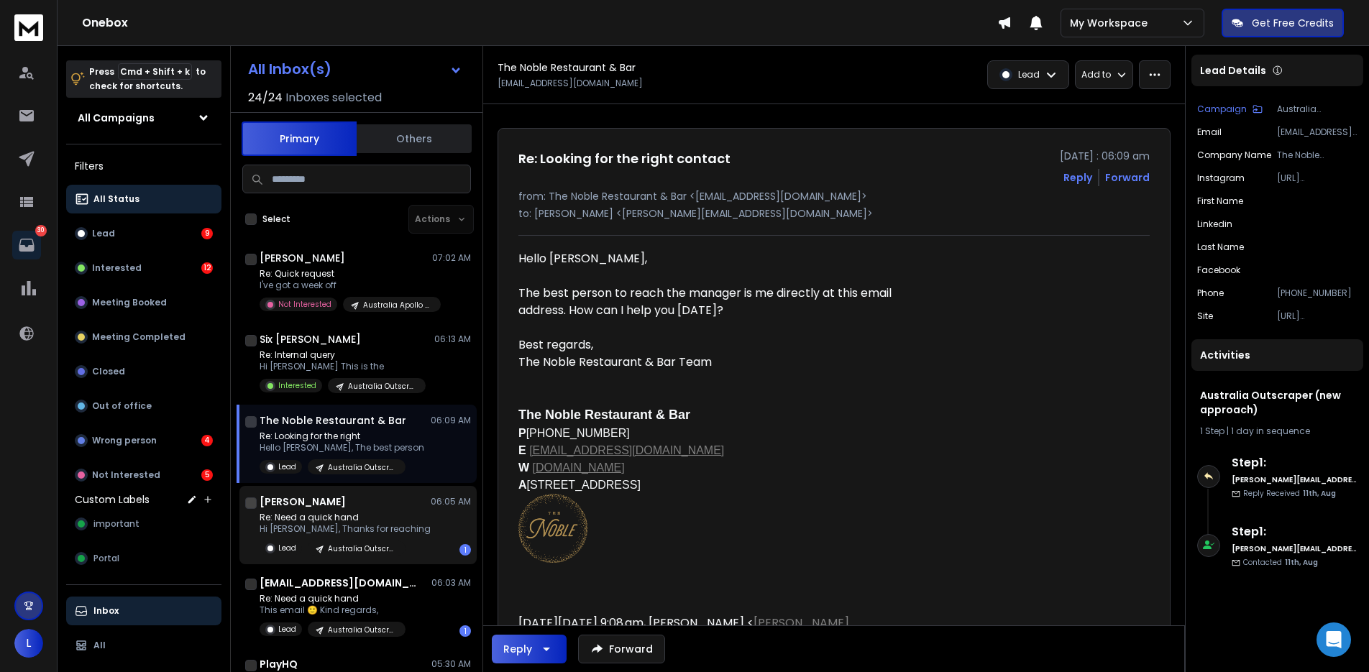
click at [365, 510] on div "[PERSON_NAME] 06:05 AM Re: Need a quick hand Hi [PERSON_NAME], Thanks for reach…" at bounding box center [365, 525] width 211 height 61
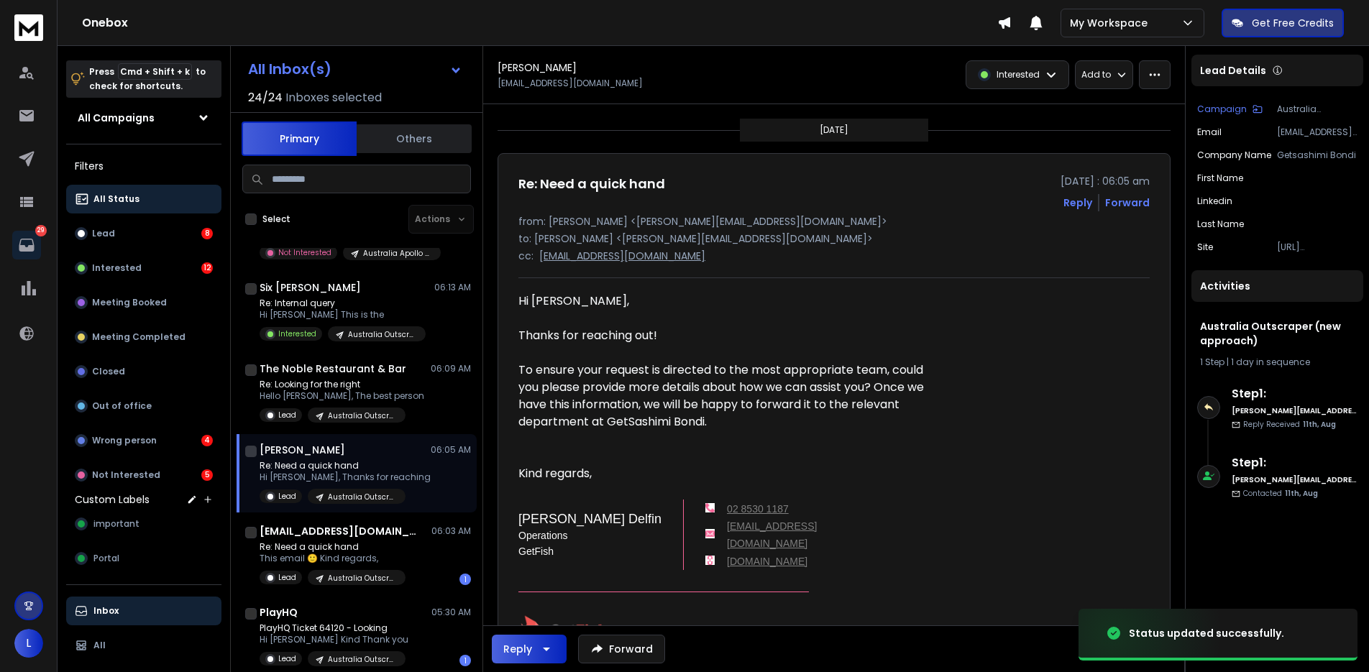
scroll to position [19, 0]
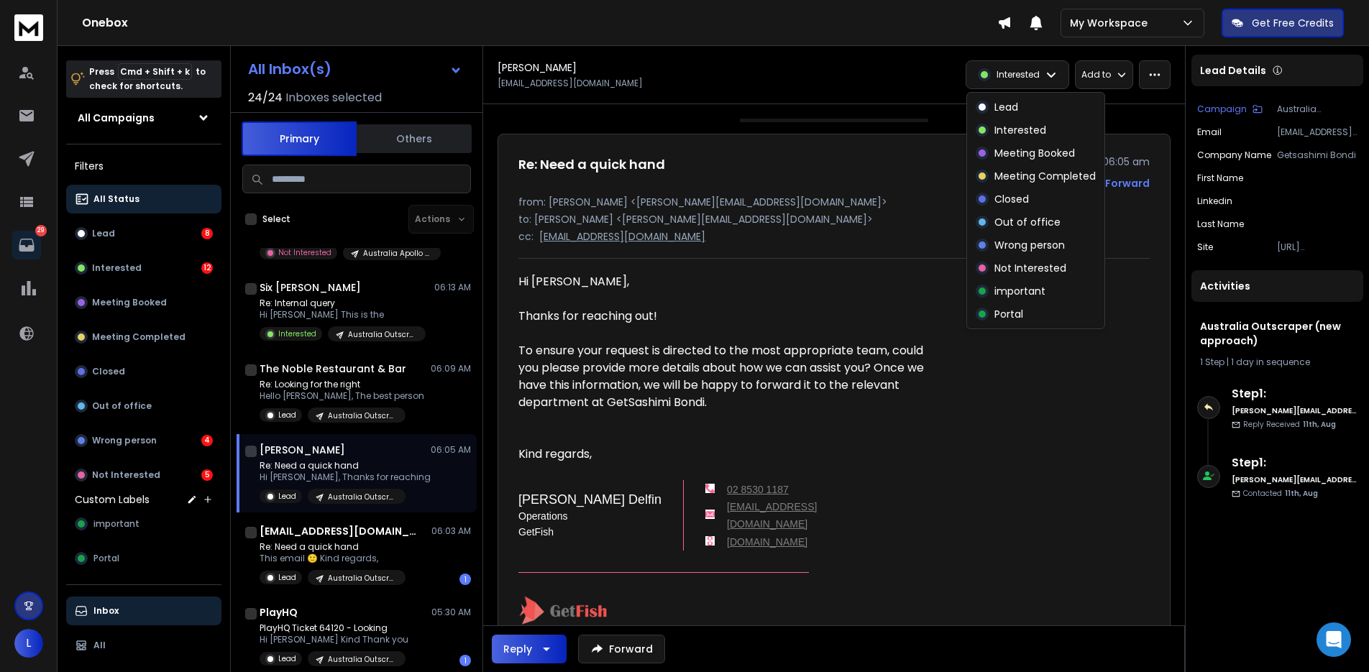
click at [1024, 65] on div "Interested" at bounding box center [1018, 74] width 102 height 27
click at [1015, 273] on p "Not Interested" at bounding box center [1031, 268] width 72 height 14
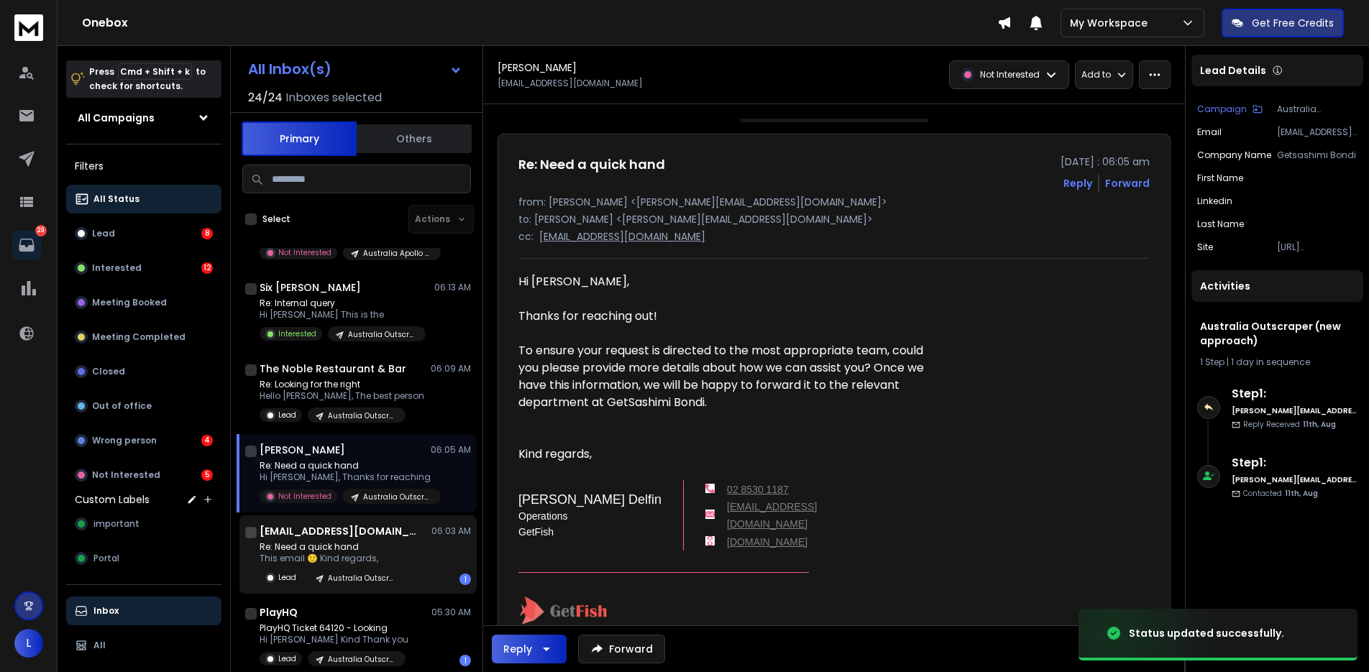
click at [410, 534] on h1 "[EMAIL_ADDRESS][DOMAIN_NAME]" at bounding box center [339, 531] width 158 height 14
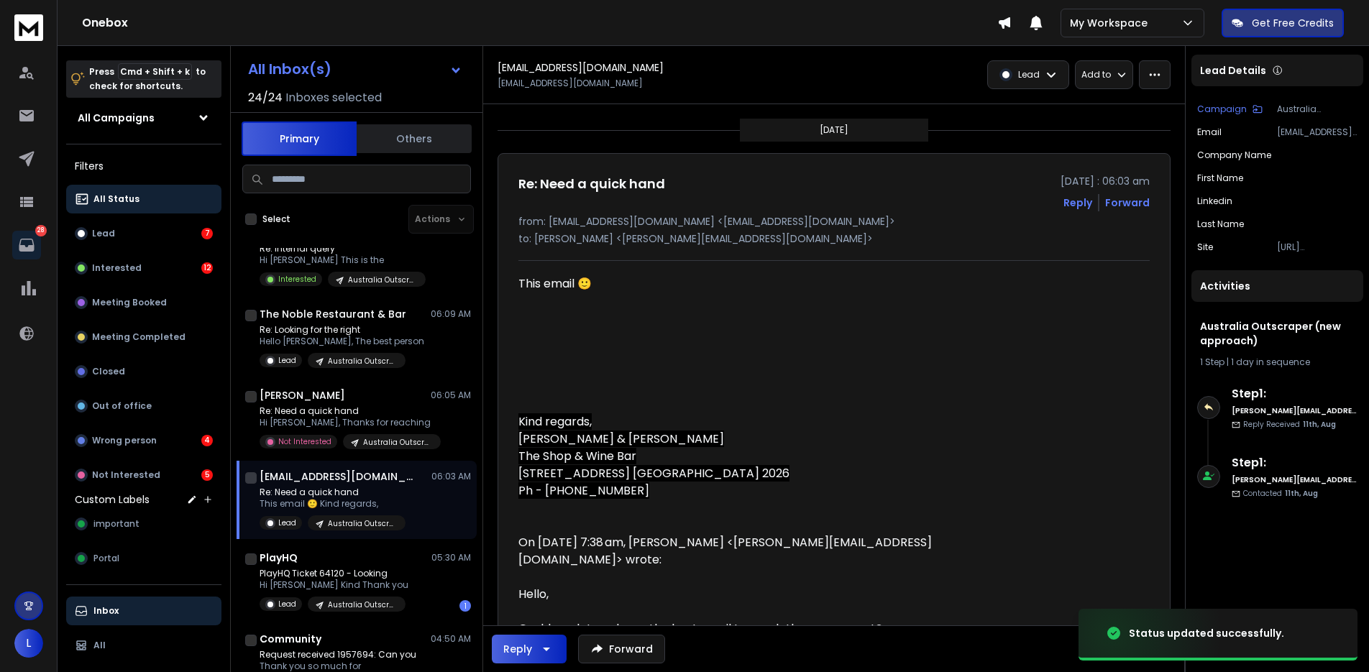
scroll to position [1711, 0]
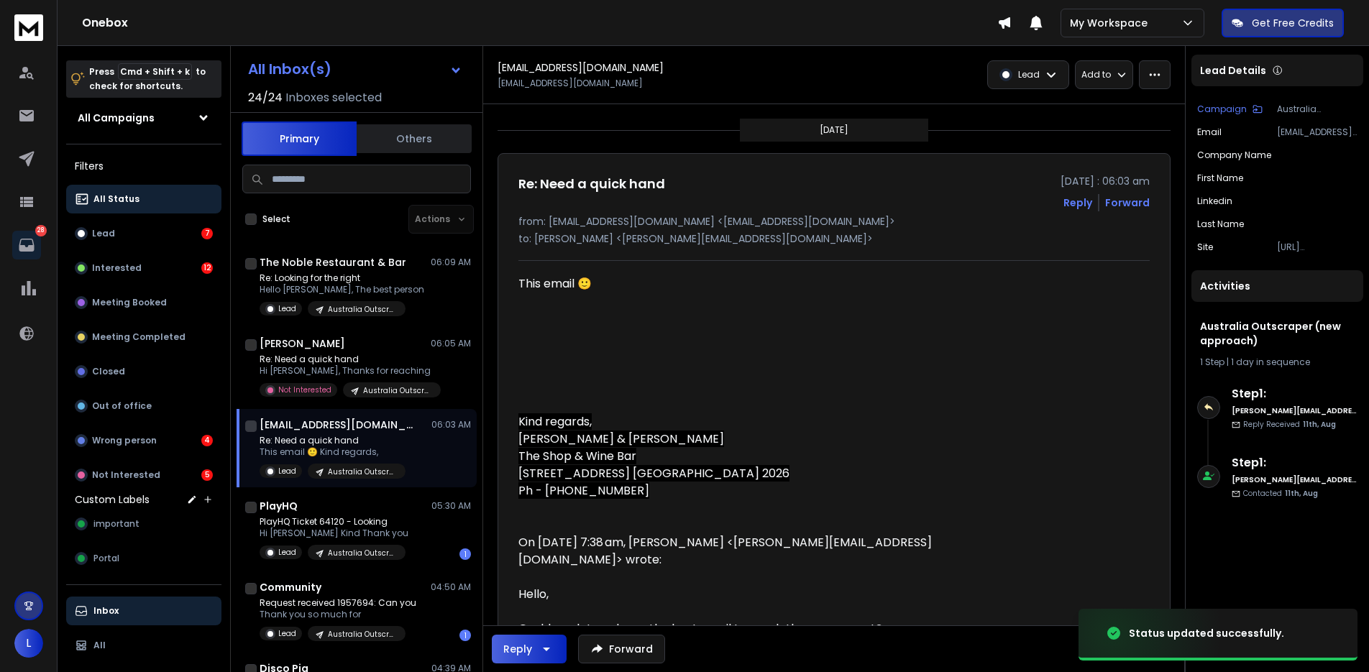
click at [1054, 72] on icon at bounding box center [1052, 75] width 12 height 12
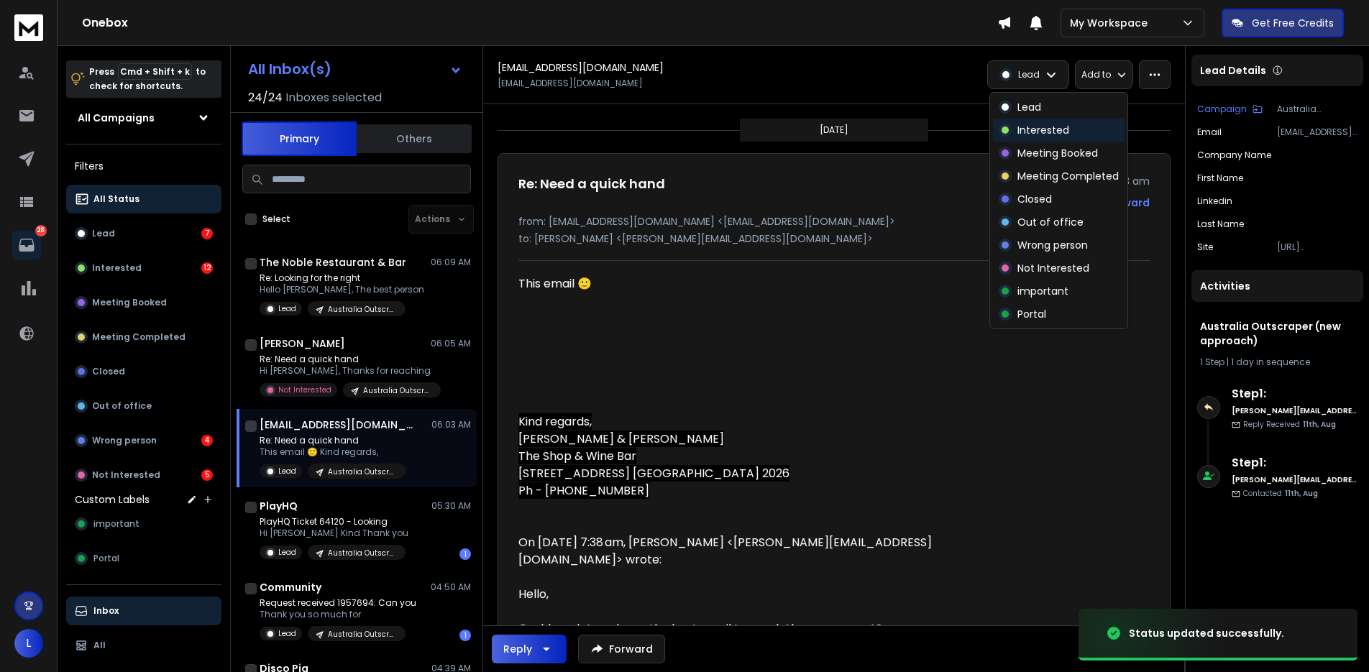
click at [1043, 132] on p "Interested" at bounding box center [1044, 130] width 52 height 14
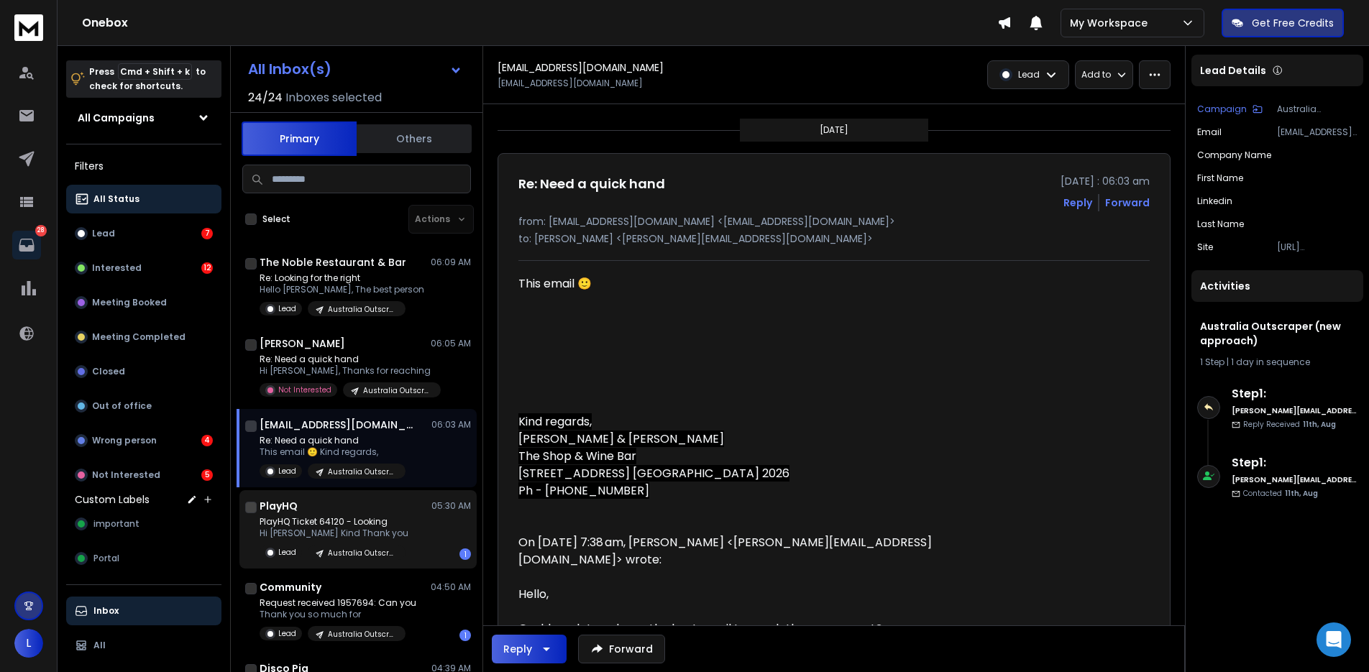
click at [409, 550] on div "PlayHQ Ticket 64120 - Looking Hi [PERSON_NAME] Kind Thank you Lead Australia Ou…" at bounding box center [365, 538] width 211 height 44
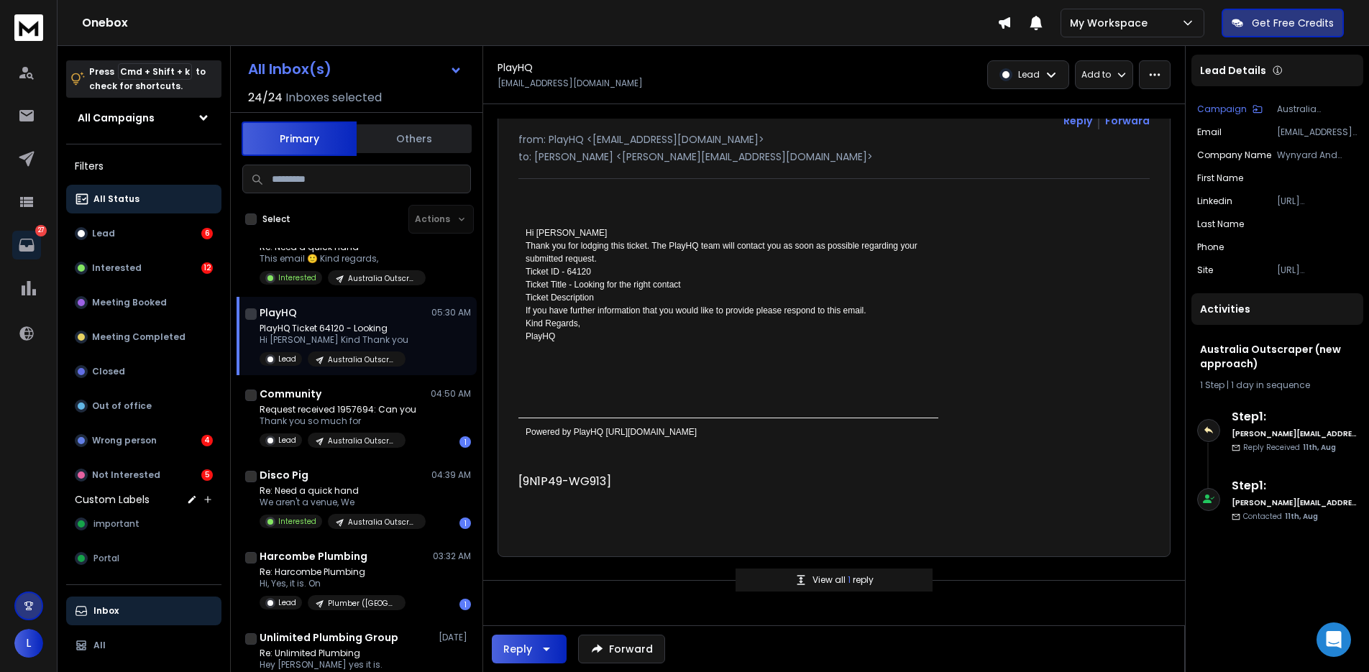
scroll to position [0, 0]
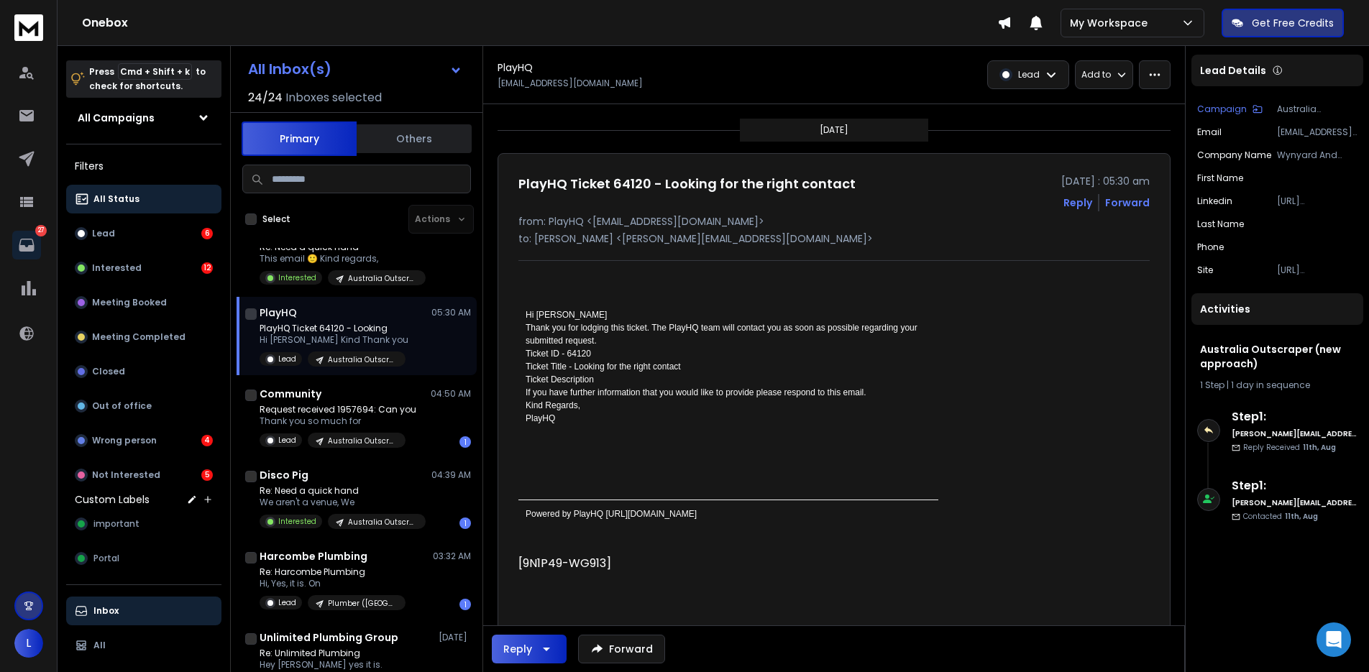
click at [1037, 78] on p "Lead" at bounding box center [1029, 75] width 22 height 12
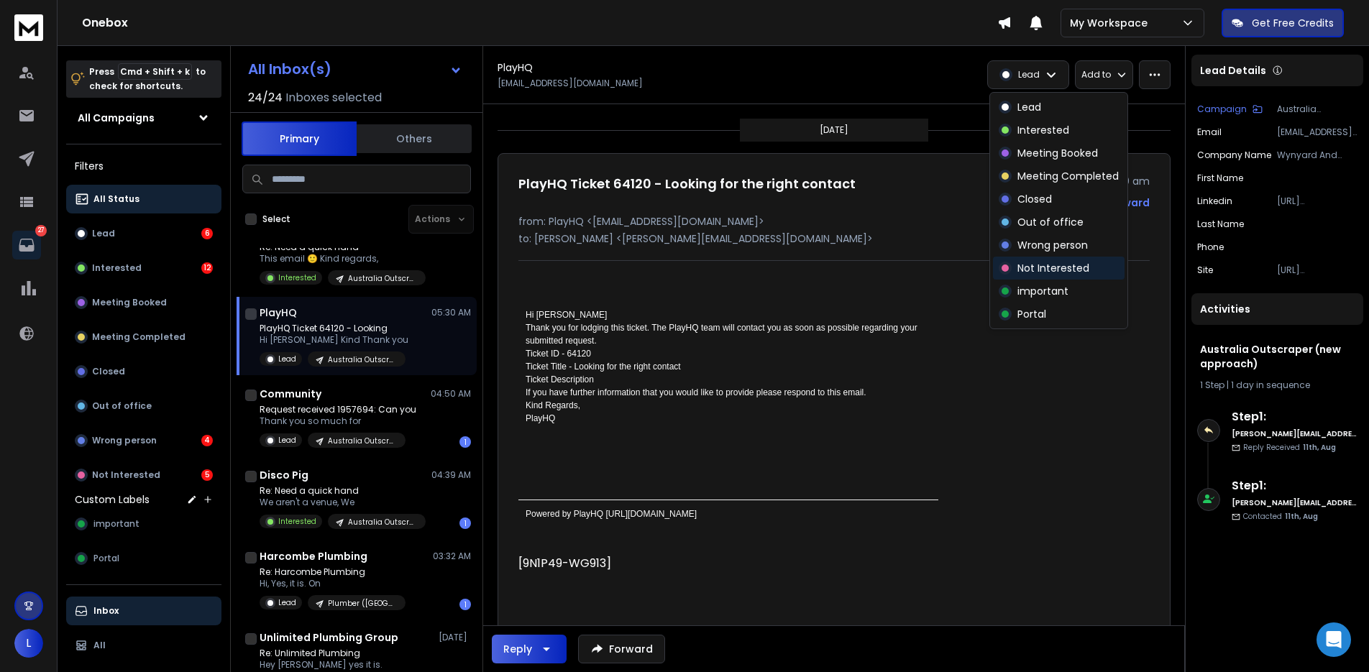
click at [1031, 272] on p "Not Interested" at bounding box center [1054, 268] width 72 height 14
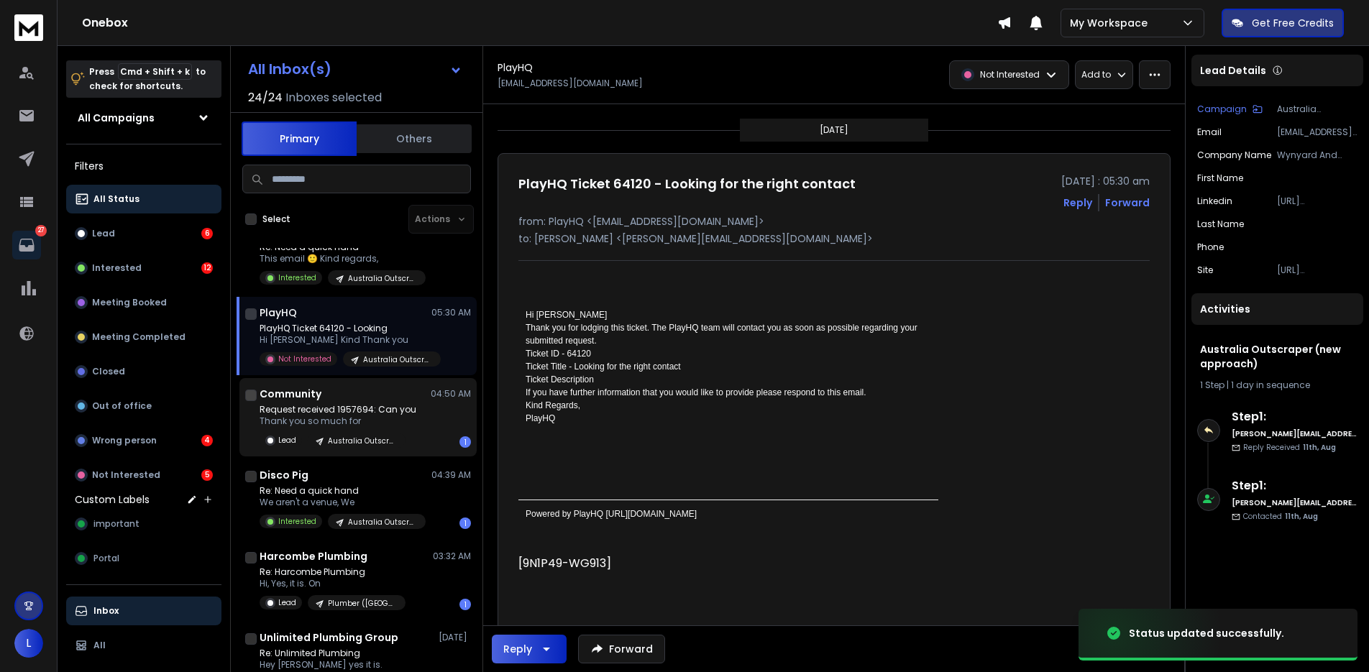
click at [395, 424] on p "Thank you so much for" at bounding box center [338, 422] width 157 height 12
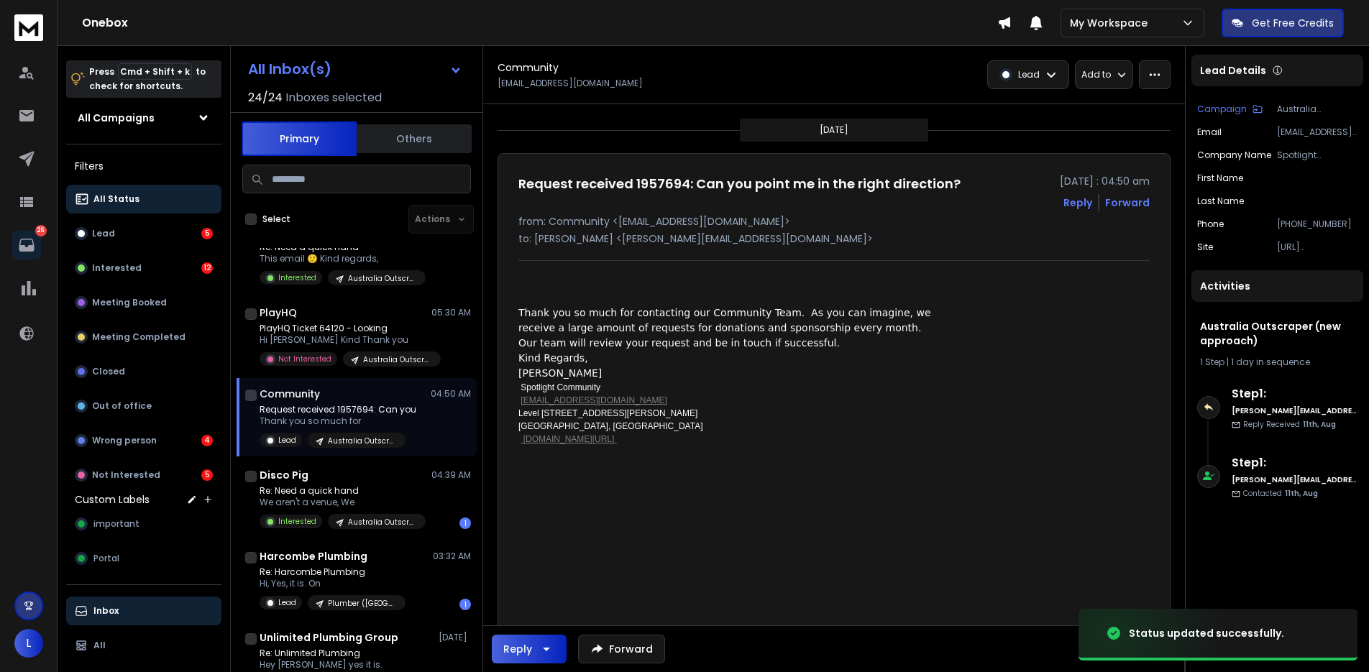
click at [994, 101] on div "Community Community [EMAIL_ADDRESS][DOMAIN_NAME] Lead Add to Lead Add to" at bounding box center [834, 75] width 702 height 58
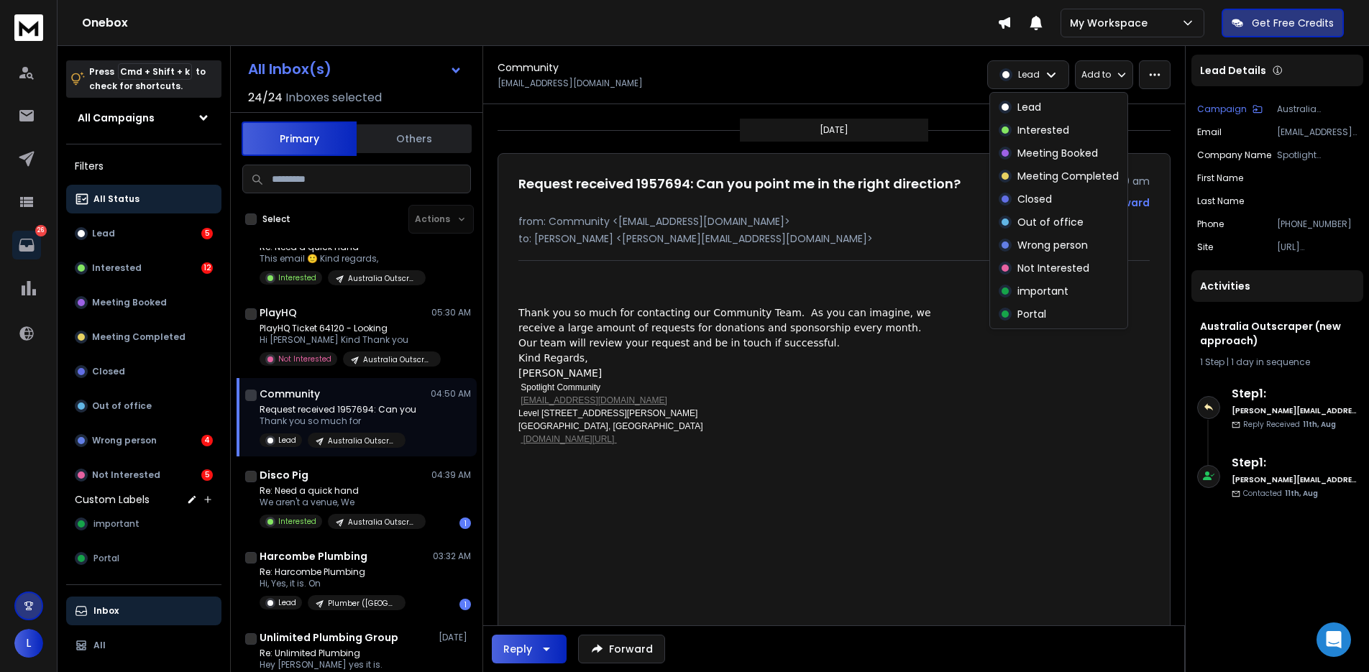
click at [1014, 85] on div "Lead" at bounding box center [1028, 74] width 81 height 27
click at [1026, 263] on p "Not Interested" at bounding box center [1054, 268] width 72 height 14
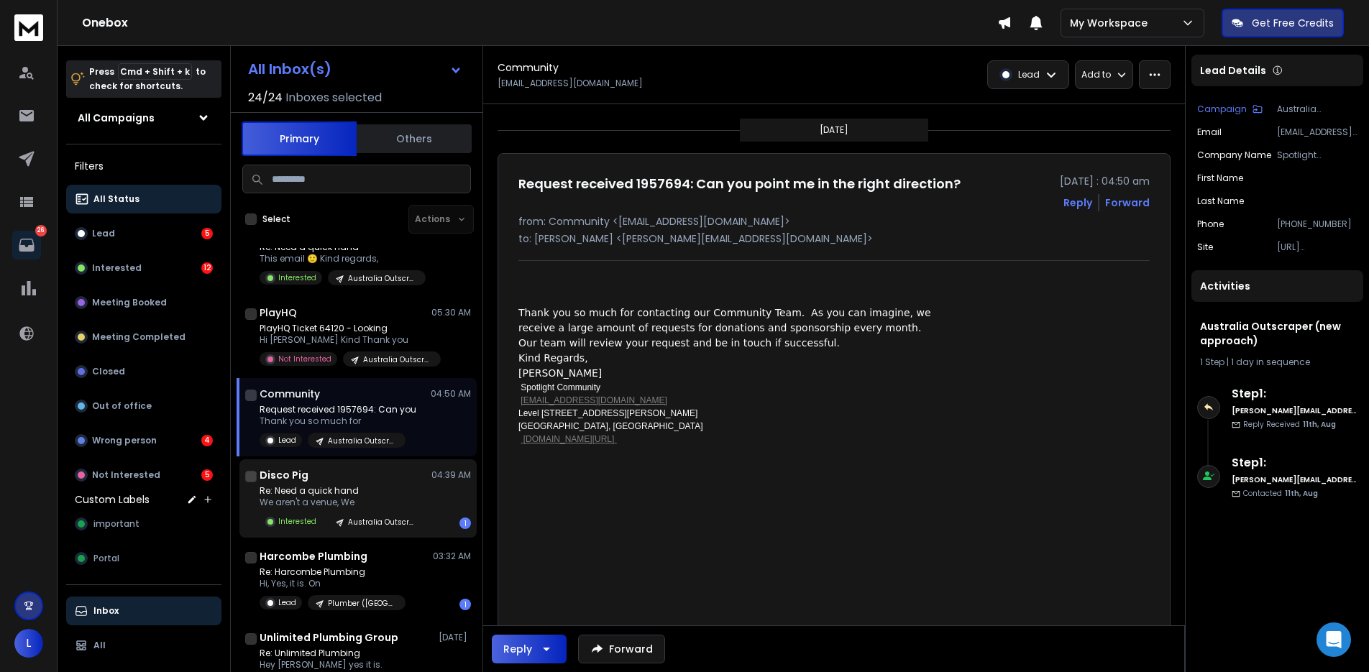
click at [414, 511] on div "Re: Need a quick hand We aren't a venue, We Interested Australia Outscraper (ne…" at bounding box center [343, 507] width 166 height 44
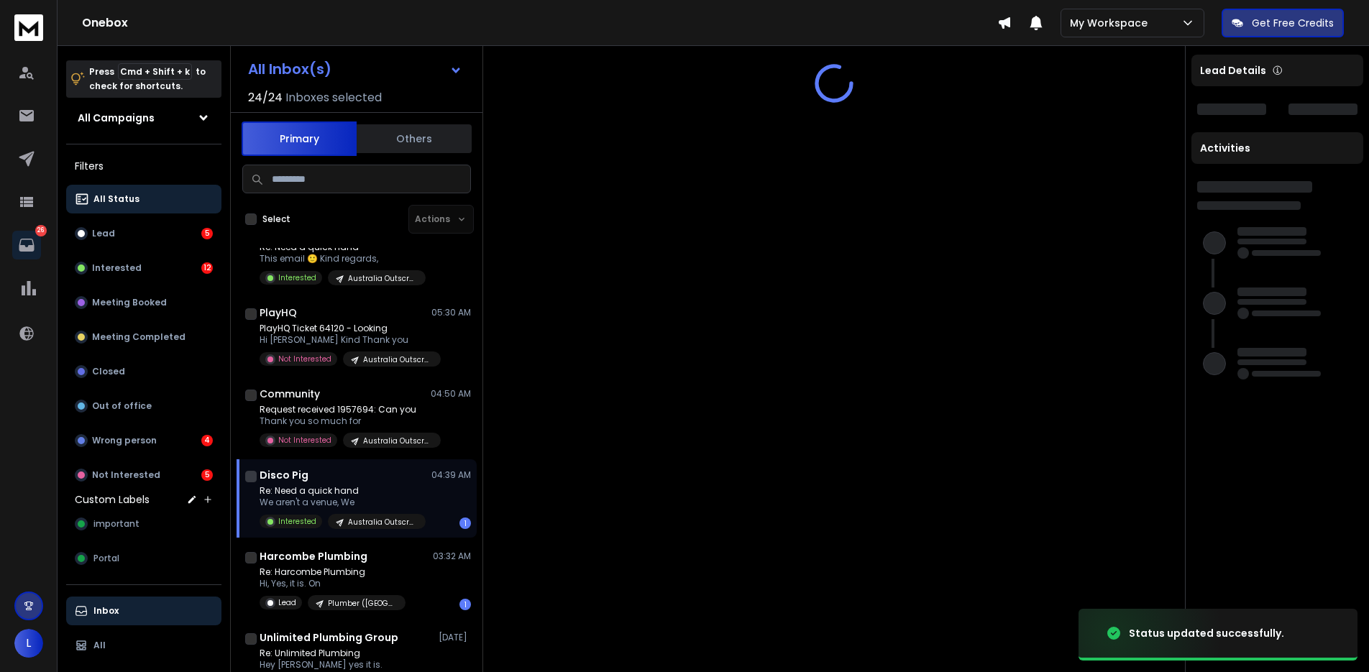
scroll to position [2033, 0]
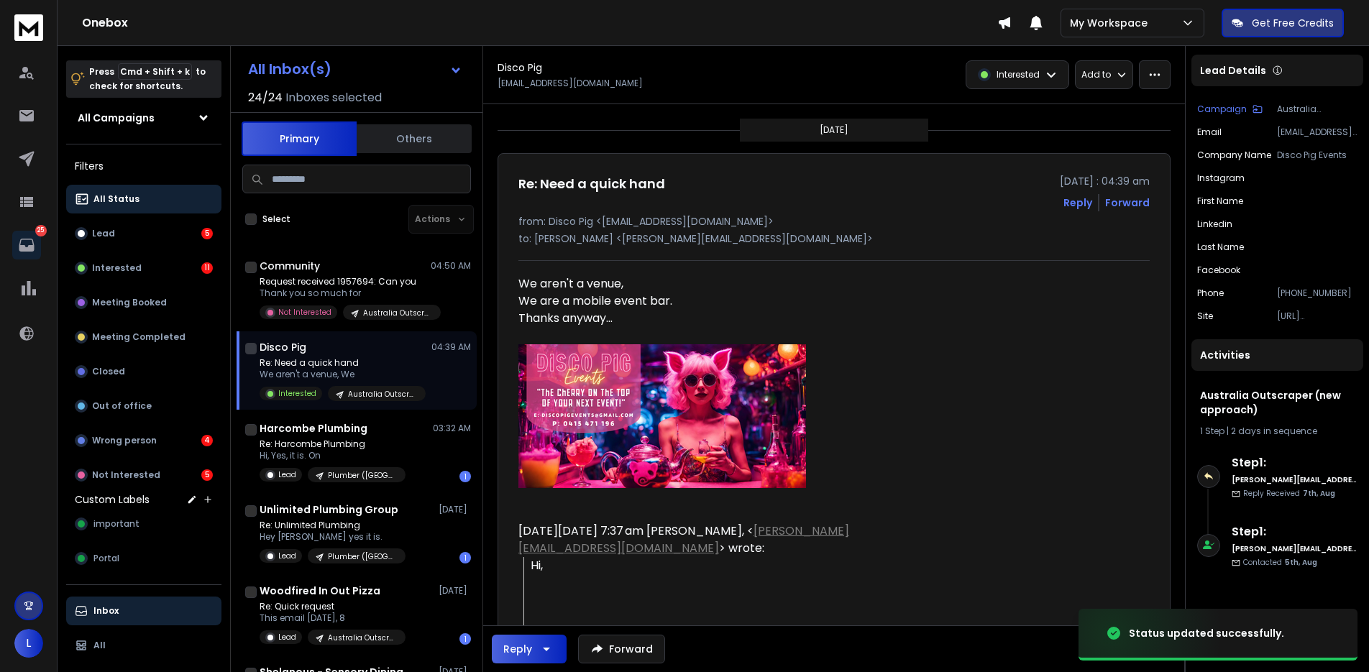
click at [1016, 77] on p "Interested" at bounding box center [1018, 75] width 43 height 12
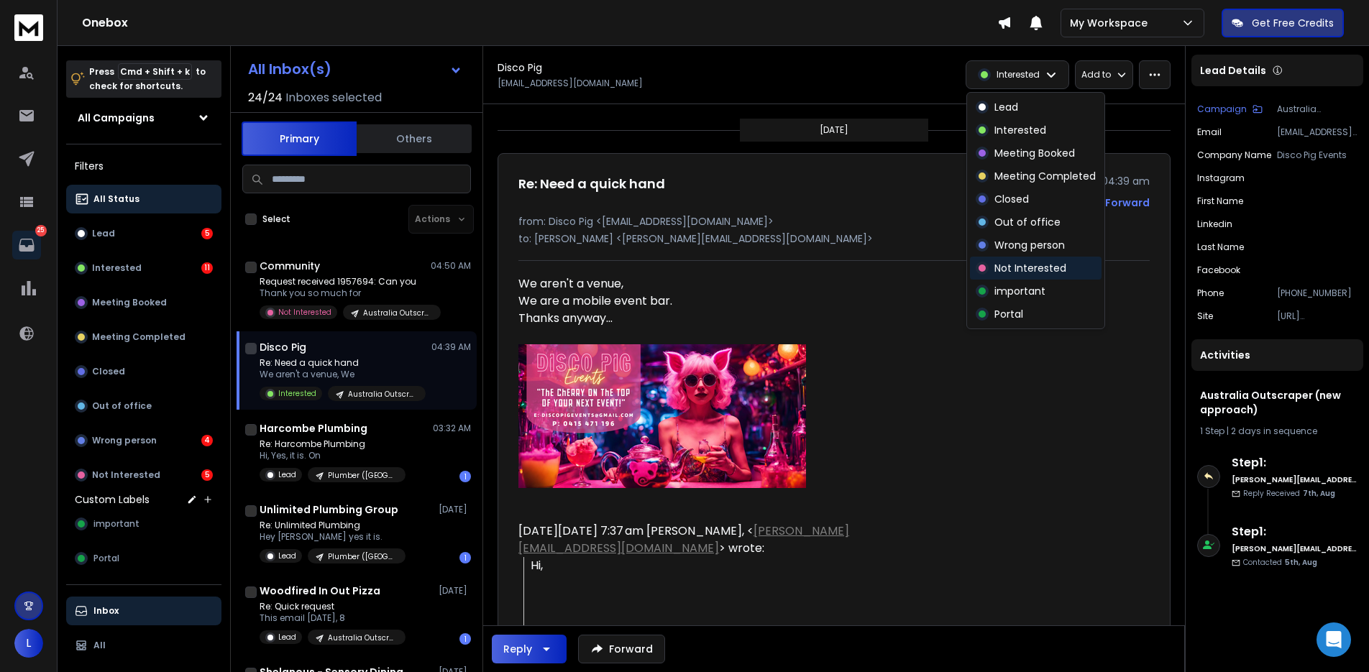
click at [1016, 265] on p "Not Interested" at bounding box center [1031, 268] width 72 height 14
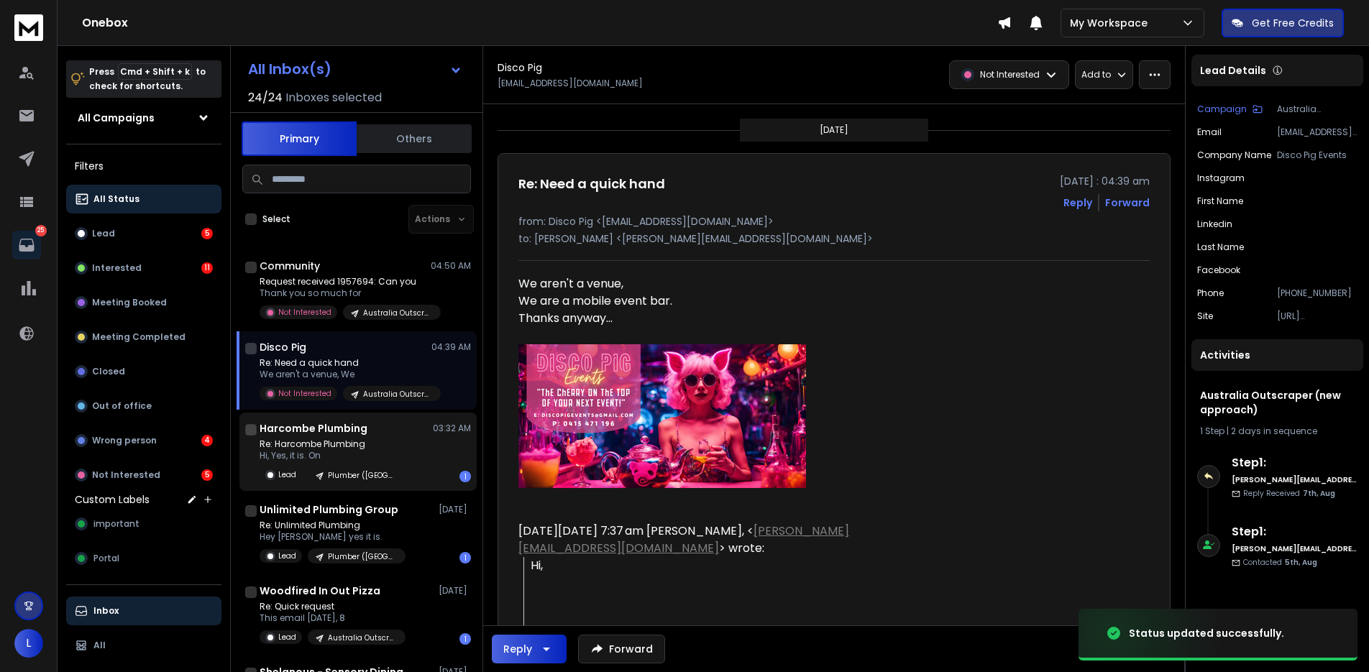
click at [405, 468] on div "Re: Harcombe Plumbing Hi, Yes, it is. On Lead Plumber ([GEOGRAPHIC_DATA]) 1" at bounding box center [365, 461] width 211 height 44
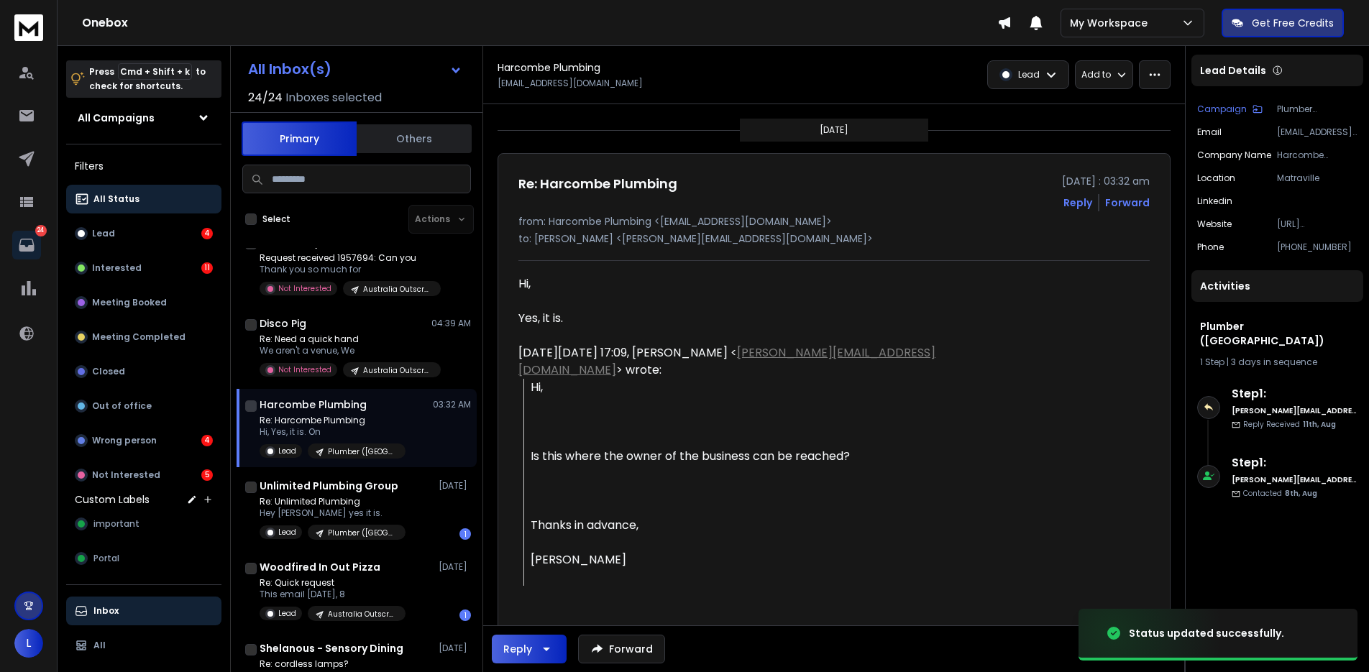
scroll to position [2091, 0]
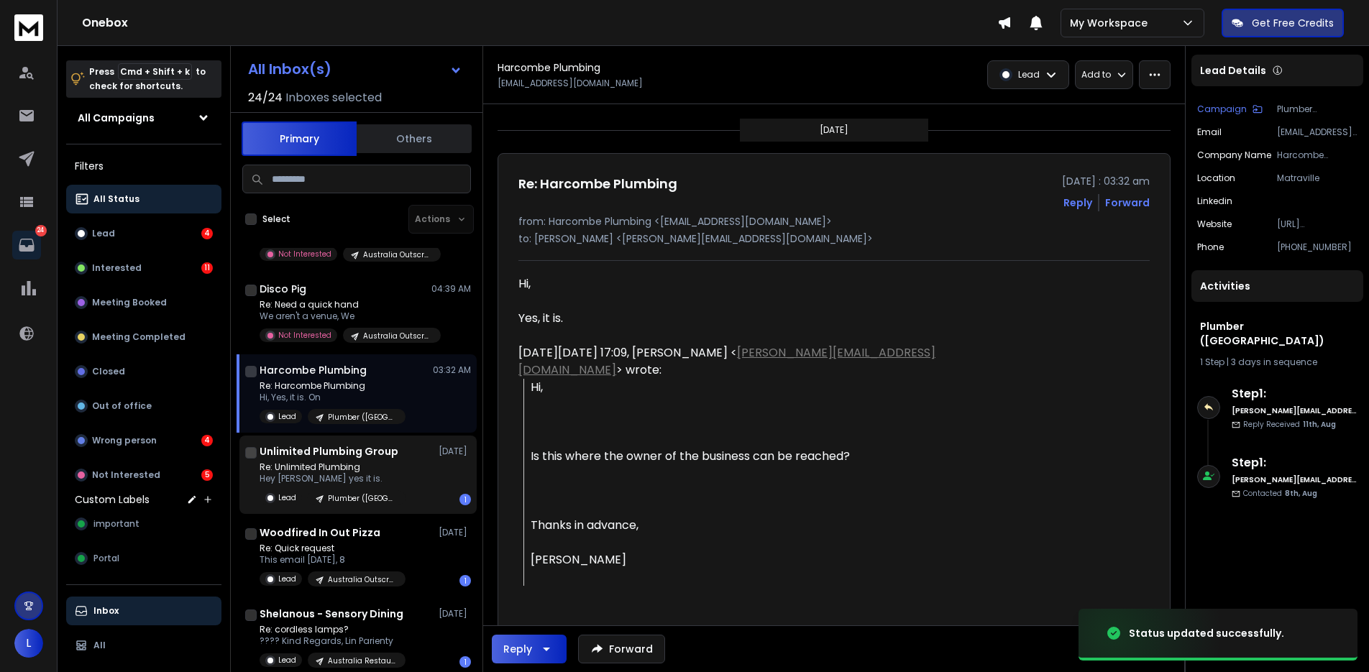
click at [402, 474] on div "Re: Unlimited Plumbing Hey [PERSON_NAME] yes it is. Lead Plumber ([GEOGRAPHIC_D…" at bounding box center [365, 484] width 211 height 44
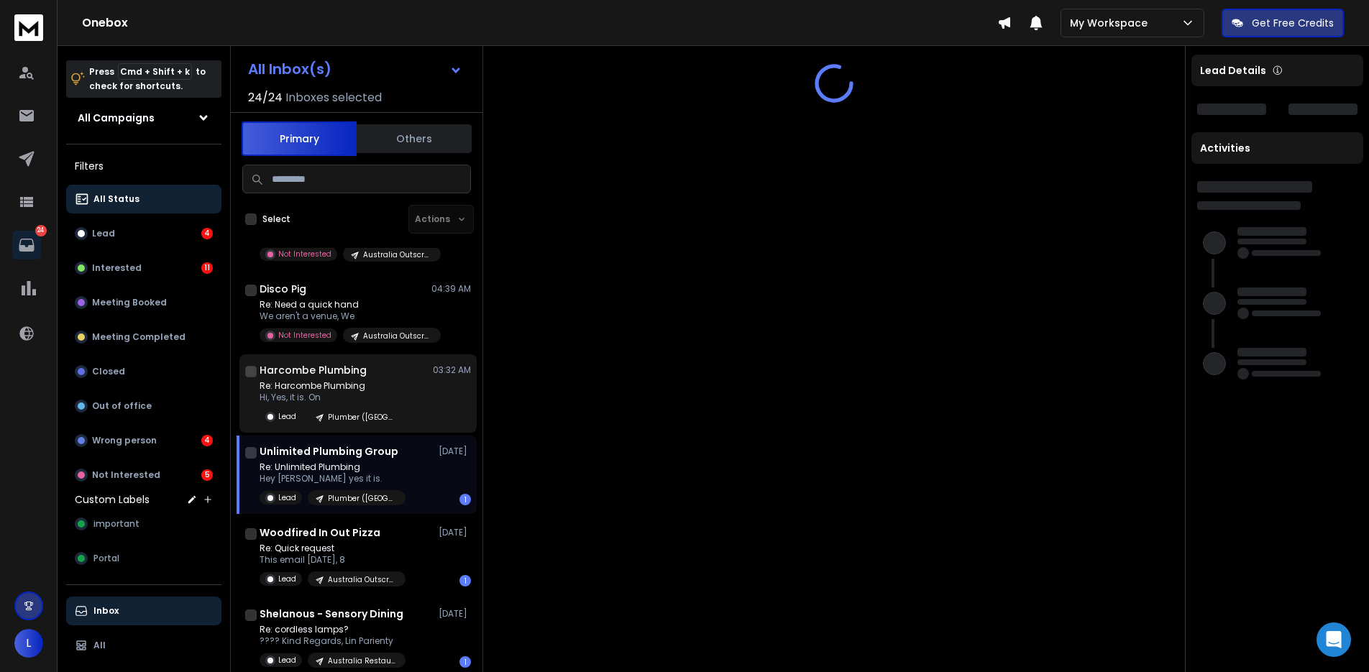
click at [402, 415] on div "Re: Harcombe Plumbing Hi, Yes, it is. On Lead Plumber ([GEOGRAPHIC_DATA])" at bounding box center [365, 402] width 211 height 44
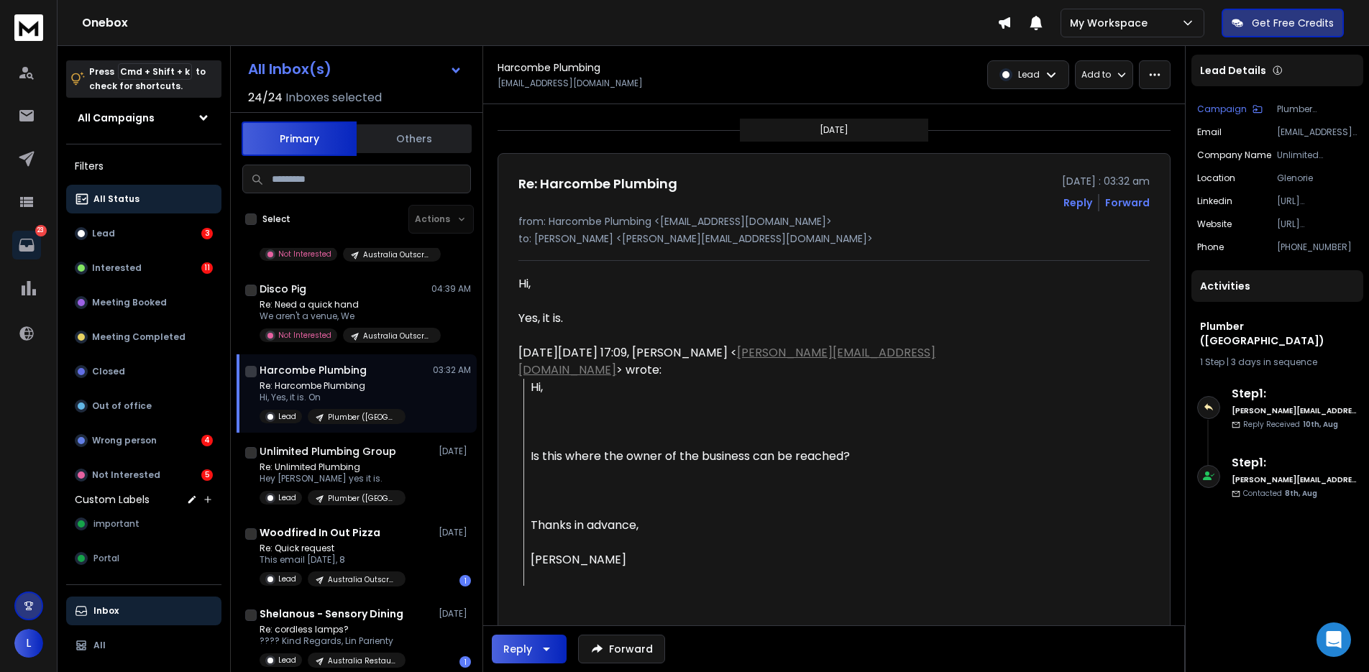
click at [1020, 78] on p "Lead" at bounding box center [1029, 75] width 22 height 12
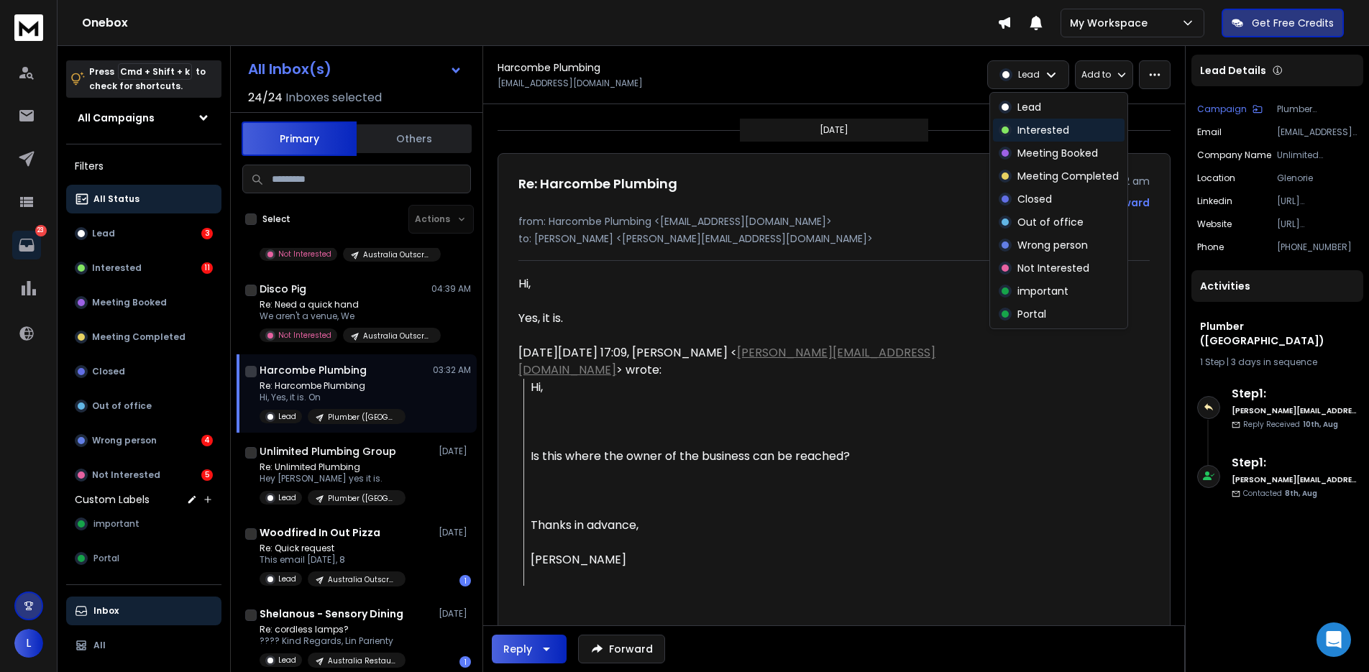
click at [1041, 127] on p "Interested" at bounding box center [1044, 130] width 52 height 14
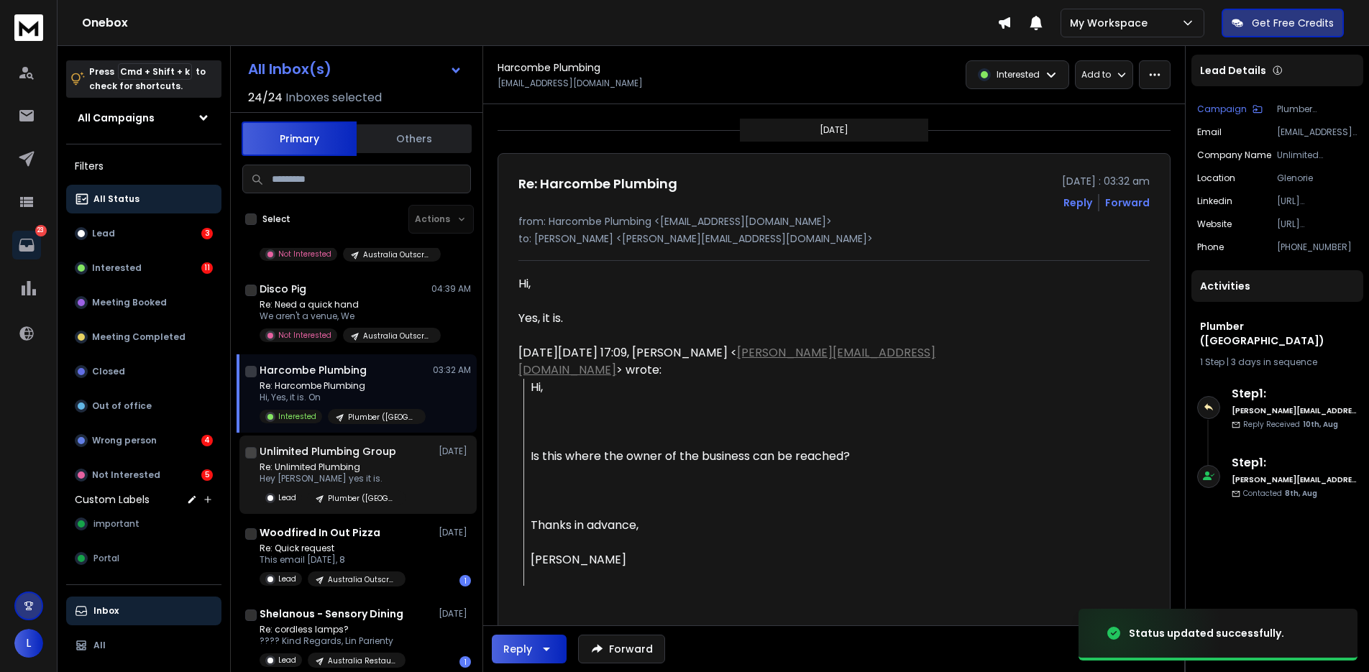
click at [436, 471] on div "Re: Unlimited Plumbing Hey [PERSON_NAME] yes it is. Lead Plumber ([GEOGRAPHIC_D…" at bounding box center [365, 484] width 211 height 44
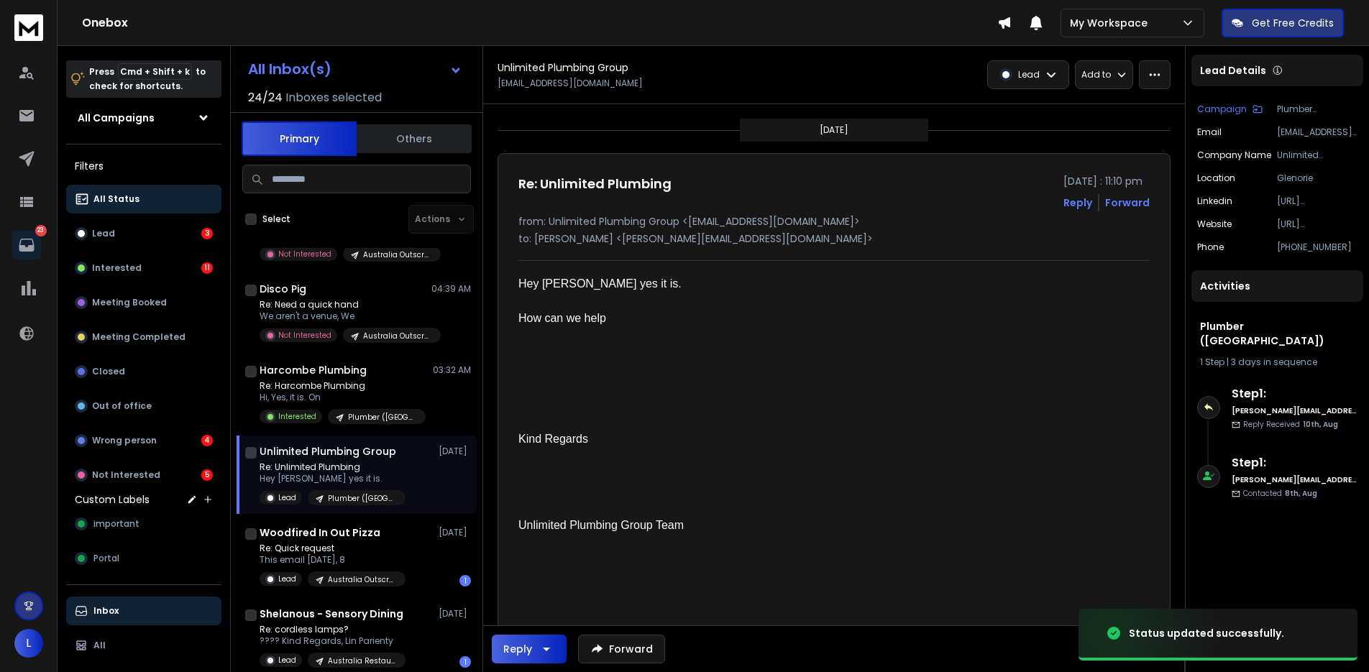
click at [1022, 70] on p "Lead" at bounding box center [1029, 75] width 22 height 12
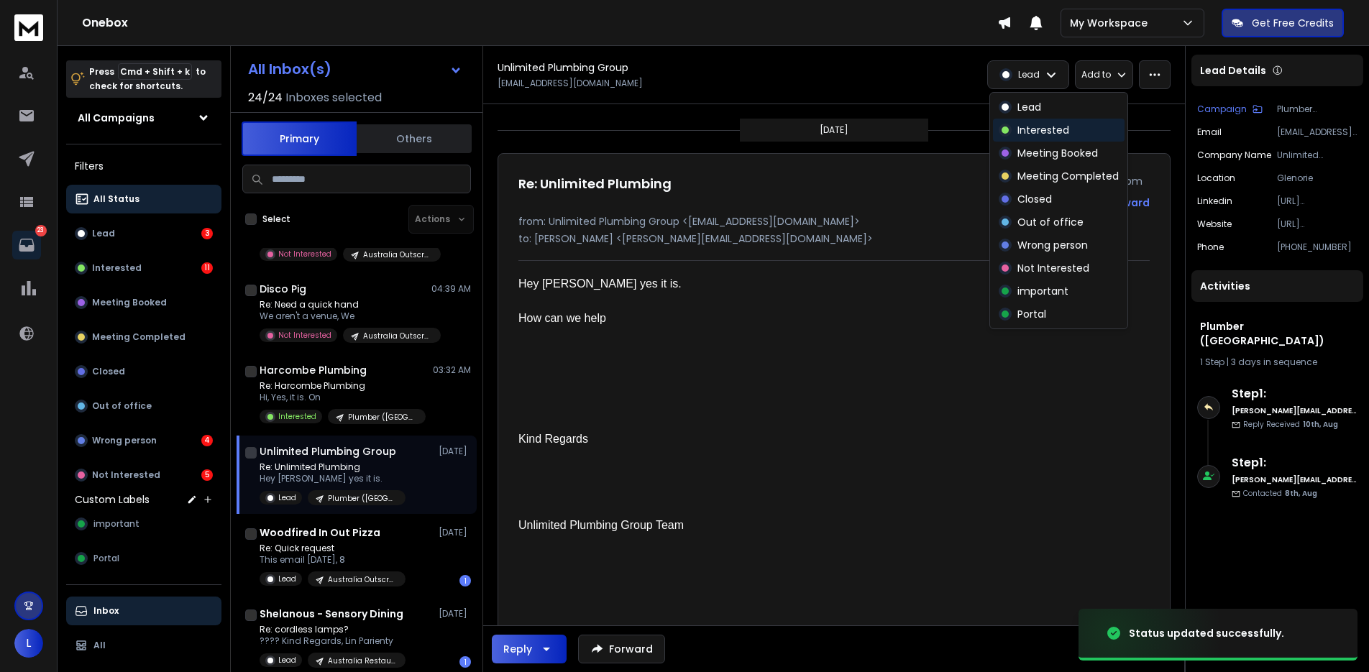
click at [1031, 127] on p "Interested" at bounding box center [1044, 130] width 52 height 14
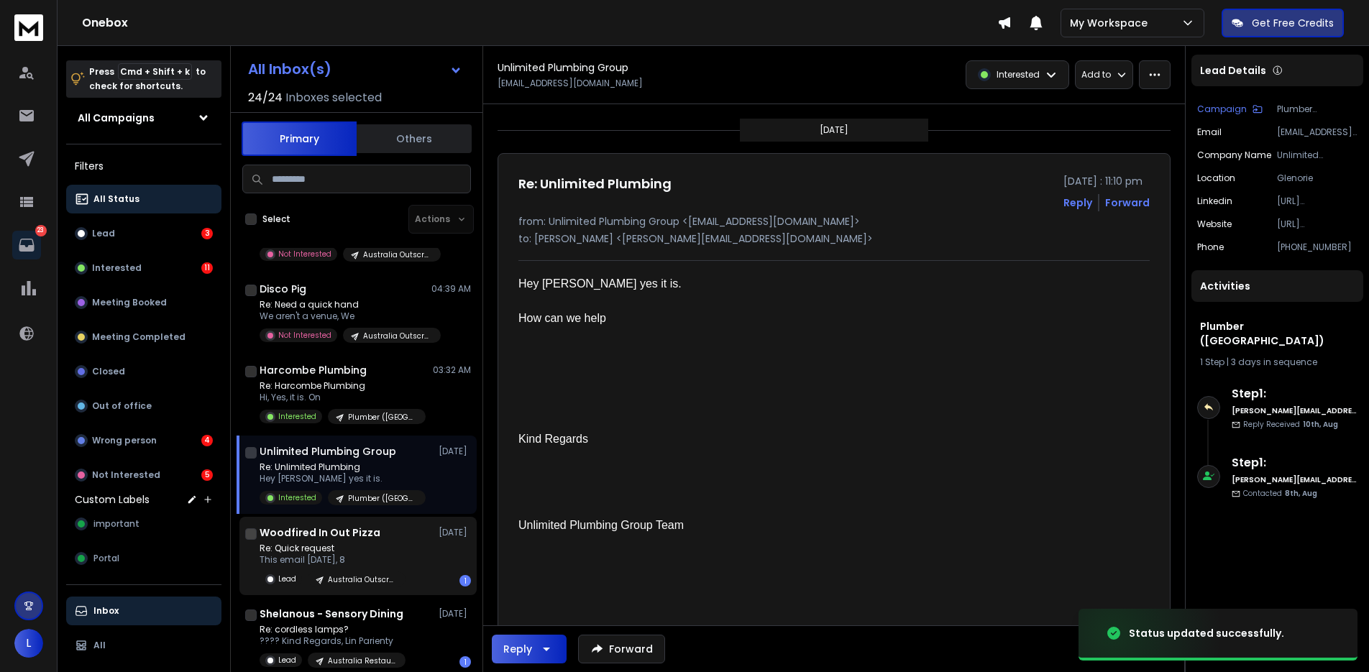
click at [370, 560] on p "This email [DATE], 8" at bounding box center [333, 561] width 146 height 12
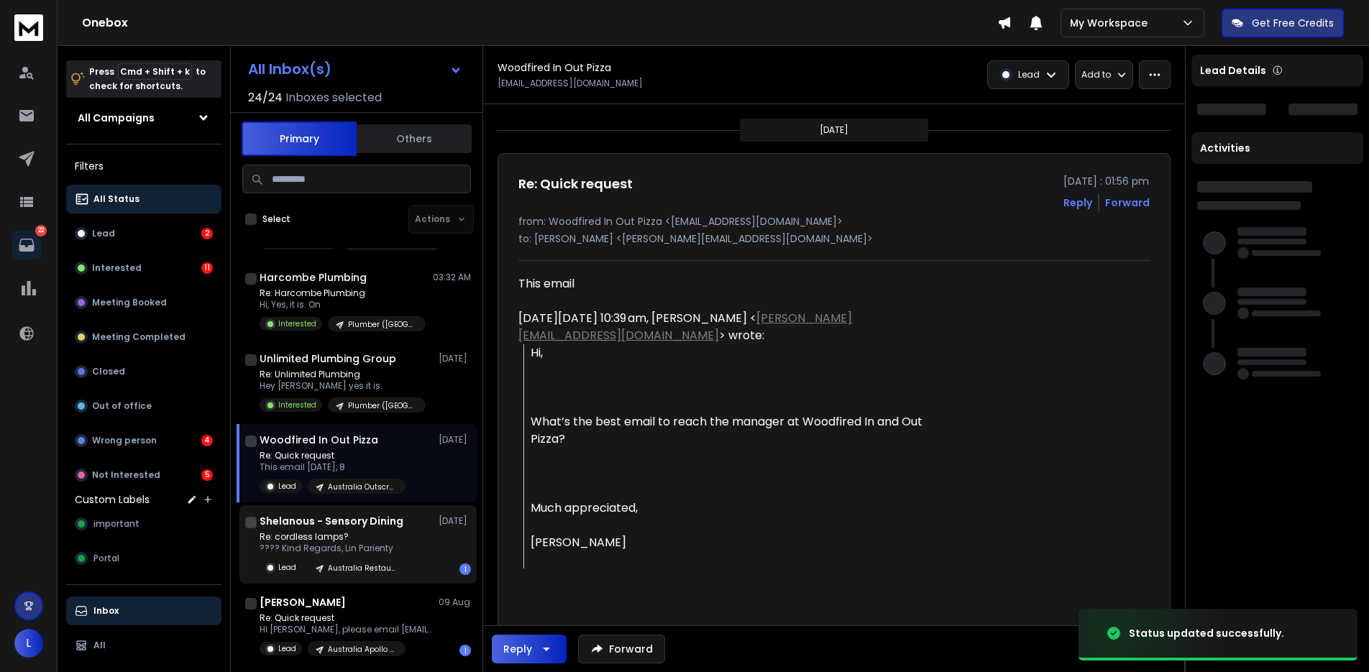
scroll to position [2243, 0]
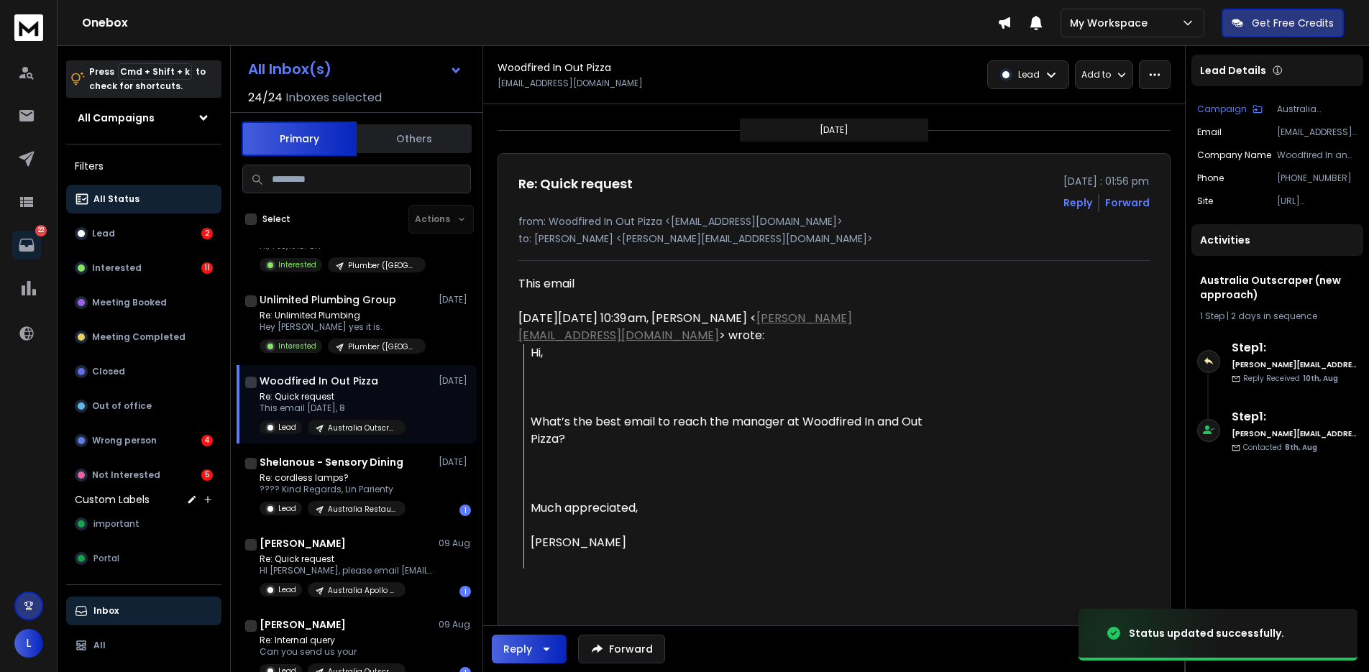
click at [1052, 78] on icon at bounding box center [1052, 75] width 12 height 12
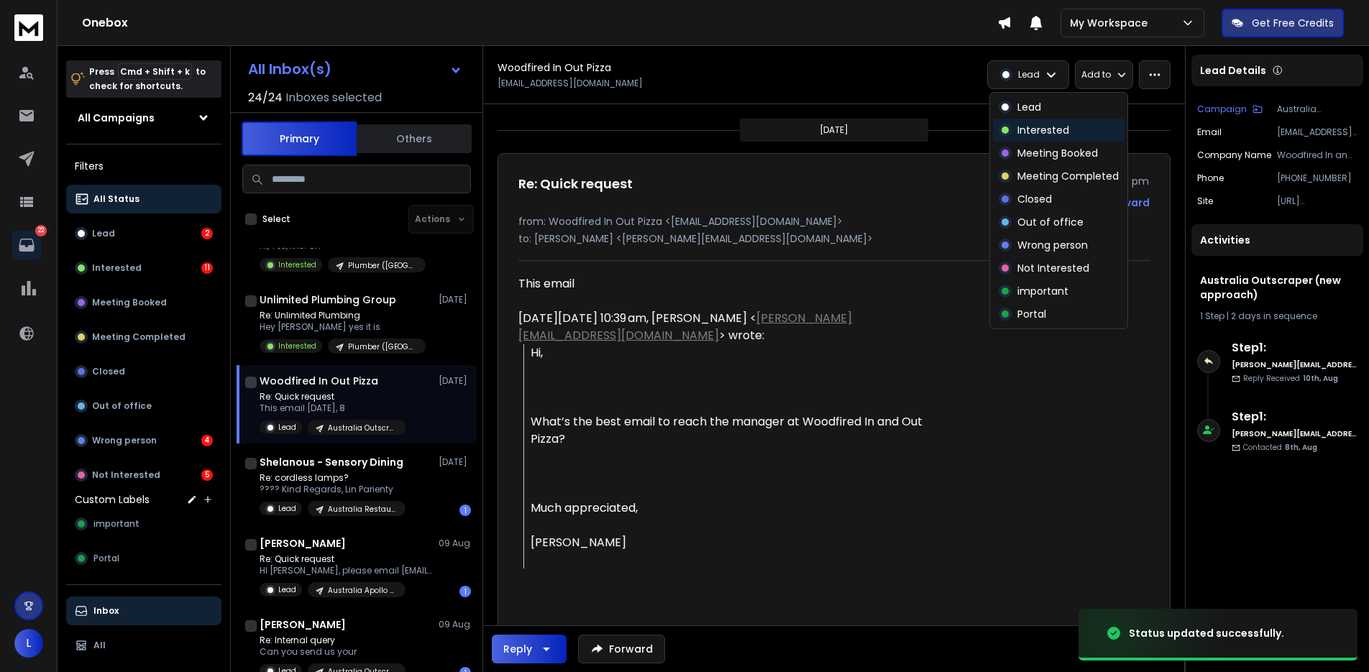
click at [1049, 129] on p "Interested" at bounding box center [1044, 130] width 52 height 14
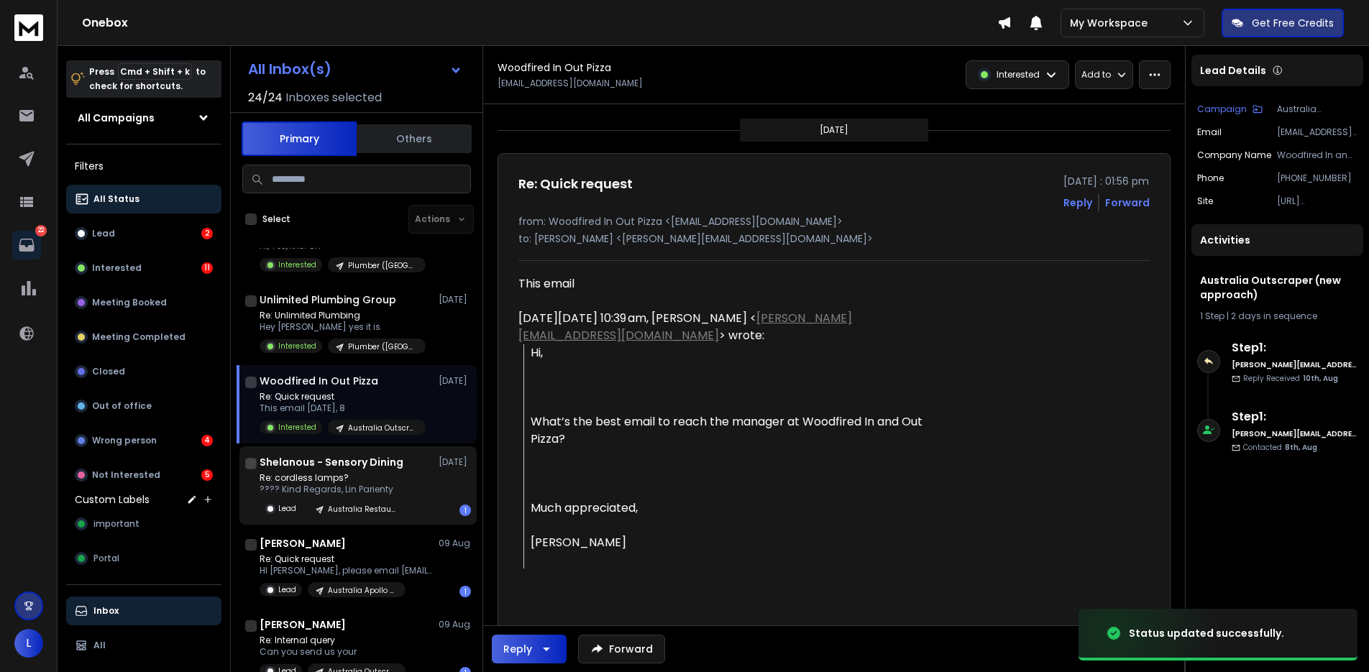
click at [368, 491] on p "???? Kind Regards, Lin Parienty" at bounding box center [333, 490] width 146 height 12
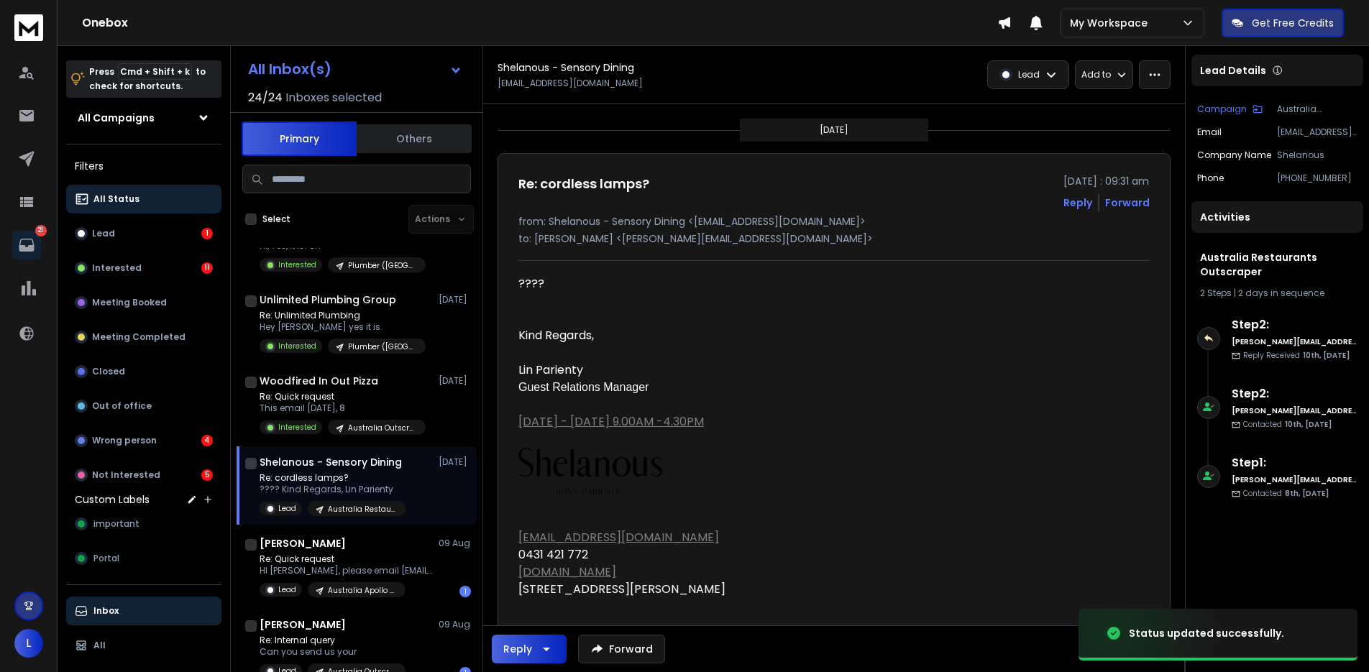
scroll to position [2277, 0]
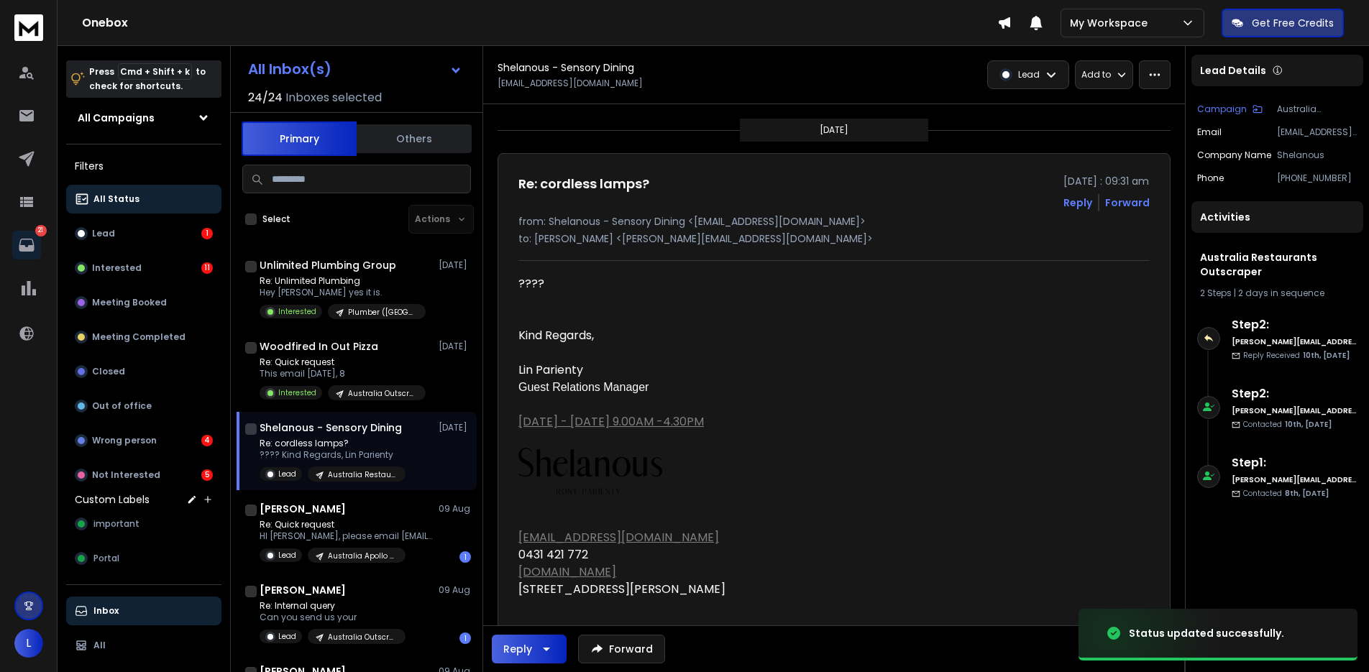
click at [1036, 83] on div "Lead" at bounding box center [1028, 74] width 81 height 27
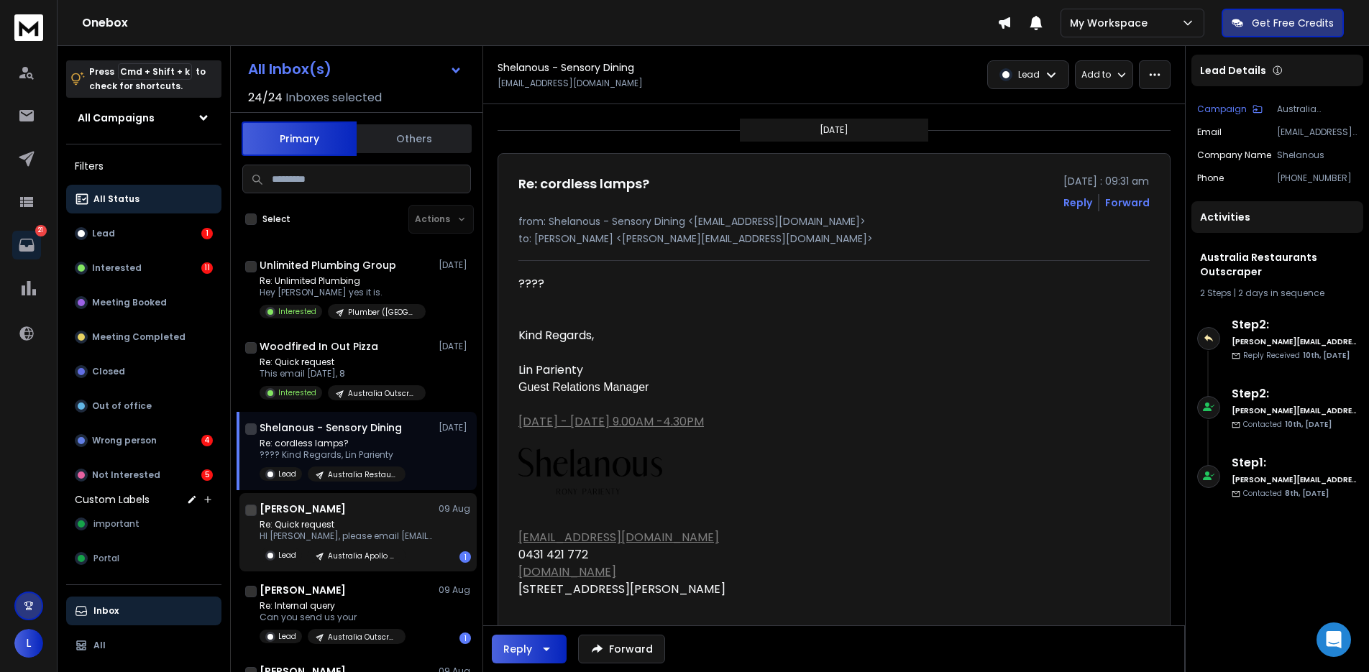
click at [395, 514] on div "[PERSON_NAME] [DATE]" at bounding box center [365, 509] width 211 height 14
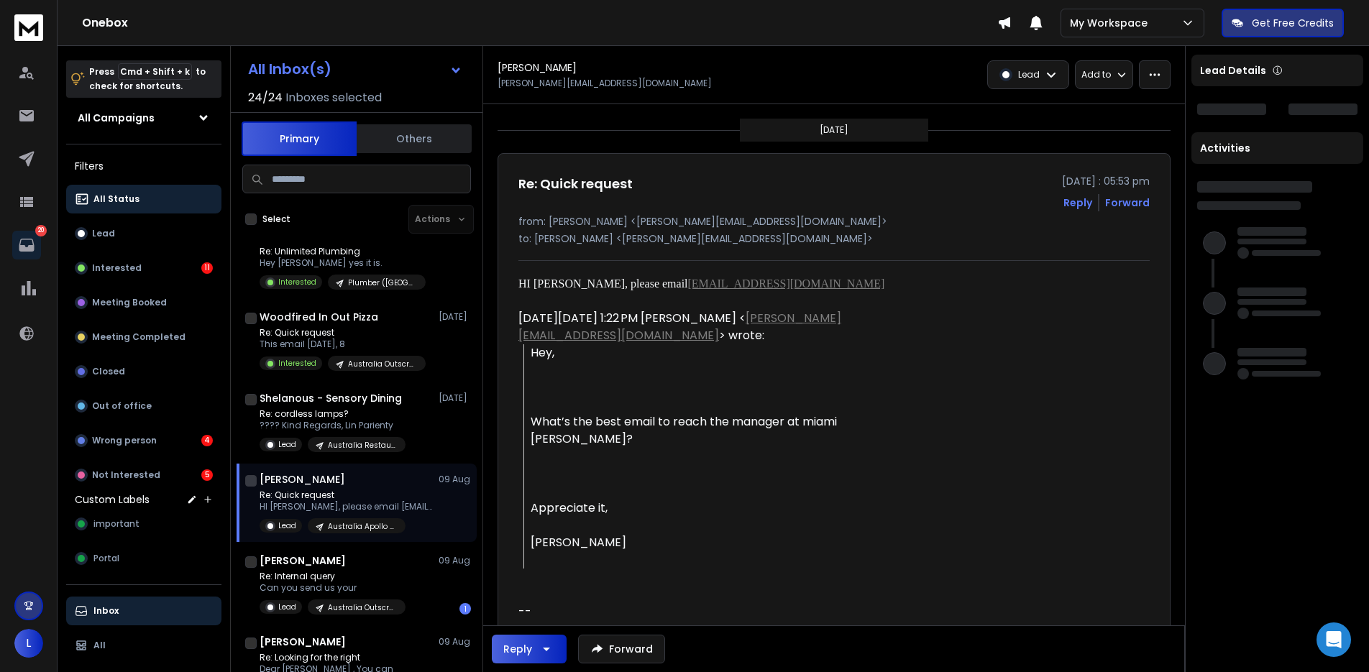
scroll to position [2358, 0]
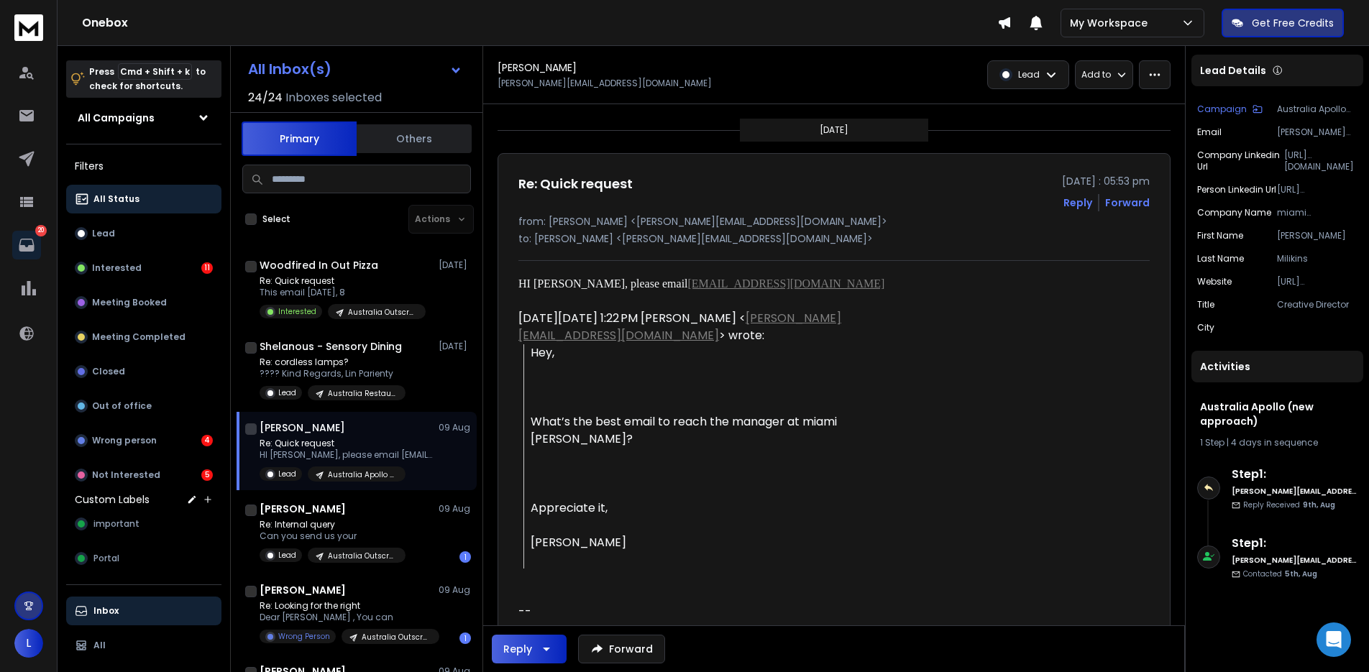
click at [1040, 58] on div "[PERSON_NAME] [PERSON_NAME] [PERSON_NAME][EMAIL_ADDRESS][DOMAIN_NAME] Lead Add …" at bounding box center [834, 75] width 702 height 58
click at [1038, 70] on p "Lead" at bounding box center [1029, 75] width 22 height 12
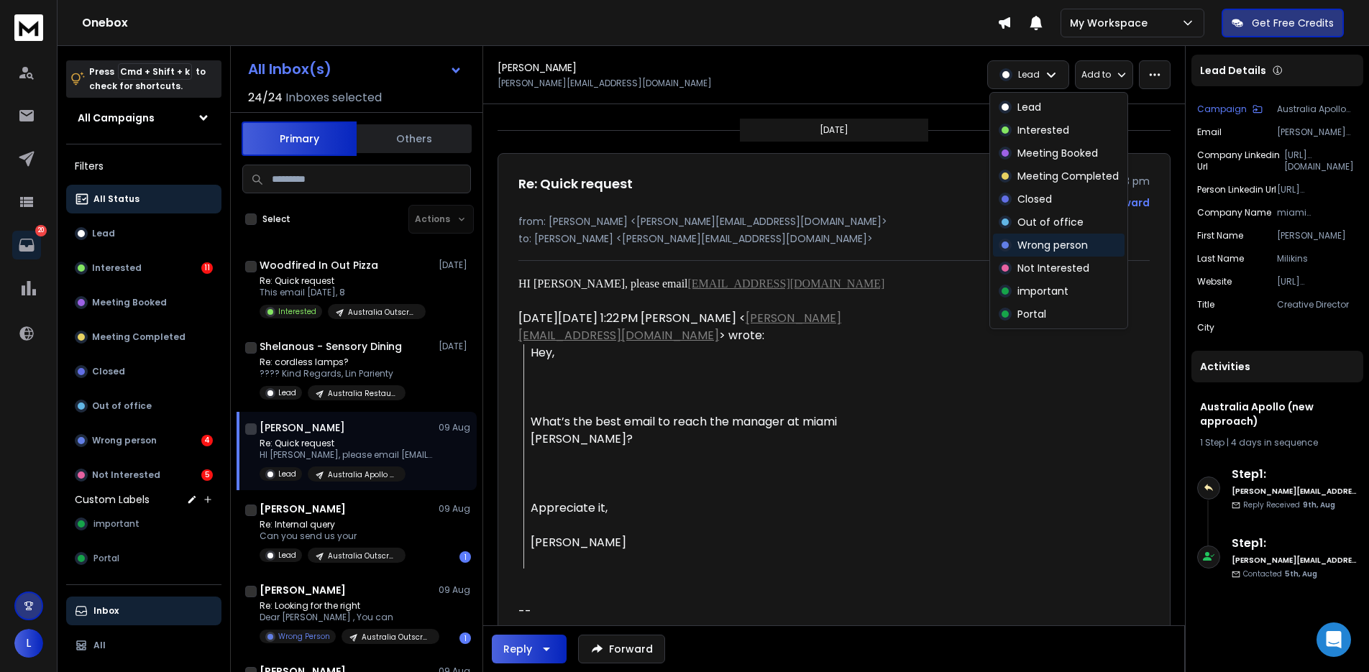
click at [1018, 250] on p "Wrong person" at bounding box center [1053, 245] width 70 height 14
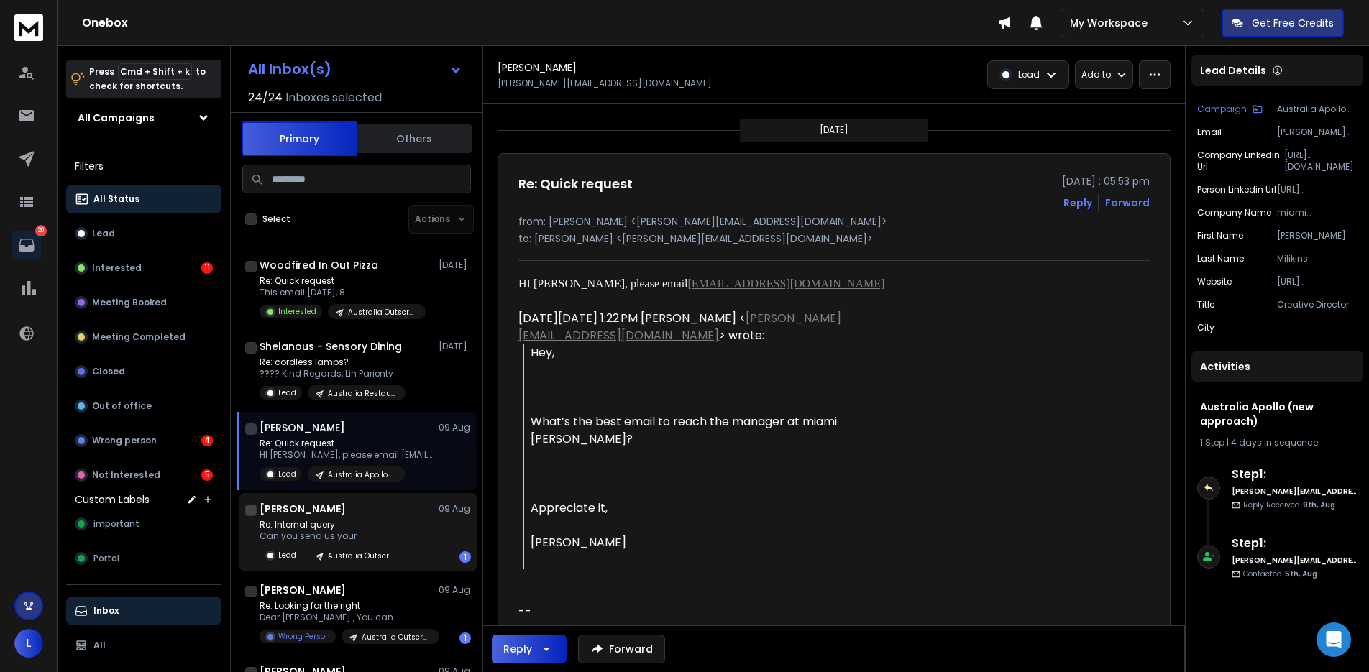
click at [418, 526] on div "Re: Internal query Can you send us your Lead Australia Outscraper (new approach…" at bounding box center [365, 541] width 211 height 44
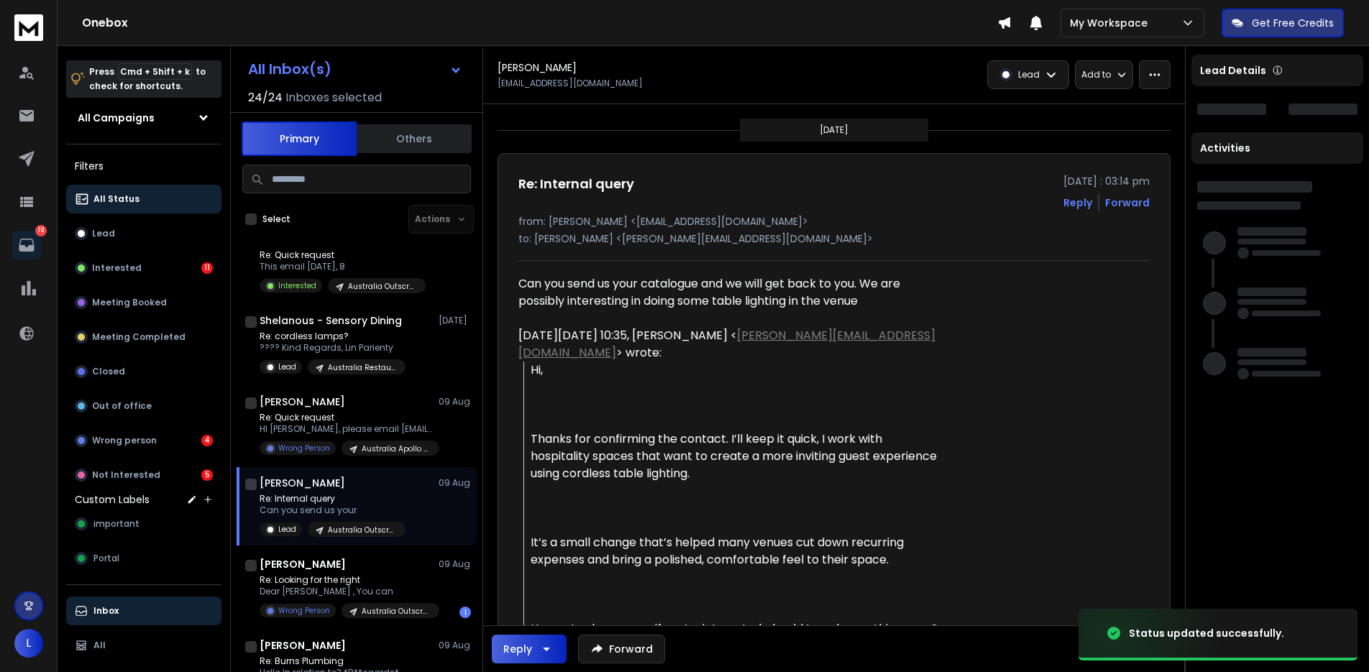
scroll to position [2430, 0]
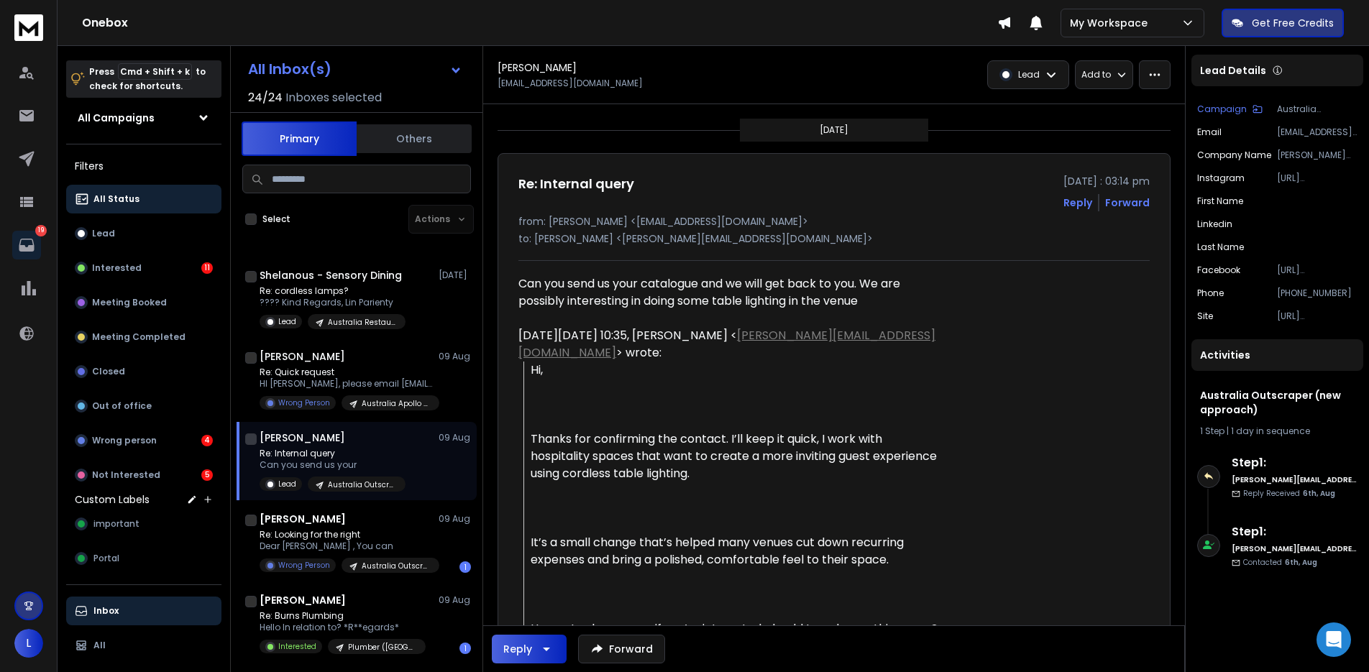
click at [1113, 76] on div "Add to" at bounding box center [1104, 74] width 57 height 27
click at [1113, 95] on div "Subsequence Another Campaign Lead List" at bounding box center [1140, 130] width 129 height 76
click at [1111, 108] on div "Subsequence" at bounding box center [1128, 107] width 86 height 14
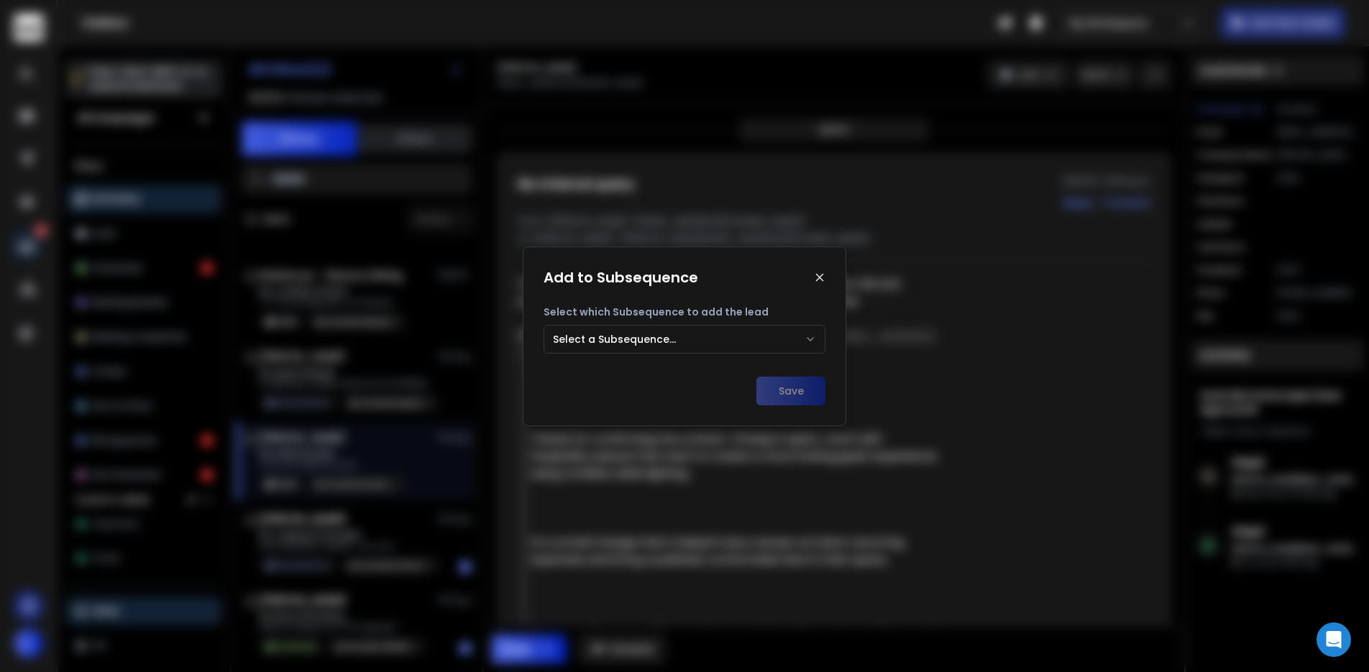
click at [683, 328] on button "Select a Subsequence..." at bounding box center [685, 339] width 282 height 29
click at [806, 387] on button "Save" at bounding box center [791, 391] width 69 height 29
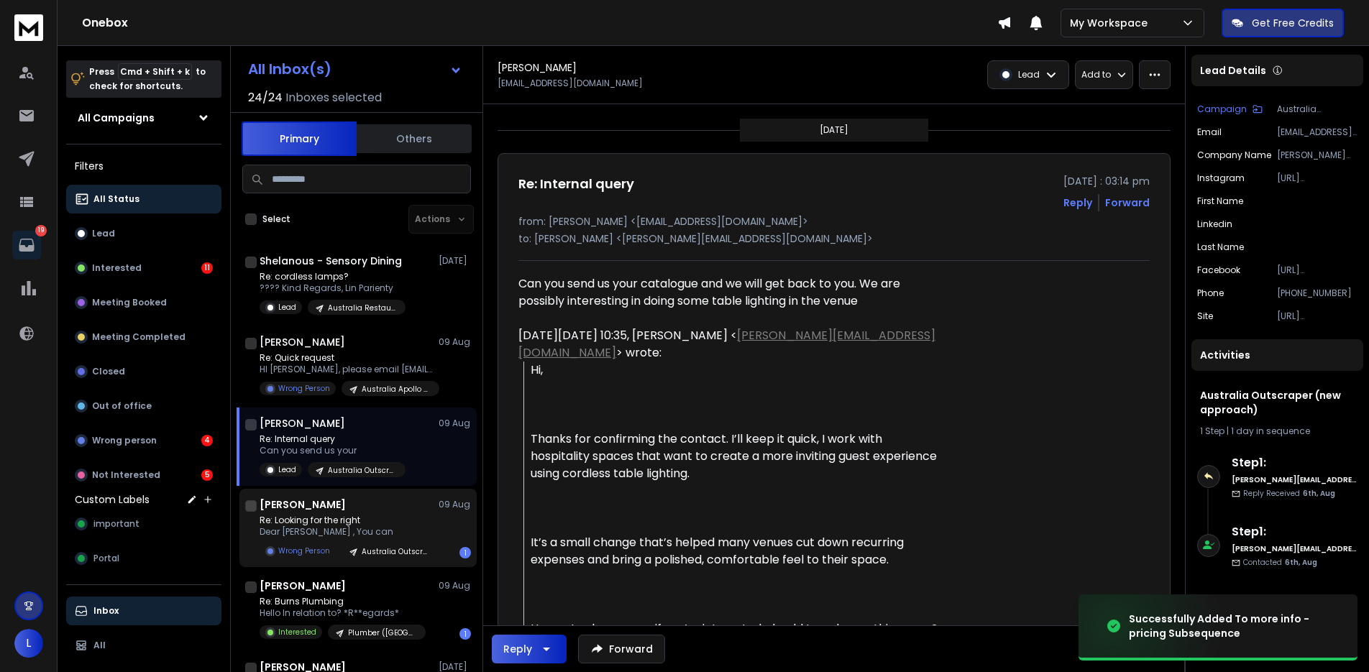
click at [345, 508] on div "[PERSON_NAME] [DATE]" at bounding box center [365, 505] width 211 height 14
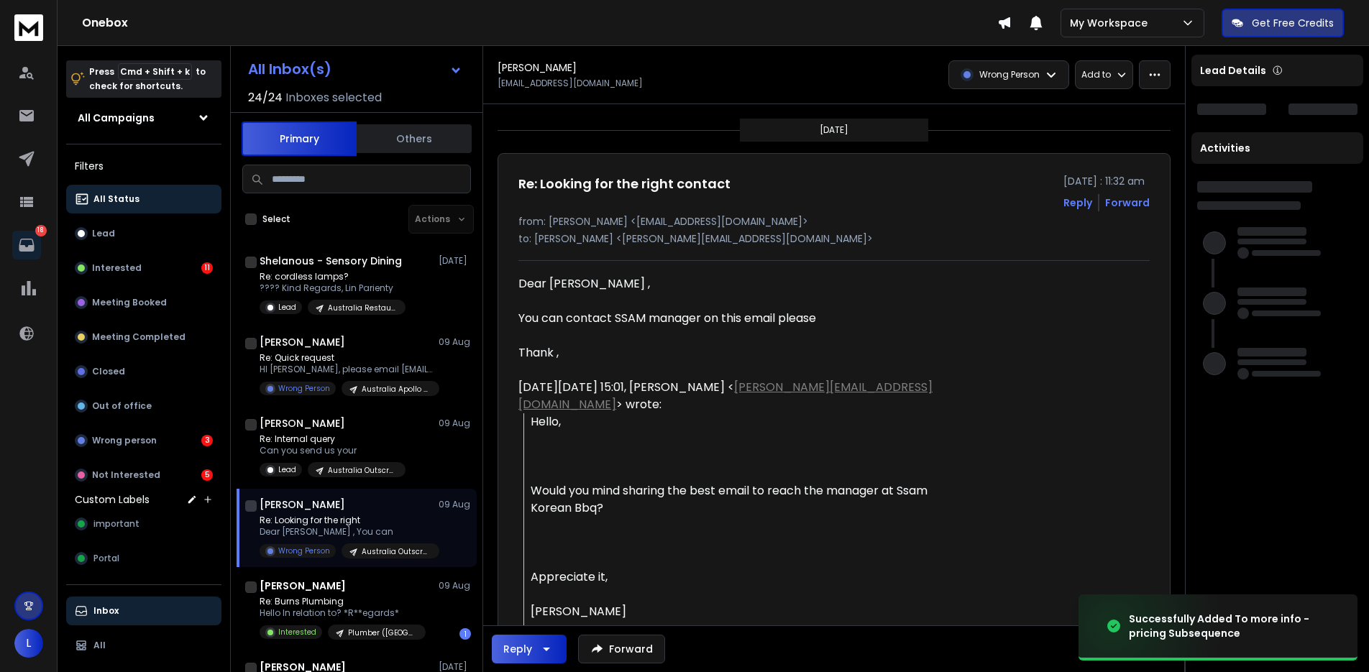
scroll to position [2512, 0]
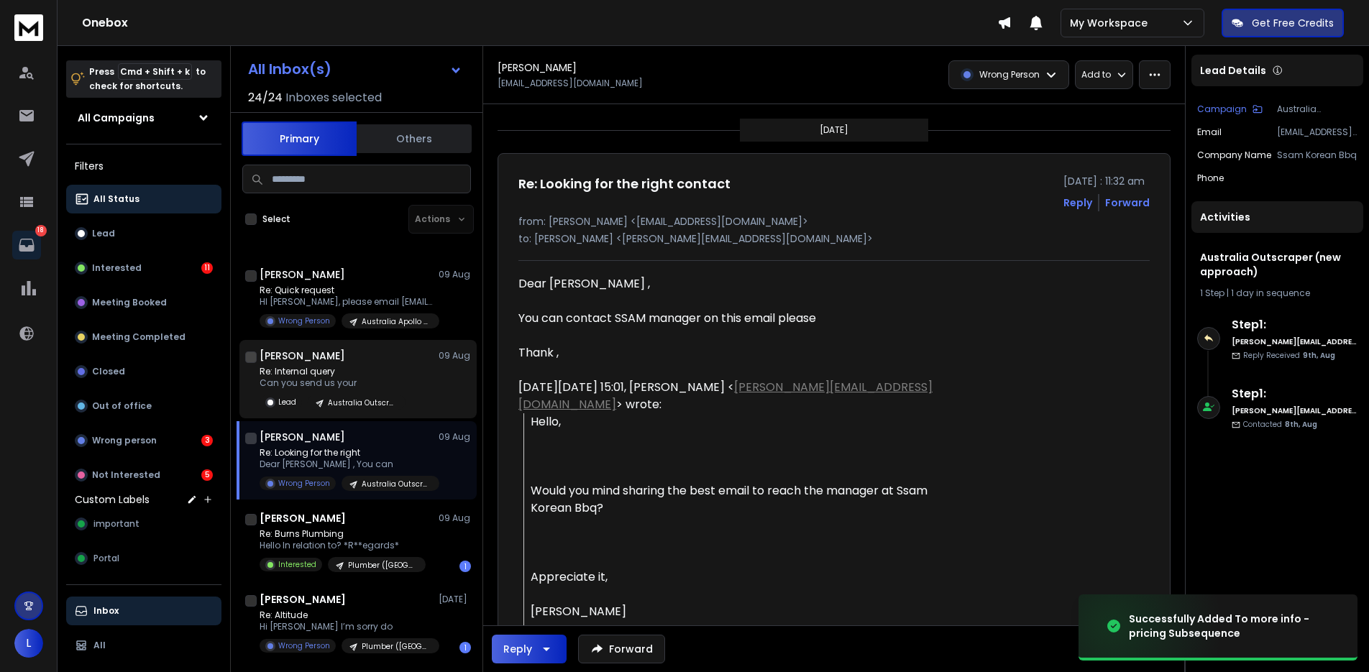
click at [373, 390] on div "Re: Internal query Can you send us your Lead [GEOGRAPHIC_DATA] Outscraper (new …" at bounding box center [333, 388] width 146 height 44
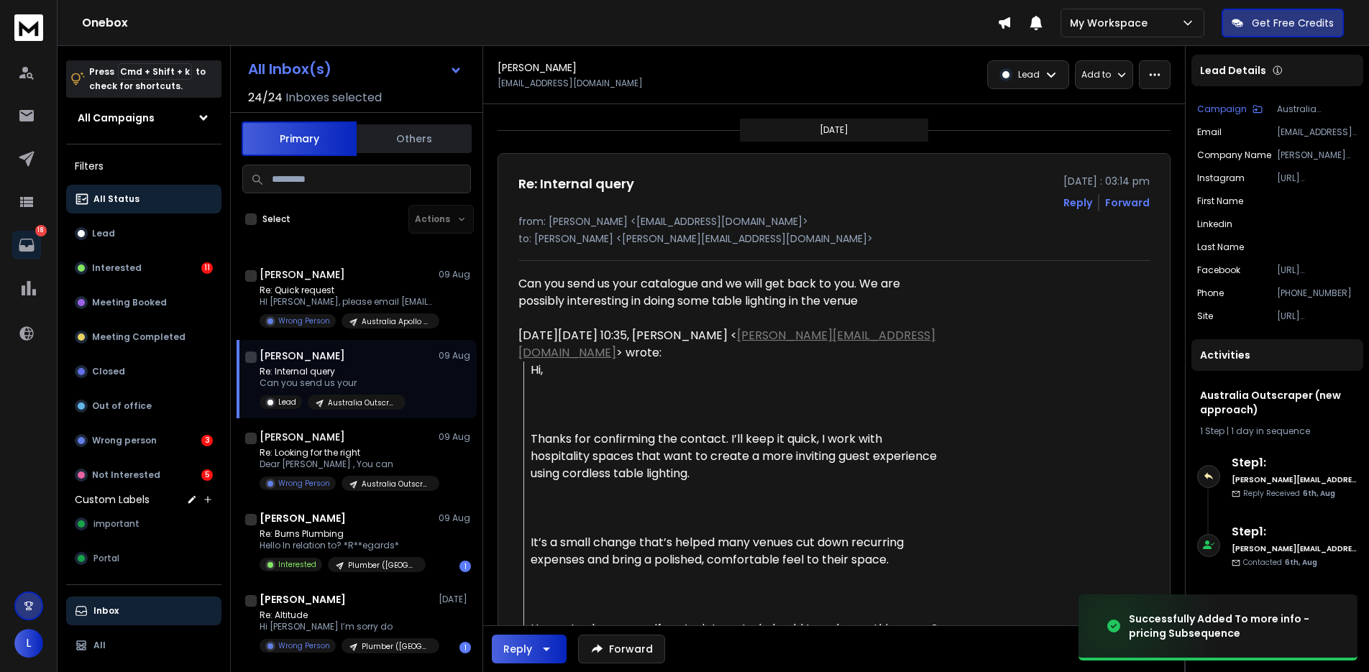
click at [1024, 69] on p "Lead" at bounding box center [1029, 75] width 22 height 12
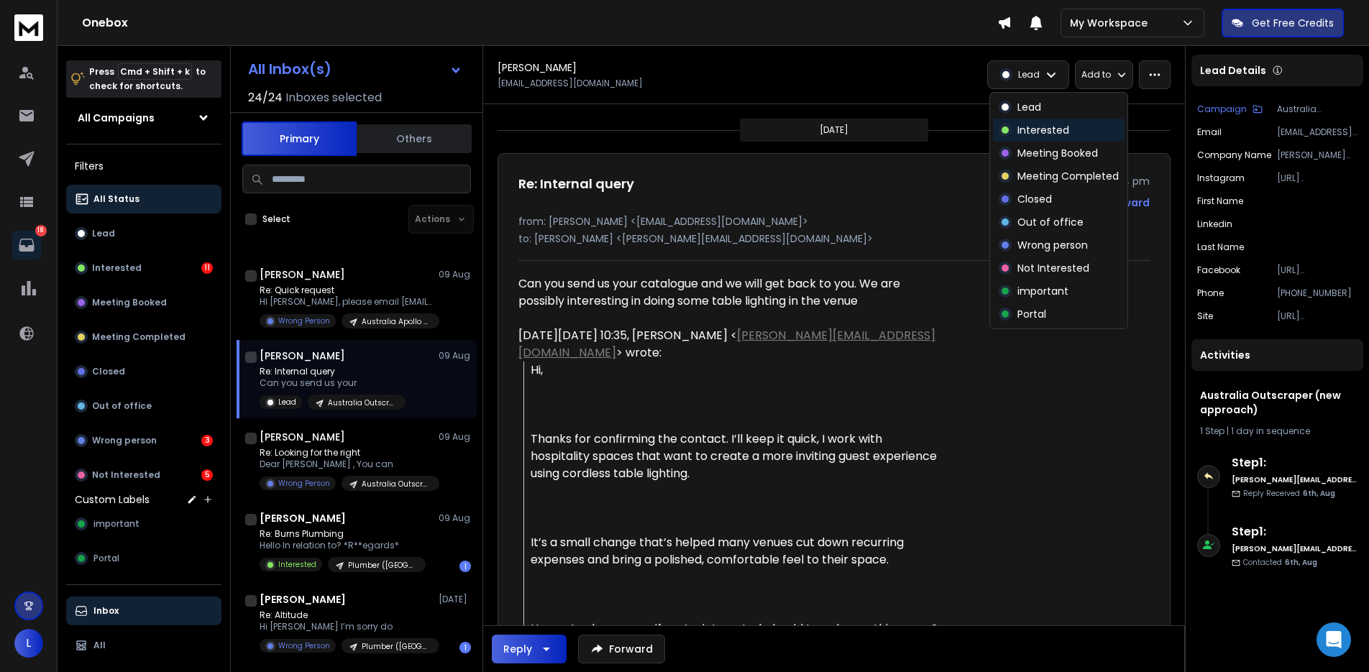
click at [1028, 132] on p "Interested" at bounding box center [1044, 130] width 52 height 14
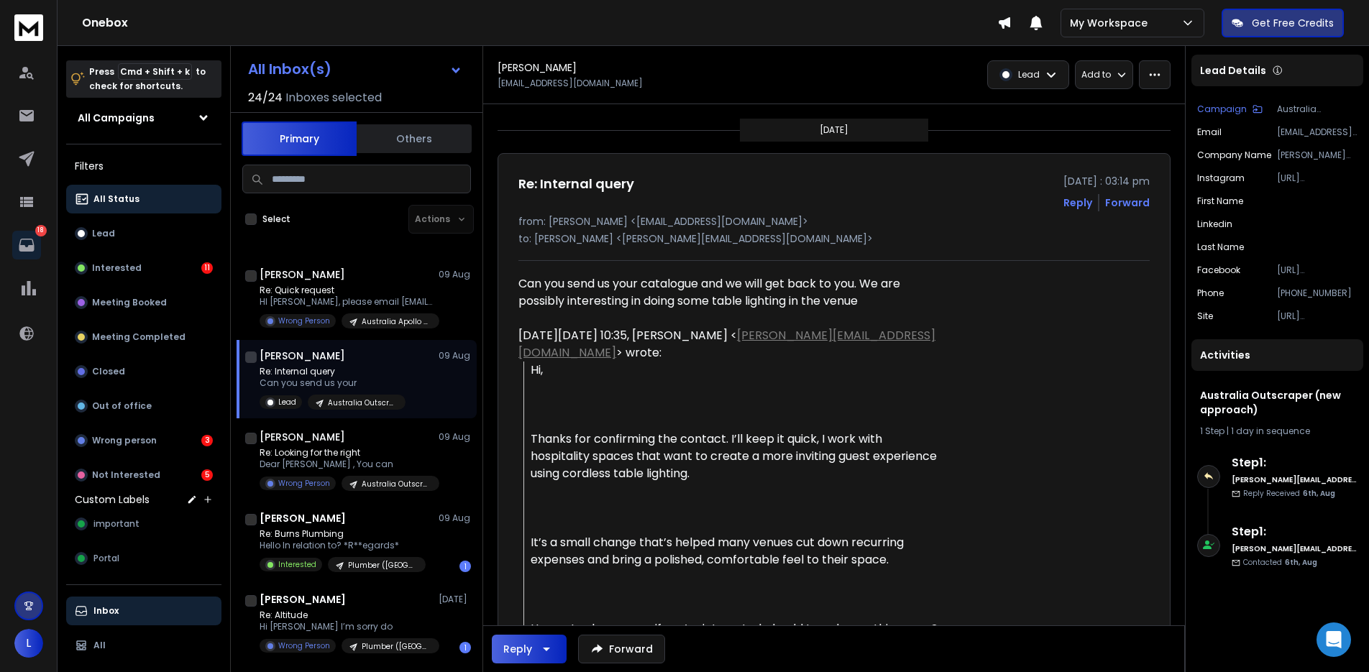
scroll to position [18, 0]
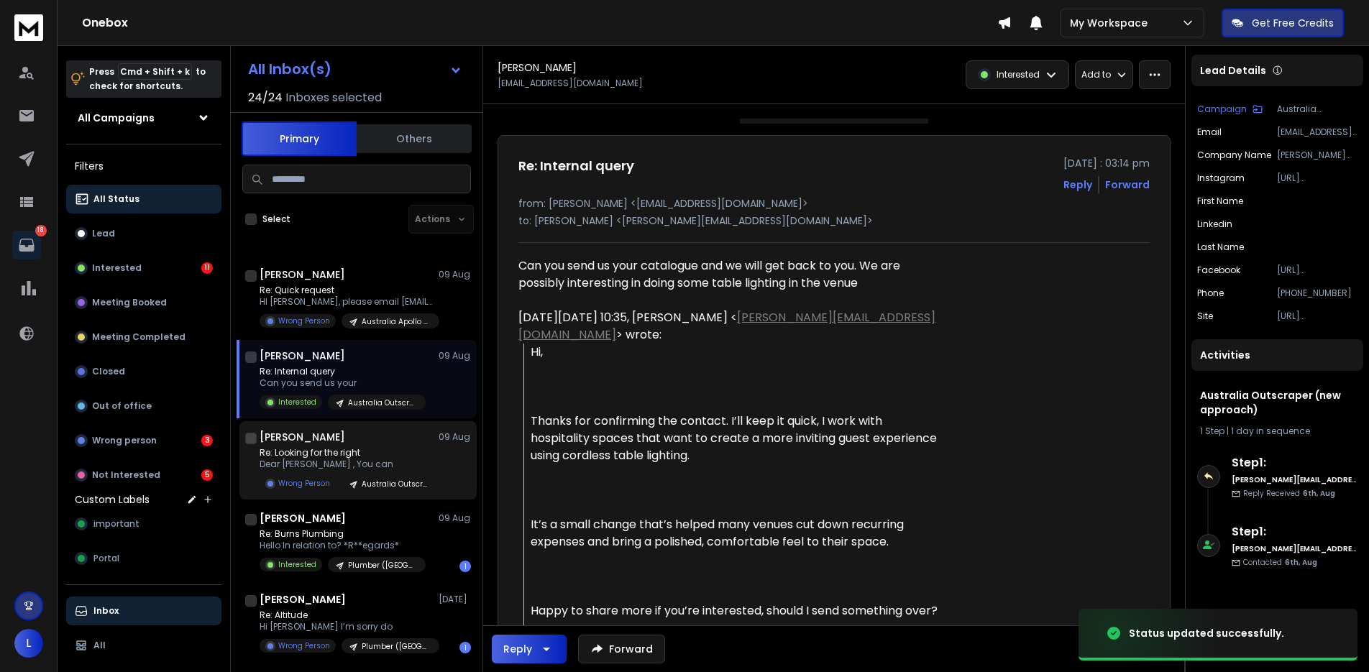
click at [350, 457] on p "Re: Looking for the right" at bounding box center [346, 453] width 173 height 12
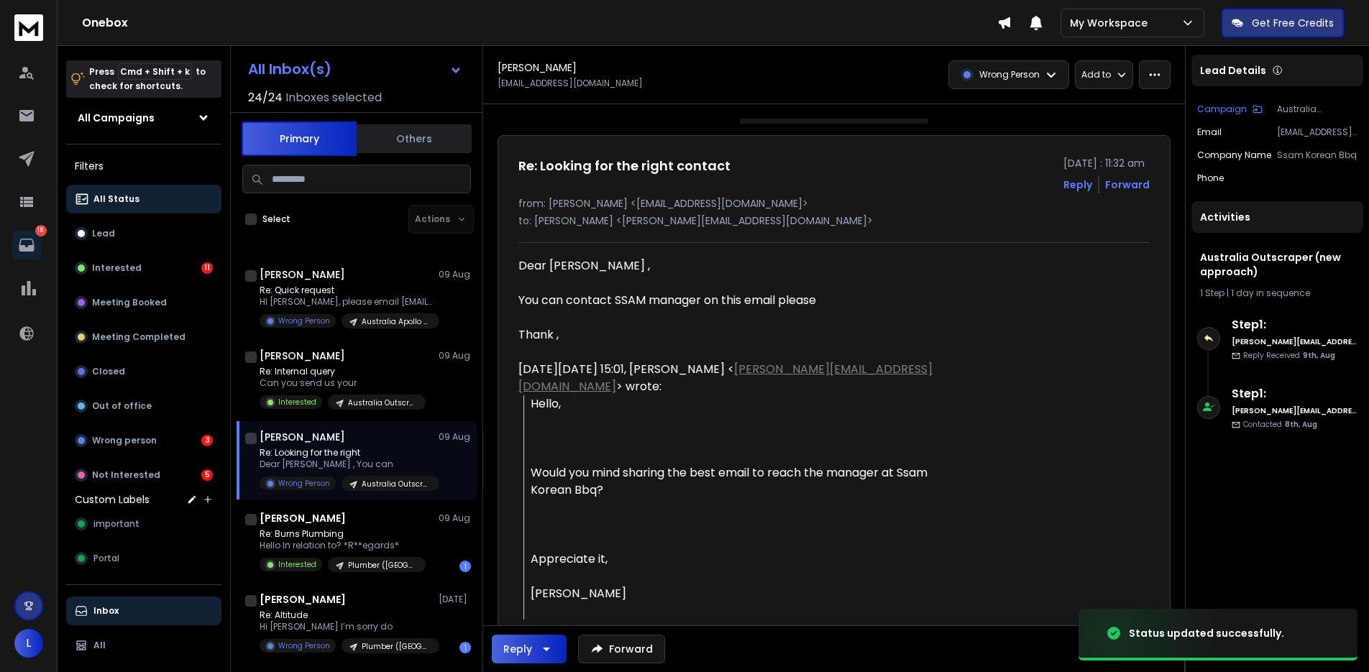
scroll to position [2375, 0]
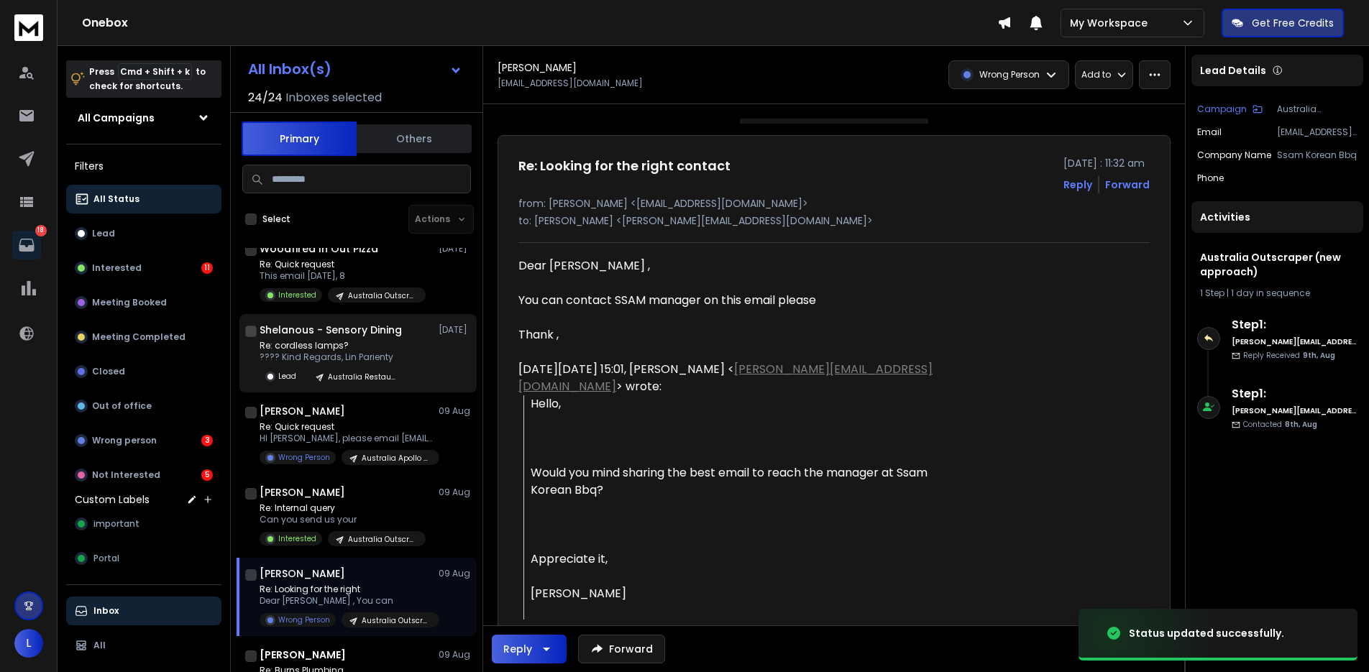
click at [357, 383] on div "Australia Restaurants Outscraper" at bounding box center [357, 376] width 98 height 15
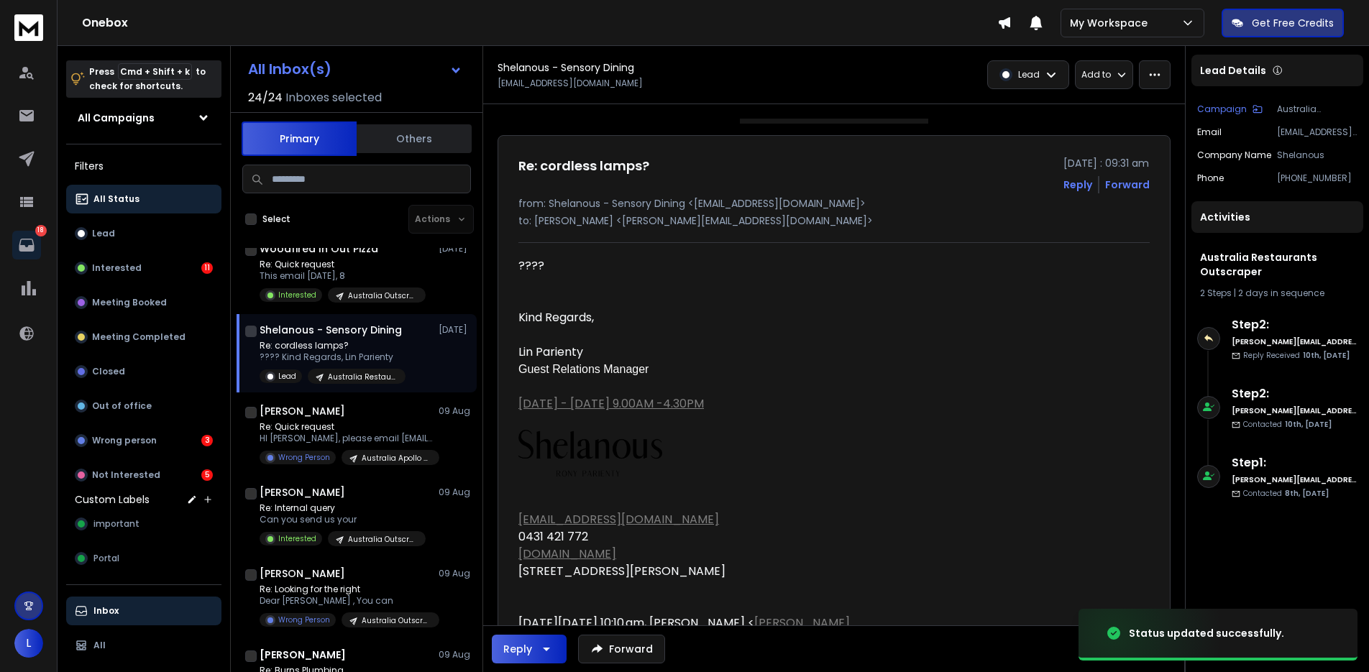
click at [1053, 84] on div "Lead" at bounding box center [1028, 74] width 81 height 27
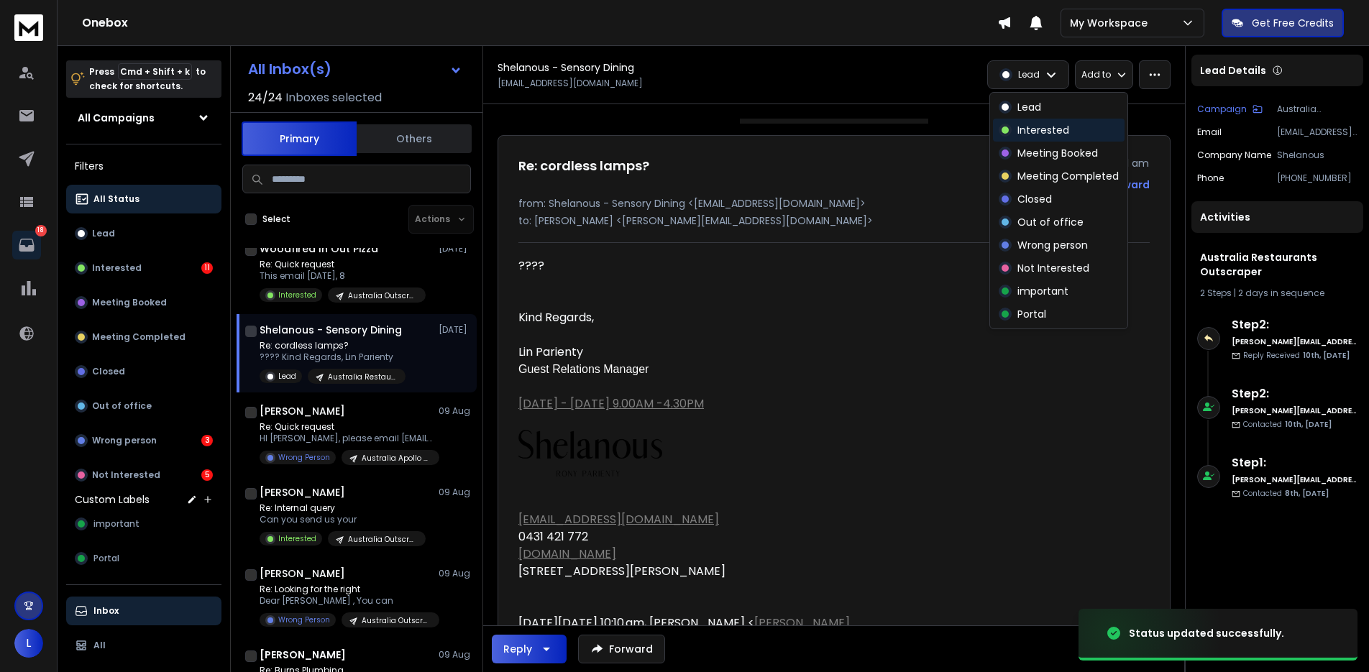
click at [1034, 127] on p "Interested" at bounding box center [1044, 130] width 52 height 14
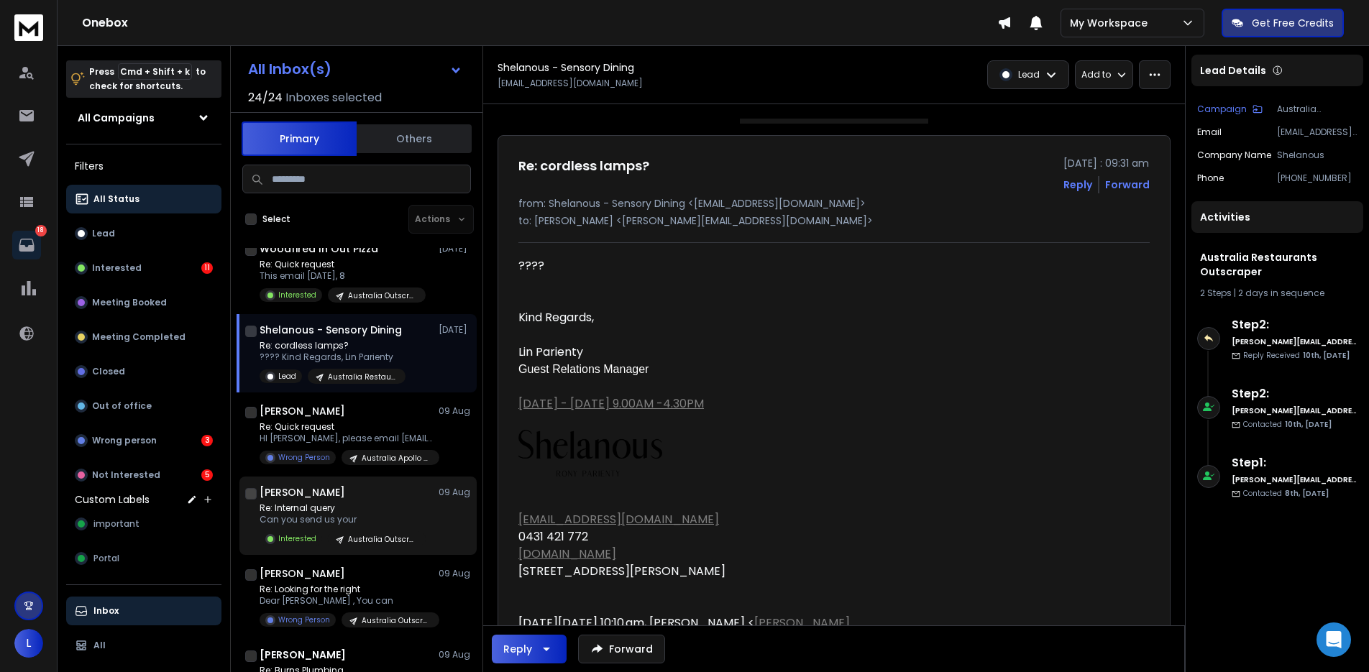
click at [426, 543] on div "Re: Internal query Can you send us your Interested [GEOGRAPHIC_DATA] Outscraper…" at bounding box center [365, 525] width 211 height 44
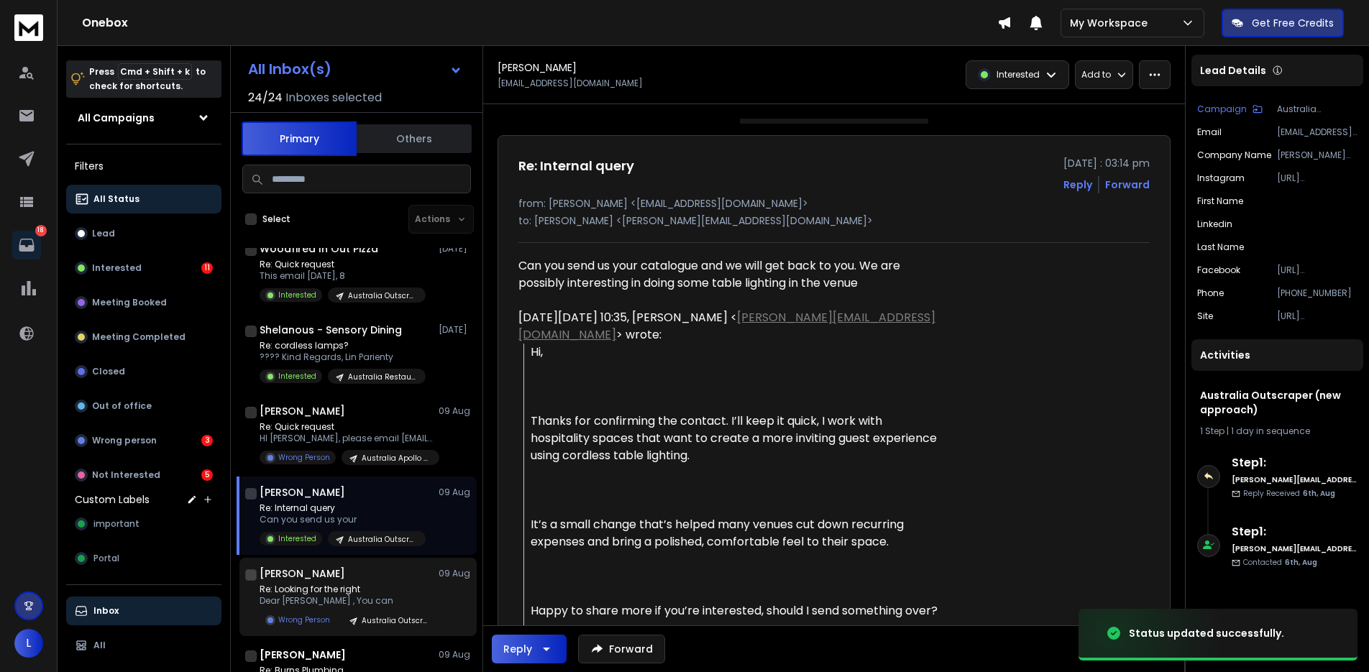
click at [407, 561] on div "[PERSON_NAME] [DATE] Re: Looking for the right Dear [PERSON_NAME] , You can Wro…" at bounding box center [358, 597] width 237 height 78
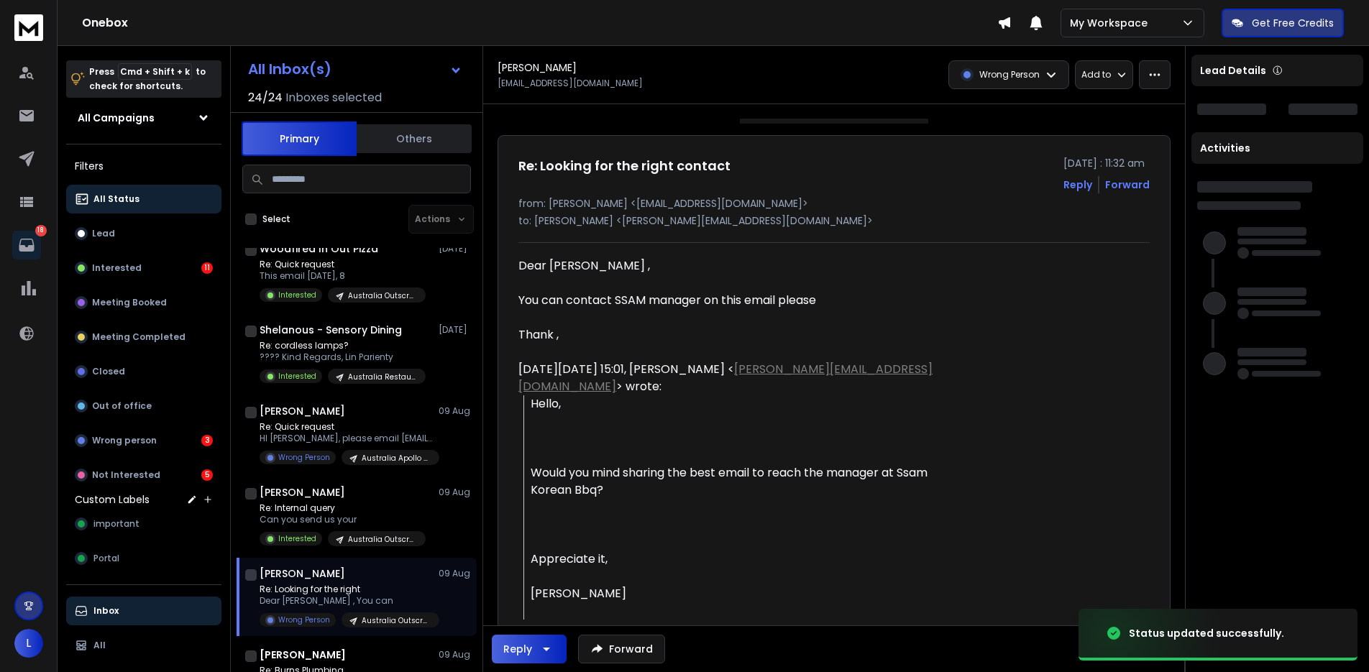
scroll to position [2555, 0]
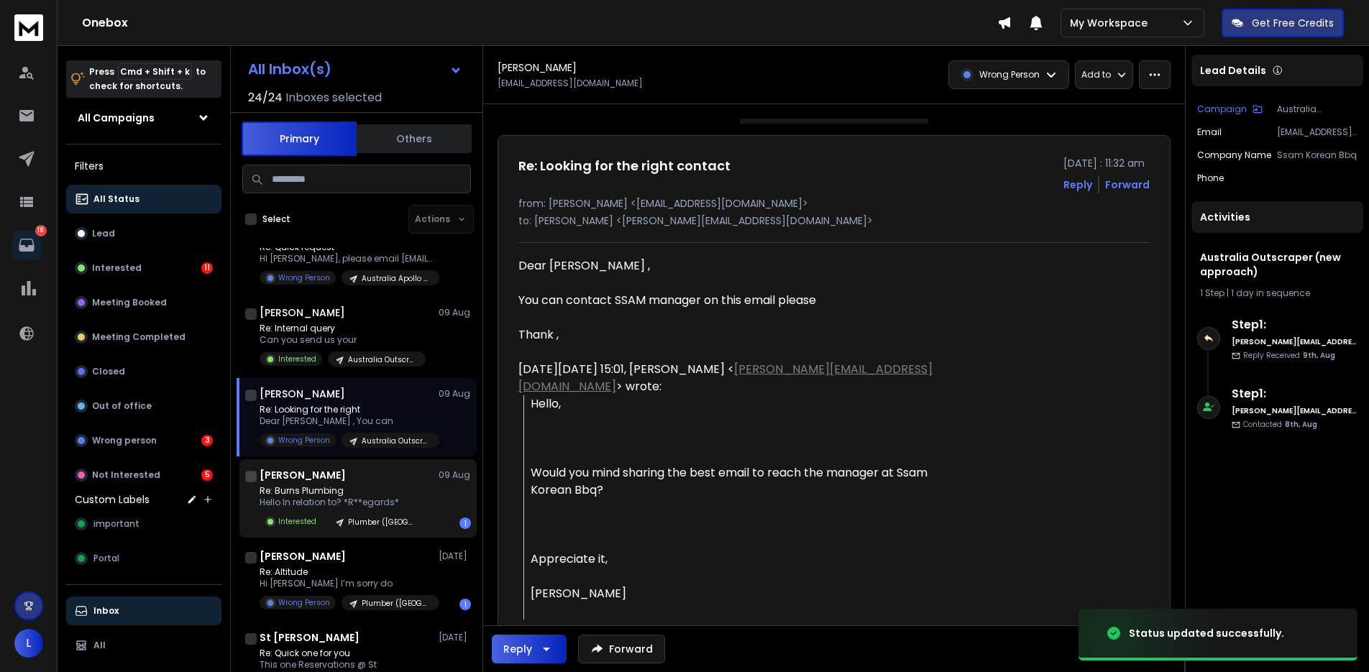
click at [378, 477] on div "[PERSON_NAME] [DATE]" at bounding box center [365, 475] width 211 height 14
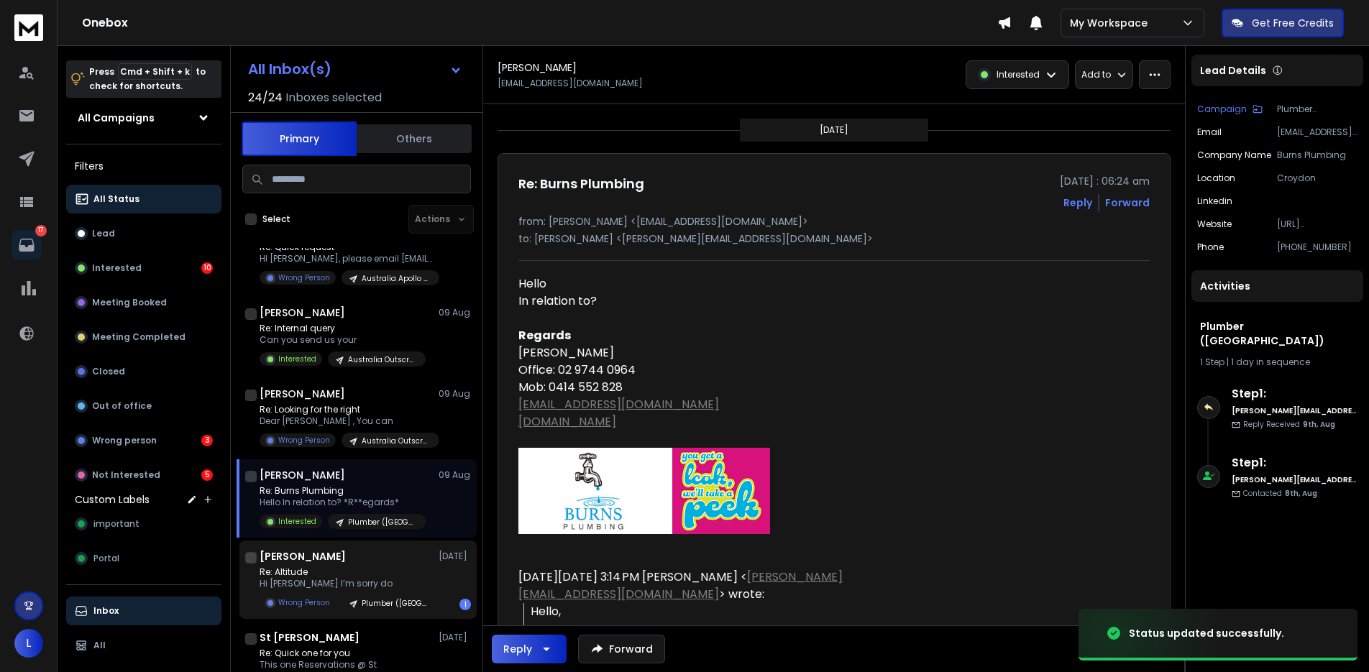
scroll to position [2647, 0]
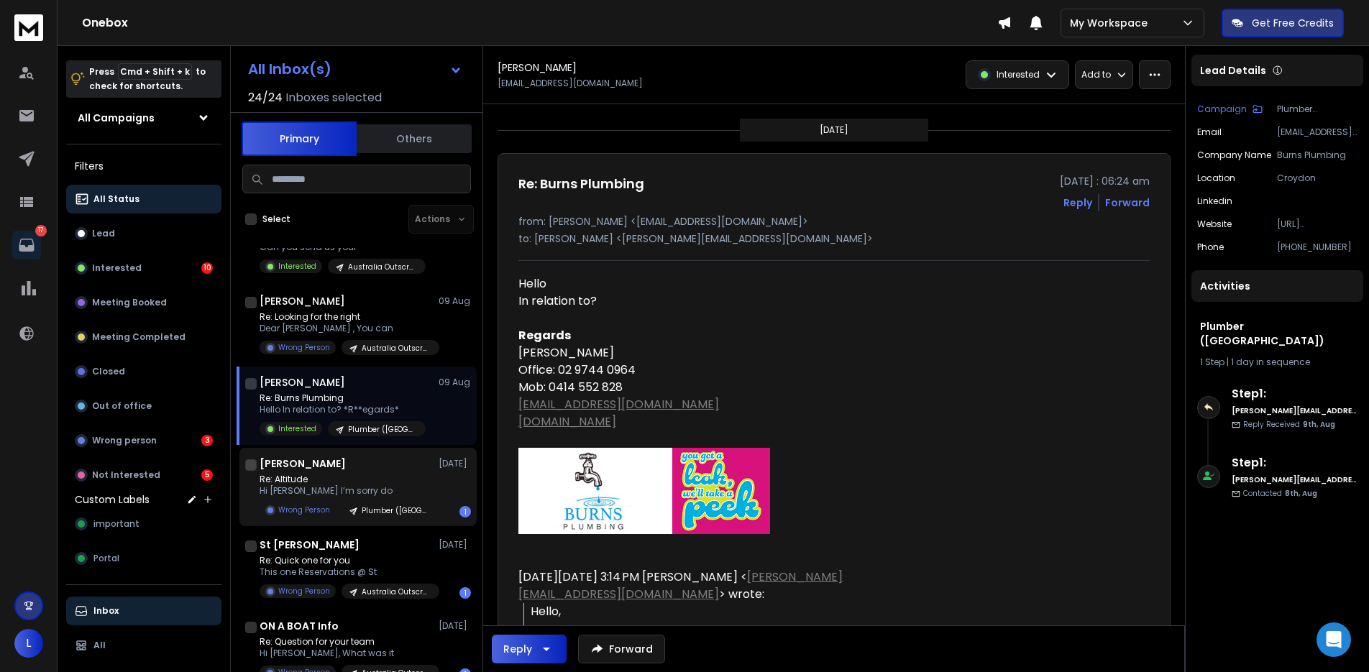
click at [389, 486] on p "Hi [PERSON_NAME] I’m sorry do" at bounding box center [346, 491] width 173 height 12
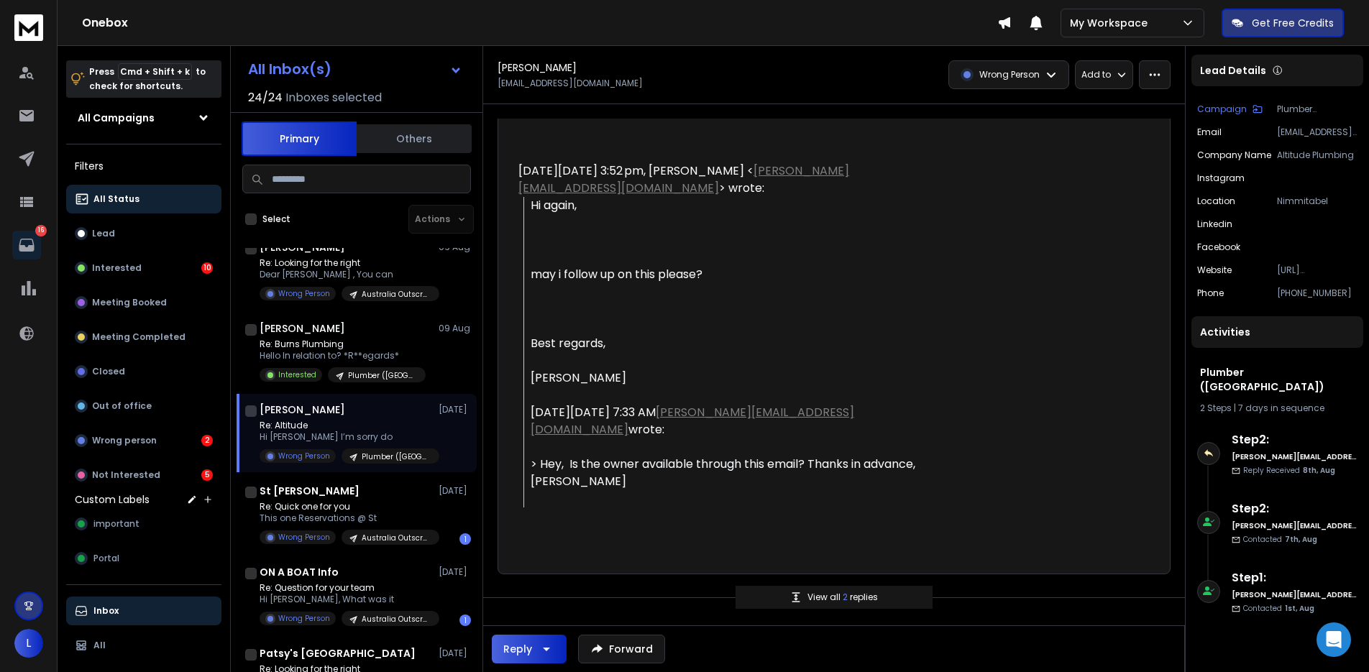
scroll to position [0, 0]
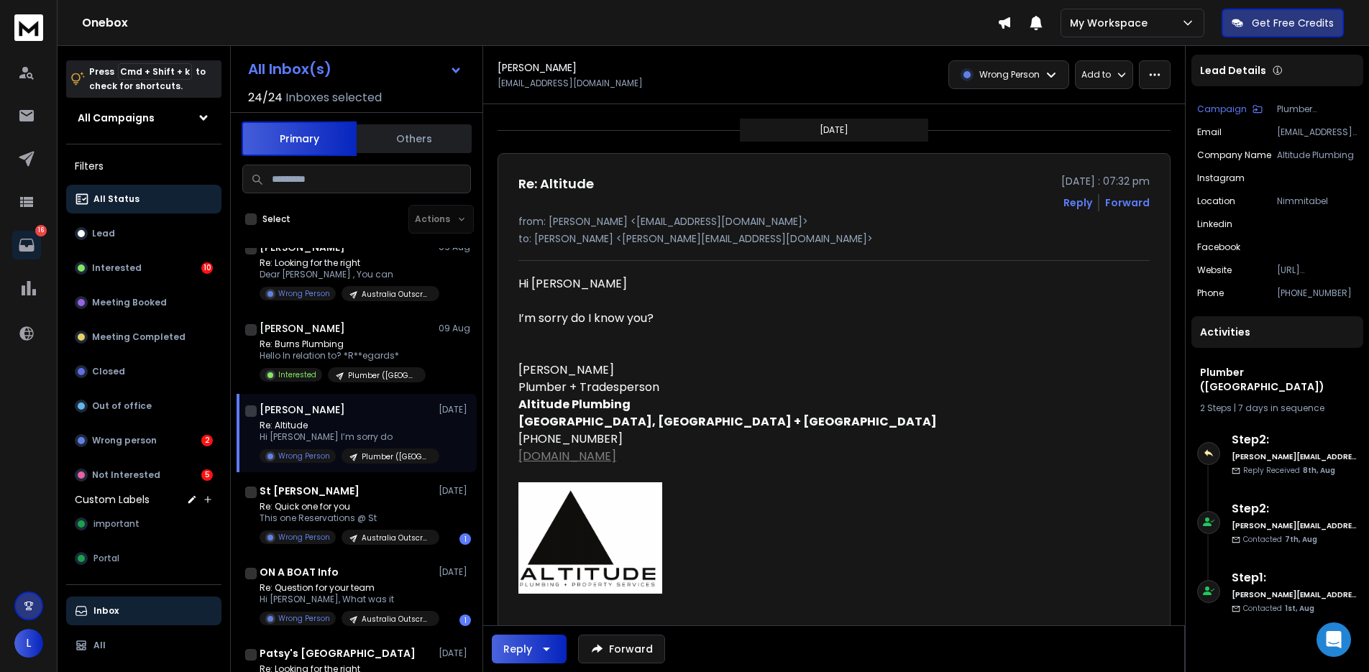
click at [1000, 72] on p "Wrong Person" at bounding box center [1010, 75] width 60 height 12
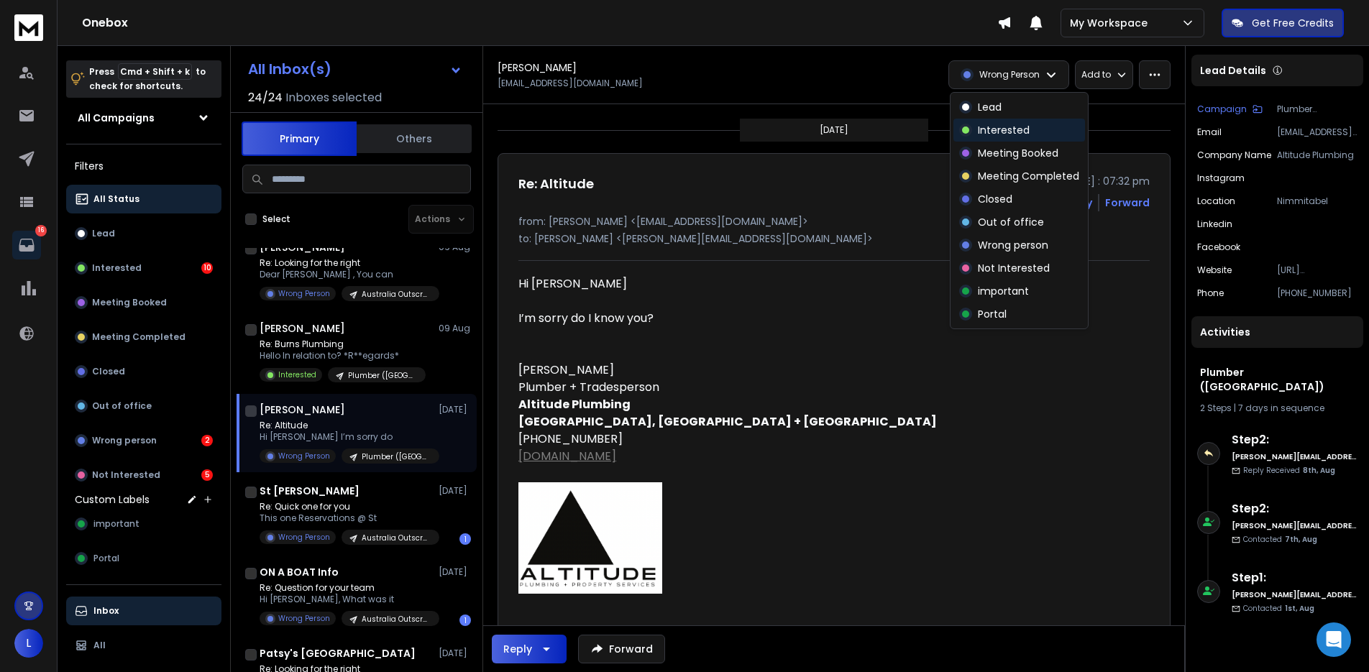
click at [1004, 137] on div "Interested" at bounding box center [1020, 130] width 132 height 23
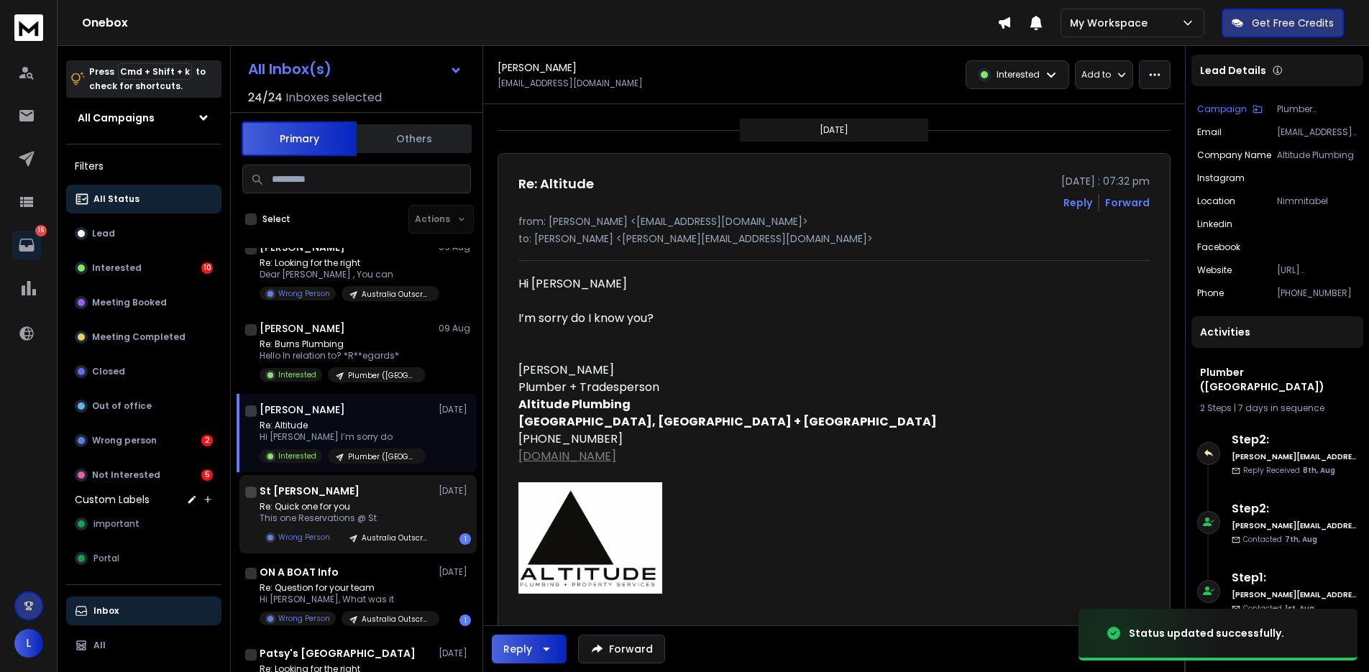
click at [400, 532] on div "Australia Outscraper (new approach)" at bounding box center [391, 537] width 98 height 15
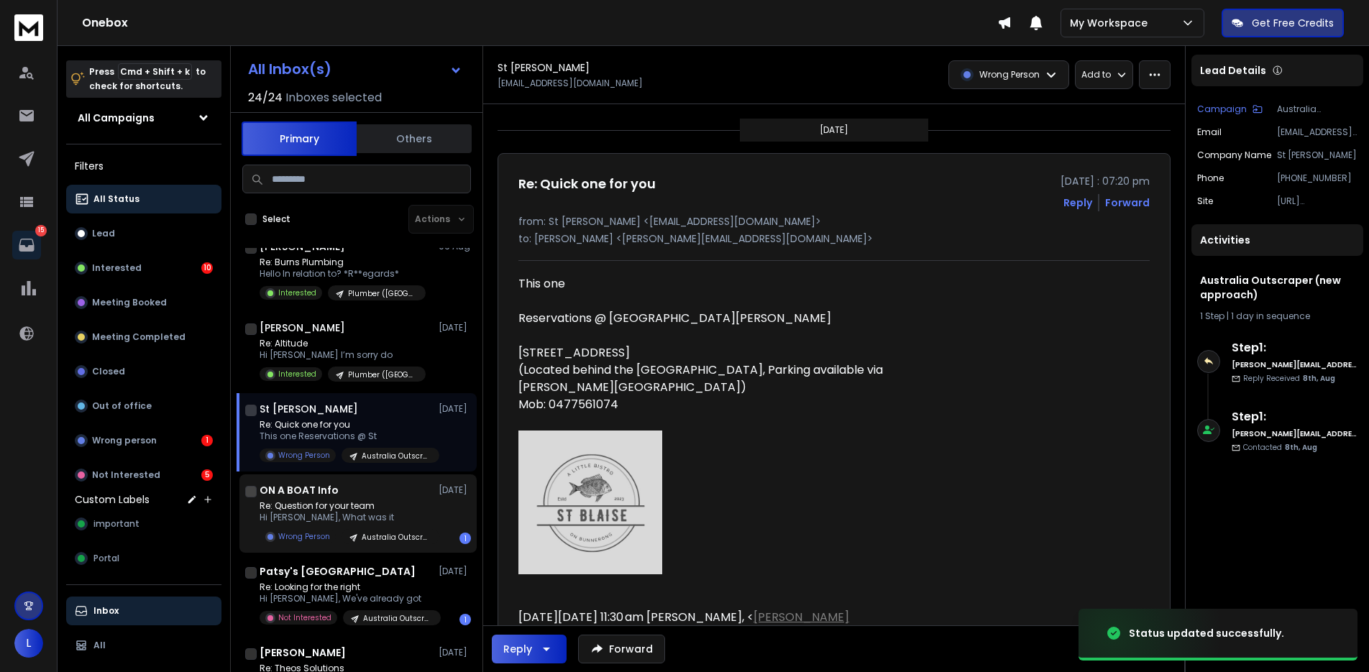
scroll to position [2809, 0]
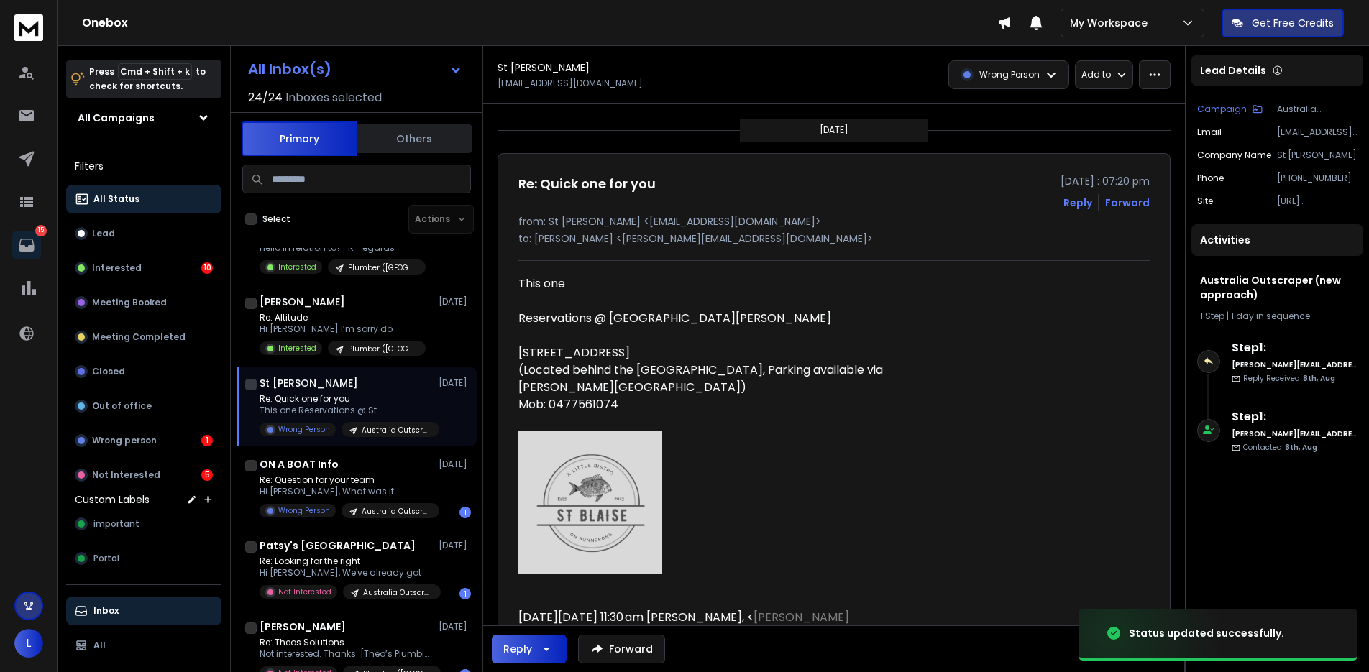
click at [1020, 77] on p "Wrong Person" at bounding box center [1010, 75] width 60 height 12
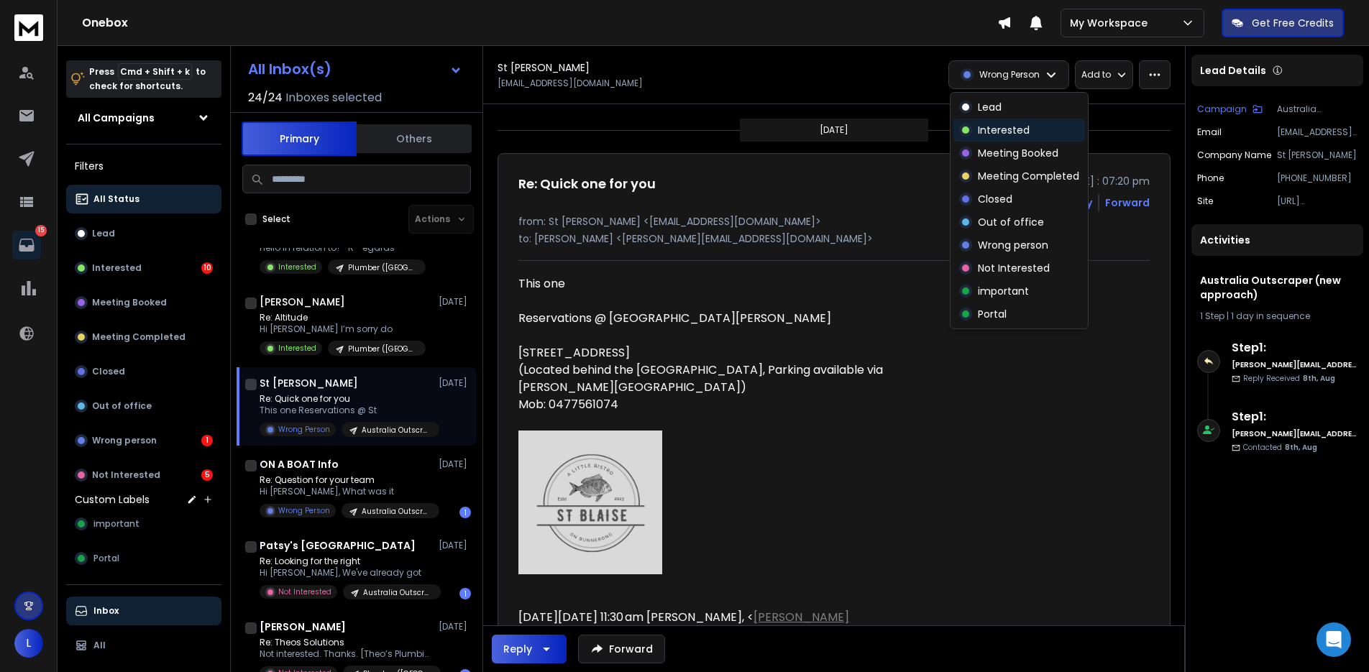
click at [1013, 126] on p "Interested" at bounding box center [1004, 130] width 52 height 14
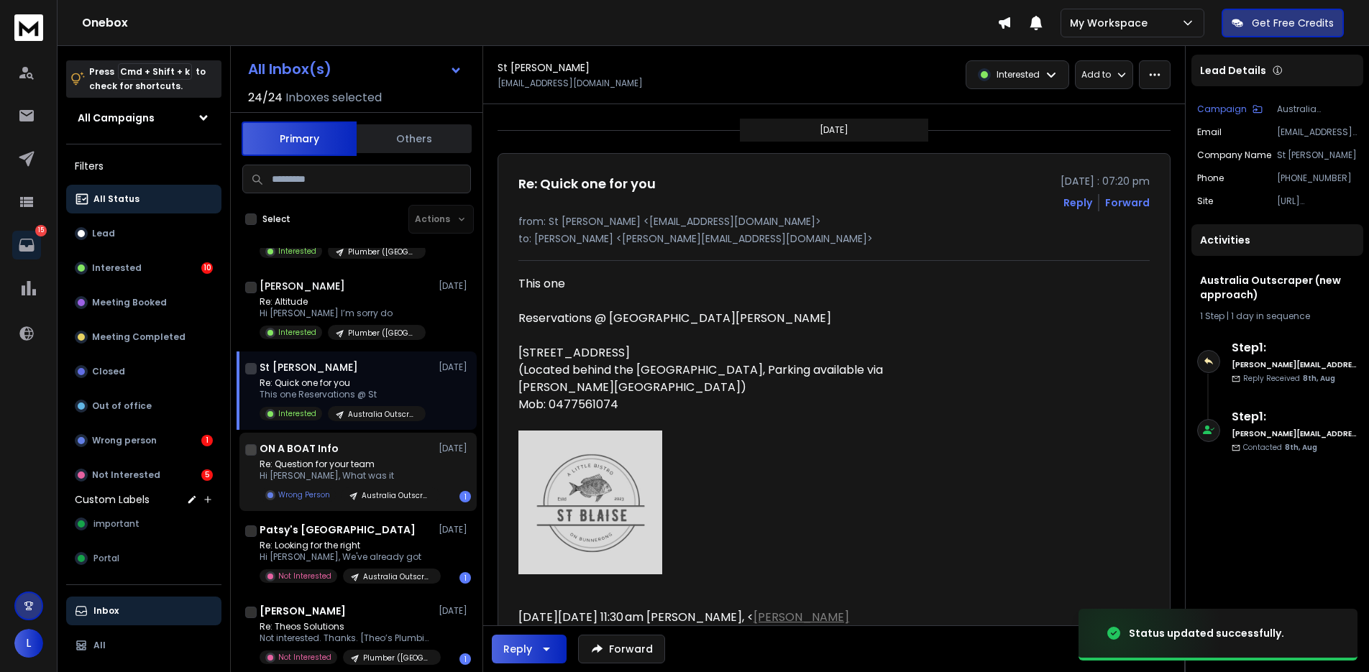
scroll to position [2828, 0]
click at [382, 460] on p "Re: Question for your team" at bounding box center [346, 462] width 173 height 12
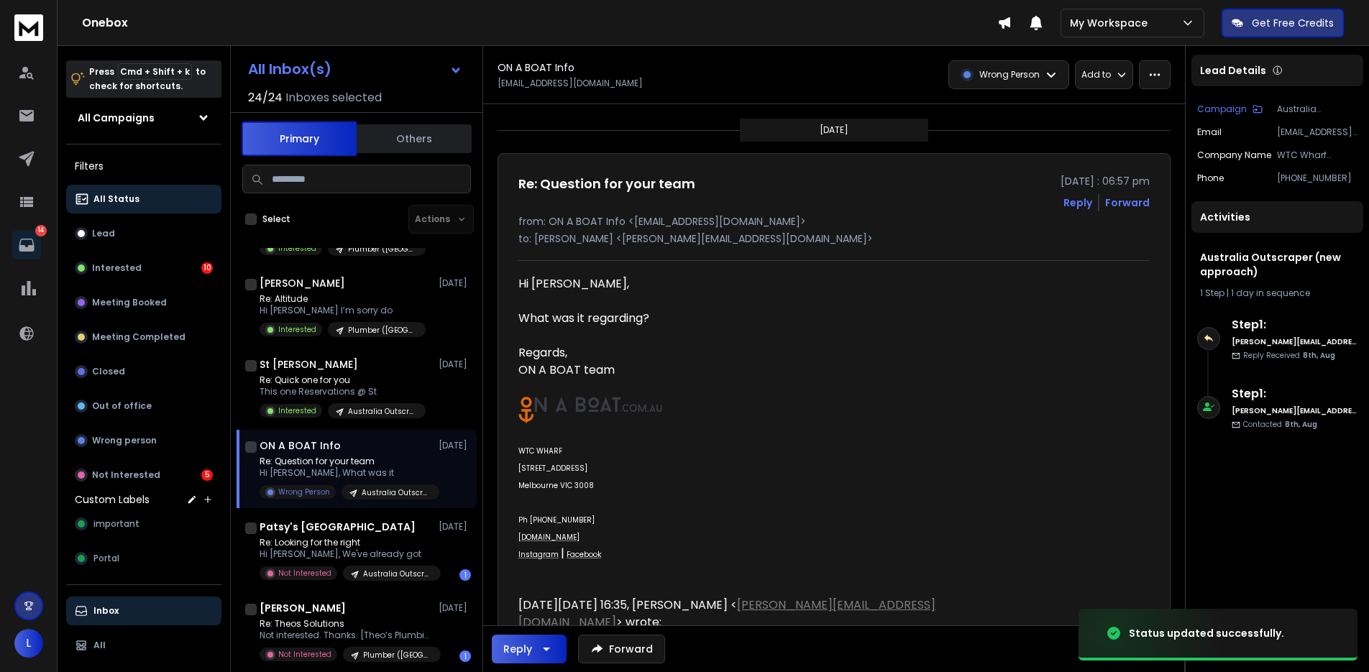
scroll to position [2852, 0]
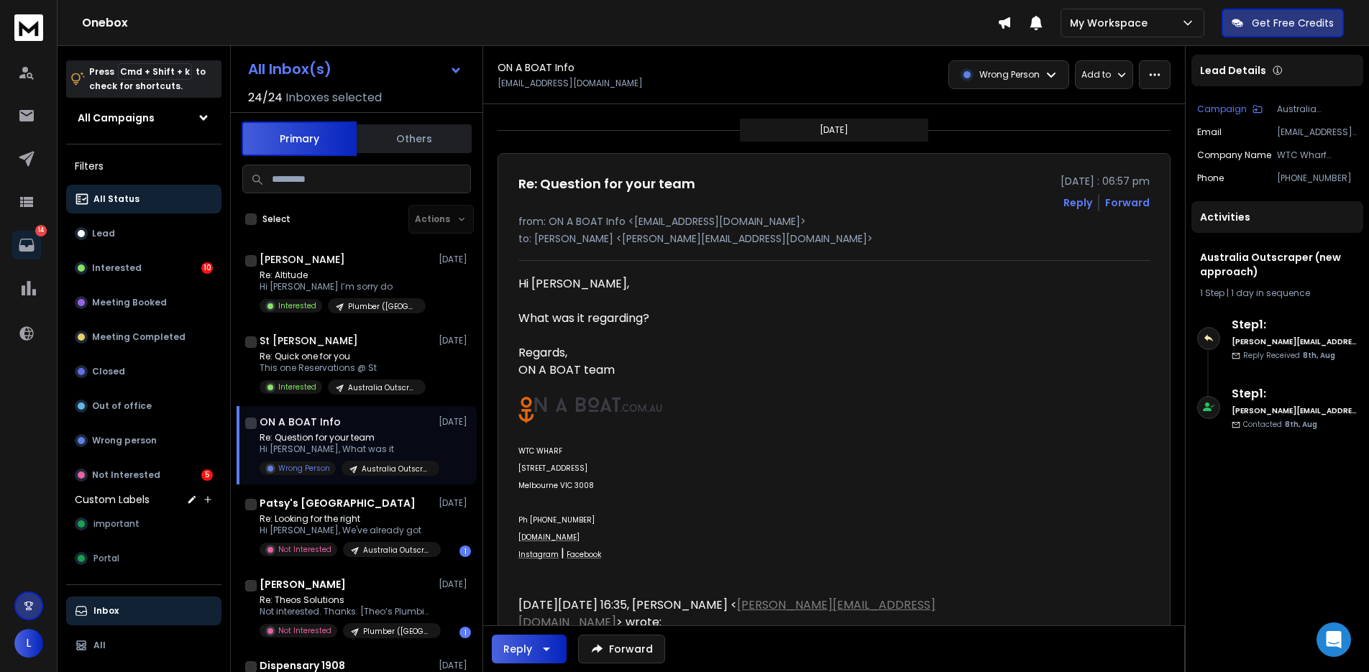
click at [1011, 78] on p "Wrong Person" at bounding box center [1010, 75] width 60 height 12
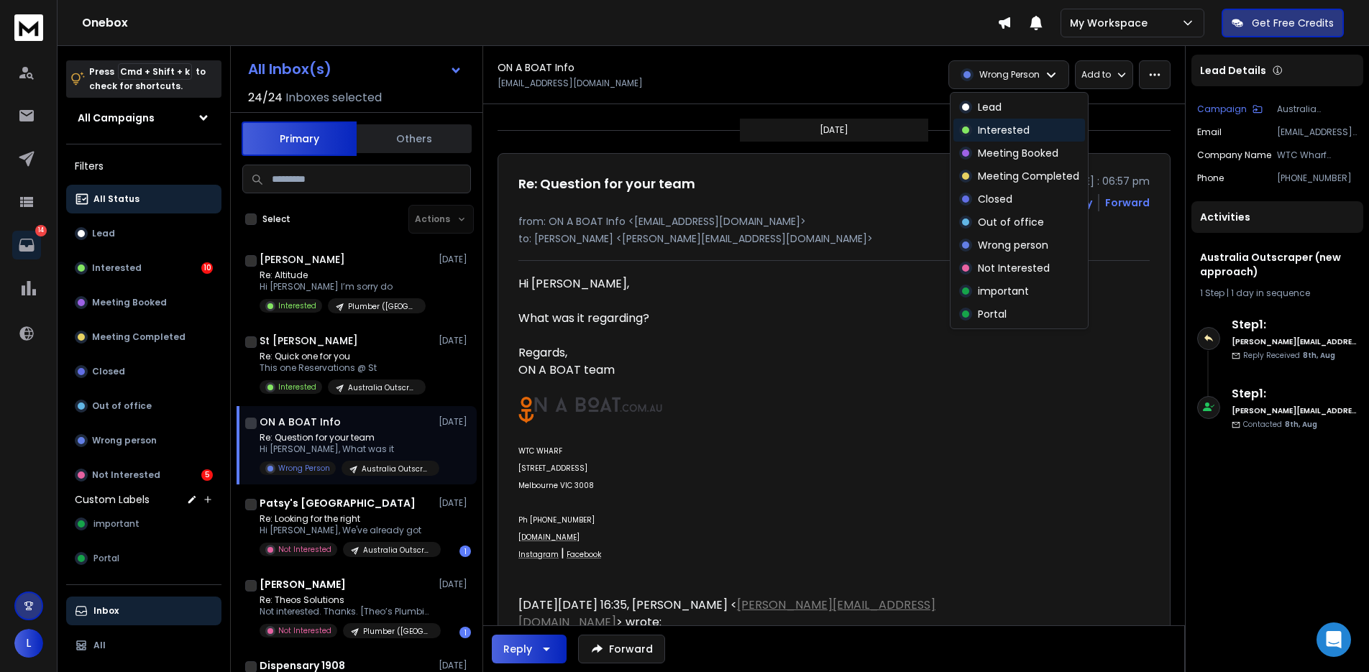
click at [1010, 132] on p "Interested" at bounding box center [1004, 130] width 52 height 14
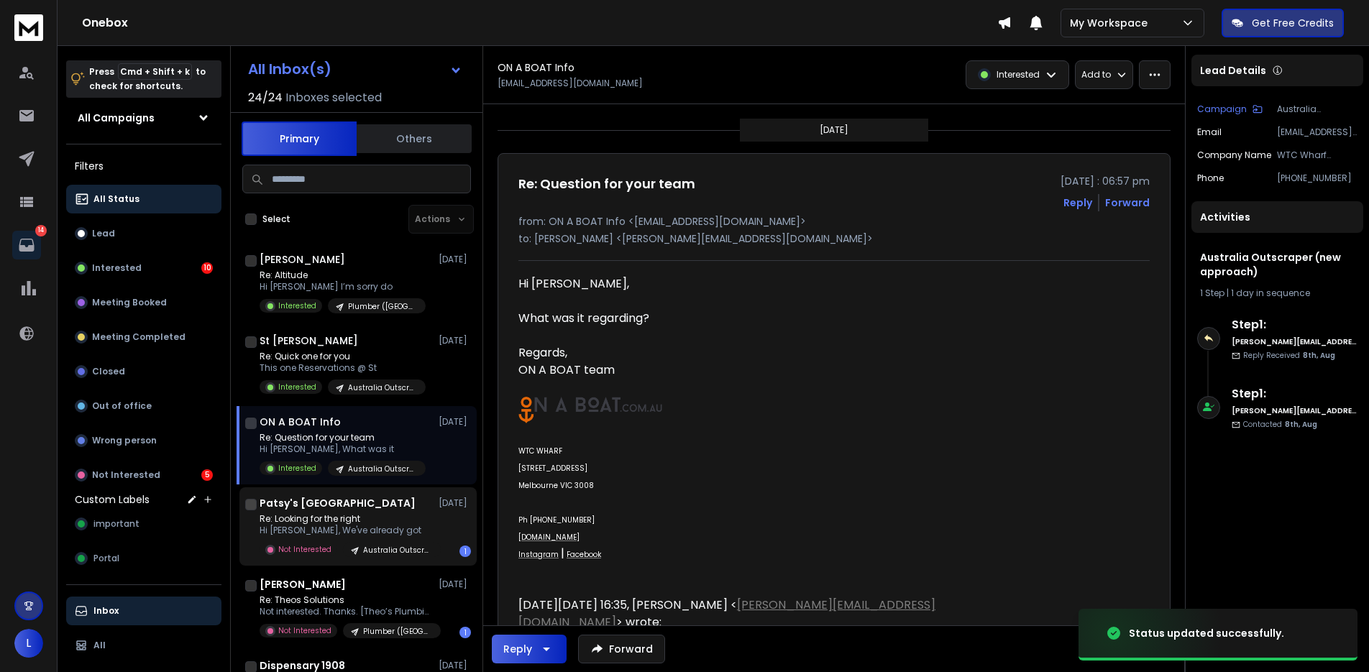
click at [420, 534] on p "Hi [PERSON_NAME], We've already got" at bounding box center [346, 531] width 173 height 12
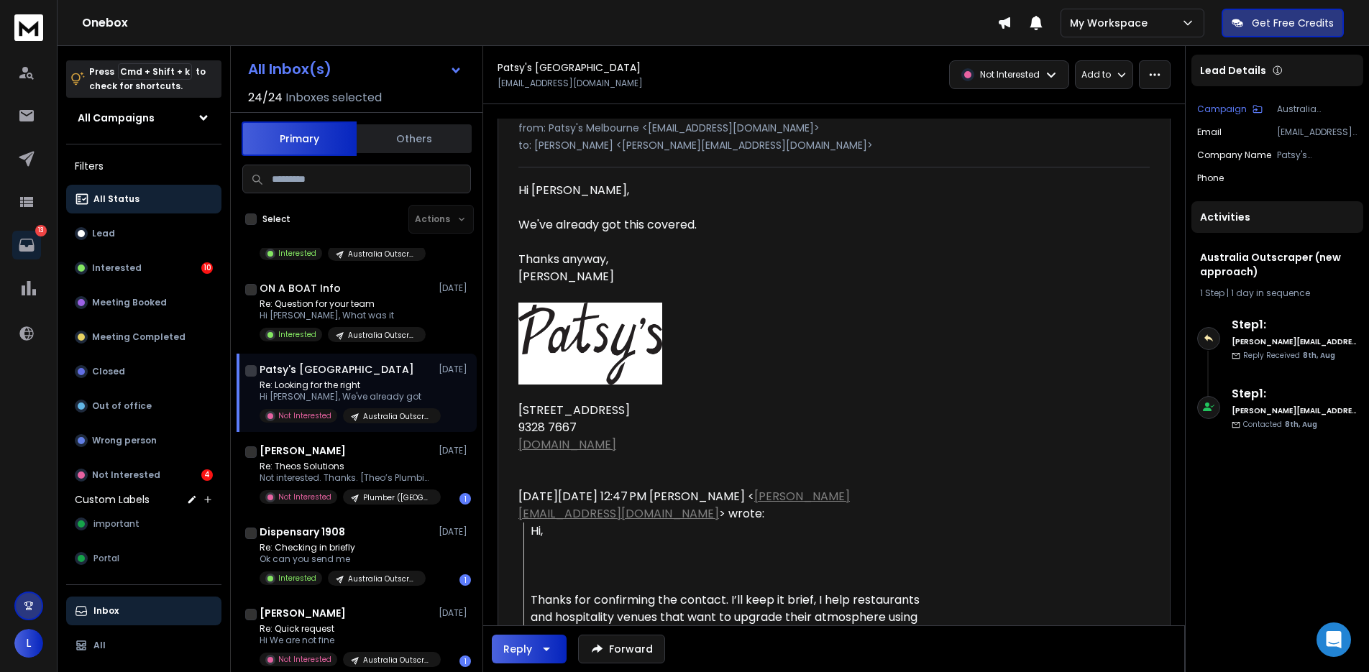
scroll to position [0, 0]
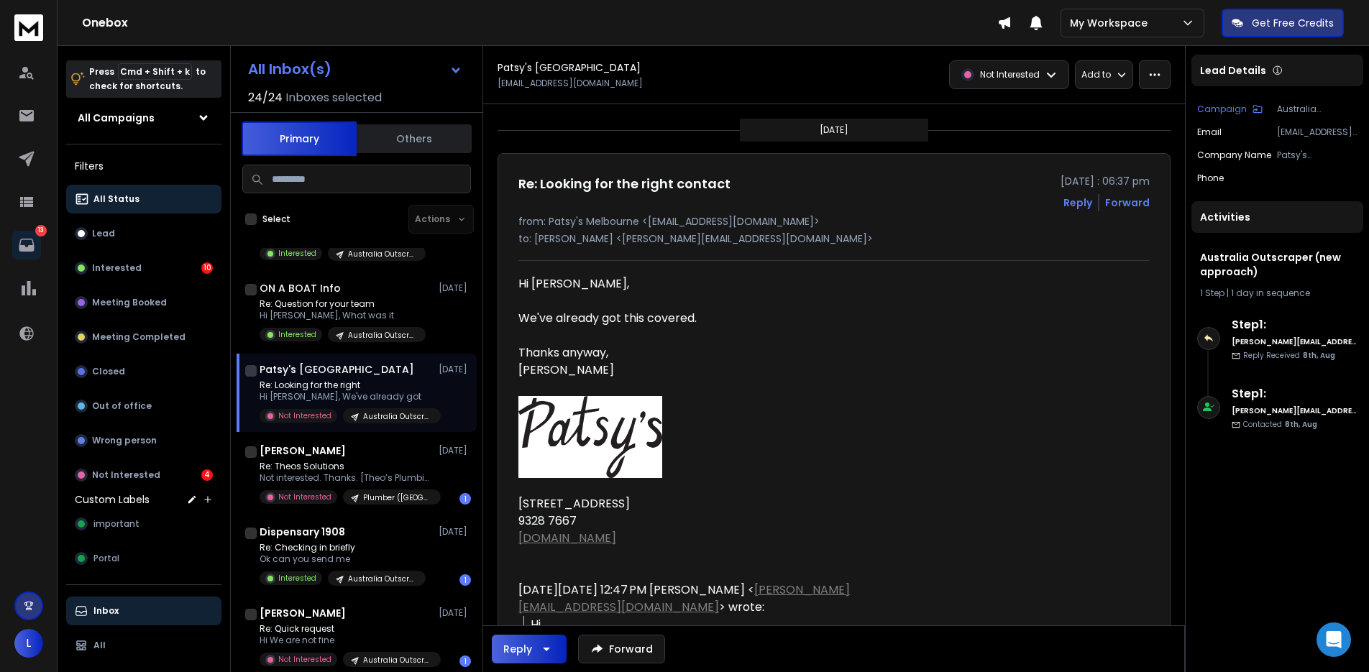
click at [976, 76] on div "Not Interested" at bounding box center [1009, 74] width 119 height 27
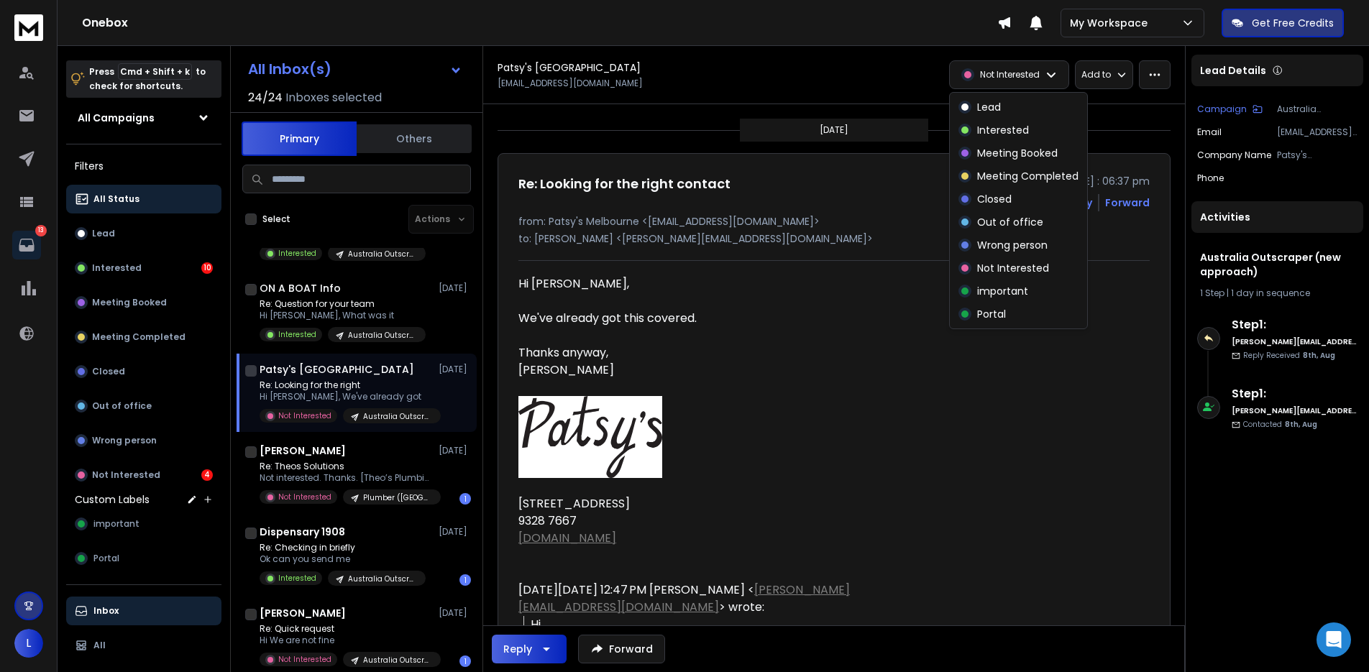
click at [970, 55] on div "[PERSON_NAME]'s Melbourne Patsy's Melbourne [EMAIL_ADDRESS][DOMAIN_NAME] Not In…" at bounding box center [834, 75] width 702 height 58
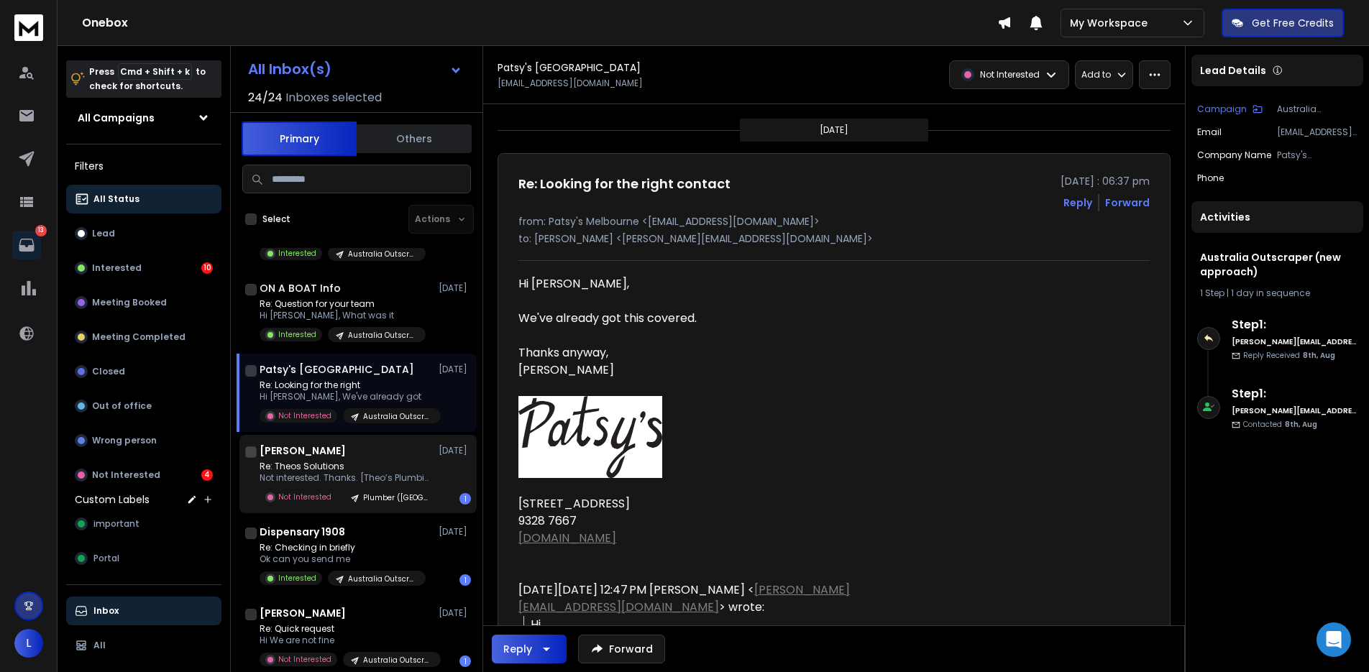
click at [437, 478] on div "Re: Theos Solutions Not interested. Thanks. [Theo’s Plumbing Not Interested Plu…" at bounding box center [365, 483] width 211 height 44
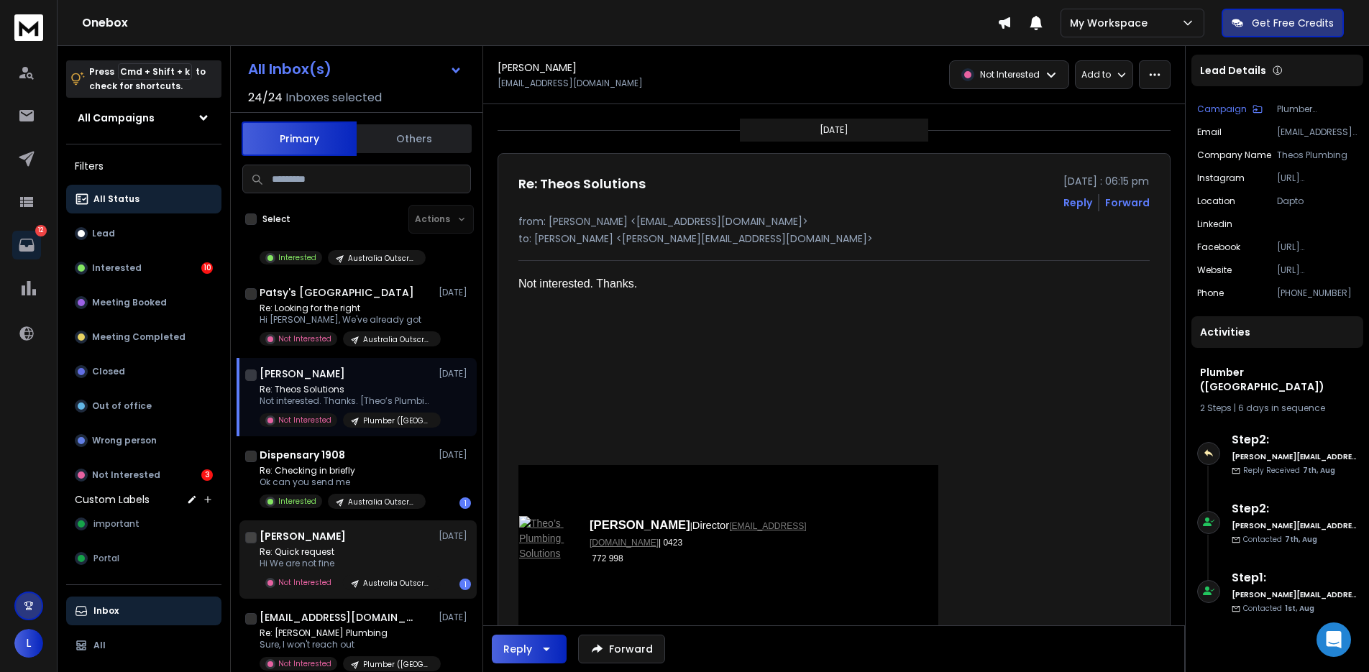
scroll to position [3116, 0]
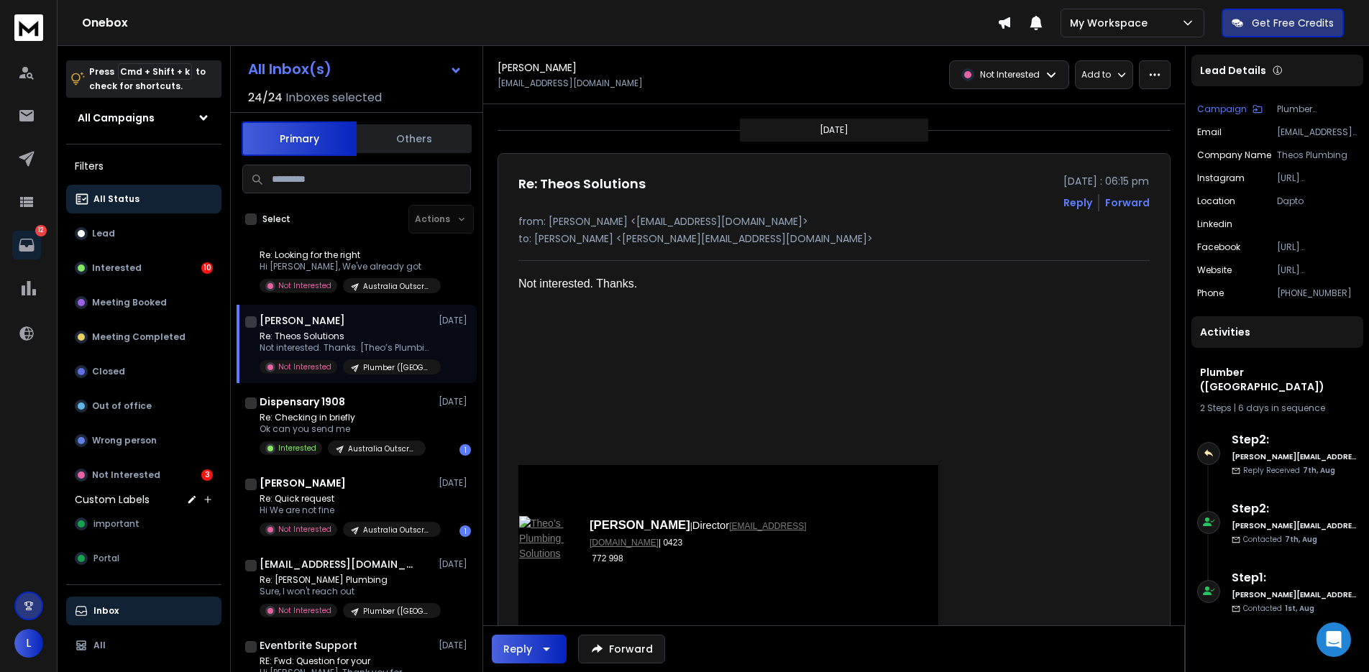
click at [405, 376] on div "[PERSON_NAME] [DATE] Re: Theos Solutions Not interested. Thanks. [Theo’s Plumbi…" at bounding box center [358, 344] width 237 height 78
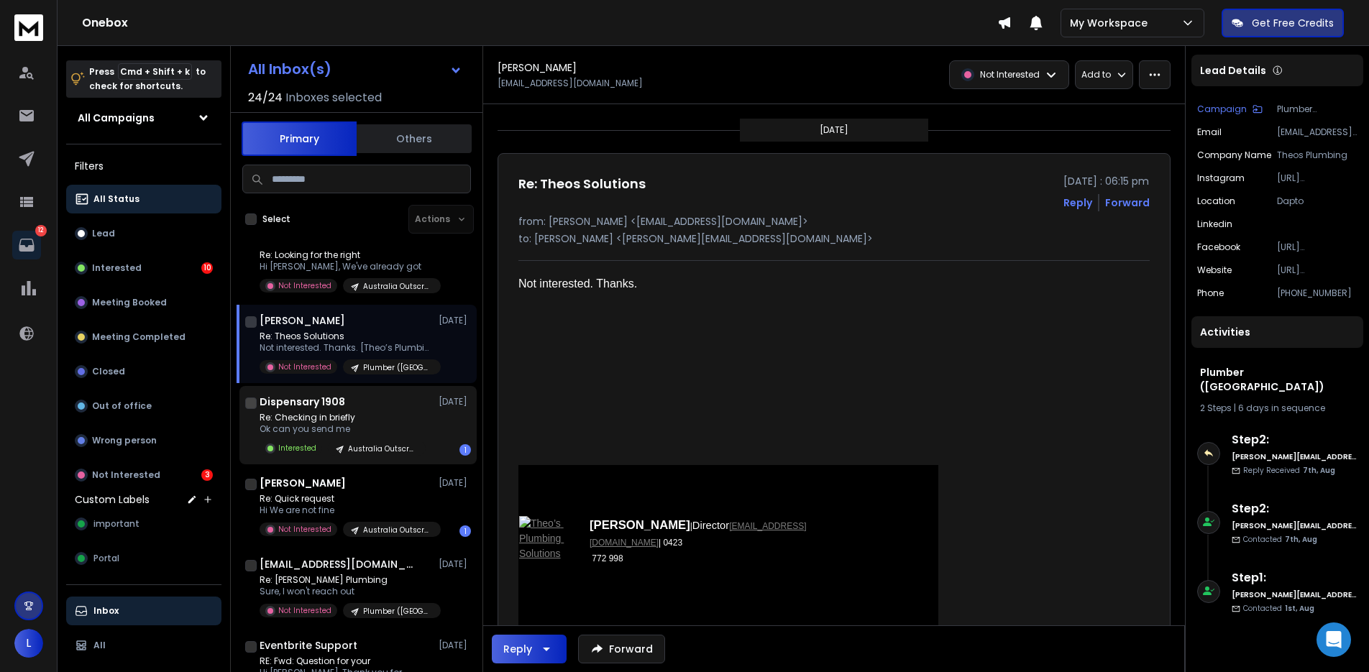
click at [407, 413] on p "Re: Checking in briefly" at bounding box center [343, 418] width 166 height 12
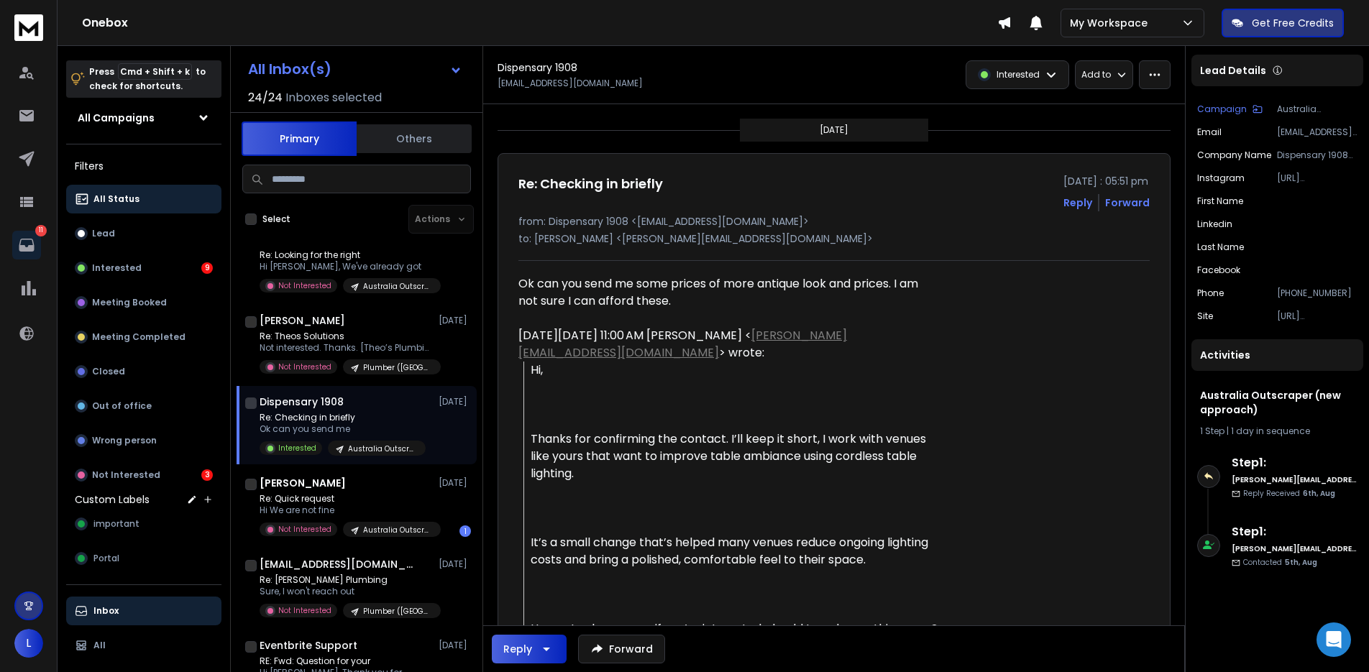
click at [1111, 74] on div "Add to" at bounding box center [1104, 74] width 57 height 27
click at [1097, 98] on div "Subsequence" at bounding box center [1141, 107] width 122 height 23
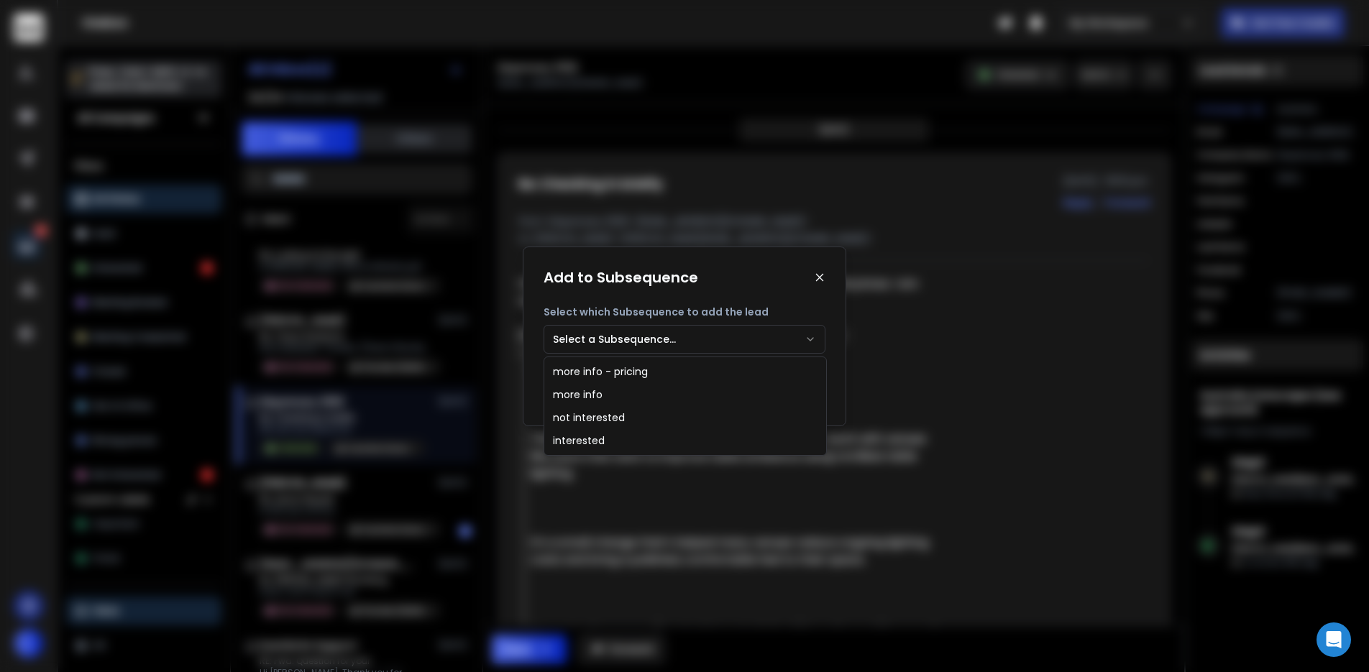
click at [701, 345] on button "Select a Subsequence..." at bounding box center [685, 339] width 282 height 29
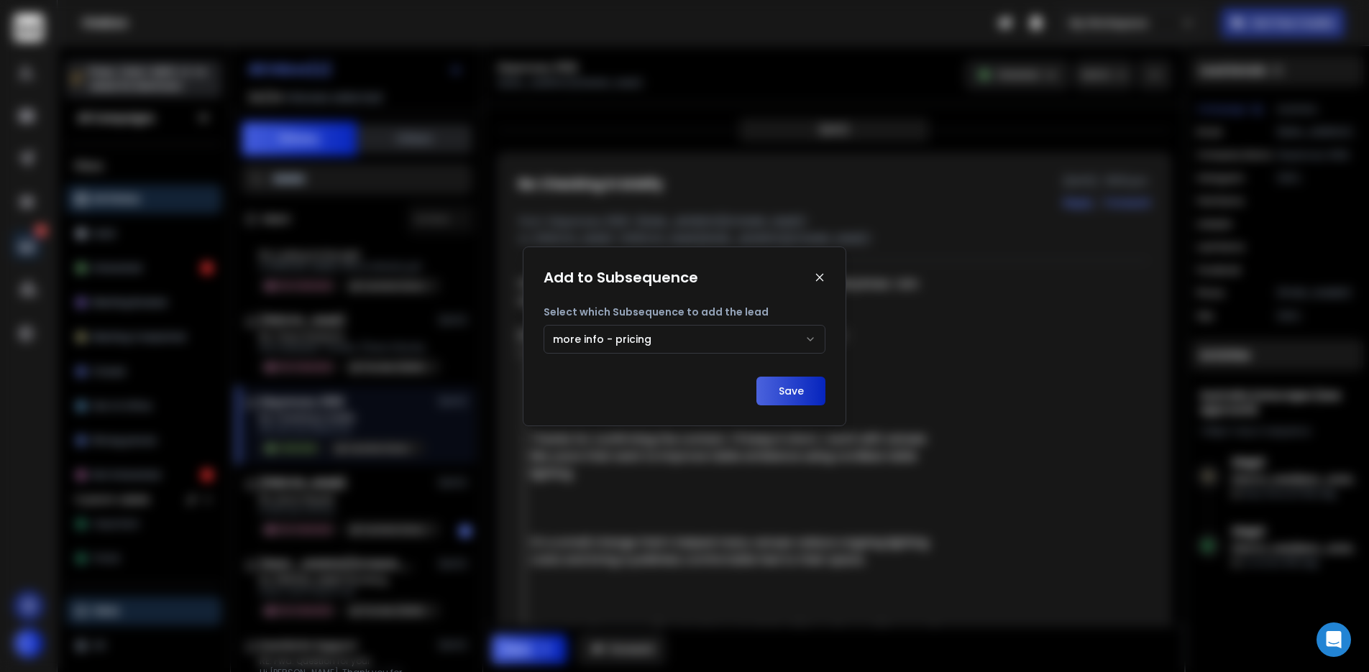
click at [795, 391] on button "Save" at bounding box center [791, 391] width 69 height 29
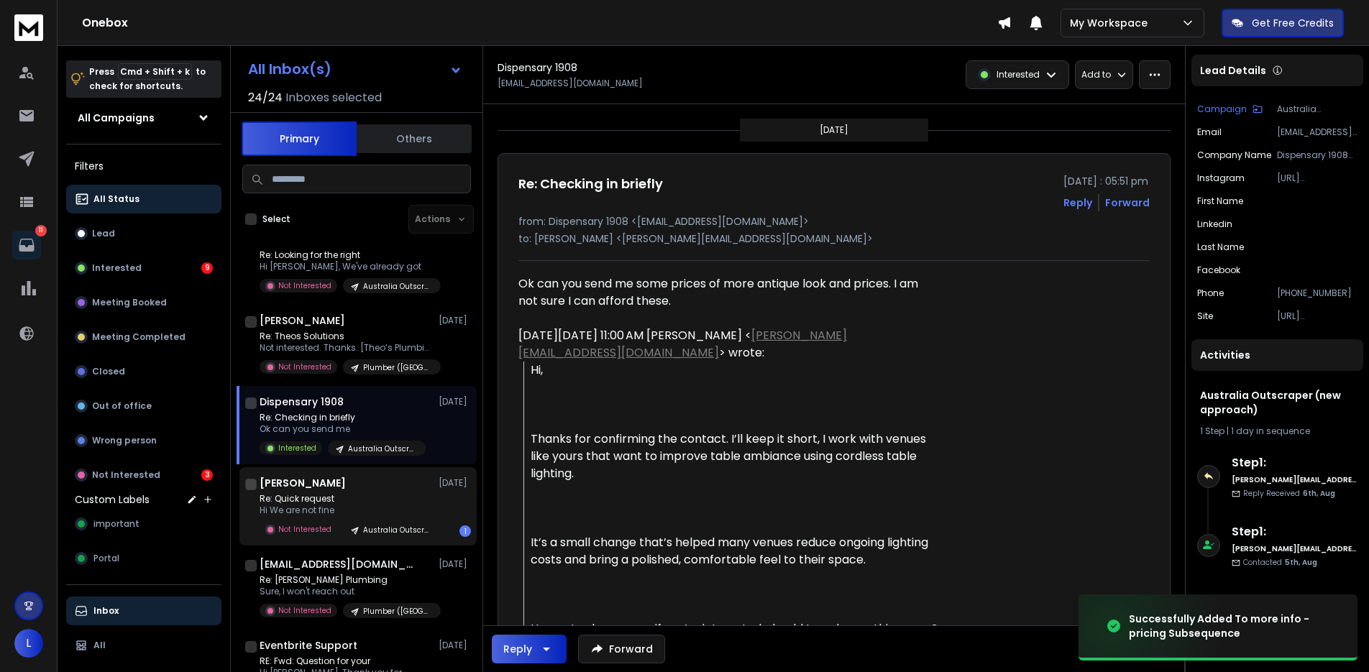
click at [403, 496] on p "Re: Quick request" at bounding box center [346, 499] width 173 height 12
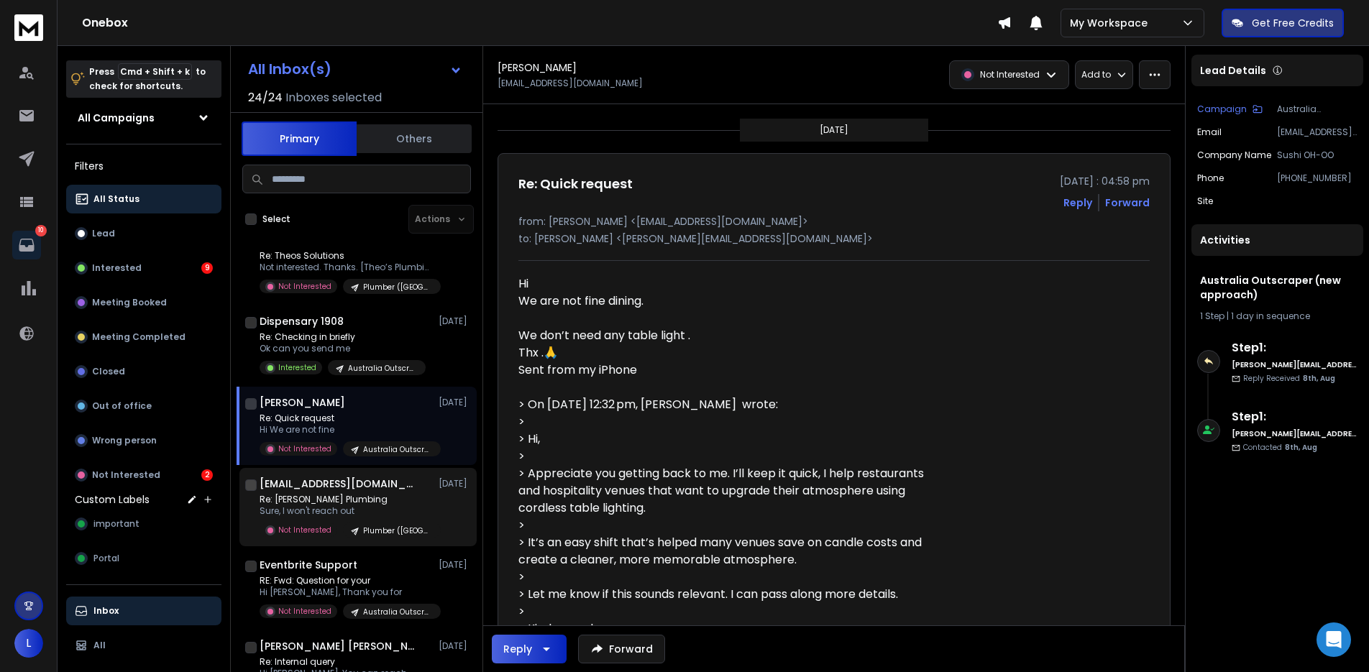
scroll to position [3205, 0]
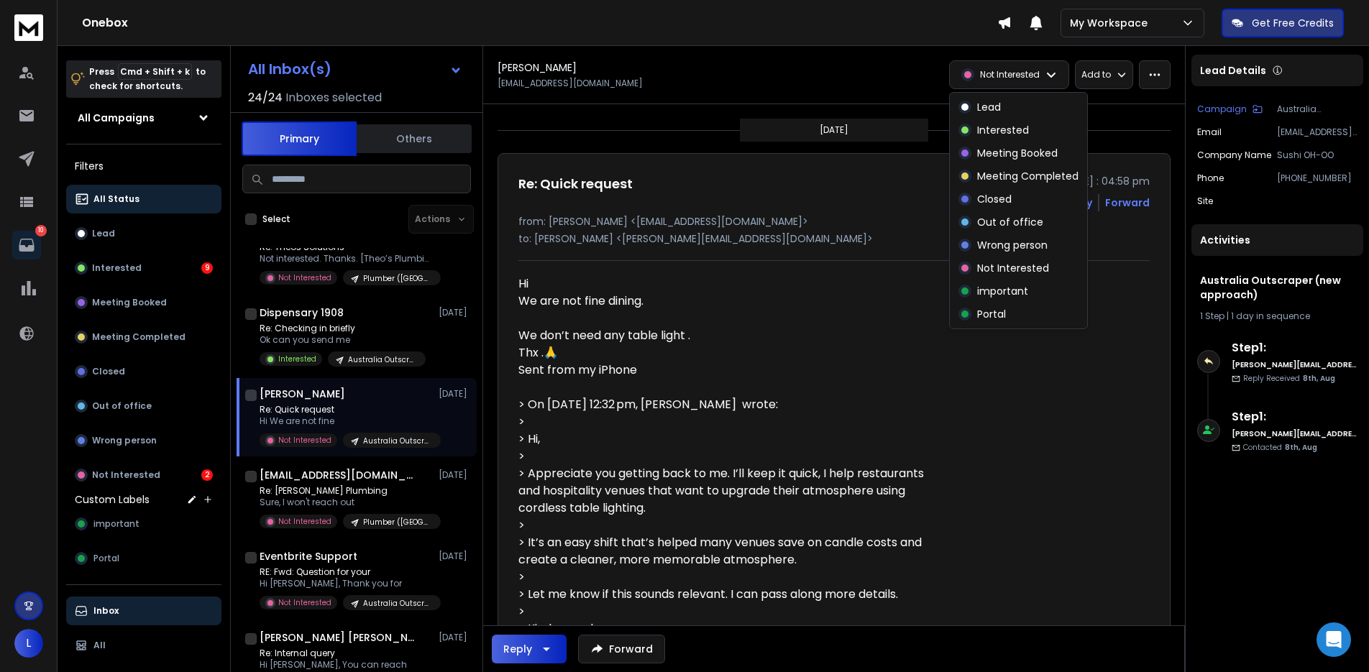
click at [1026, 80] on p "Not Interested" at bounding box center [1010, 75] width 60 height 12
click at [818, 214] on p "from: [PERSON_NAME] <[EMAIL_ADDRESS][DOMAIN_NAME]>" at bounding box center [834, 221] width 631 height 14
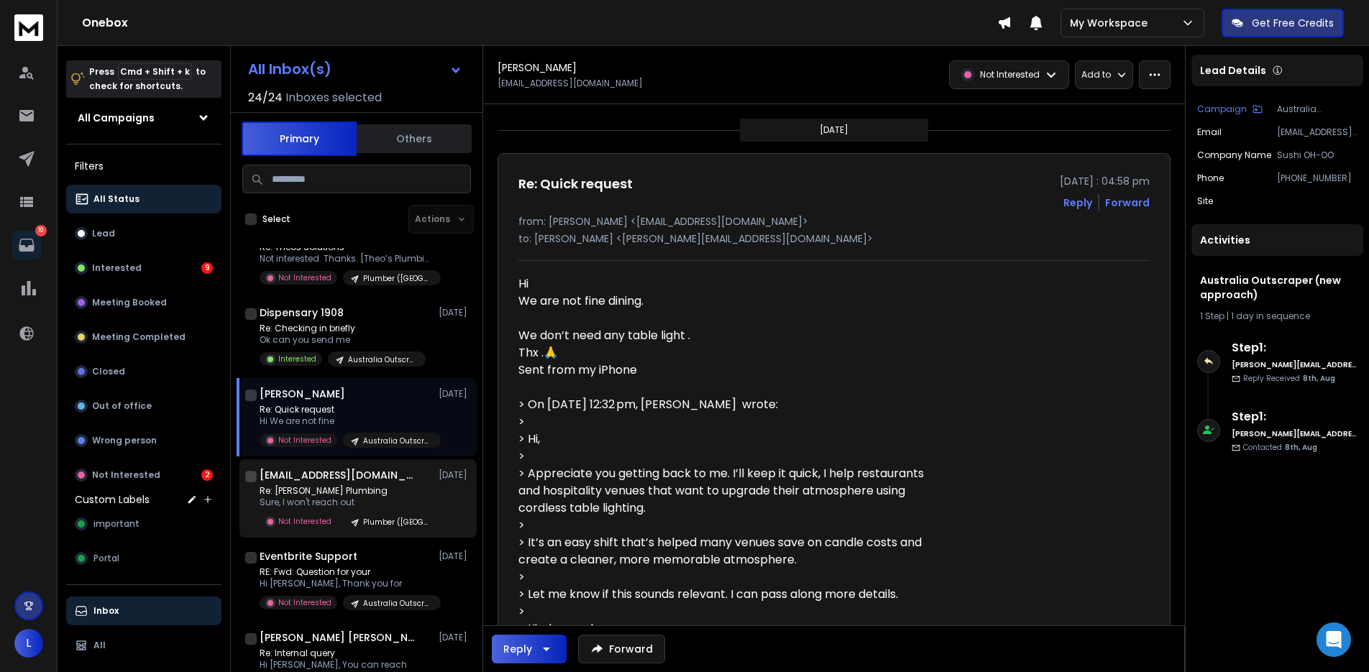
click at [371, 483] on div "[EMAIL_ADDRESS][DOMAIN_NAME] [DATE] Re: [PERSON_NAME] Plumbing Sure, I won't re…" at bounding box center [365, 498] width 211 height 61
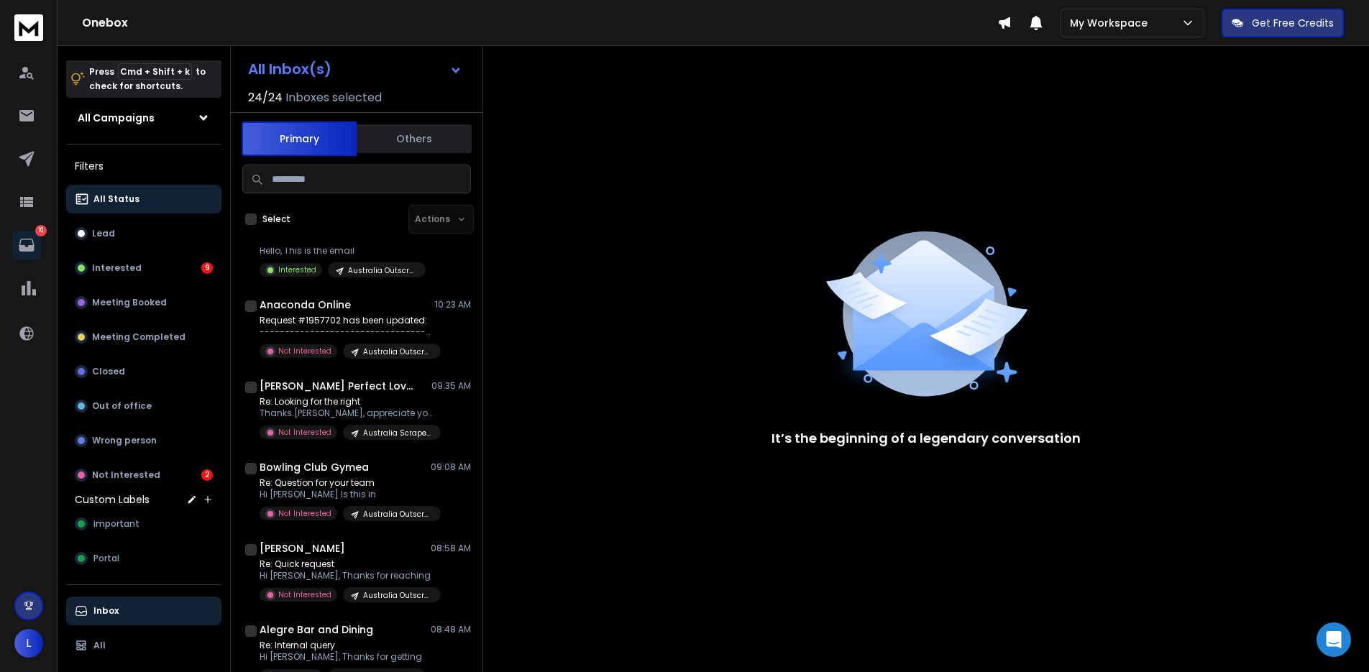
scroll to position [0, 0]
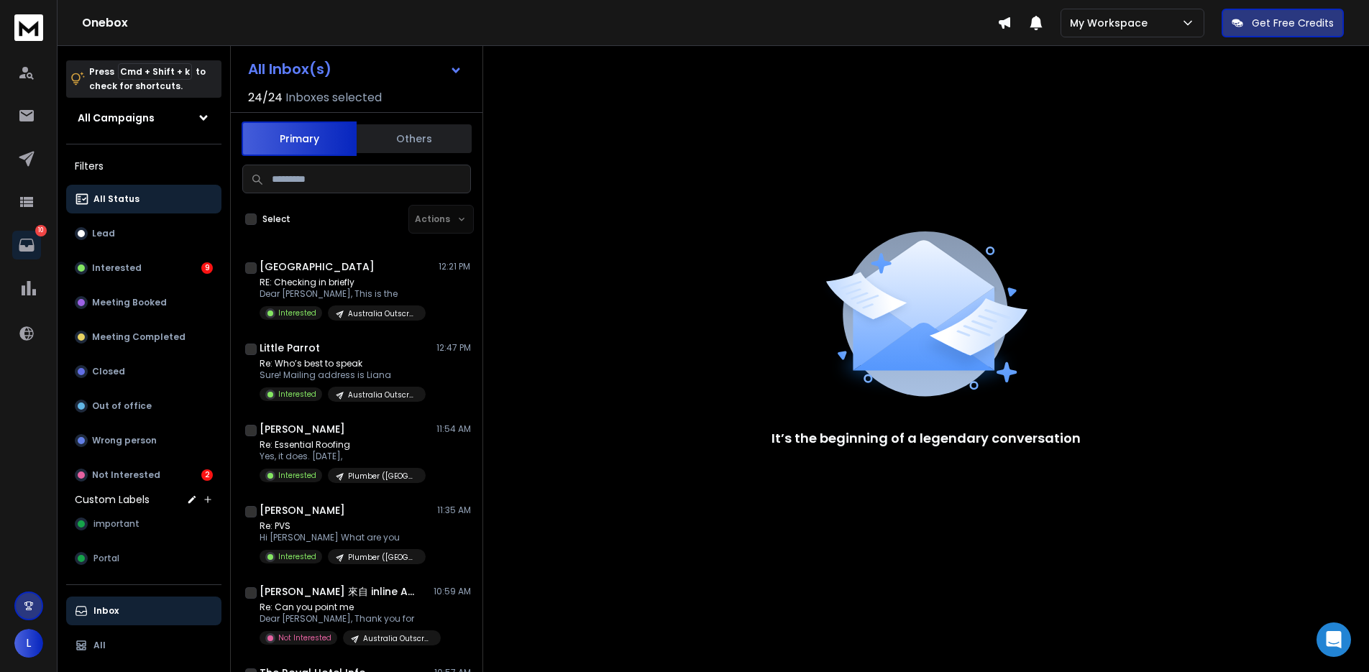
click at [114, 194] on p "All Status" at bounding box center [116, 199] width 46 height 12
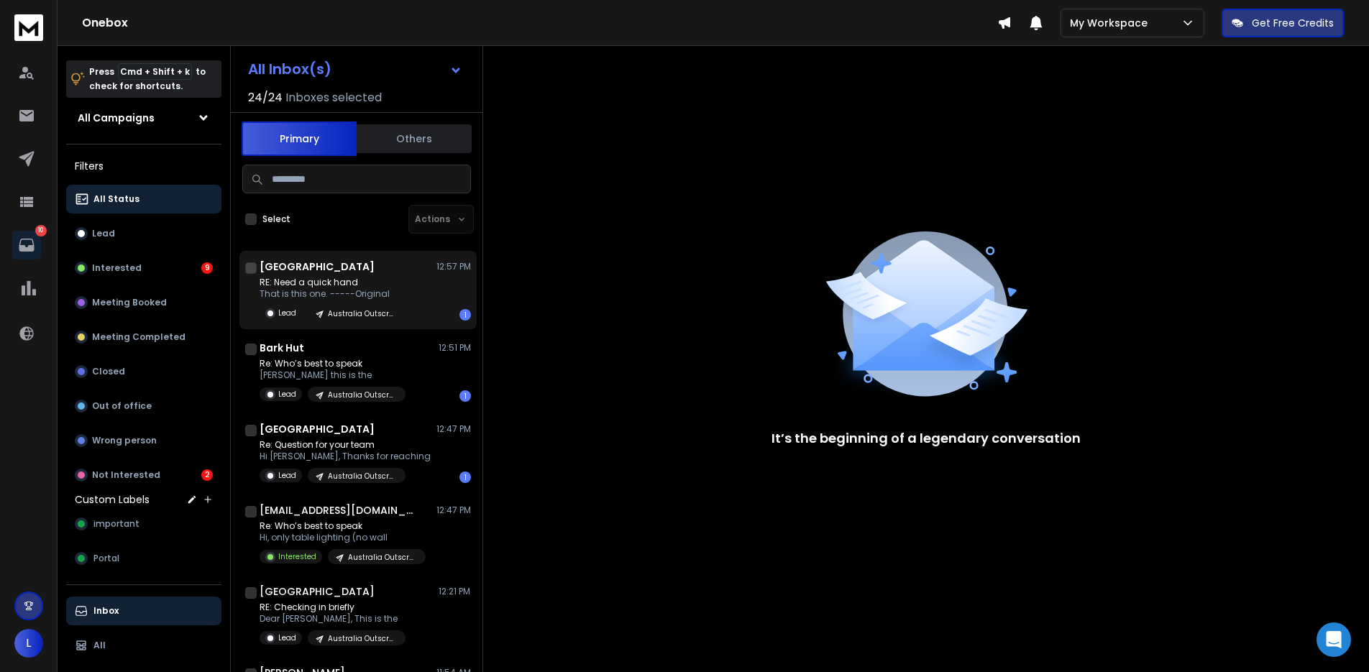
click at [411, 275] on div "[GEOGRAPHIC_DATA] 12:57 PM RE: Need a quick hand That is this one. -----Origina…" at bounding box center [365, 290] width 211 height 61
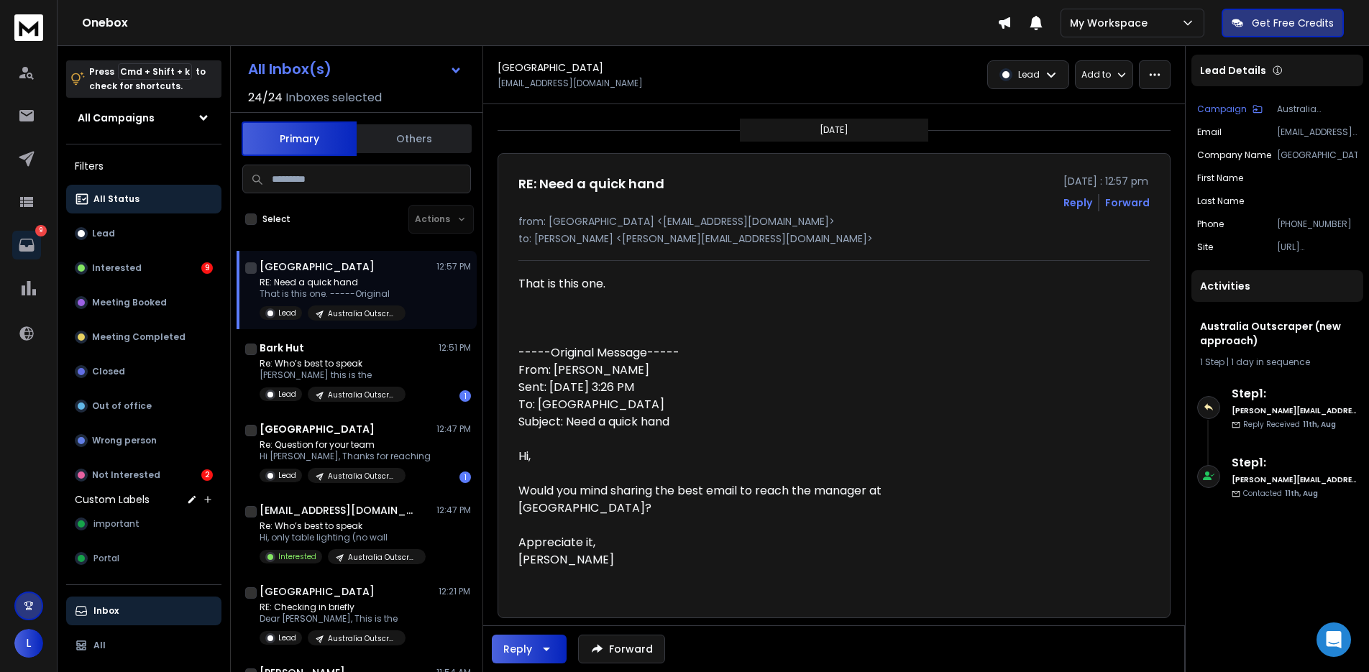
click at [1034, 68] on div "Lead" at bounding box center [1028, 74] width 81 height 27
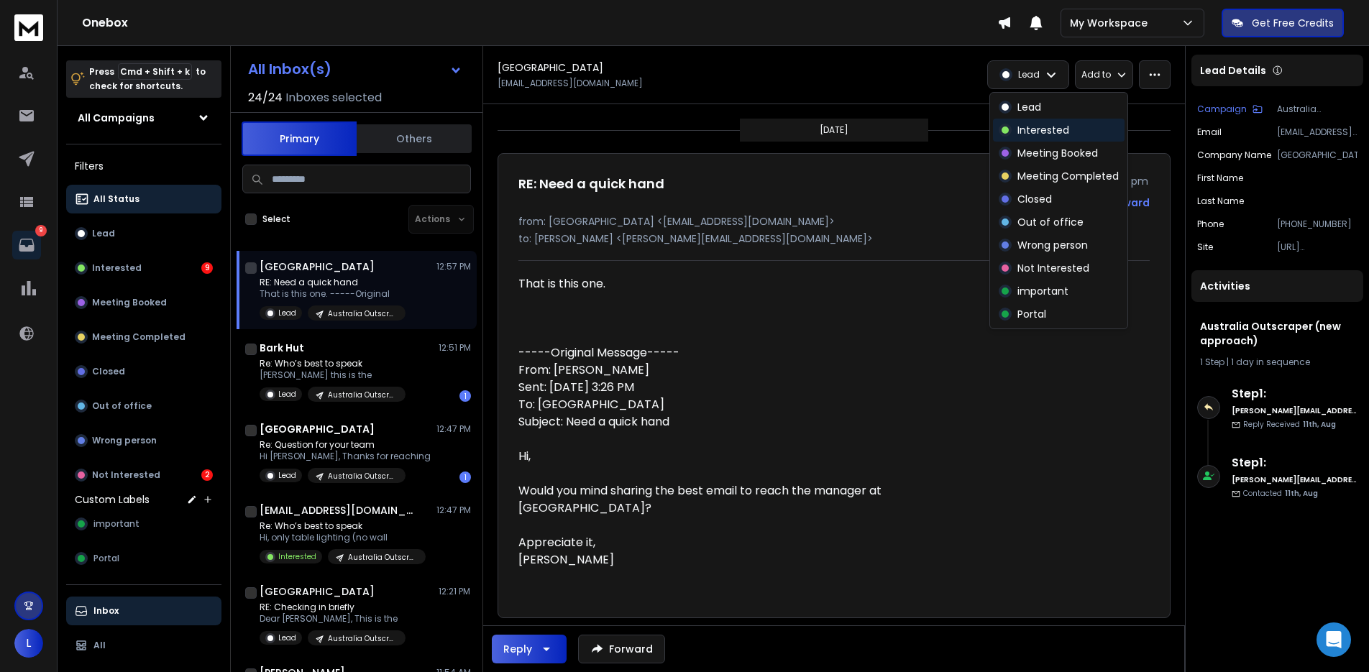
click at [1020, 129] on p "Interested" at bounding box center [1044, 130] width 52 height 14
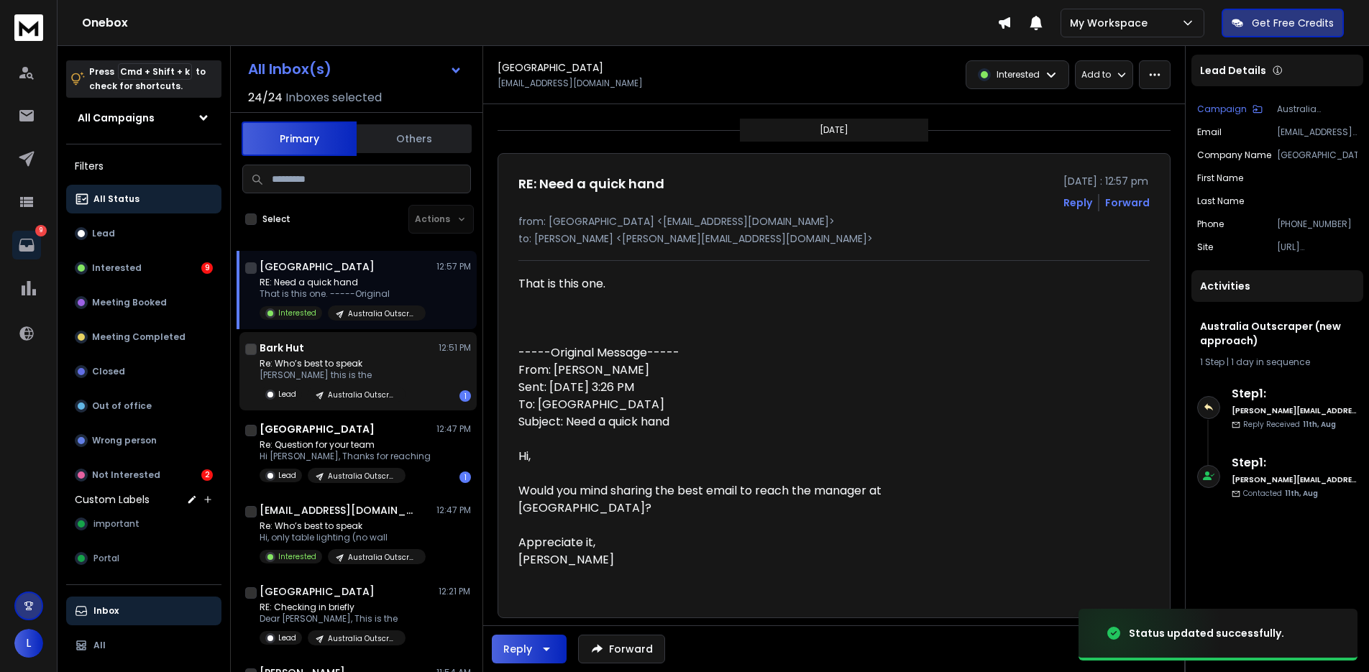
click at [395, 393] on p "Australia Outscraper (new approach)" at bounding box center [362, 395] width 69 height 11
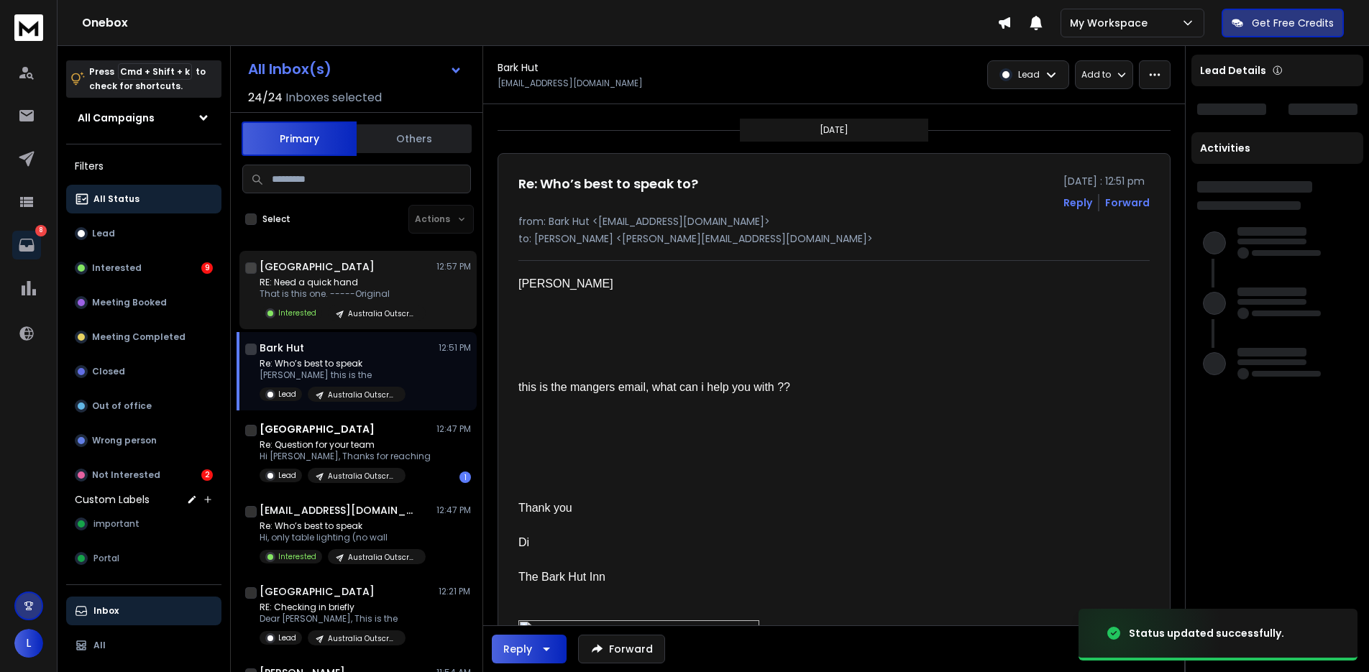
click at [349, 253] on div "[GEOGRAPHIC_DATA] 12:57 PM RE: Need a quick hand That is this one. -----Origina…" at bounding box center [358, 290] width 237 height 78
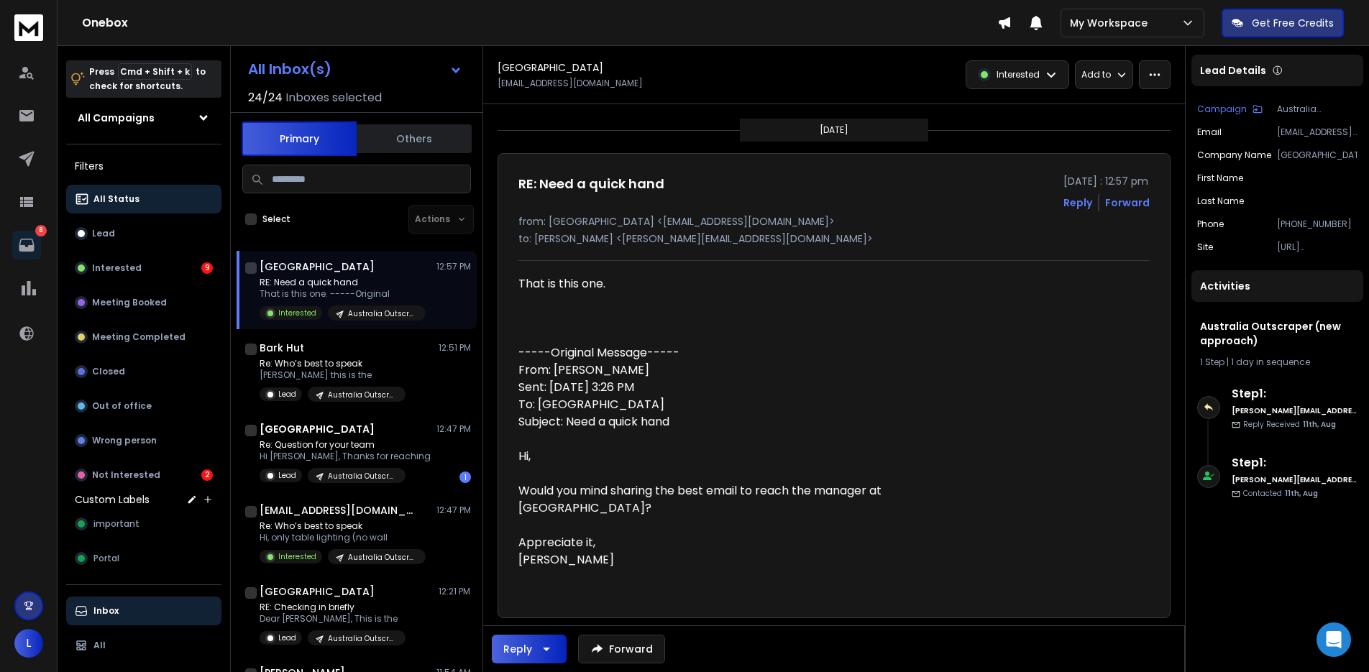
click at [1021, 84] on div "Interested" at bounding box center [1018, 74] width 102 height 27
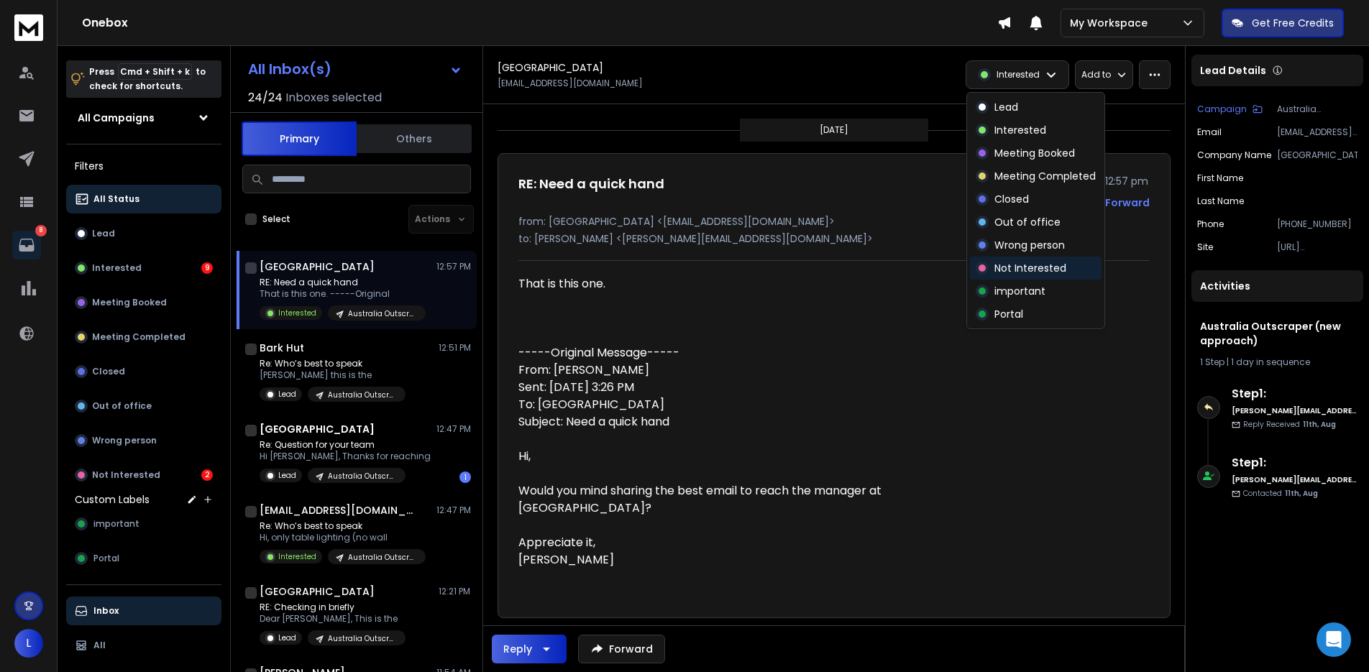
click at [1005, 263] on p "Not Interested" at bounding box center [1031, 268] width 72 height 14
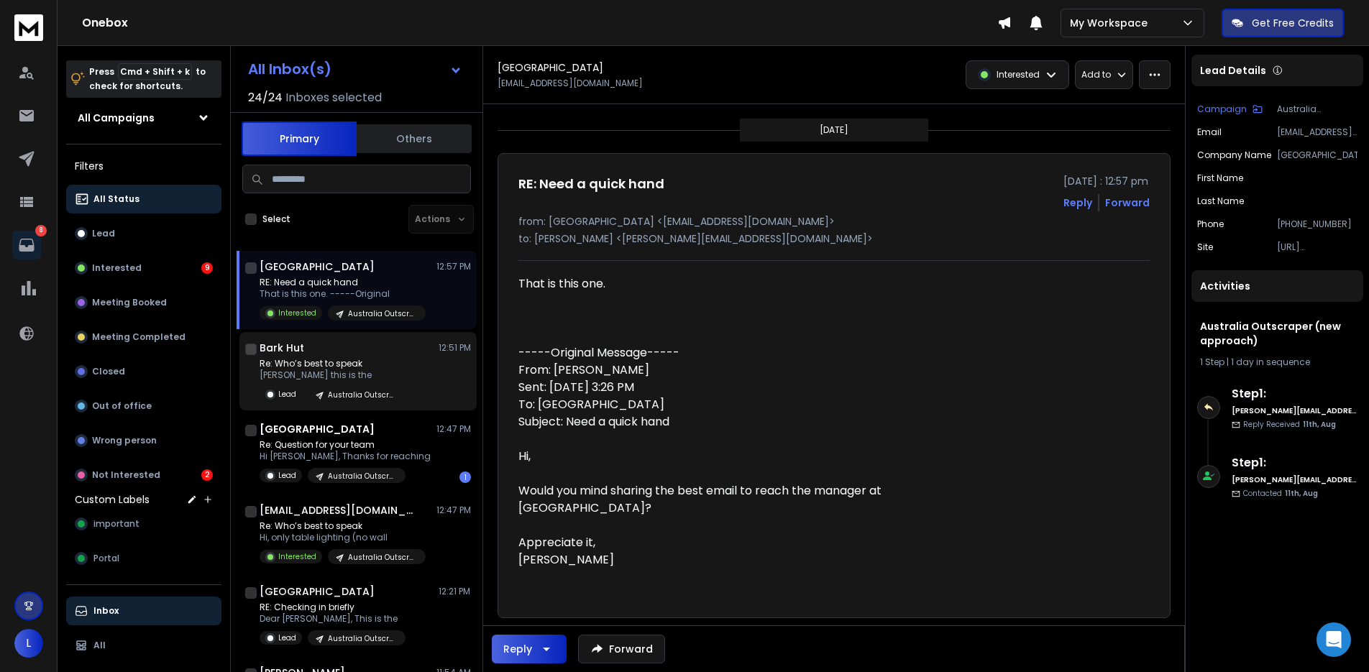
click at [327, 366] on p "Re: Who’s best to speak" at bounding box center [333, 364] width 146 height 12
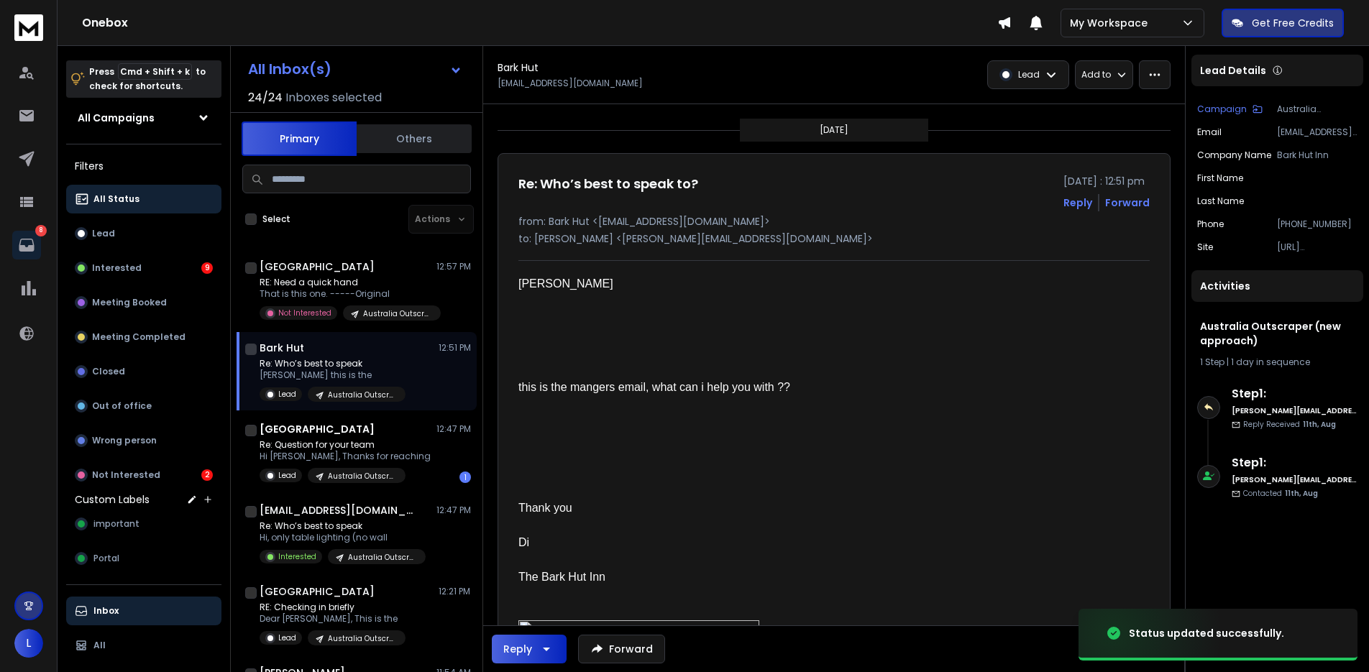
click at [1016, 72] on div "Lead" at bounding box center [1028, 74] width 81 height 27
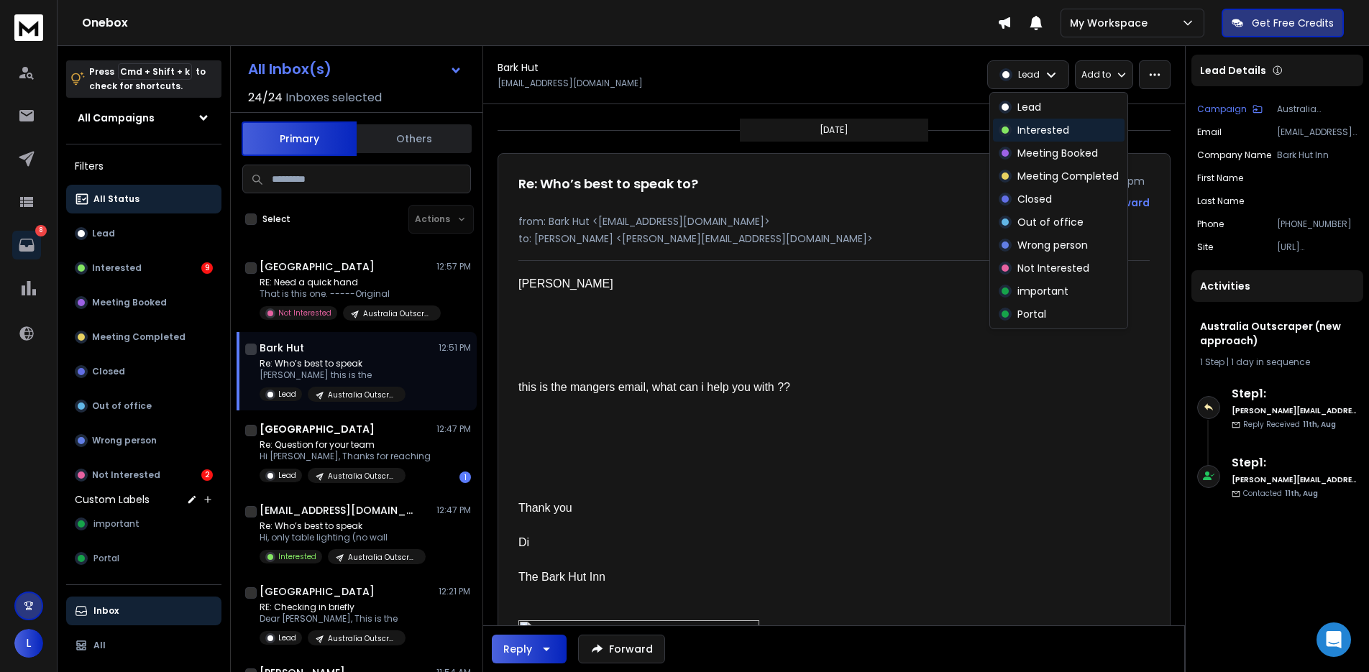
click at [1024, 132] on p "Interested" at bounding box center [1044, 130] width 52 height 14
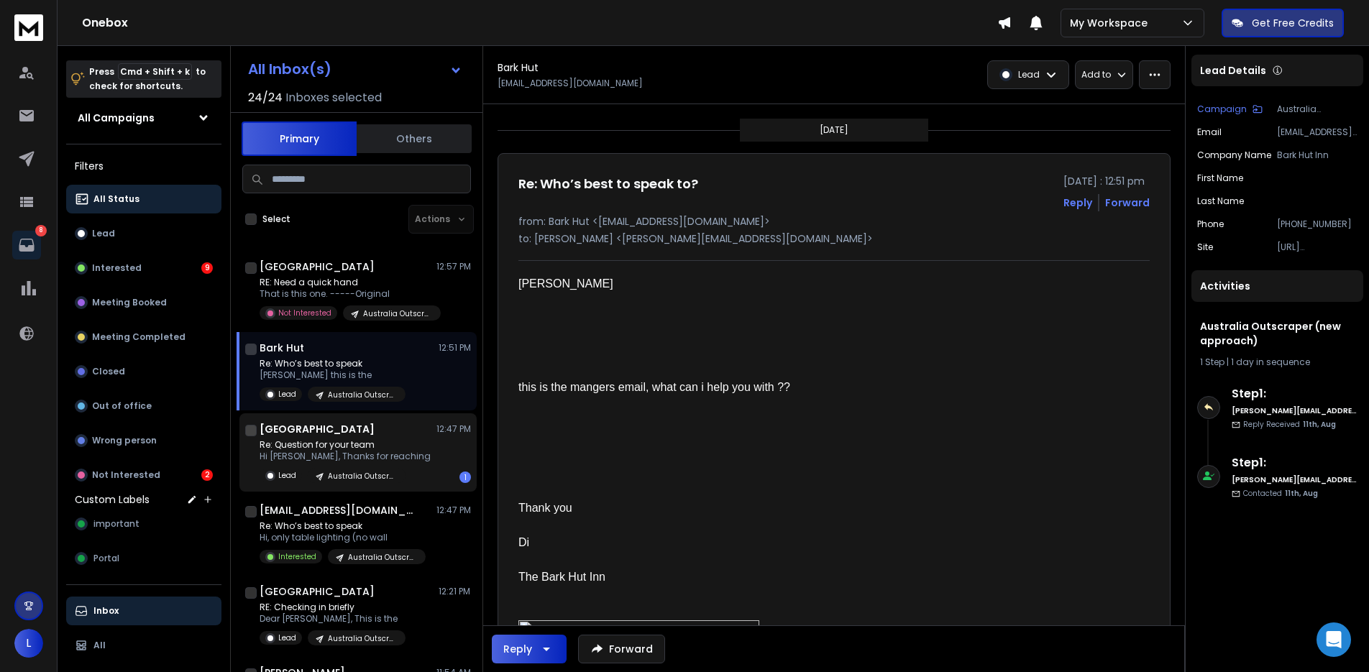
click at [441, 455] on div "Re: Question for your team Hi [PERSON_NAME], Thanks for reaching Lead Australia…" at bounding box center [365, 461] width 211 height 44
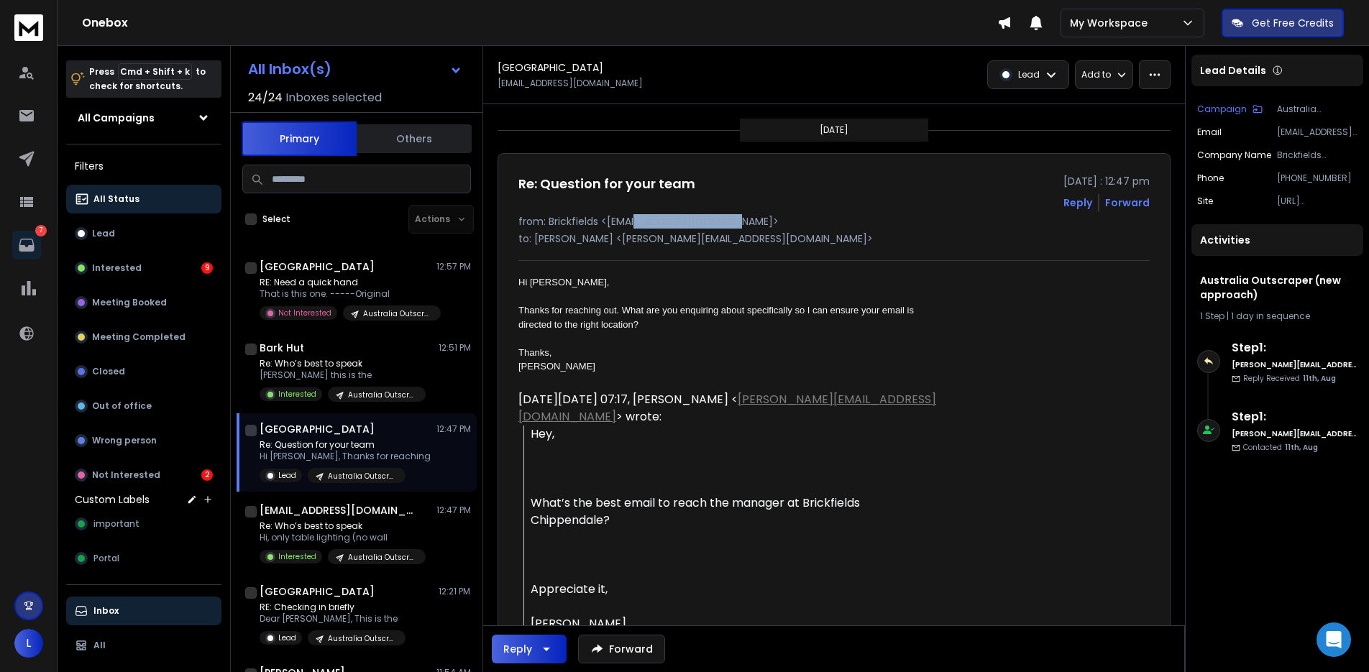
drag, startPoint x: 726, startPoint y: 222, endPoint x: 635, endPoint y: 222, distance: 91.3
click at [635, 222] on p "from: Brickfields <[EMAIL_ADDRESS][DOMAIN_NAME]>" at bounding box center [834, 221] width 631 height 14
copy p "[DOMAIN_NAME]"
click at [703, 280] on div "Hi [PERSON_NAME]," at bounding box center [729, 282] width 420 height 14
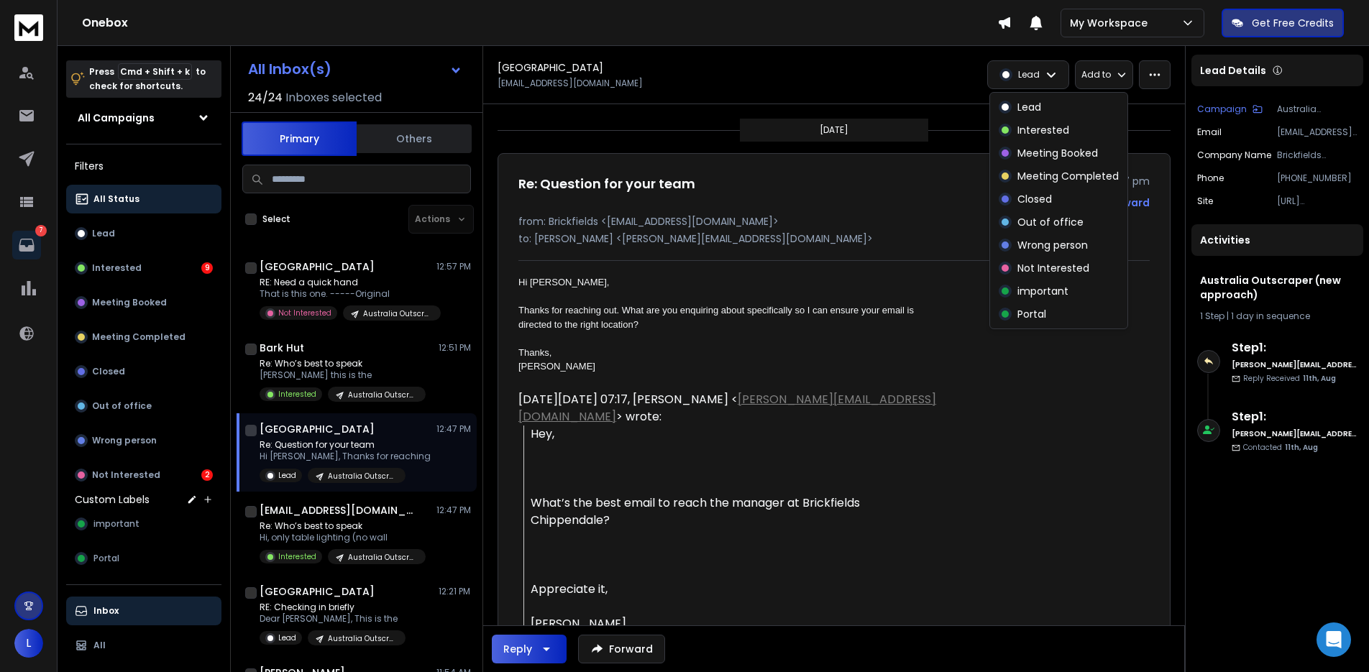
click at [1036, 83] on div "Lead" at bounding box center [1028, 74] width 81 height 27
click at [1038, 270] on p "Not Interested" at bounding box center [1054, 268] width 72 height 14
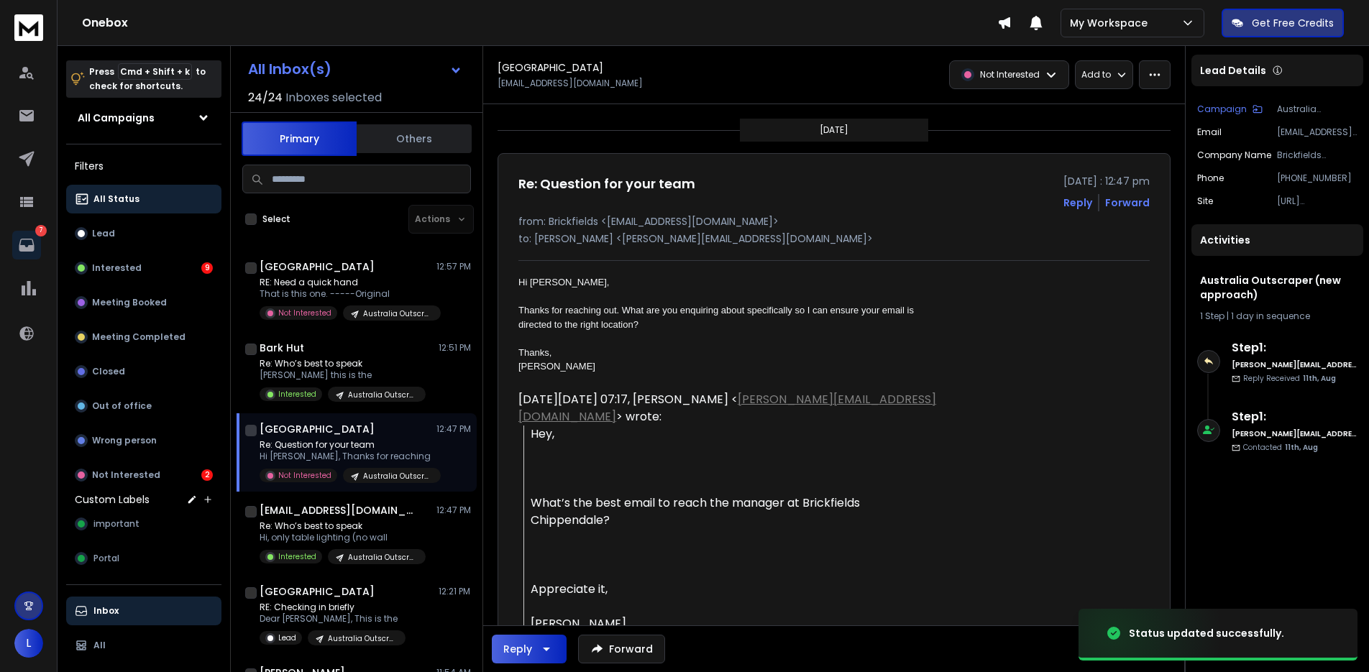
click at [693, 37] on div "Onebox My Workspace Get Free Credits" at bounding box center [684, 23] width 1369 height 46
click at [396, 135] on button "Others" at bounding box center [414, 139] width 115 height 32
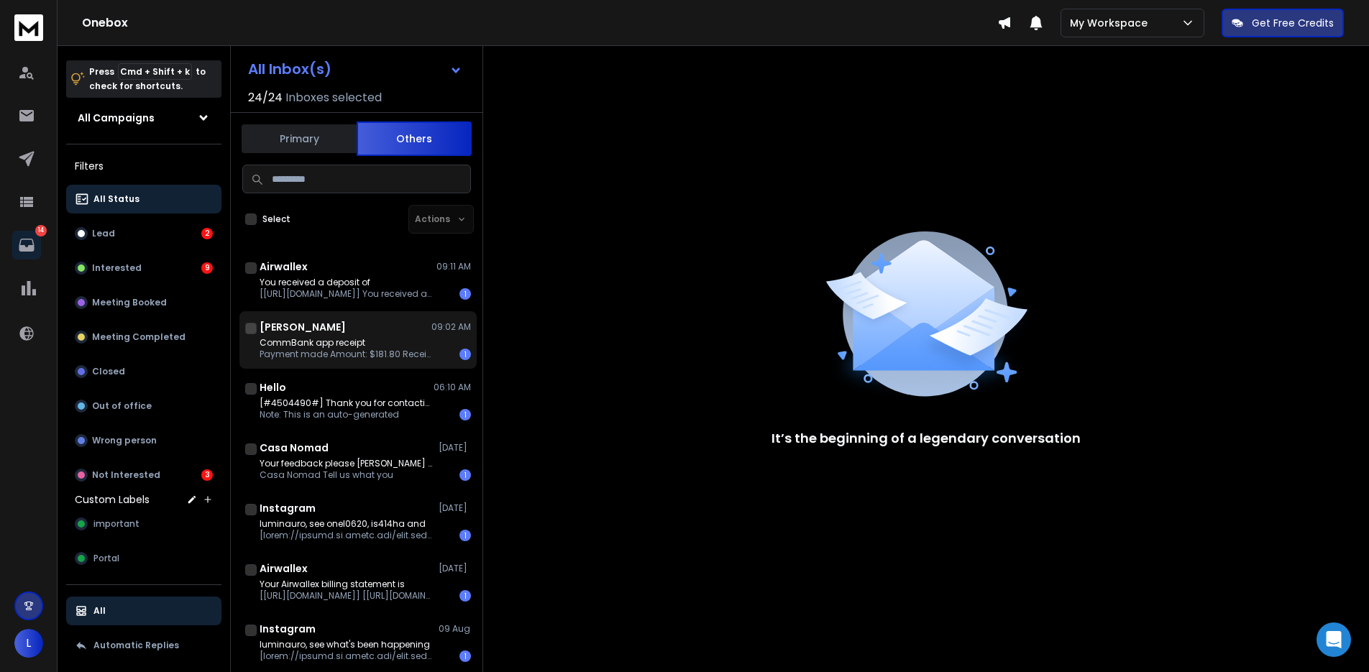
click at [400, 348] on p "CommBank app receipt" at bounding box center [346, 343] width 173 height 12
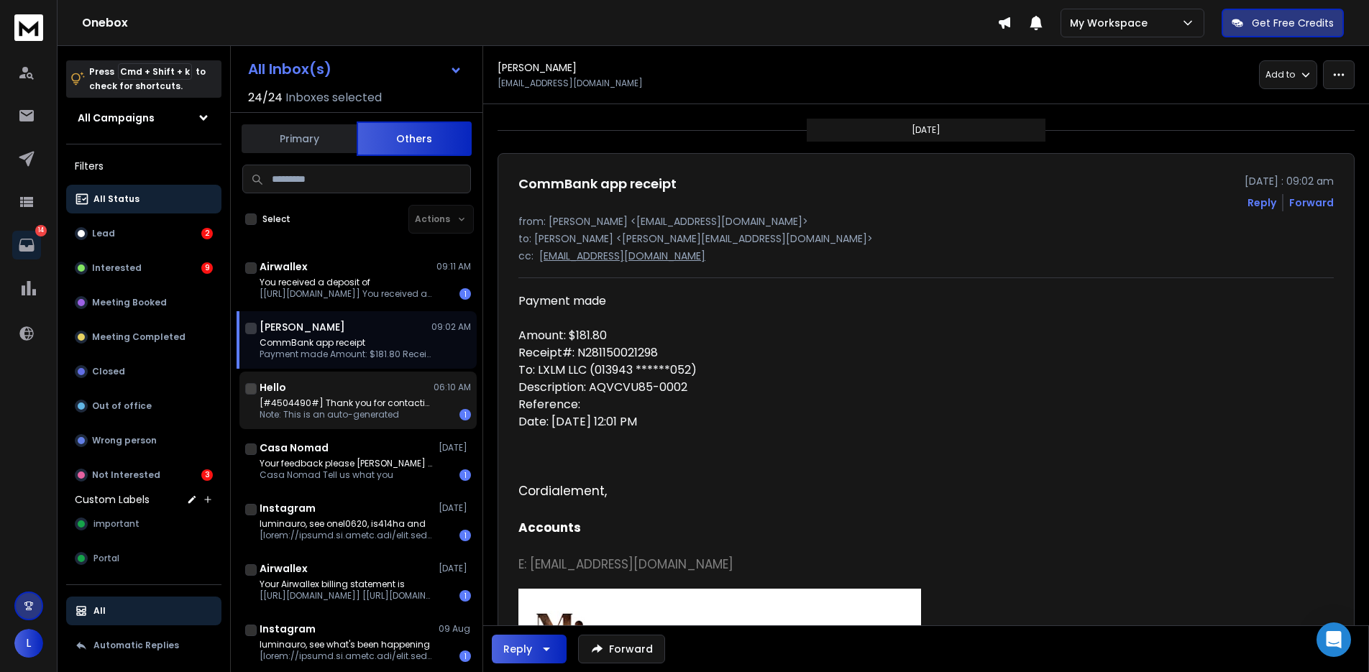
click at [366, 408] on p "[#4504490#] Thank you for contacting" at bounding box center [346, 404] width 173 height 12
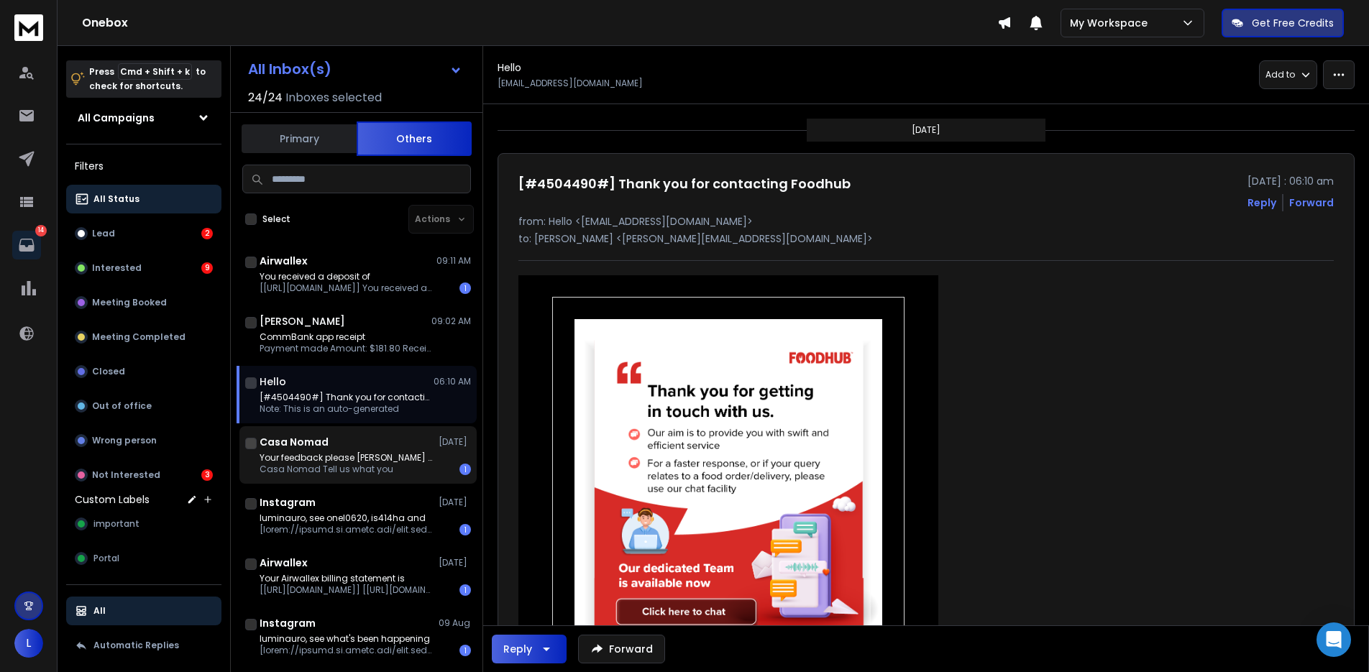
scroll to position [20, 0]
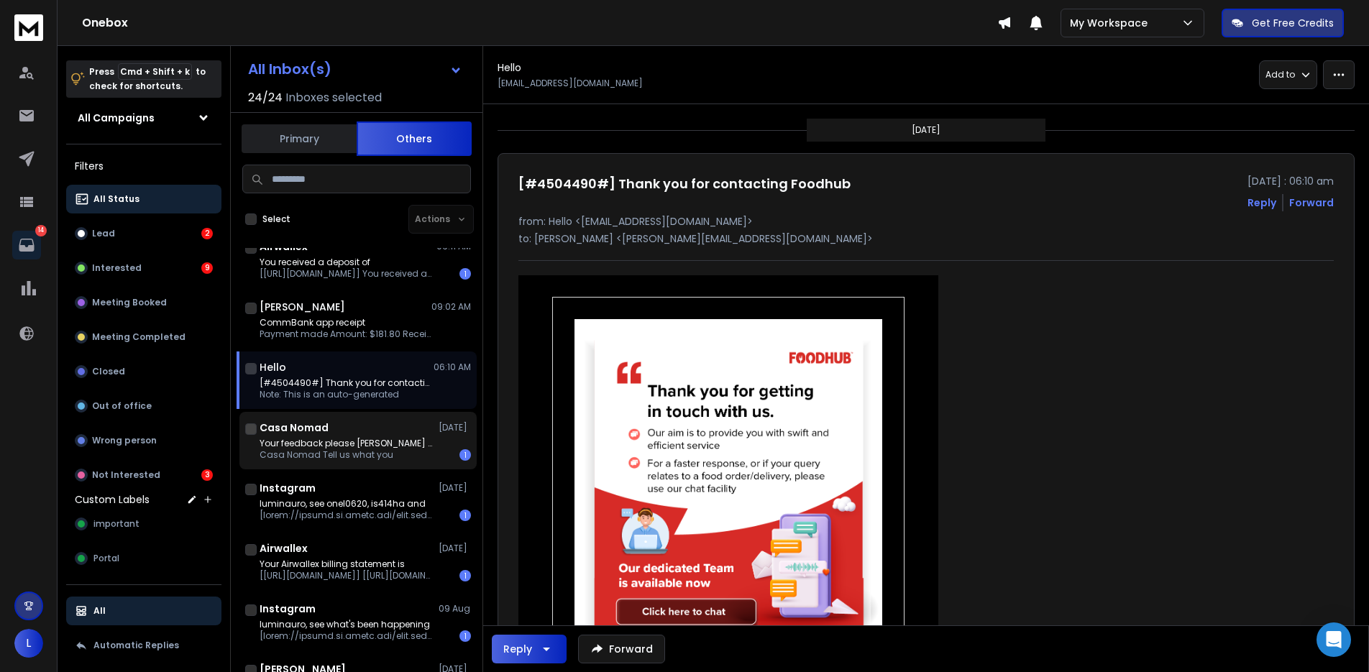
click at [369, 435] on div "Casa Nomad [DATE] Your feedback please [PERSON_NAME] - Casa Nomad Tell us what …" at bounding box center [365, 441] width 211 height 40
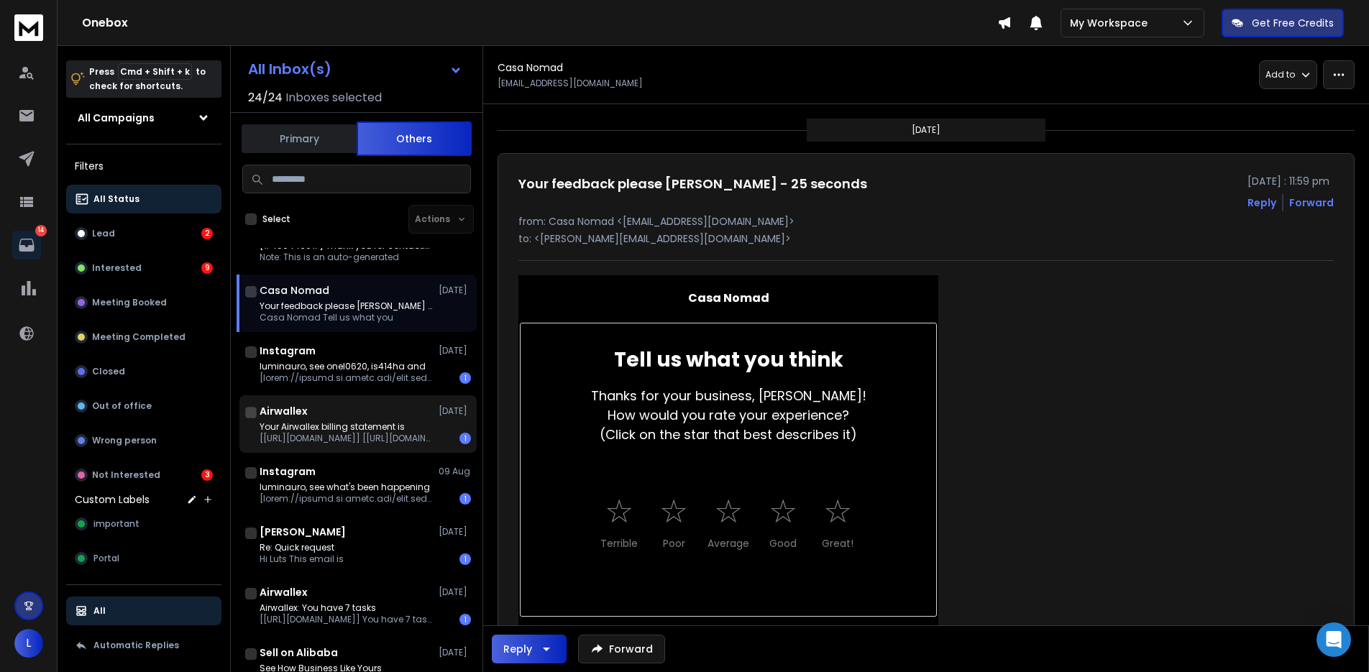
scroll to position [247, 0]
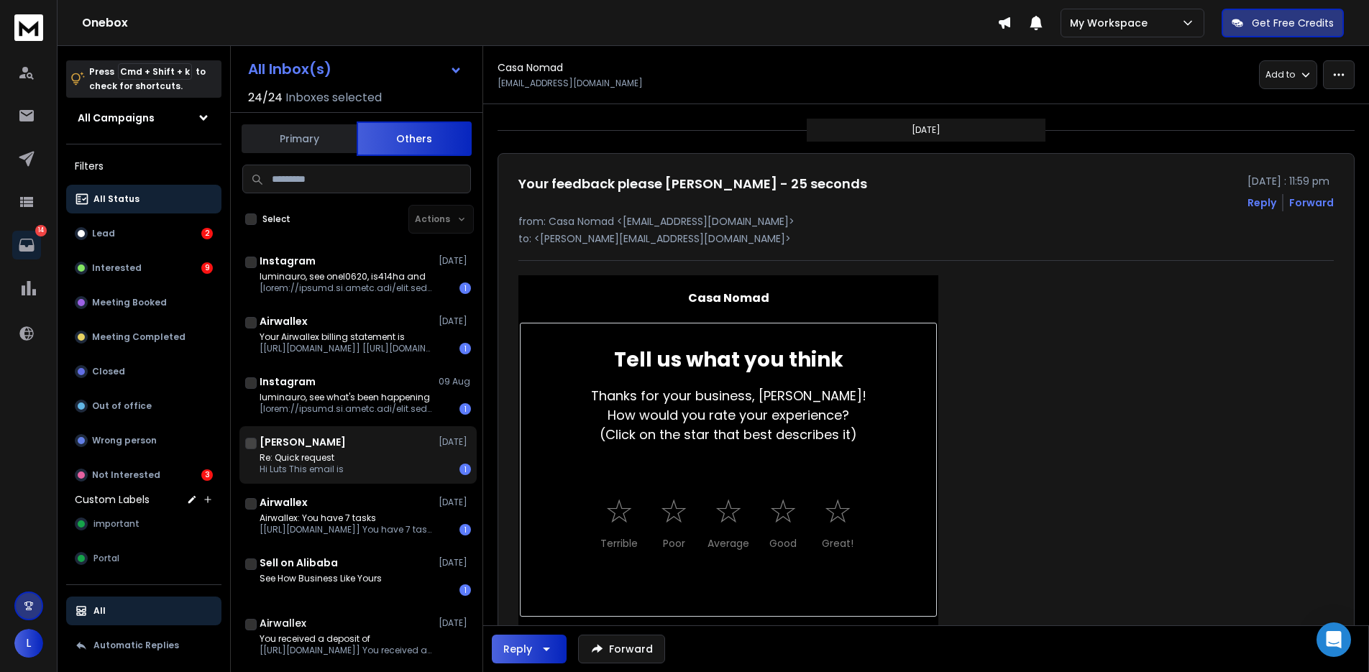
click at [389, 449] on div "[PERSON_NAME] [DATE]" at bounding box center [365, 442] width 211 height 14
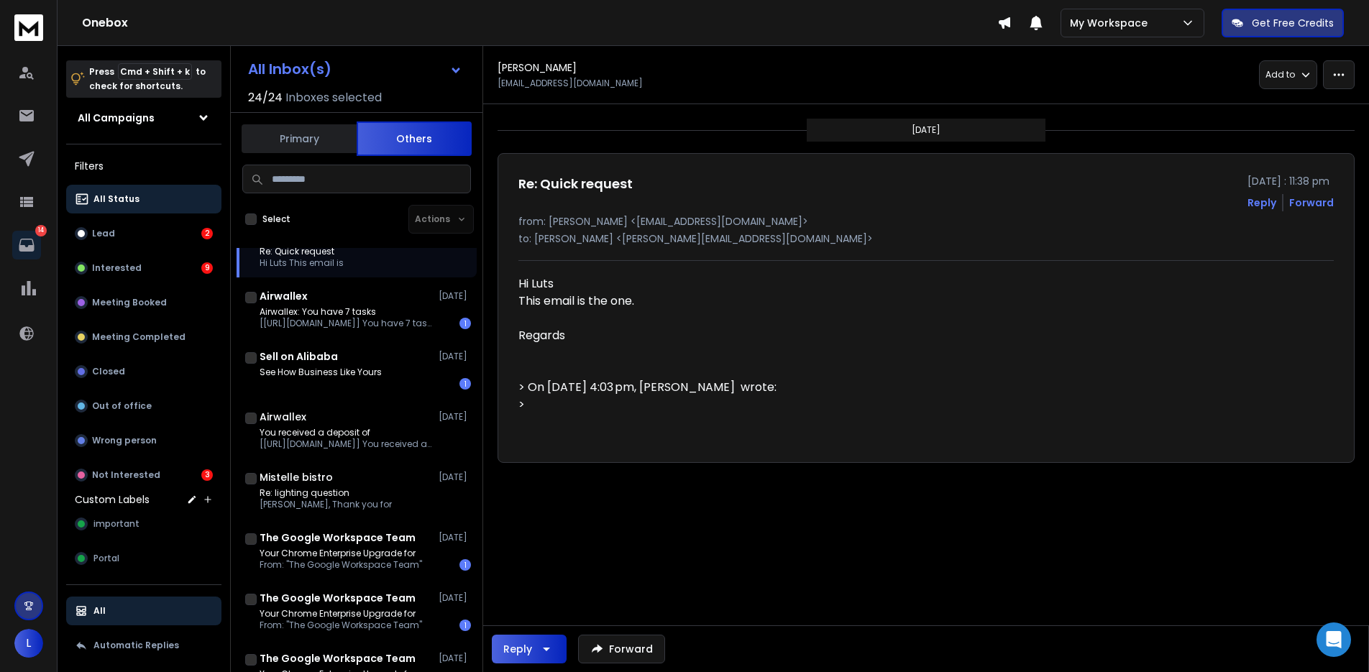
scroll to position [0, 0]
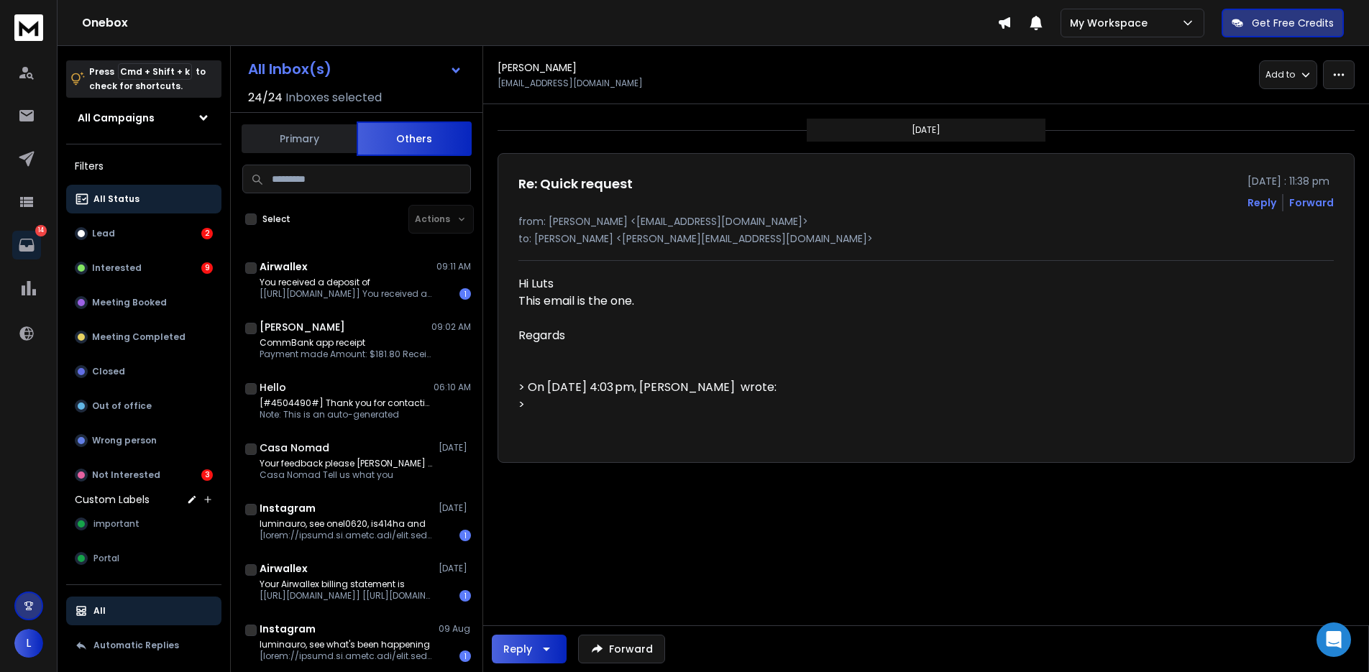
click at [296, 143] on button "Primary" at bounding box center [299, 139] width 115 height 32
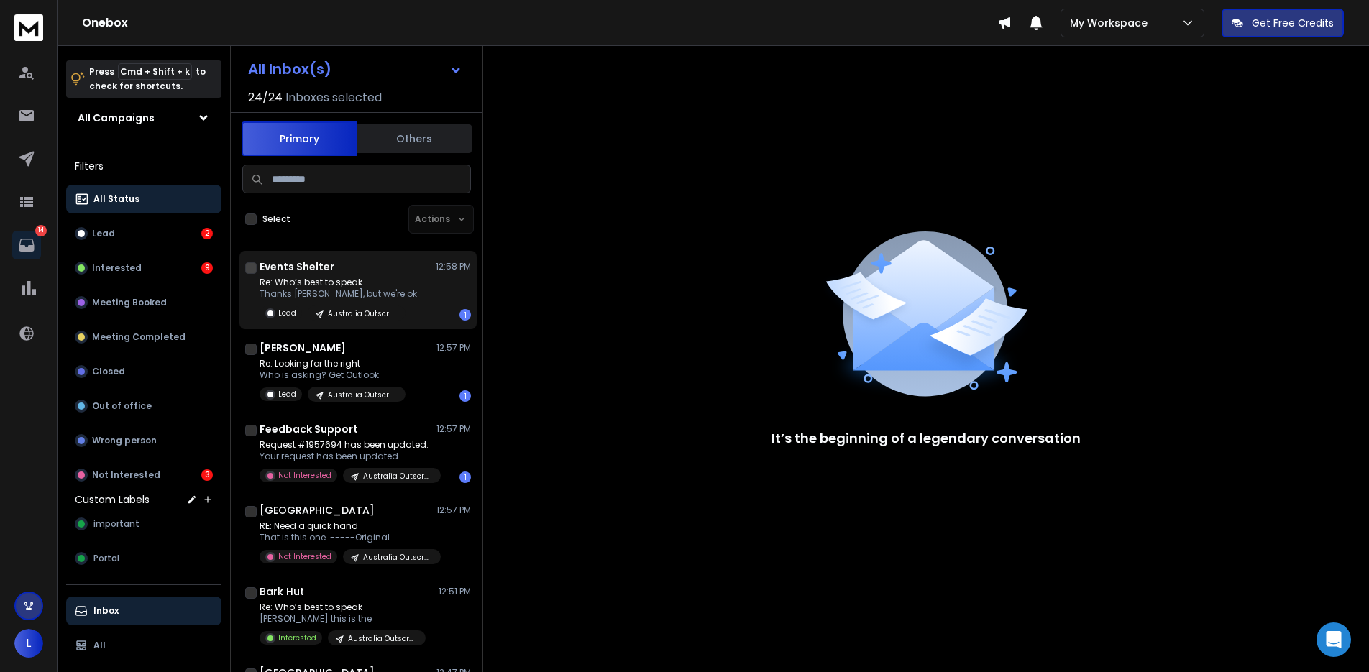
click at [352, 275] on div "Events Shelter 12:58 PM Re: Who’s best to speak Thanks [PERSON_NAME], but we're…" at bounding box center [365, 290] width 211 height 61
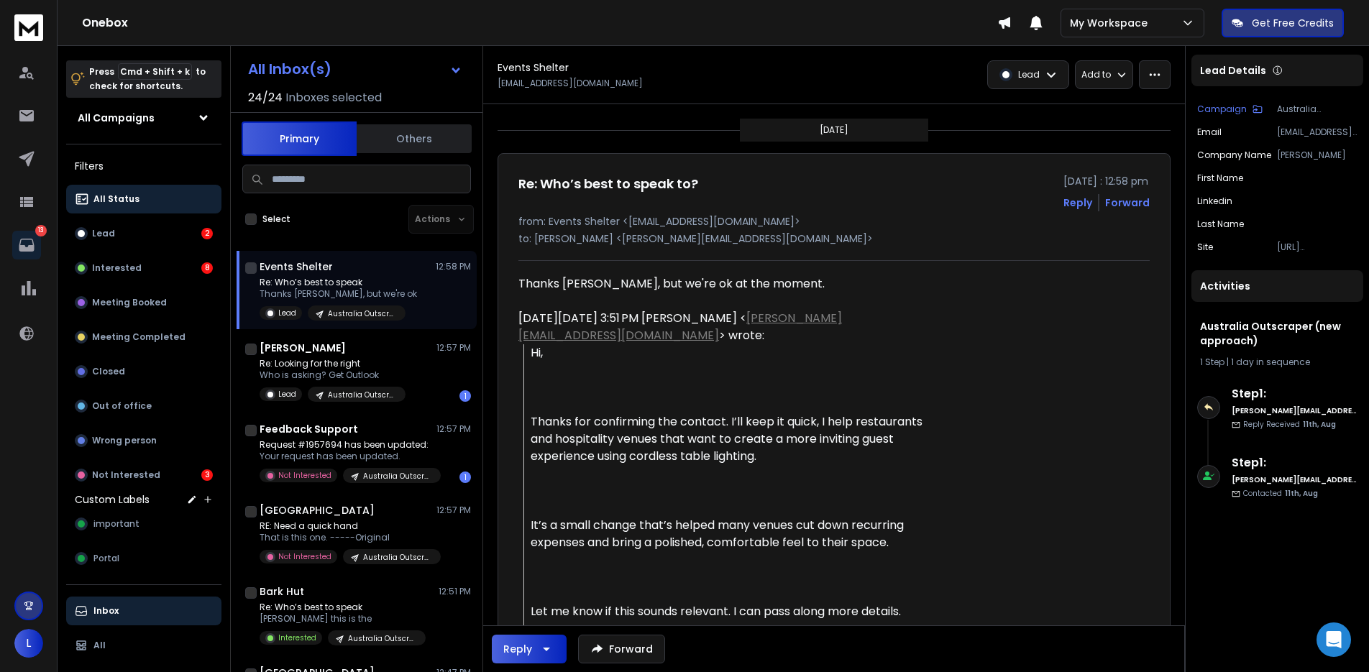
click at [1054, 80] on icon at bounding box center [1052, 75] width 12 height 12
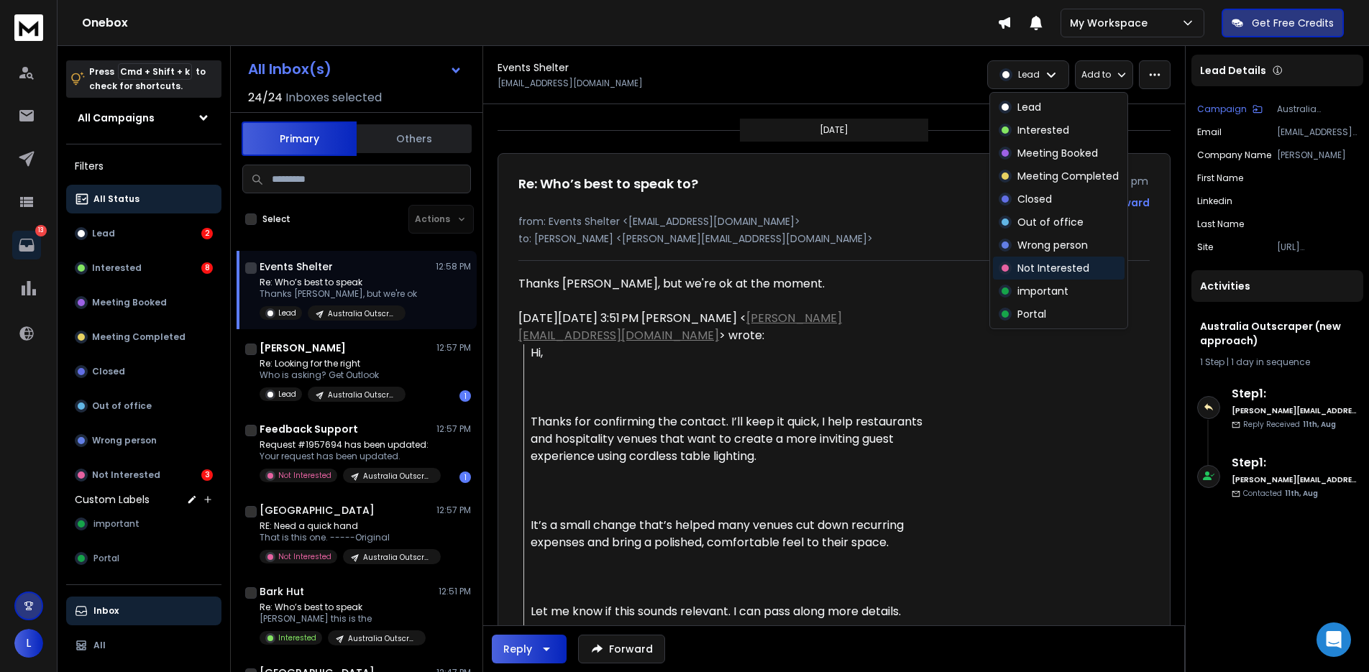
click at [1047, 270] on p "Not Interested" at bounding box center [1054, 268] width 72 height 14
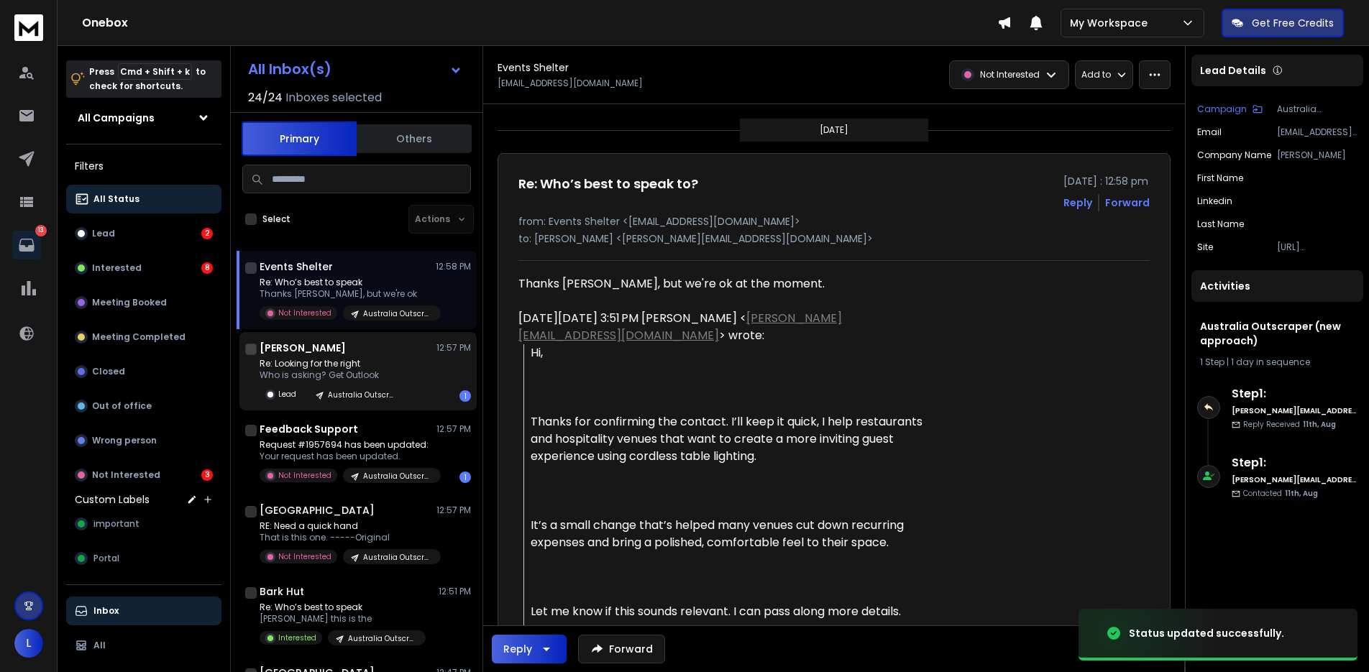
click at [370, 362] on p "Re: Looking for the right" at bounding box center [333, 364] width 146 height 12
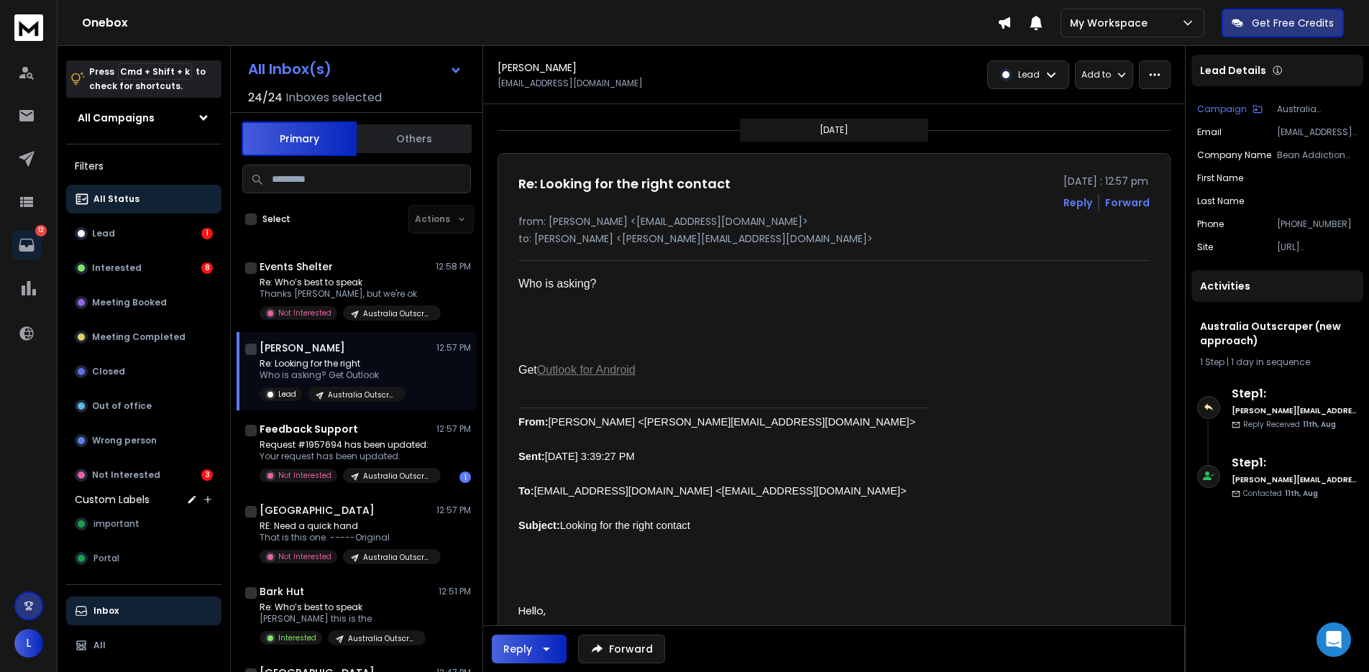
click at [1045, 84] on div "Lead" at bounding box center [1028, 74] width 81 height 27
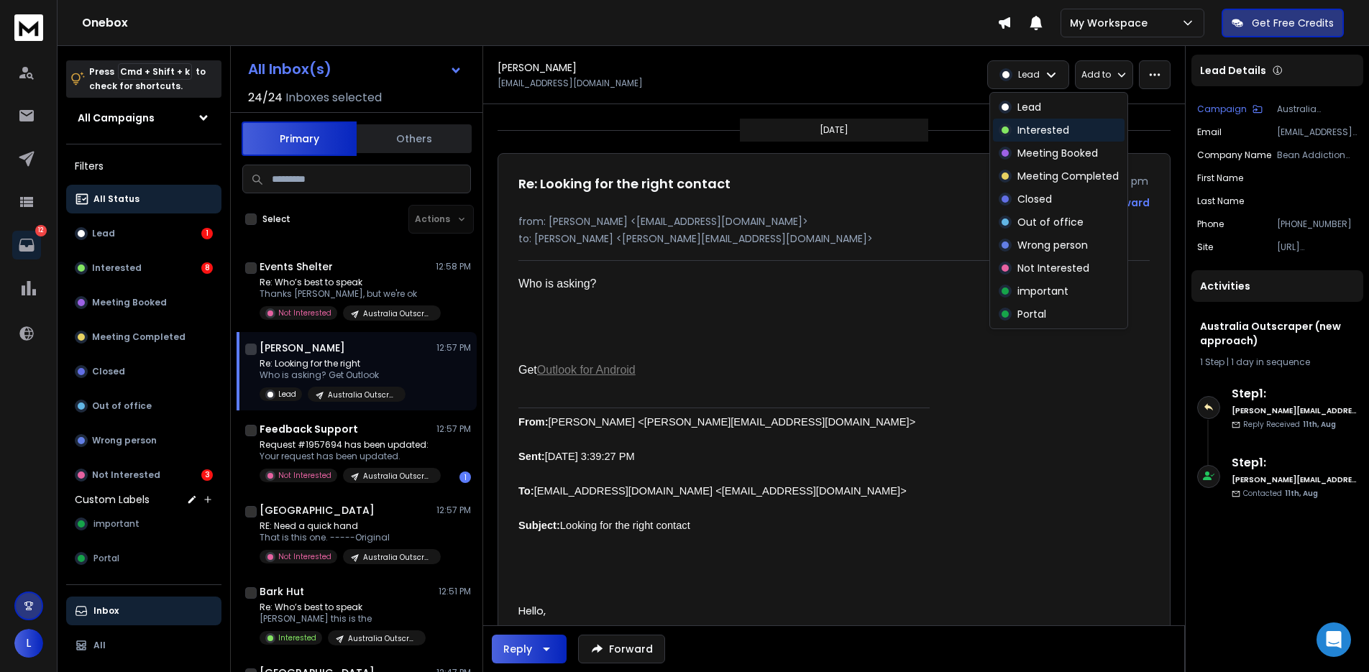
click at [1041, 134] on p "Interested" at bounding box center [1044, 130] width 52 height 14
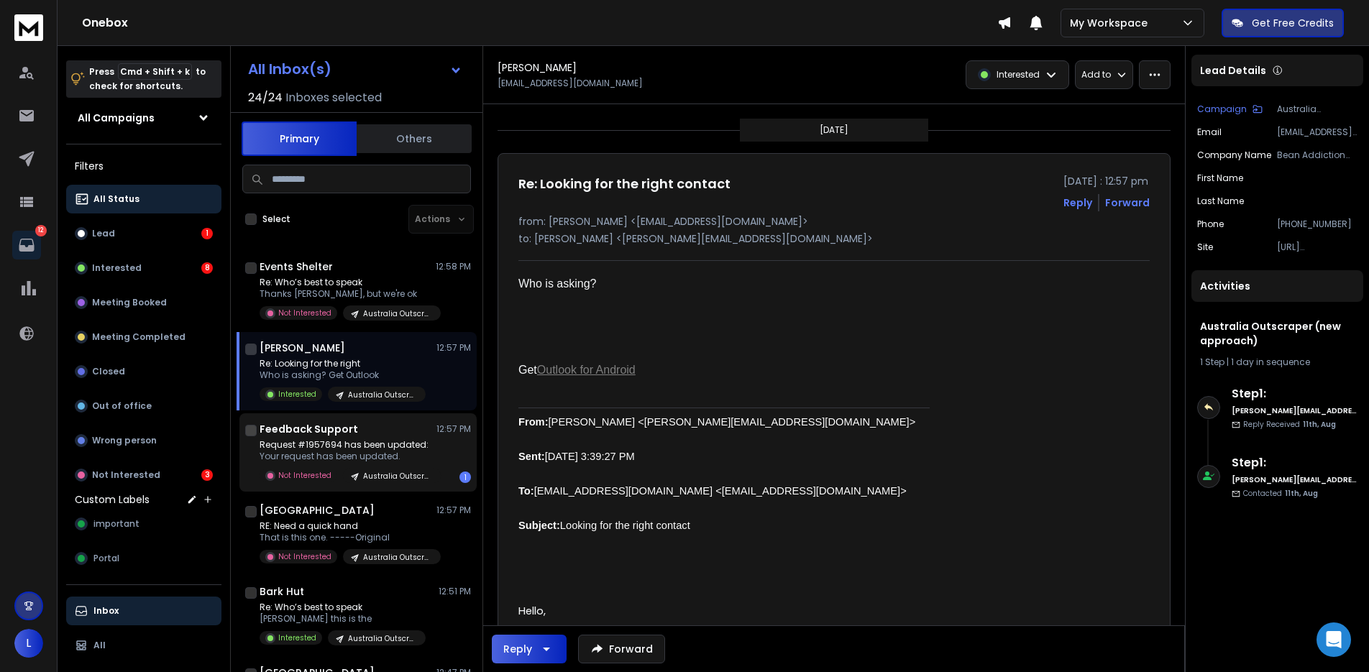
click at [433, 440] on div "Request #1957694 has been updated: Your request has been updated. Not Intereste…" at bounding box center [350, 461] width 181 height 44
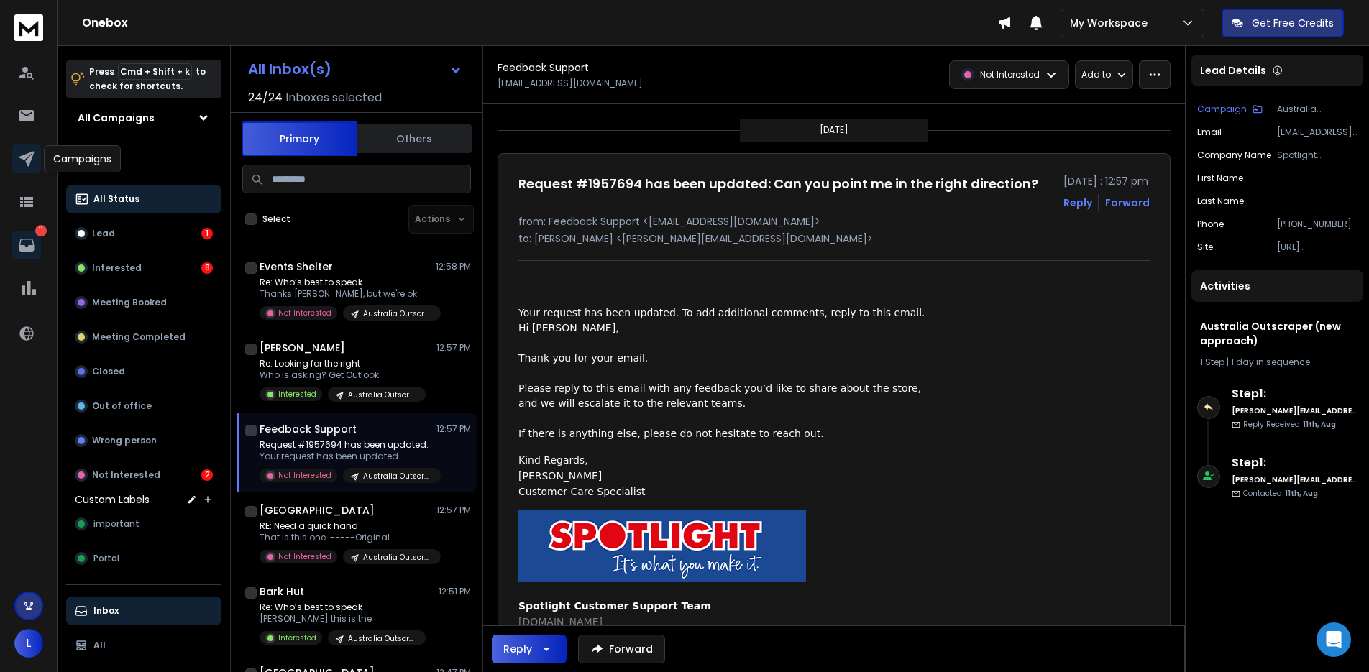
click at [20, 166] on icon at bounding box center [26, 158] width 17 height 17
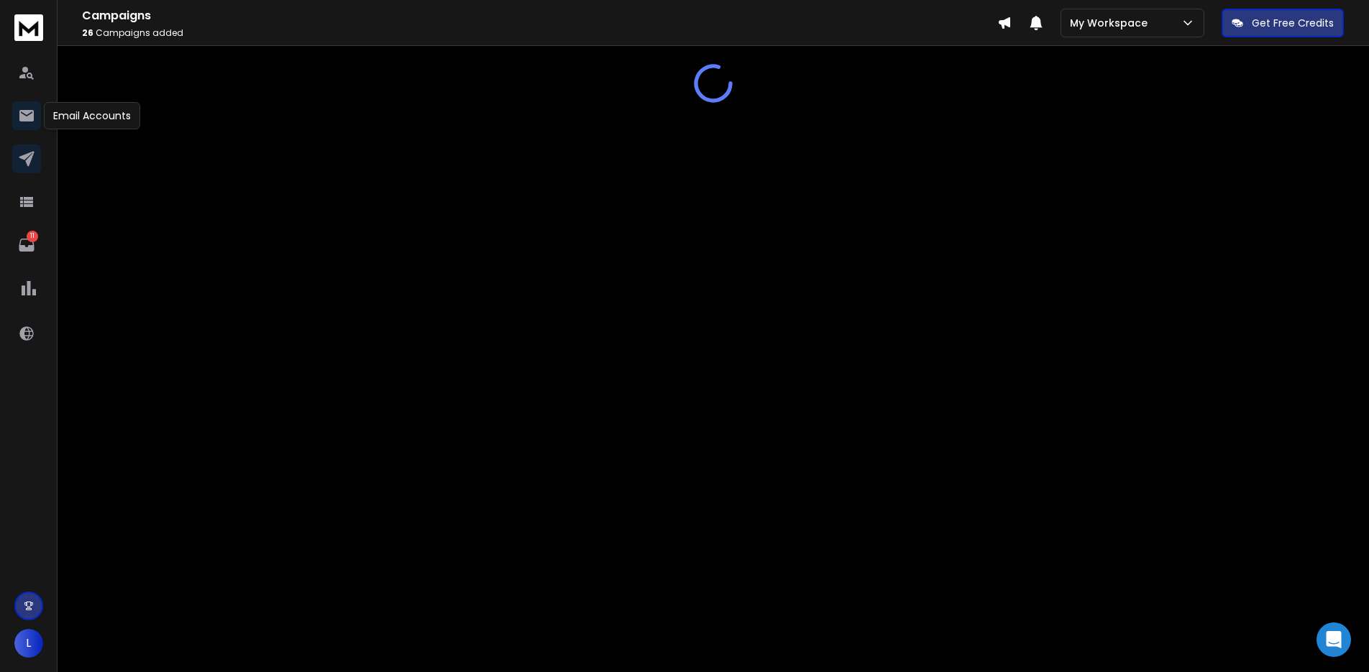
click at [33, 104] on link at bounding box center [26, 115] width 29 height 29
click at [33, 109] on icon at bounding box center [26, 115] width 17 height 17
click at [32, 114] on icon at bounding box center [26, 115] width 17 height 17
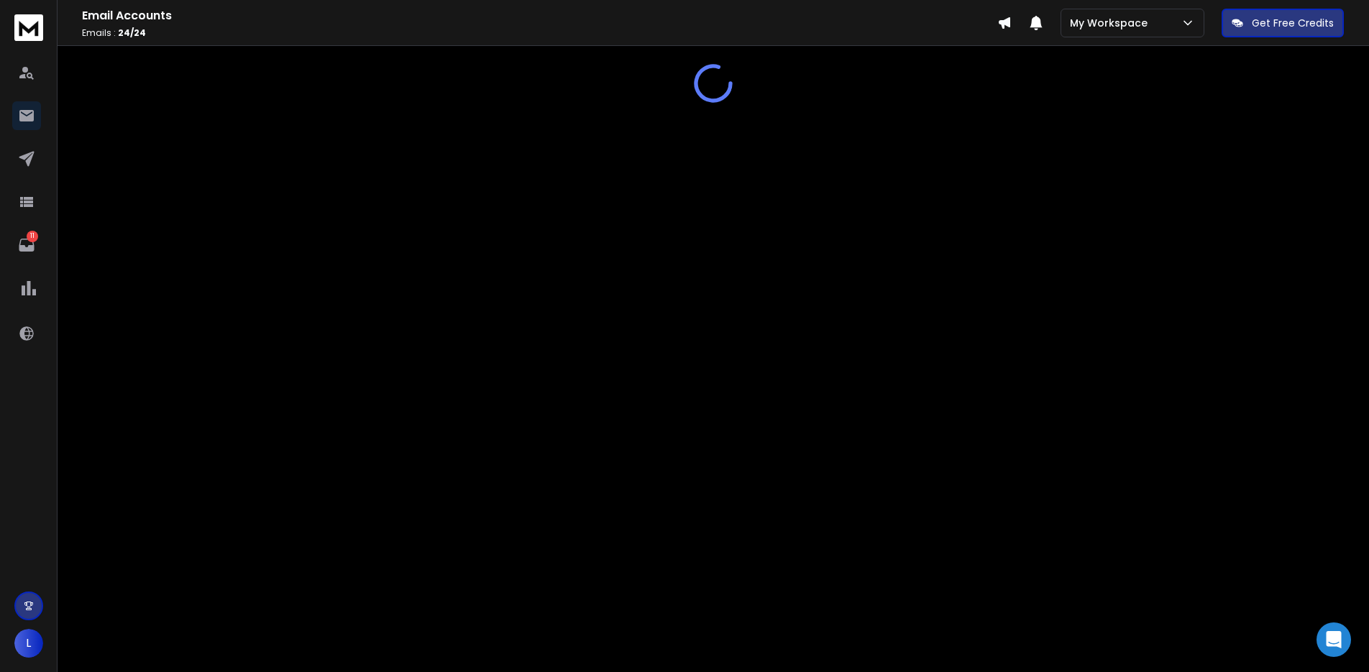
click at [31, 114] on icon at bounding box center [26, 116] width 14 height 12
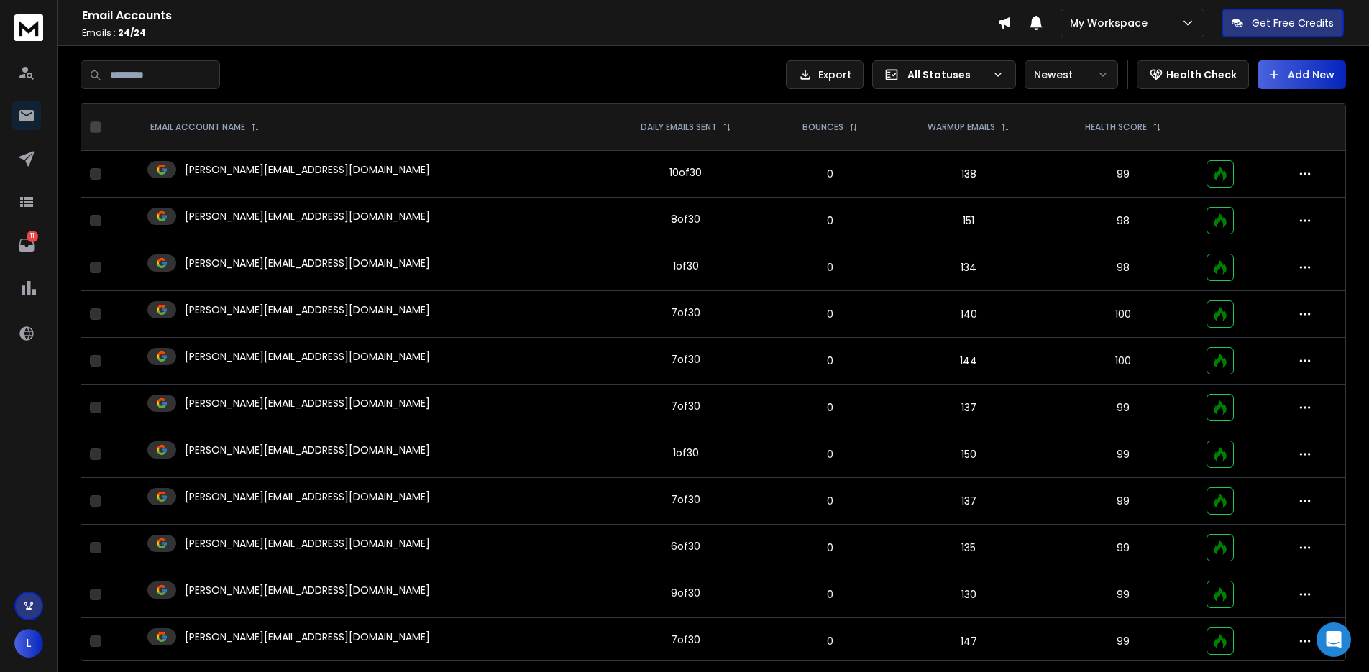
click at [31, 114] on icon at bounding box center [26, 116] width 14 height 12
click at [24, 119] on icon at bounding box center [26, 116] width 14 height 12
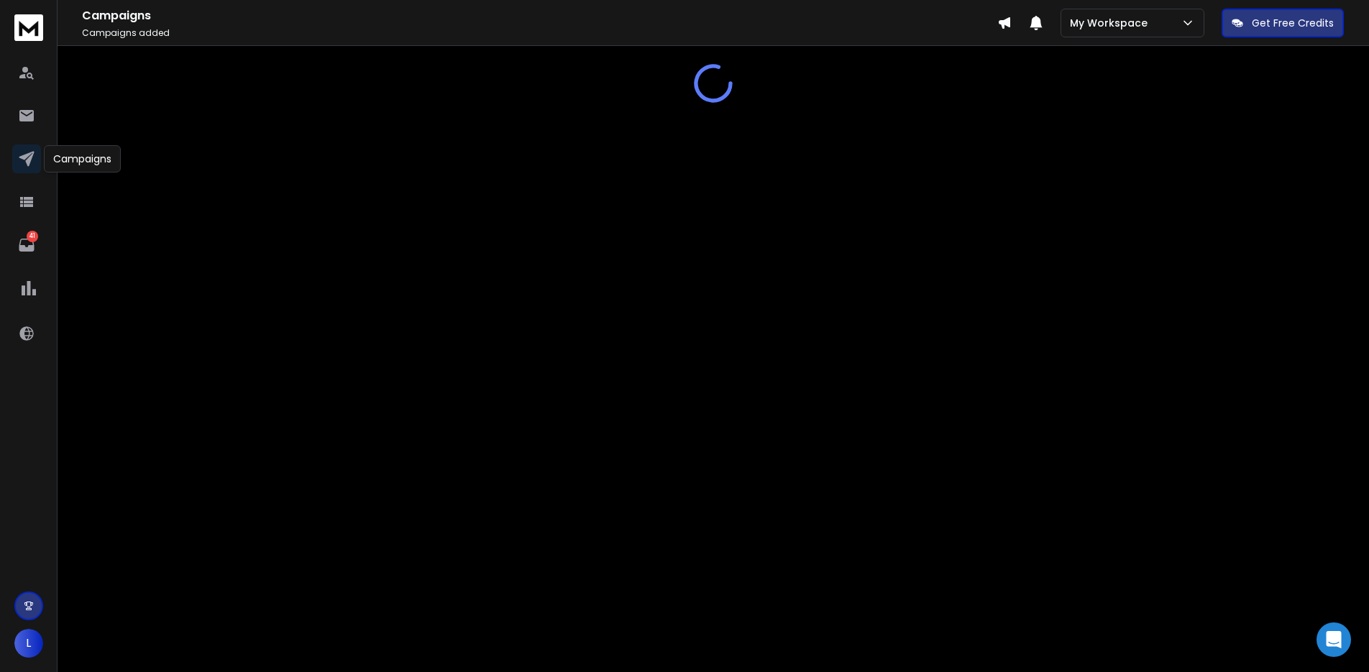
click at [23, 158] on icon at bounding box center [26, 158] width 15 height 15
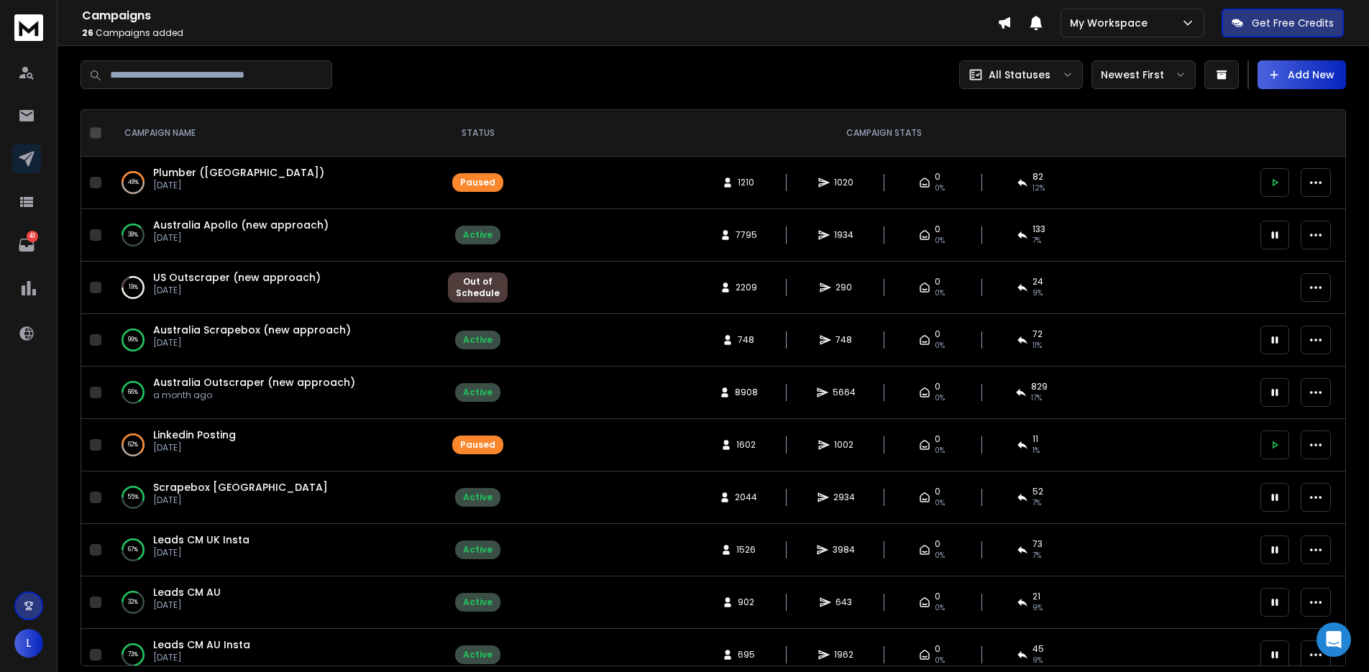
click at [286, 81] on input at bounding box center [207, 74] width 252 height 29
paste input "**********"
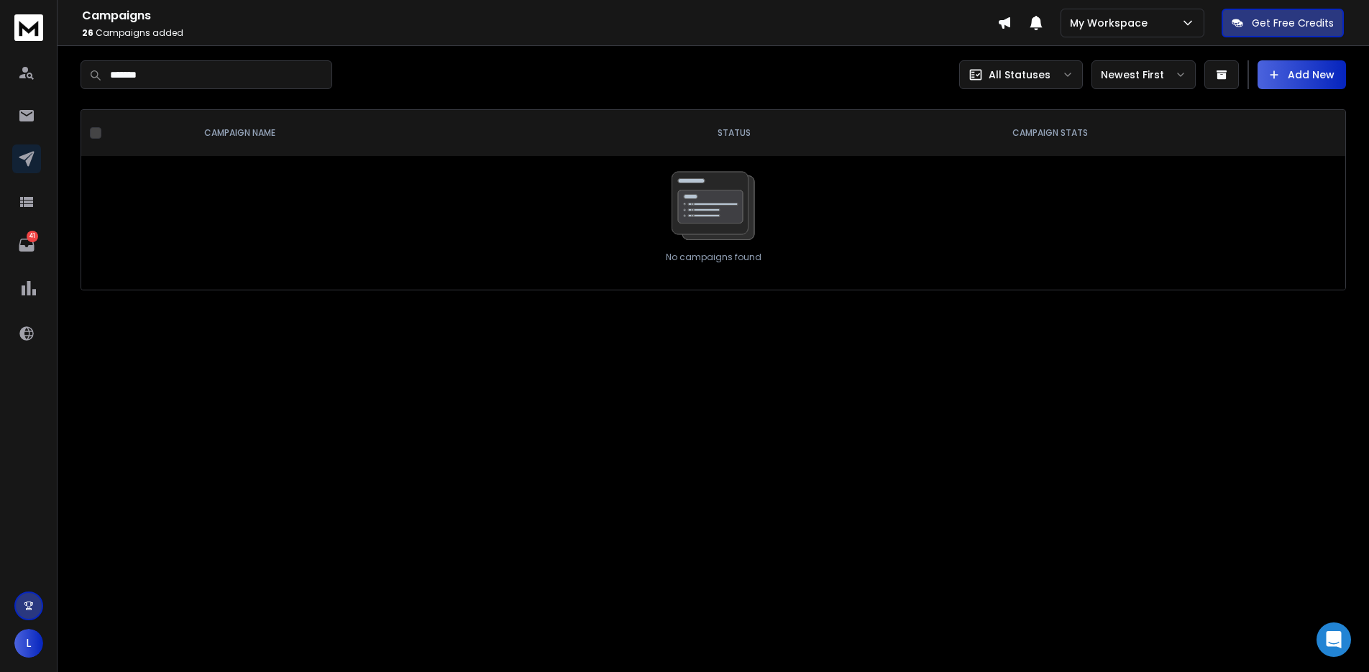
click at [211, 88] on input "*******" at bounding box center [207, 74] width 252 height 29
click at [29, 163] on icon at bounding box center [26, 158] width 15 height 15
click at [188, 73] on input "*******" at bounding box center [207, 74] width 252 height 29
paste input "**********"
drag, startPoint x: 217, startPoint y: 76, endPoint x: 152, endPoint y: 77, distance: 64.7
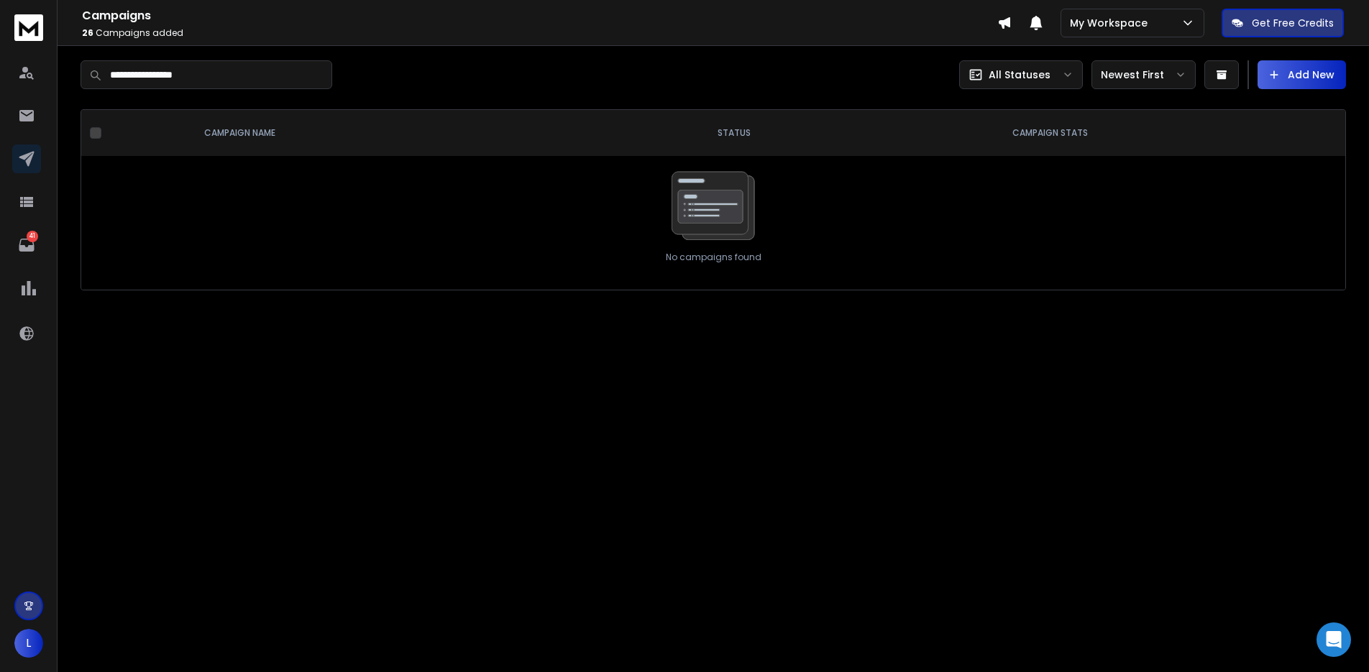
click at [152, 77] on input "**********" at bounding box center [207, 74] width 252 height 29
click at [237, 88] on input "*******" at bounding box center [207, 74] width 252 height 29
type input "*"
paste input "*********"
click at [188, 75] on input "******" at bounding box center [207, 74] width 252 height 29
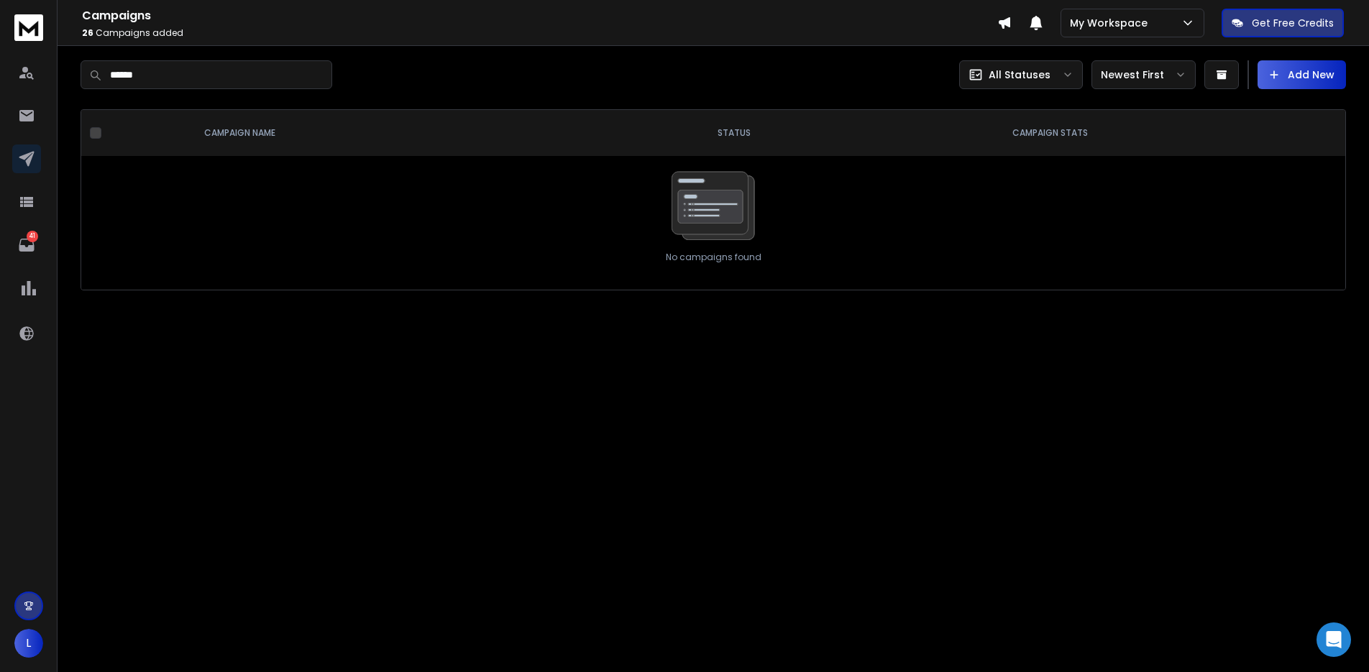
click at [188, 75] on input "******" at bounding box center [207, 74] width 252 height 29
paste input "***"
type input "*********"
click at [257, 291] on div "********* Campaigns 26 Campaigns Added All Statuses Newest First Add New CAMPAI…" at bounding box center [714, 175] width 1266 height 230
click at [225, 70] on input "*********" at bounding box center [207, 74] width 252 height 29
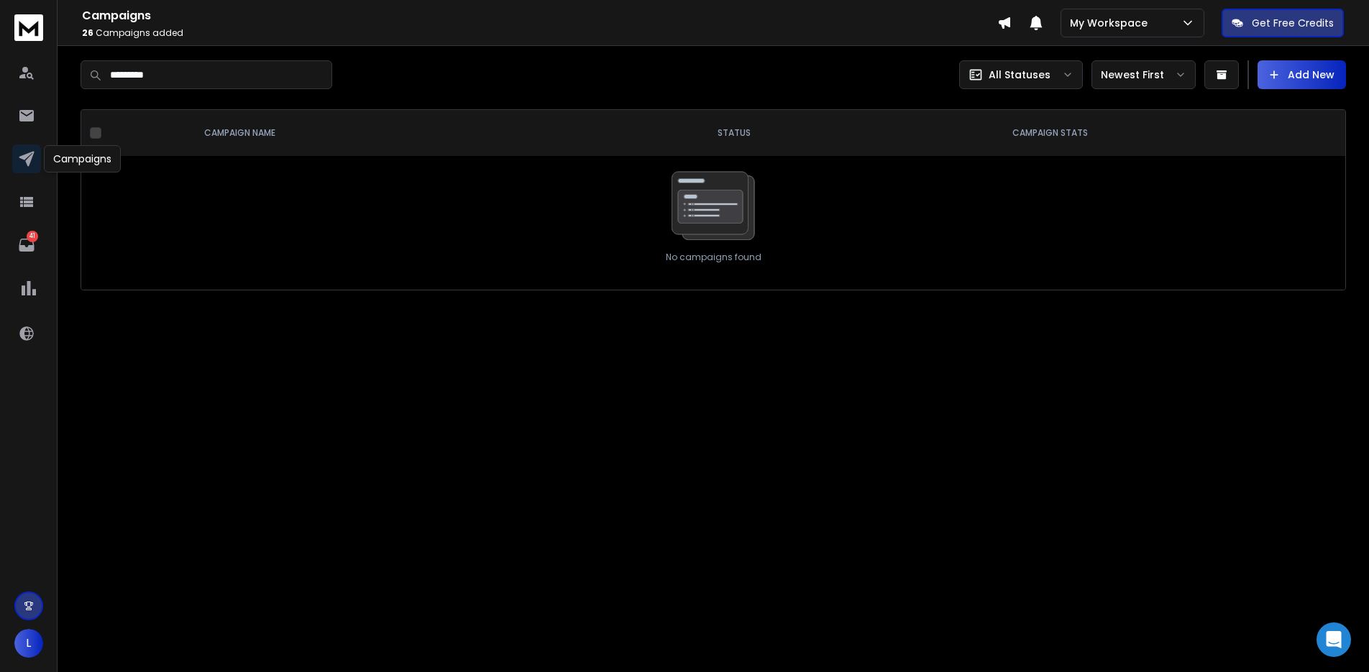
click at [28, 146] on link at bounding box center [26, 159] width 29 height 29
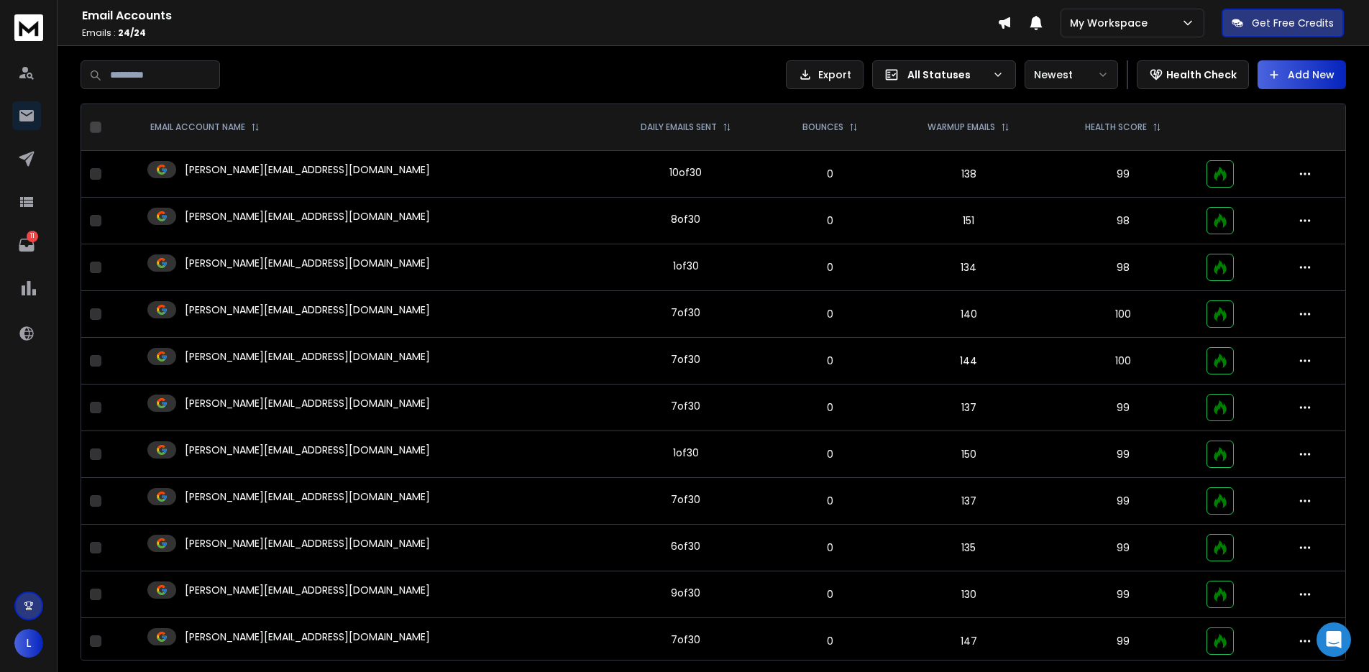
click at [511, 94] on div "Export All Statuses Newest Health Check Add New EMAIL ACCOUNT NAME DAILY EMAILS…" at bounding box center [714, 360] width 1266 height 601
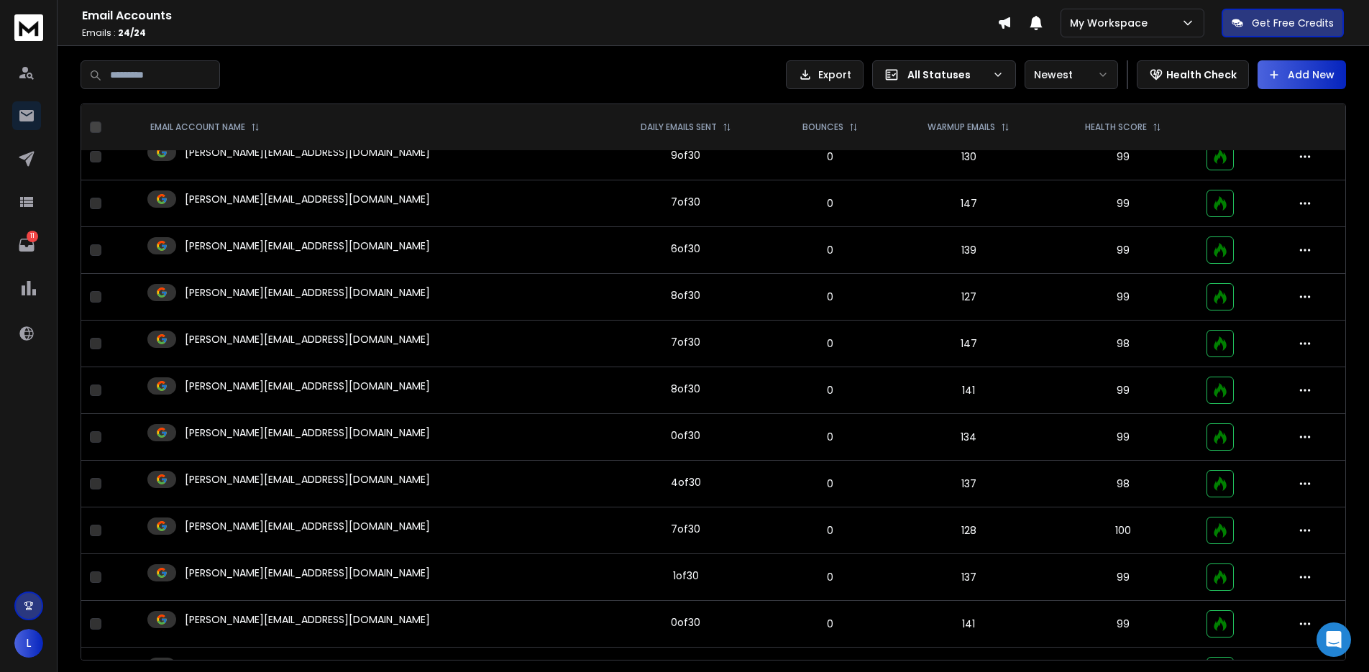
scroll to position [624, 0]
click at [38, 291] on icon at bounding box center [29, 289] width 22 height 22
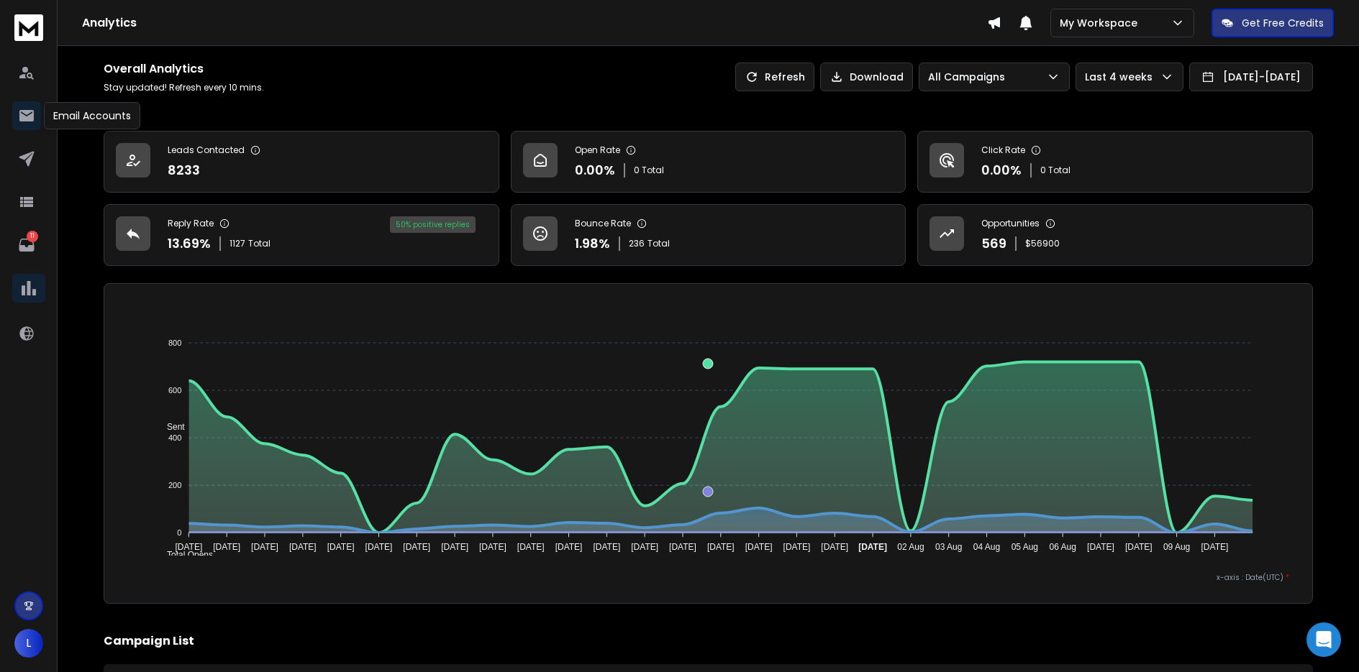
click at [27, 116] on icon at bounding box center [26, 116] width 14 height 12
